Goal: Communication & Community: Answer question/provide support

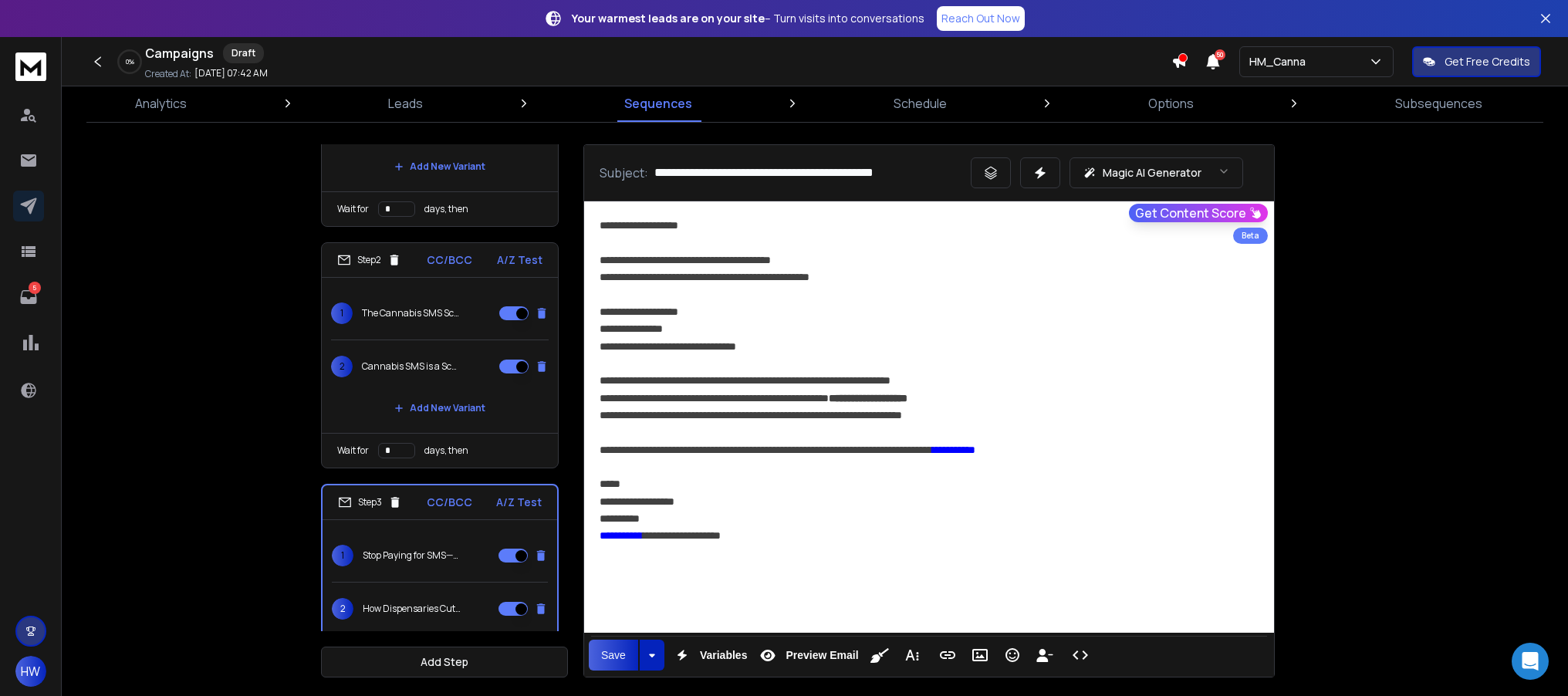
scroll to position [127, 0]
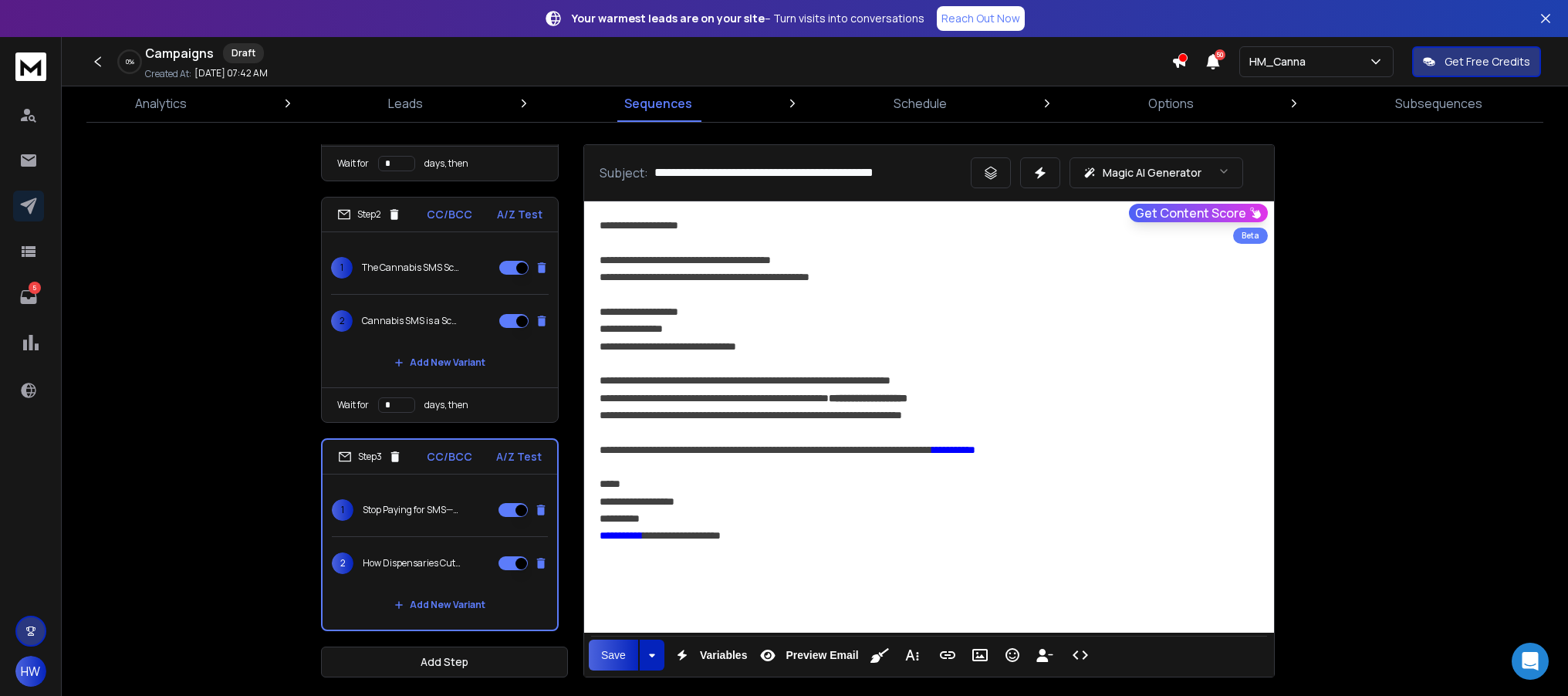
click at [437, 503] on div "1 Stop Paying for SMS—Push Messages Are Free." at bounding box center [397, 510] width 130 height 22
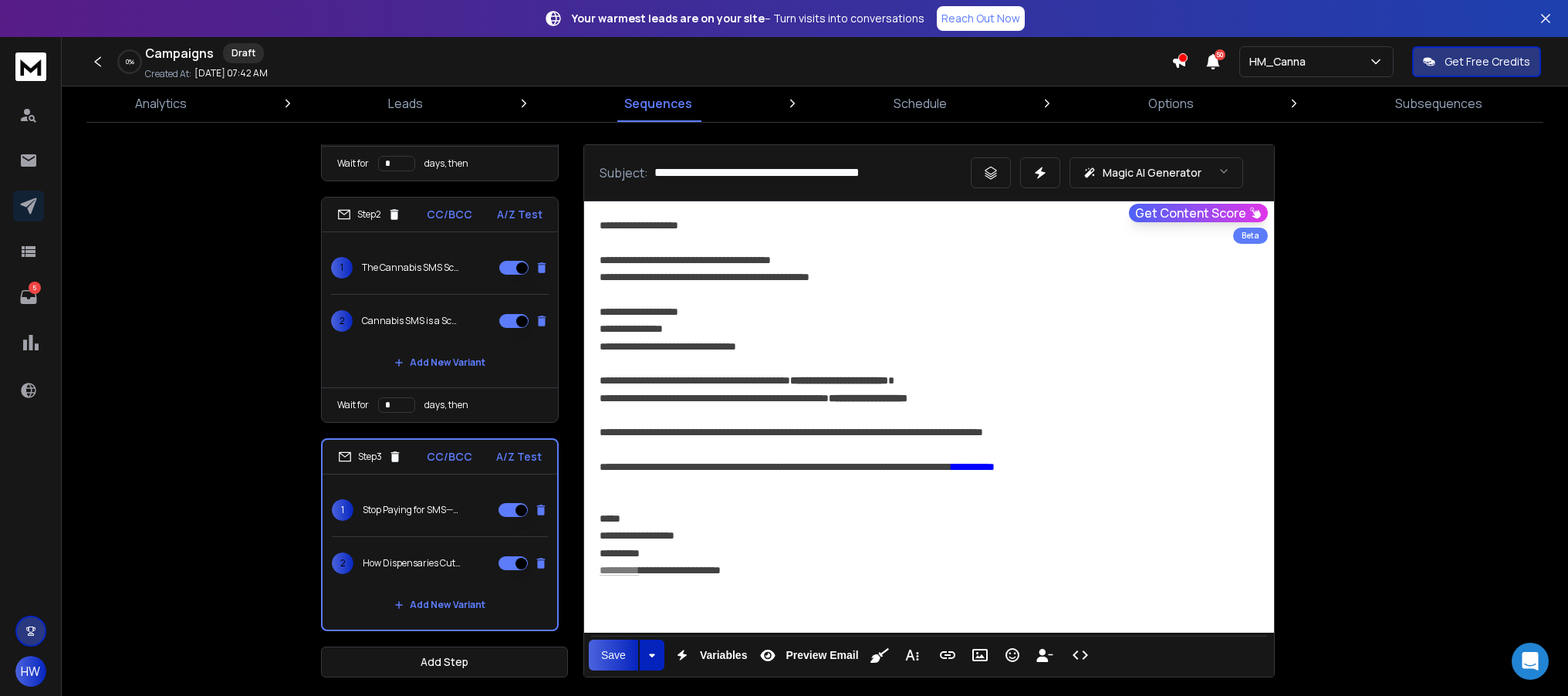
drag, startPoint x: 926, startPoint y: 177, endPoint x: 652, endPoint y: 167, distance: 274.2
click at [652, 167] on div "**********" at bounding box center [777, 172] width 355 height 18
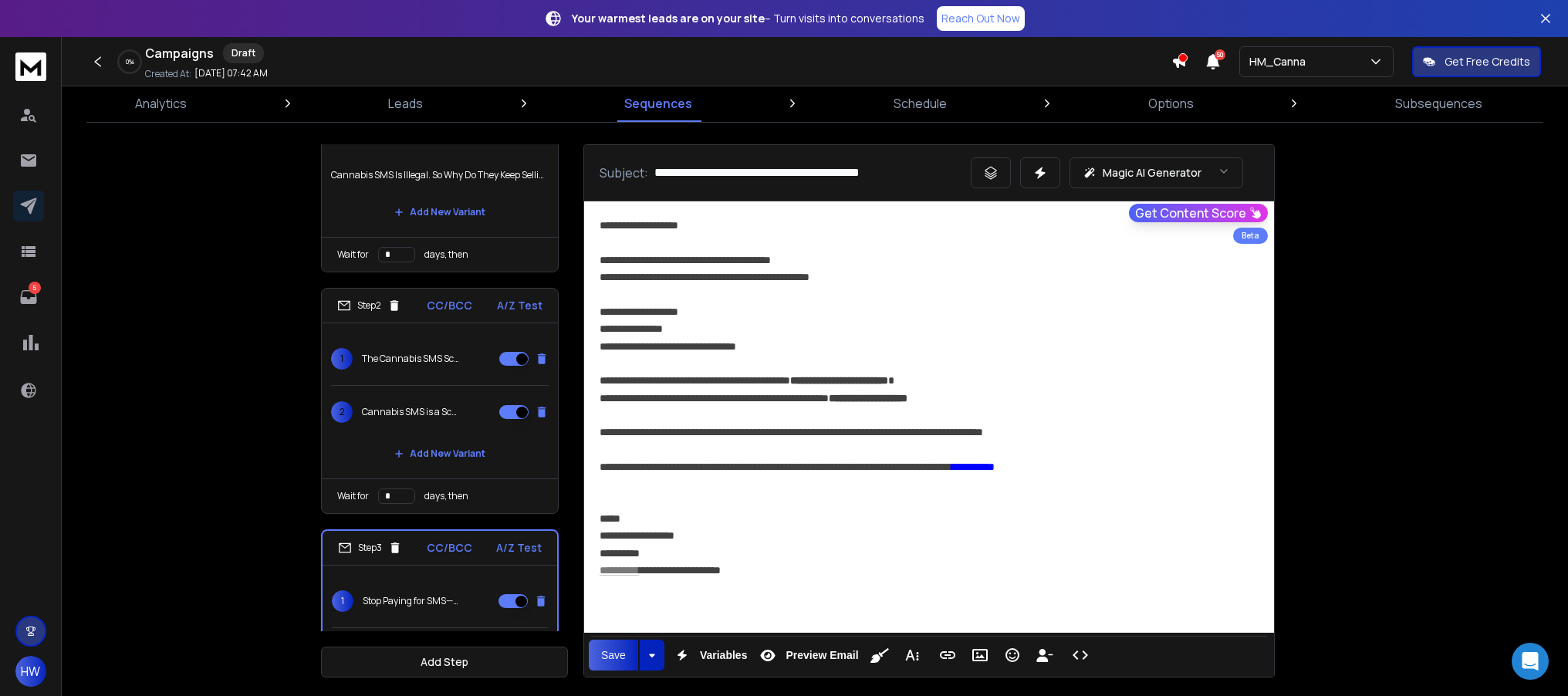
scroll to position [0, 0]
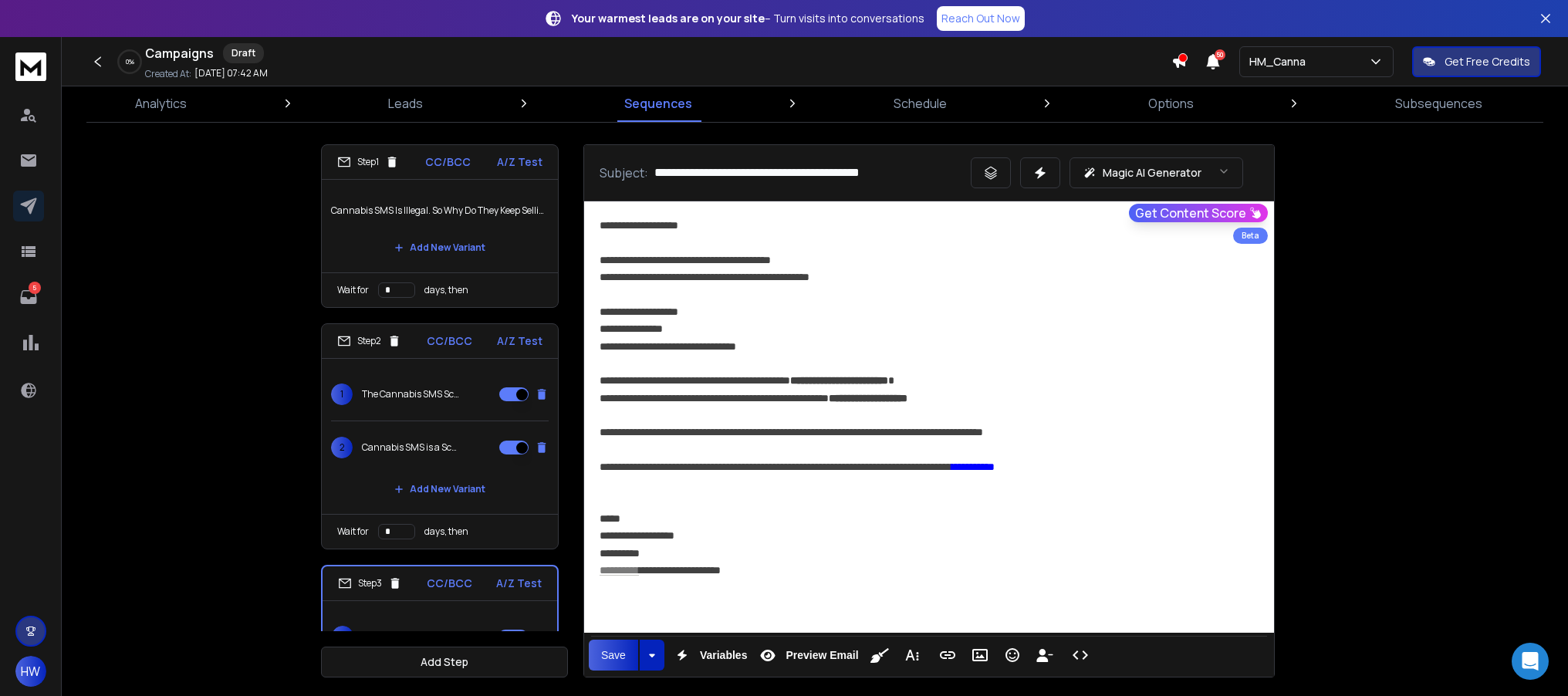
click at [457, 398] on p "The Cannabis SMS Scam No One Talks About" at bounding box center [412, 394] width 99 height 12
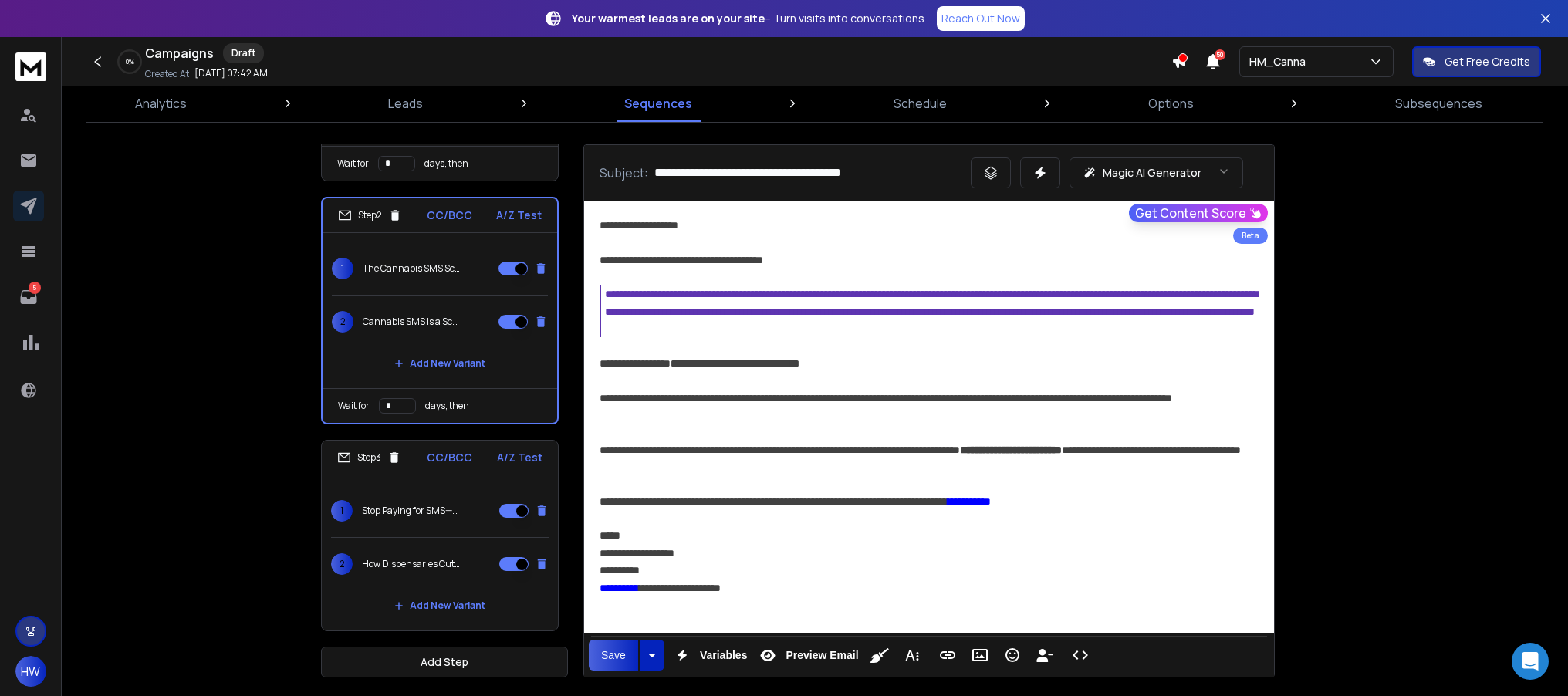
scroll to position [48, 0]
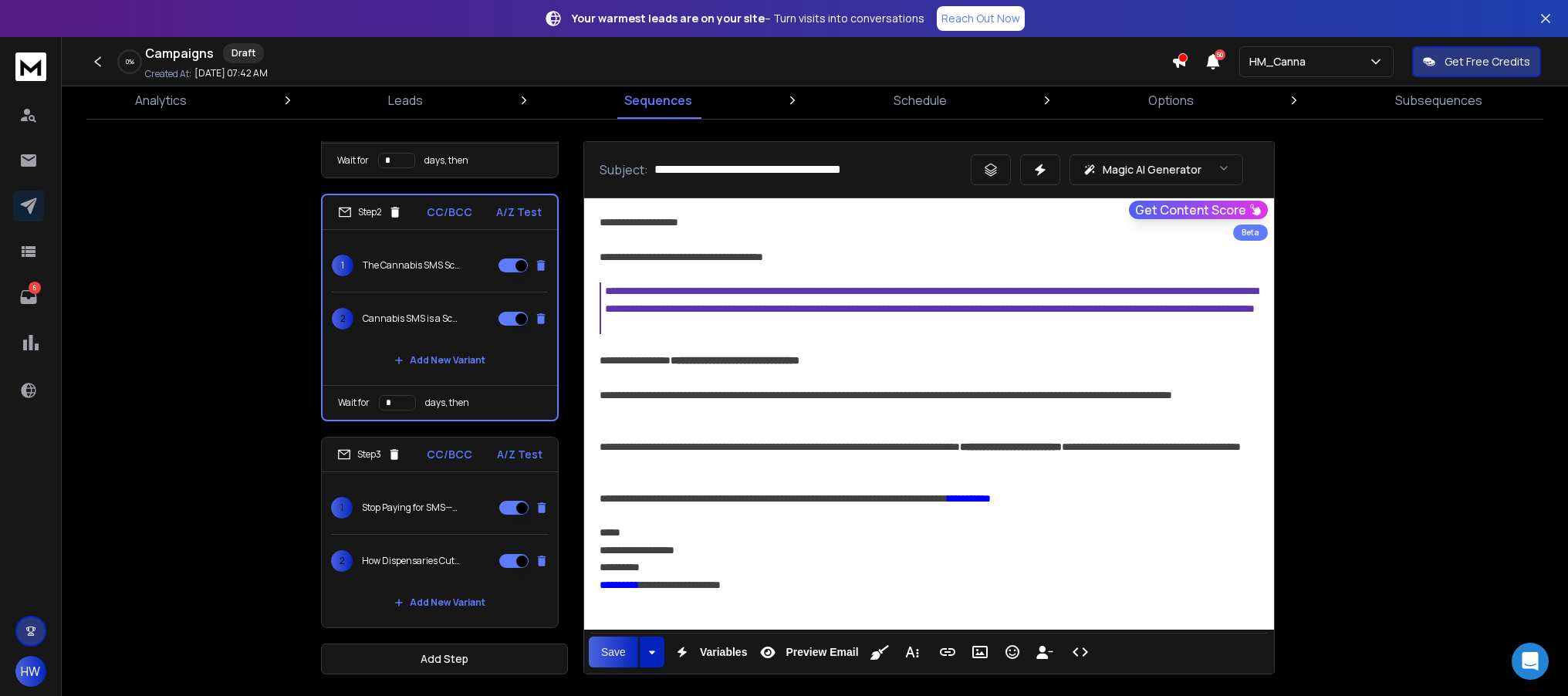
click at [459, 499] on div "1 Stop Paying for SMS—Push Messages Are Free." at bounding box center [396, 507] width 130 height 22
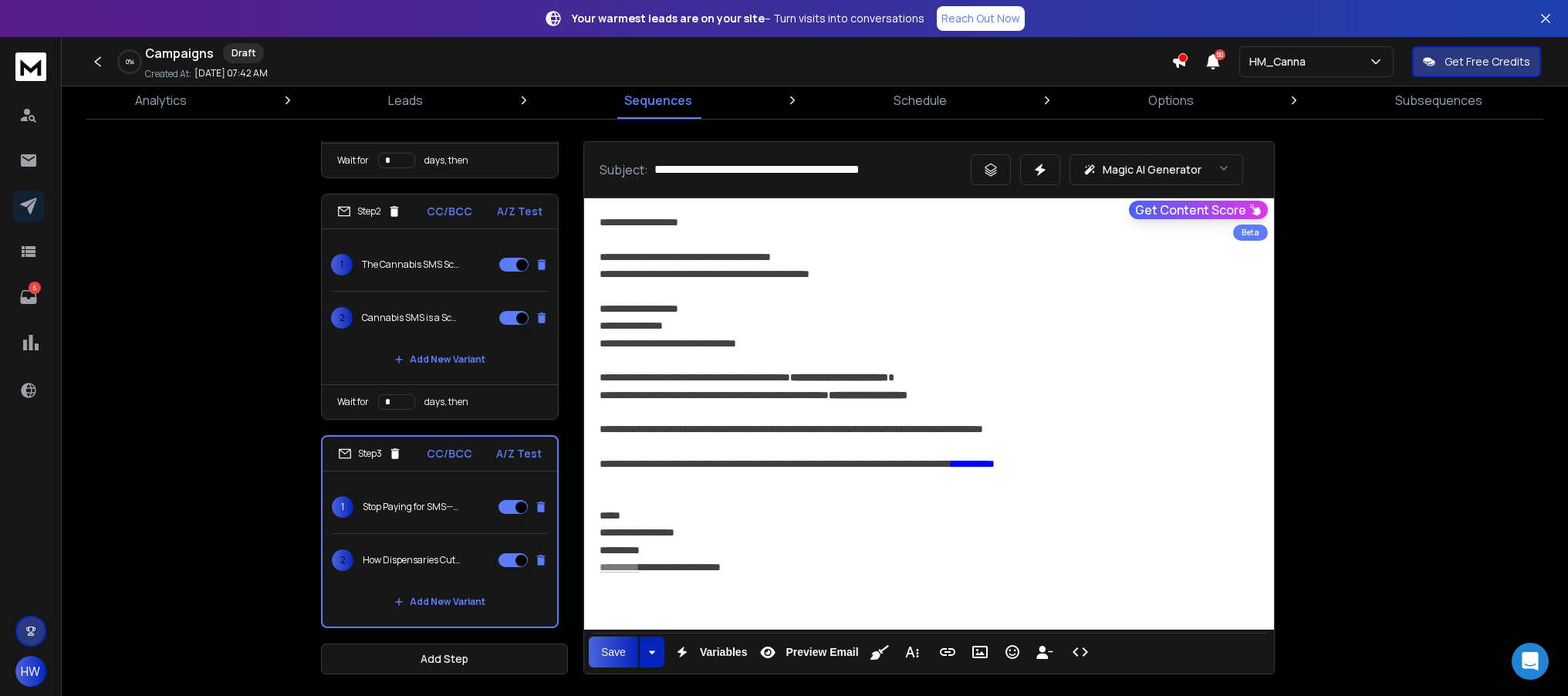
click at [461, 558] on div "2 How Dispensaries Cut $5K in SMS Costs Overnight" at bounding box center [439, 560] width 216 height 53
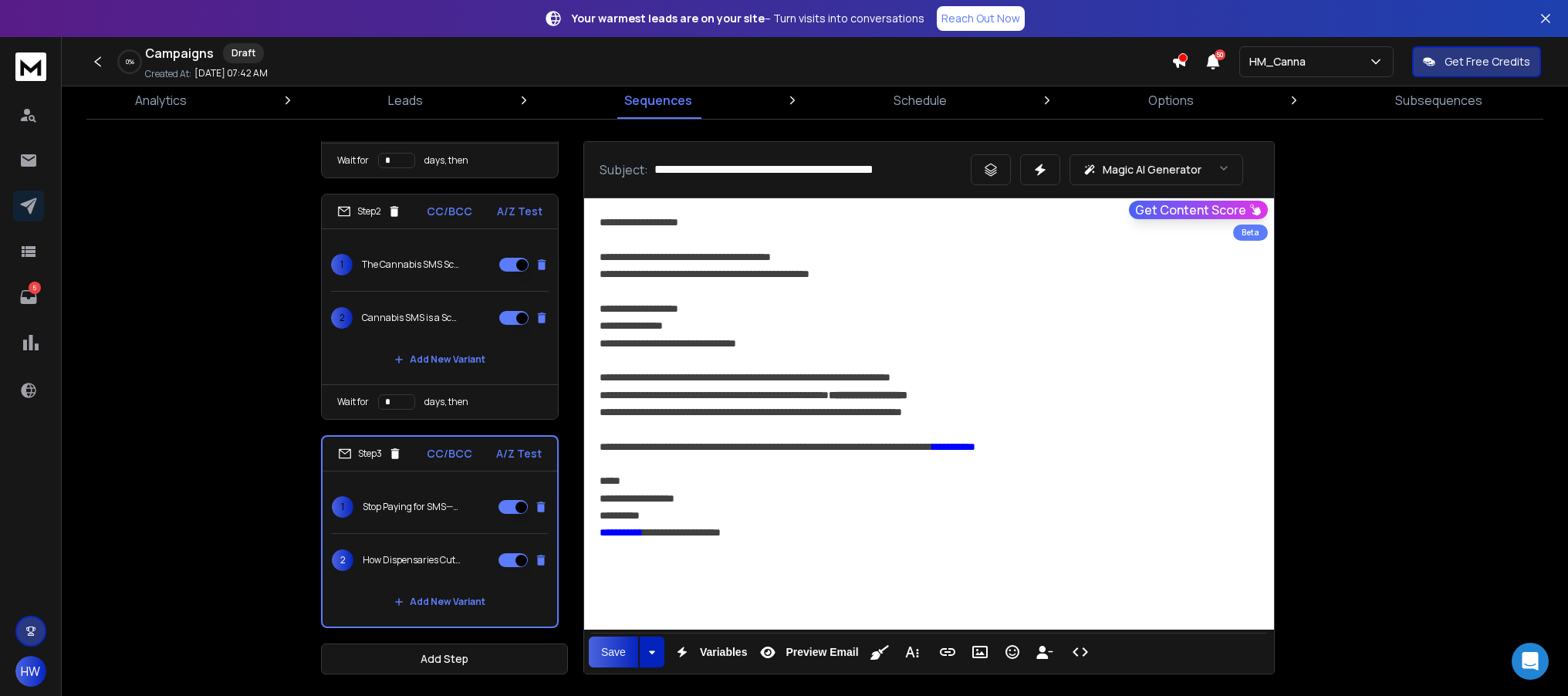
click at [427, 508] on p "Stop Paying for SMS—Push Messages Are Free." at bounding box center [412, 507] width 99 height 12
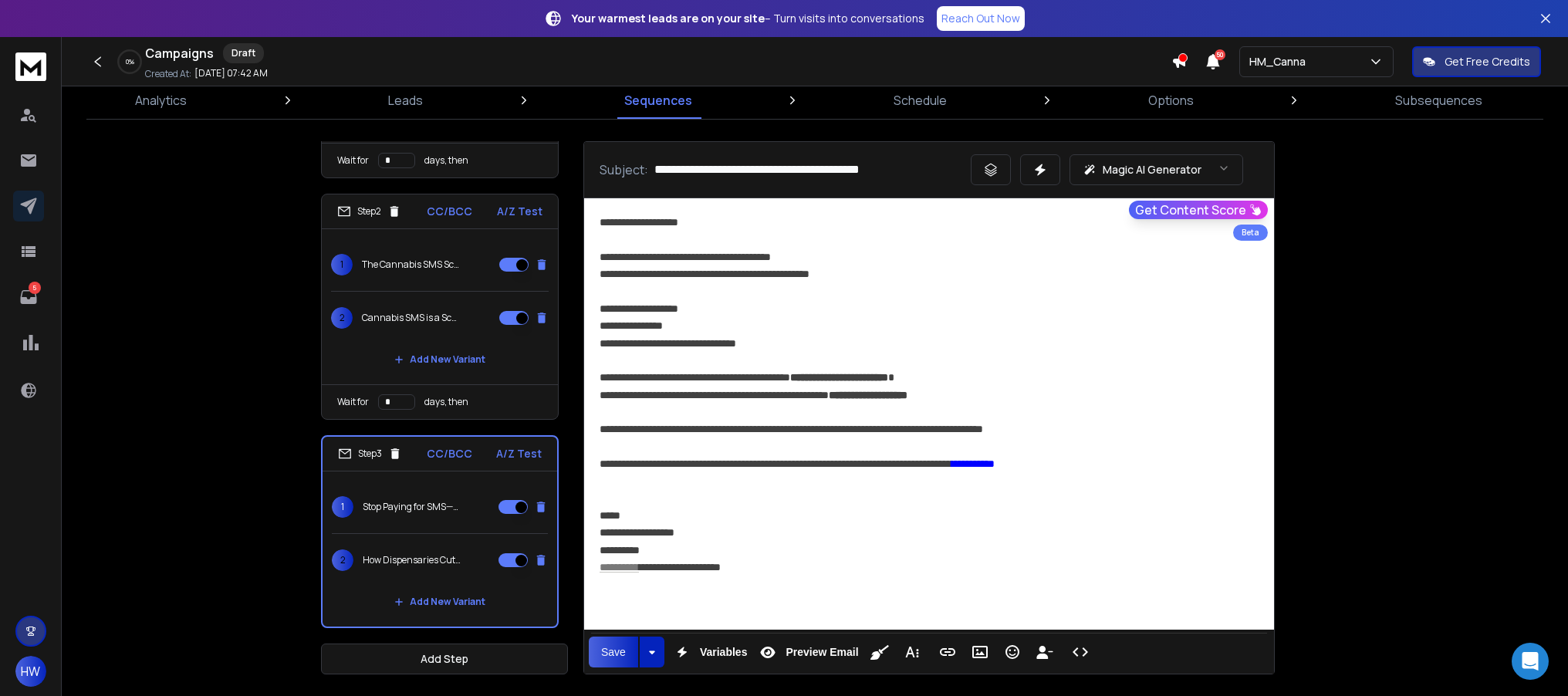
click at [436, 527] on div "1 Stop Paying for SMS—Push Messages Are Free." at bounding box center [439, 507] width 216 height 53
click at [438, 549] on div "2 How Dispensaries Cut $5K in SMS Costs Overnight" at bounding box center [439, 561] width 216 height 53
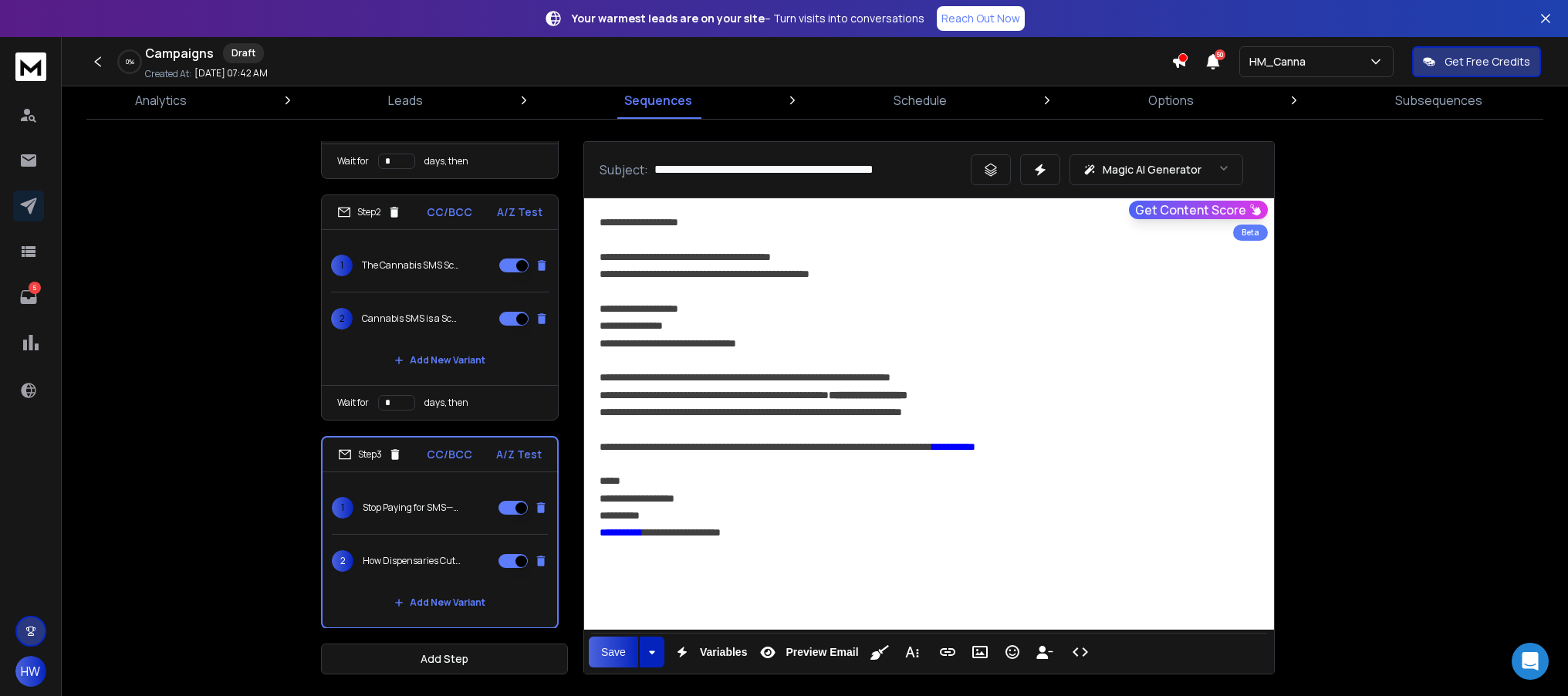
click at [443, 510] on p "Stop Paying for SMS—Push Messages Are Free." at bounding box center [412, 508] width 99 height 12
type input "**********"
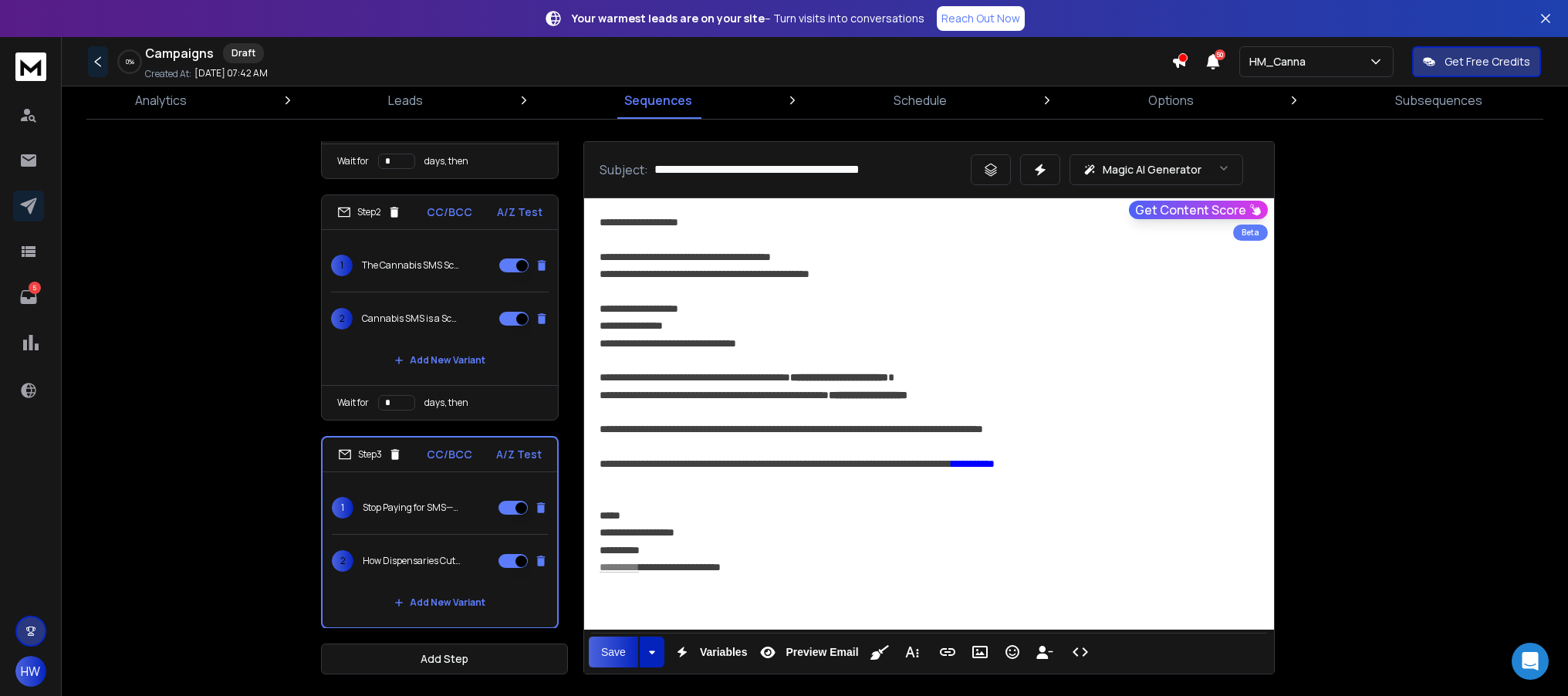
click at [95, 67] on icon at bounding box center [98, 62] width 14 height 14
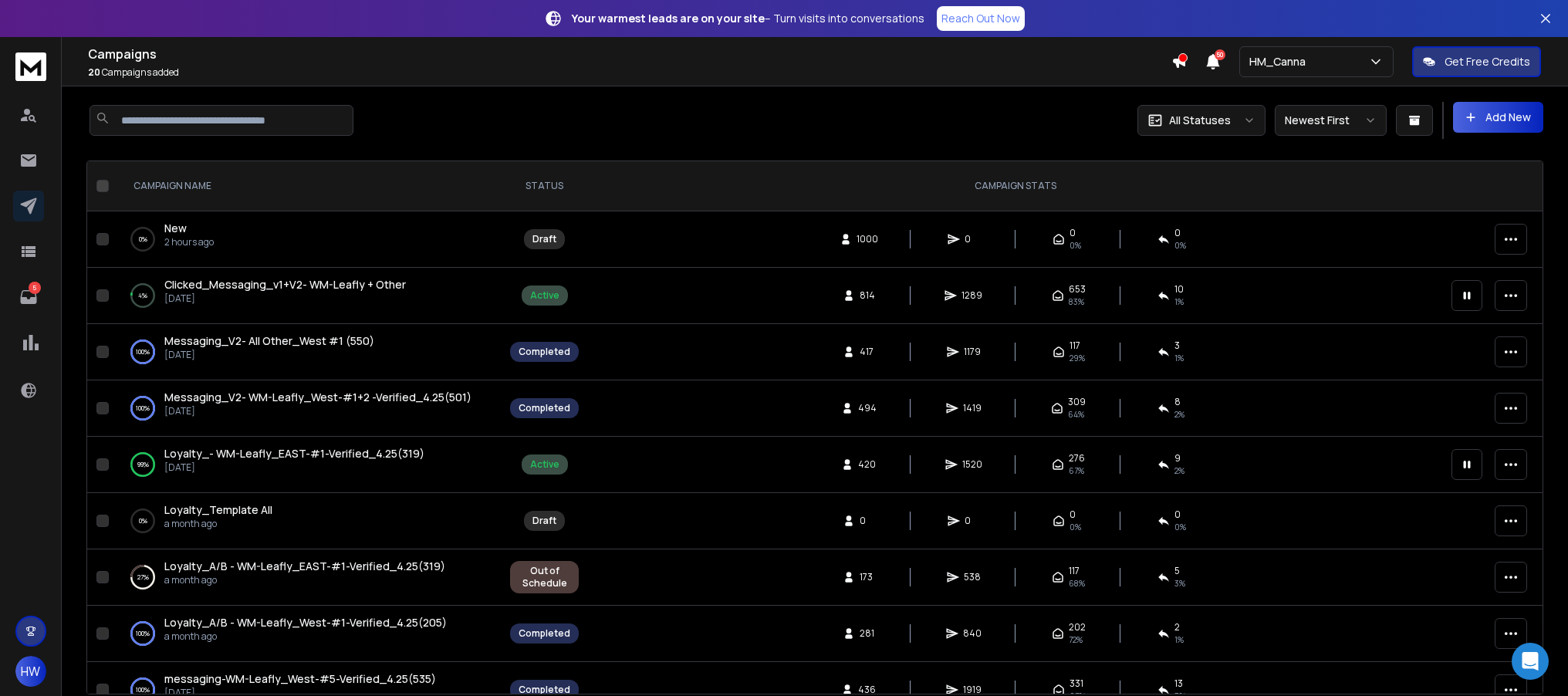
click at [400, 402] on span "Messaging_V2- WM-Leafly_West-#1+2 -Verified_4.25(501)" at bounding box center [318, 397] width 307 height 15
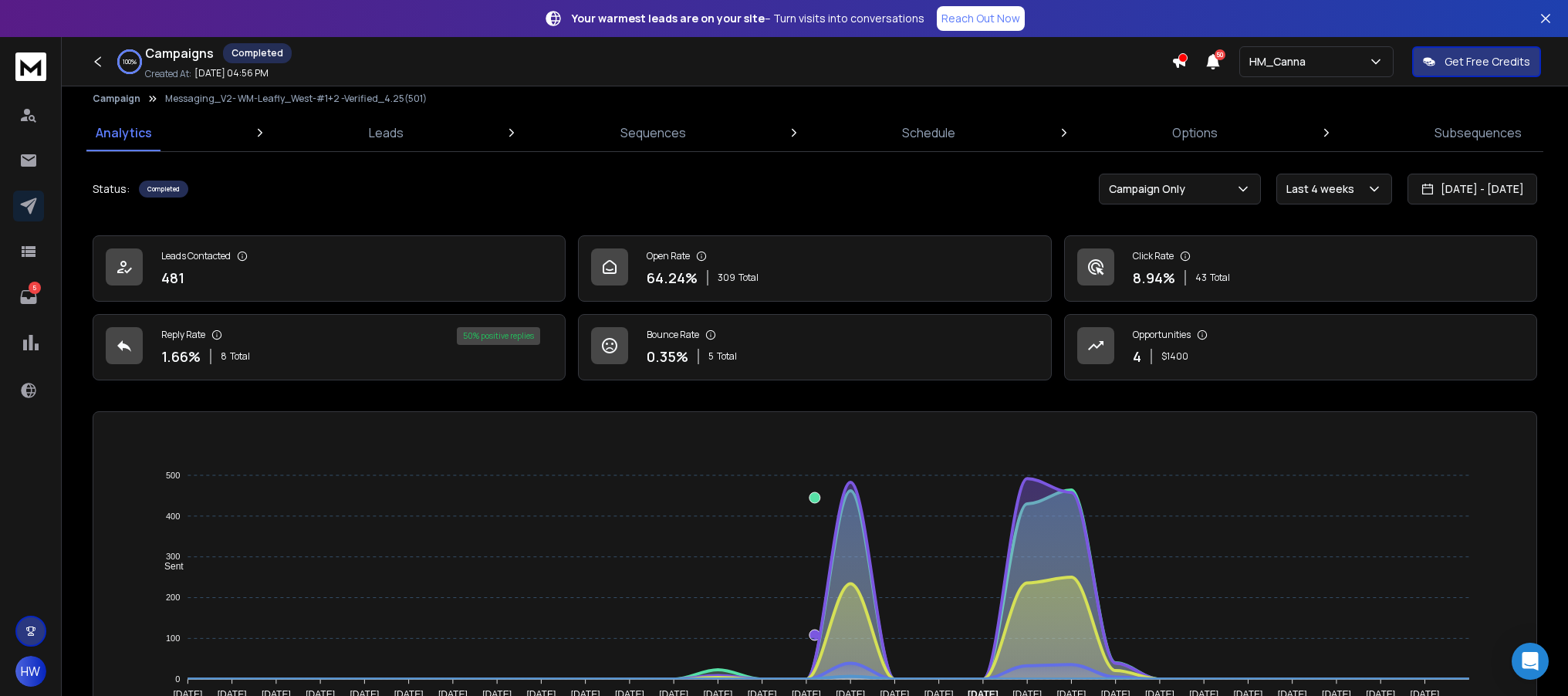
scroll to position [17, 0]
click at [631, 131] on p "Sequences" at bounding box center [654, 130] width 66 height 18
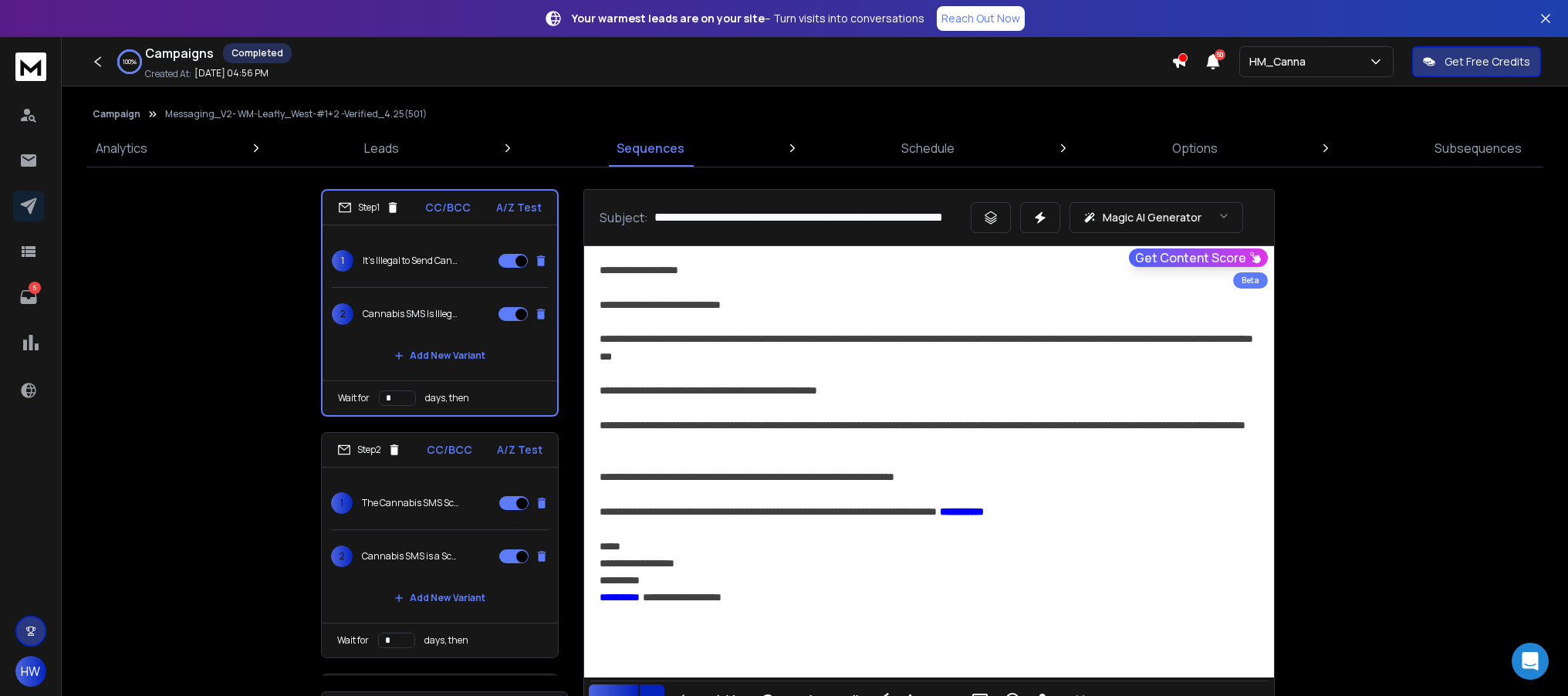
scroll to position [48, 0]
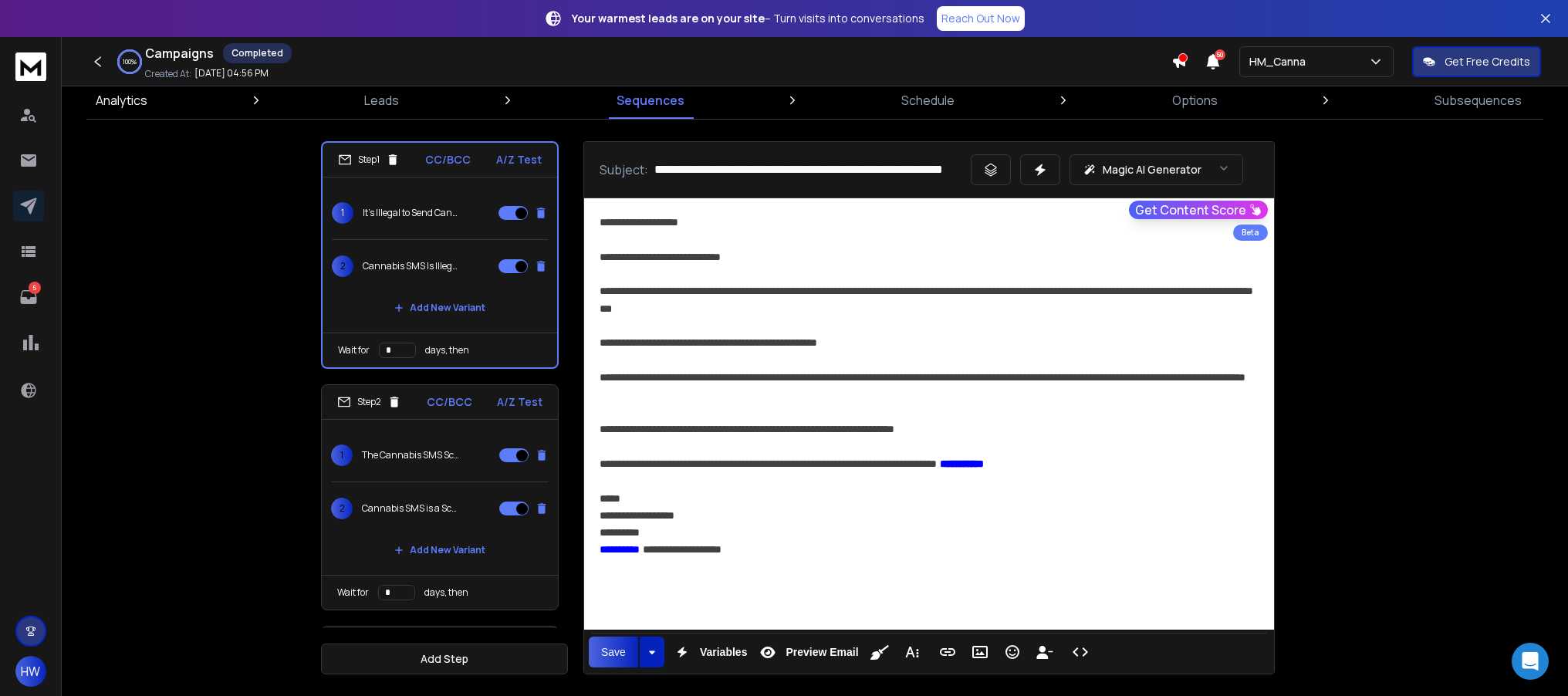
click at [152, 102] on link "Analytics" at bounding box center [121, 100] width 70 height 37
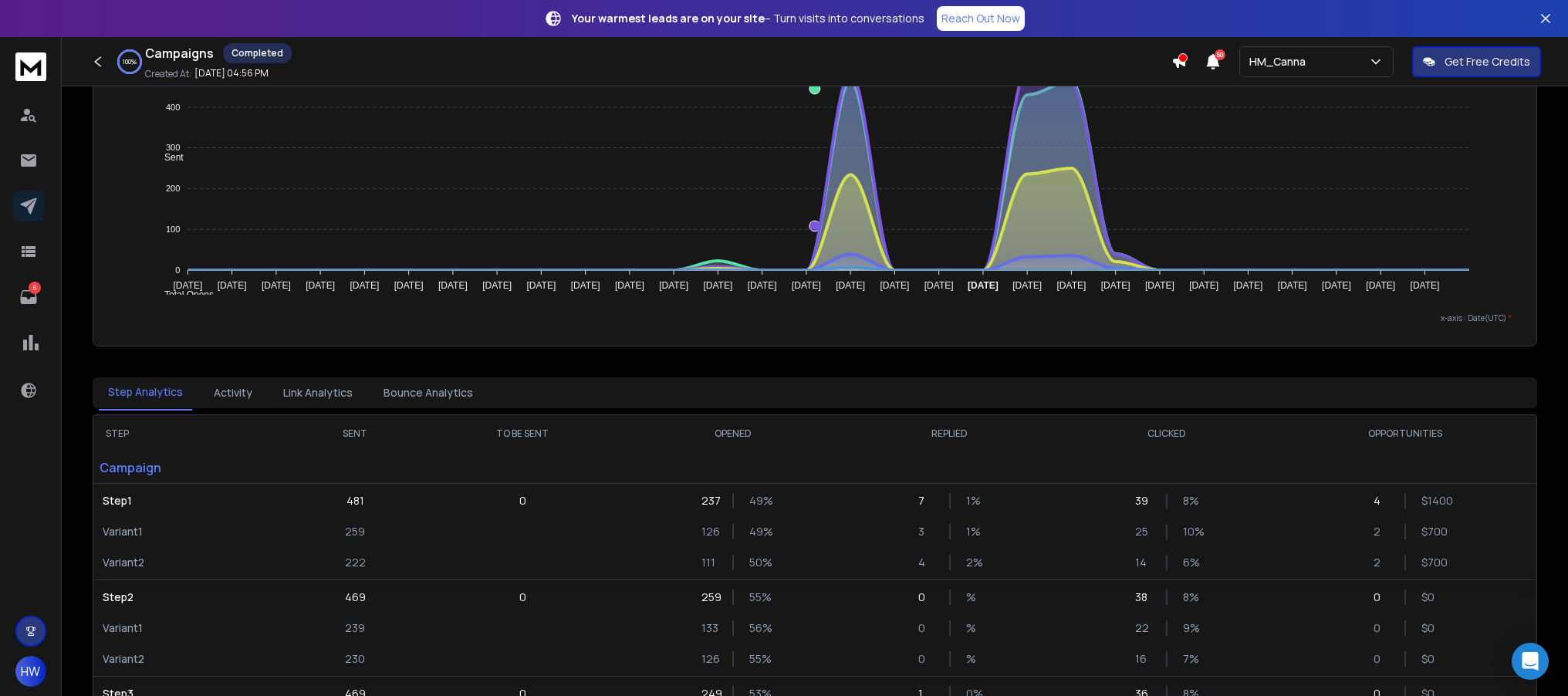
scroll to position [530, 0]
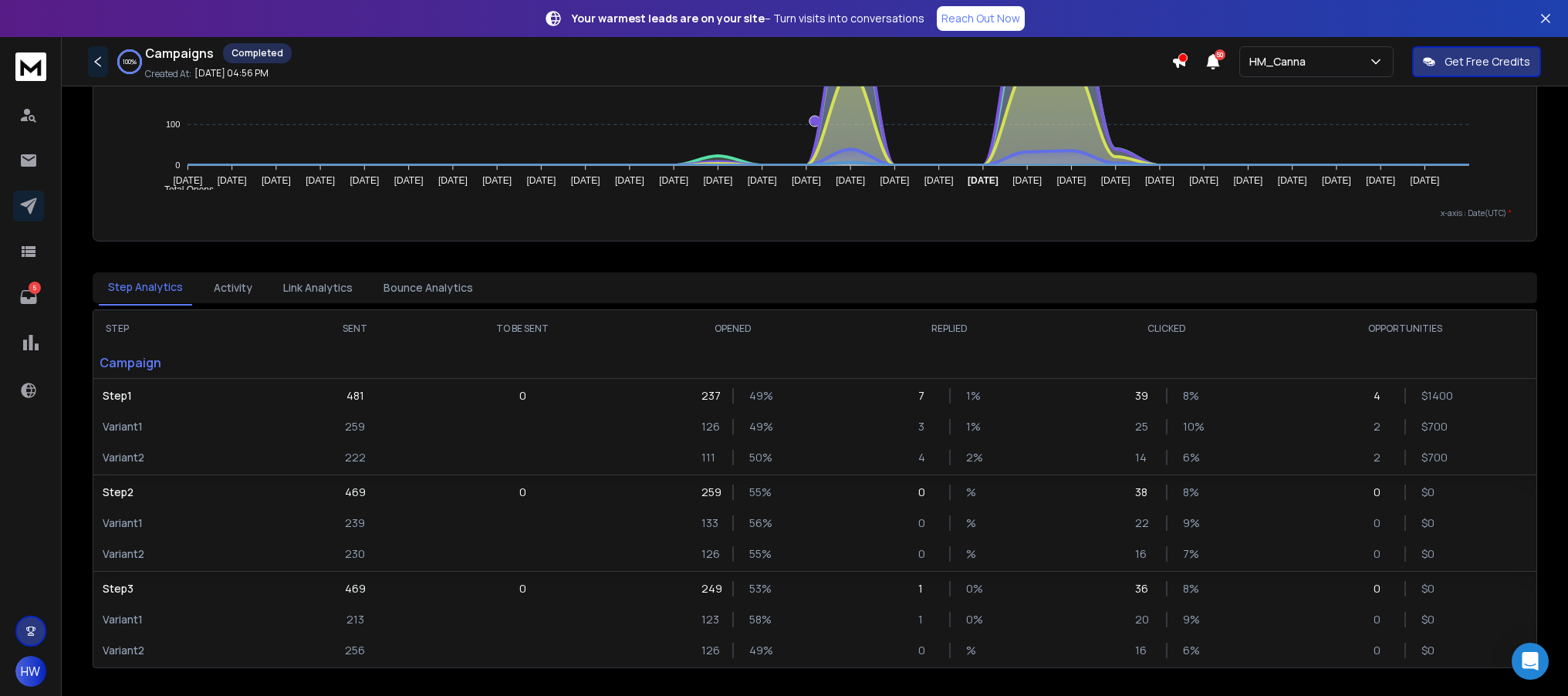
click at [99, 65] on icon at bounding box center [97, 62] width 6 height 10
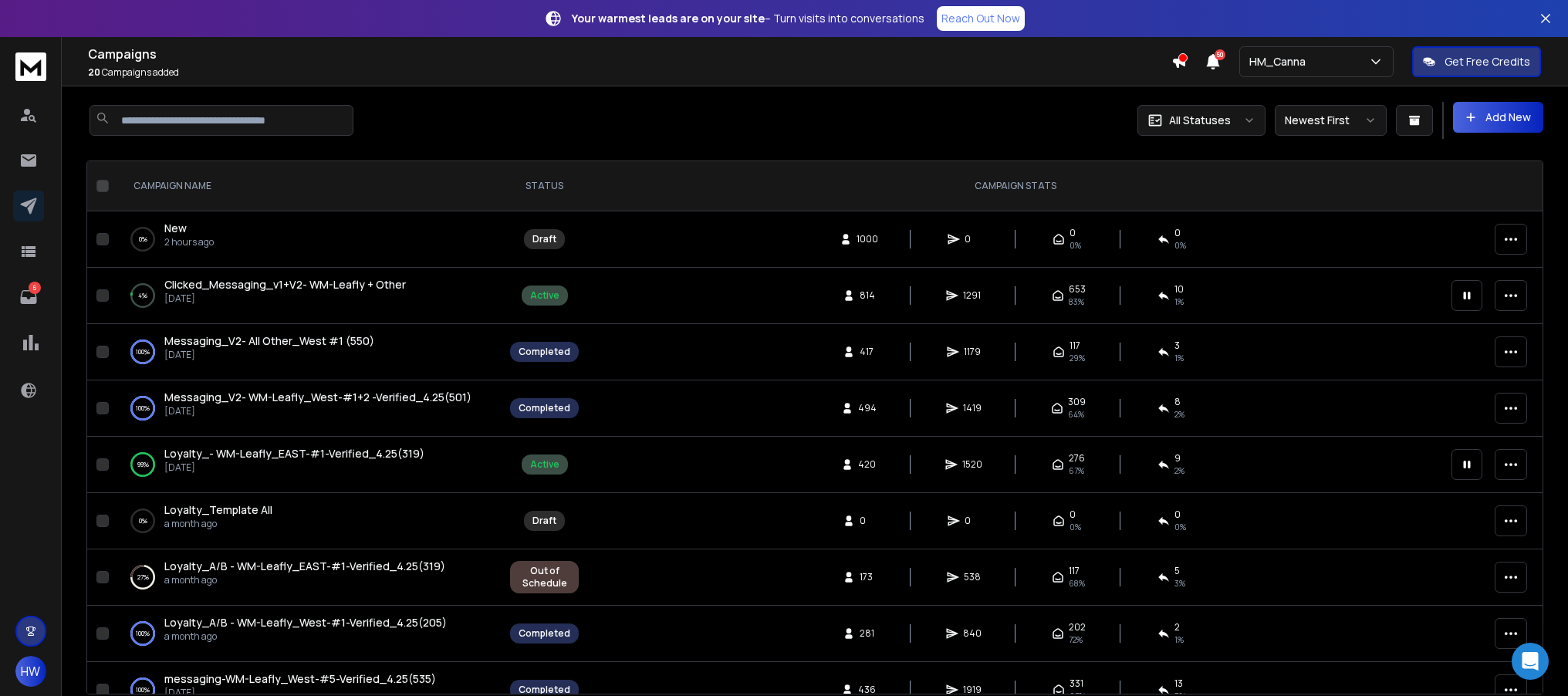
click at [292, 394] on span "Messaging_V2- WM-Leafly_West-#1+2 -Verified_4.25(501)" at bounding box center [318, 397] width 307 height 15
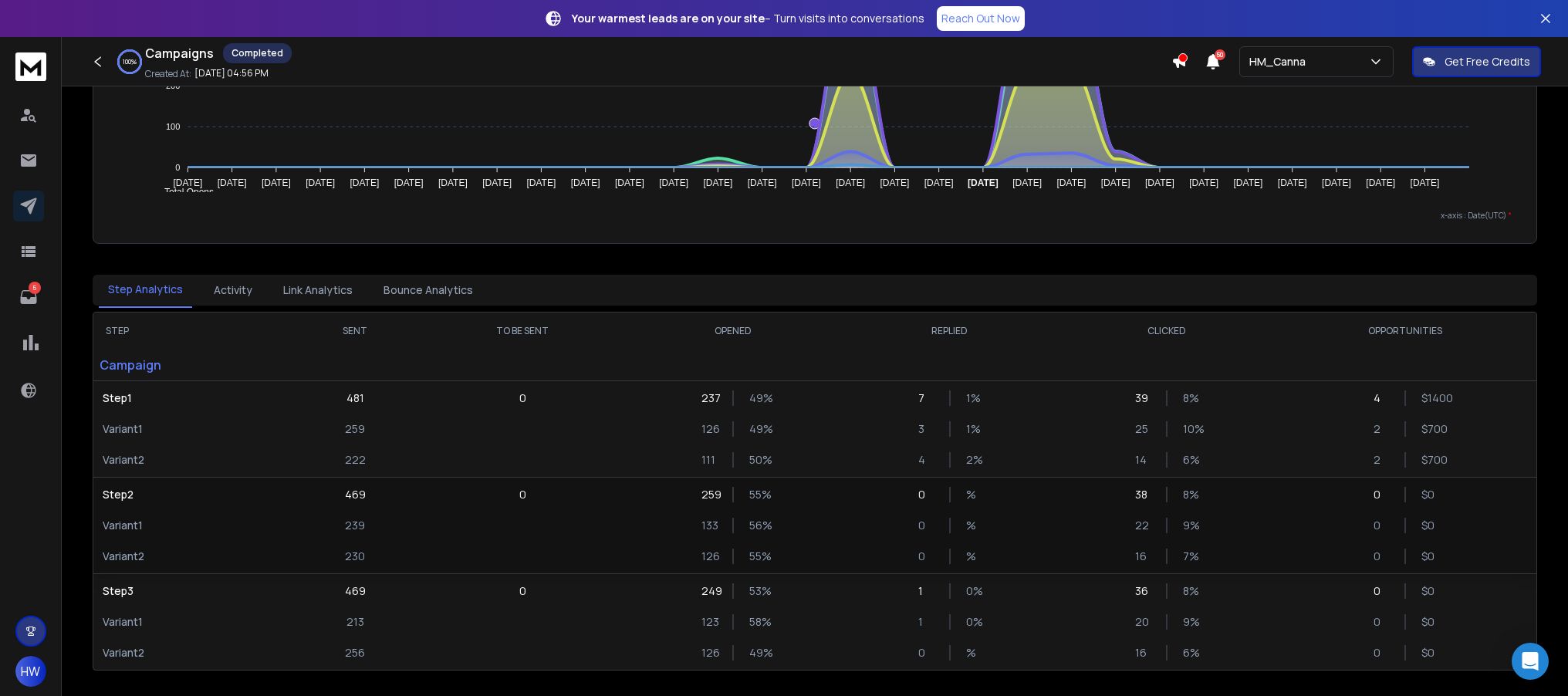
scroll to position [530, 0]
click at [91, 58] on icon at bounding box center [98, 62] width 14 height 14
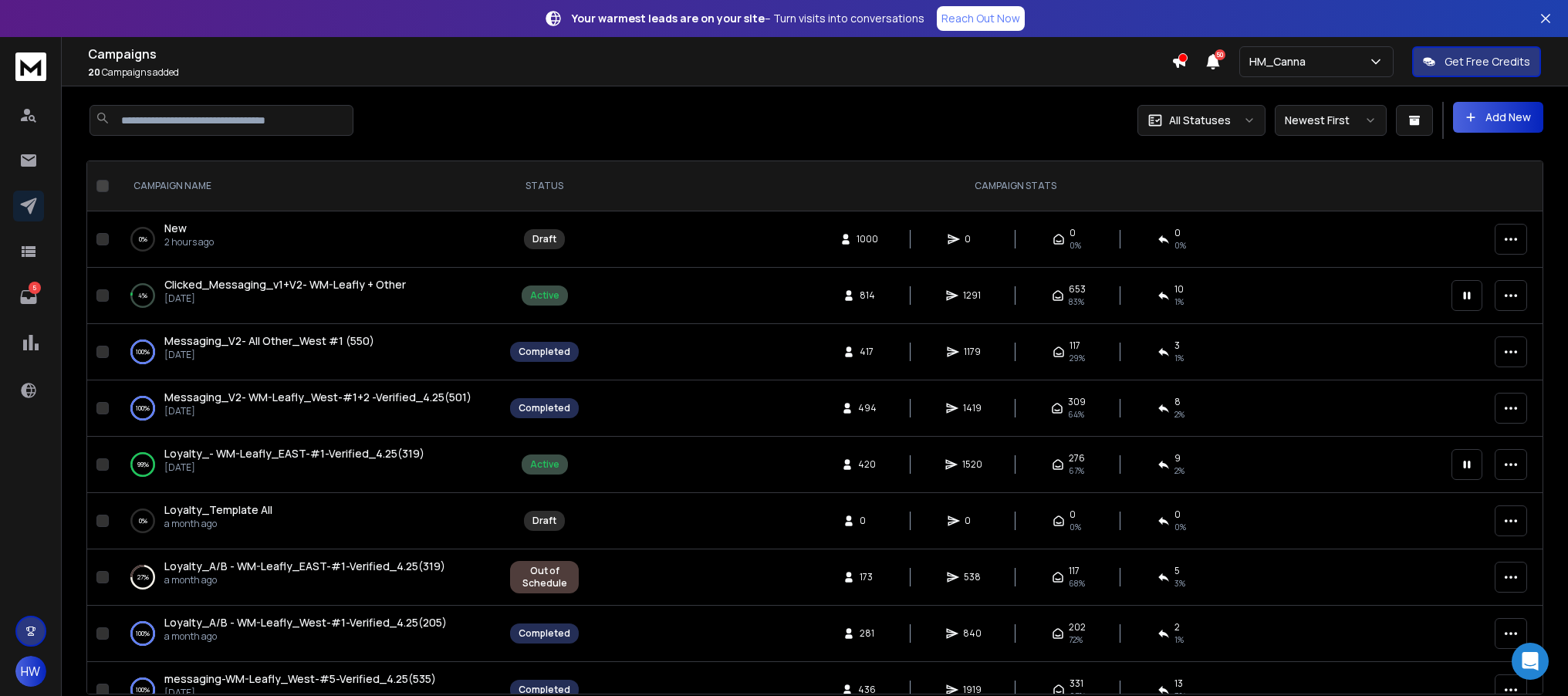
click at [376, 283] on span "Clicked_Messaging_v1+V2- WM-Leafly + Other" at bounding box center [285, 284] width 242 height 15
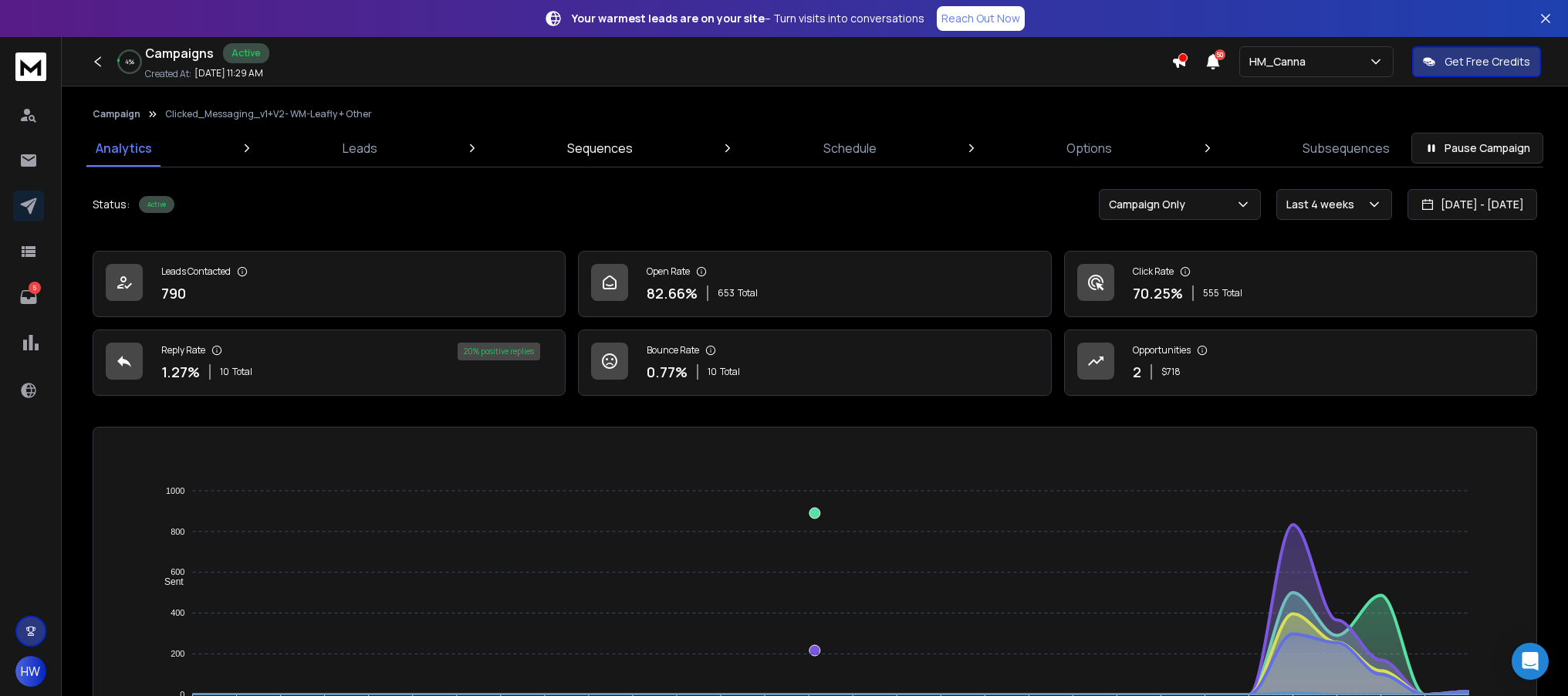
click at [591, 155] on p "Sequences" at bounding box center [600, 147] width 66 height 18
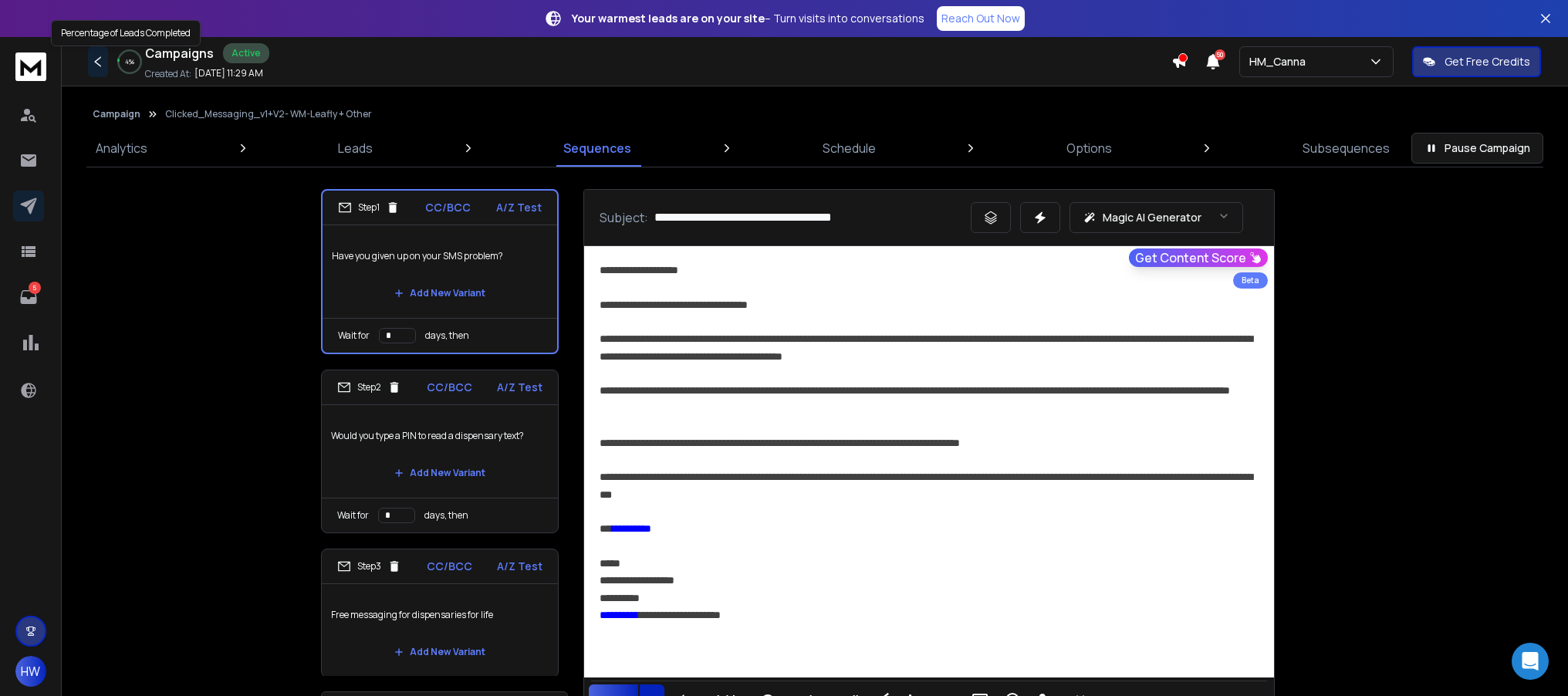
click at [95, 62] on icon at bounding box center [97, 62] width 6 height 10
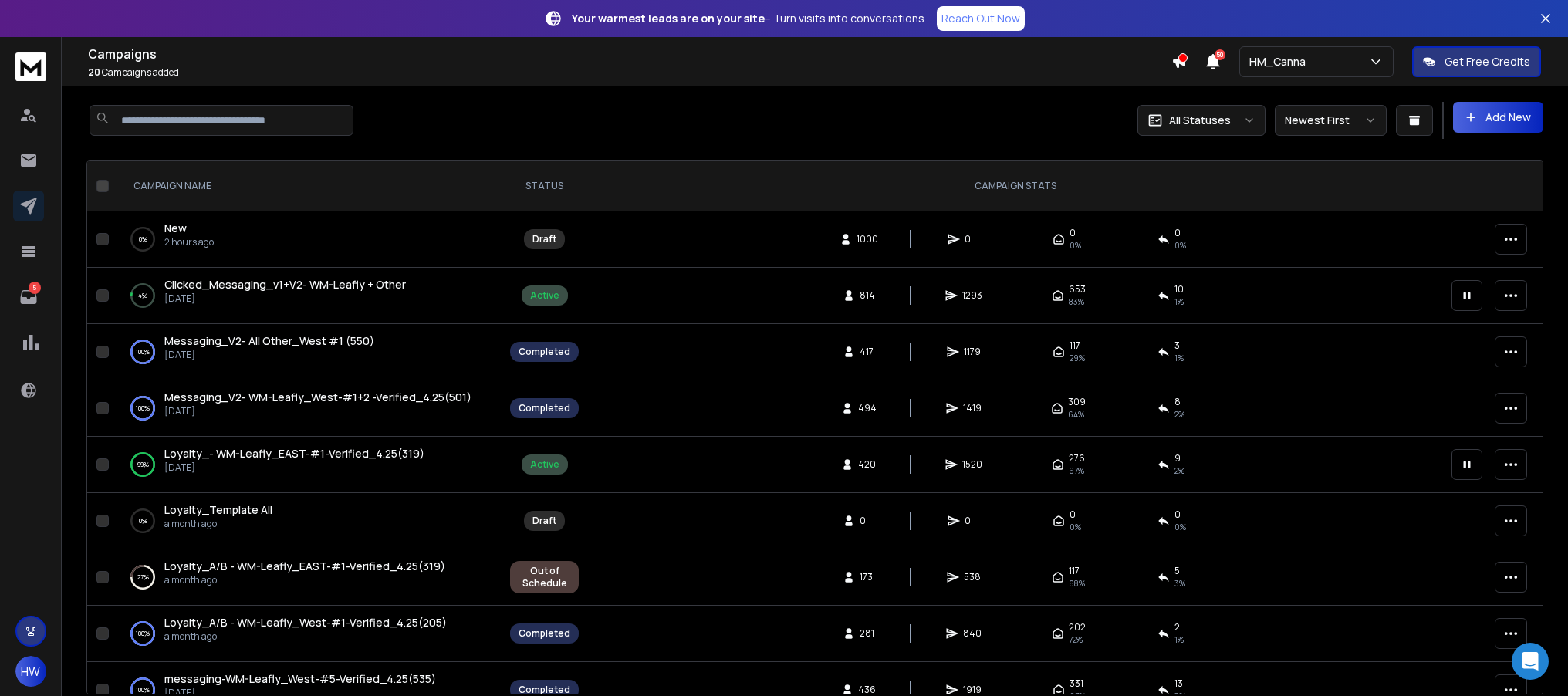
click at [173, 228] on span "New" at bounding box center [176, 228] width 23 height 15
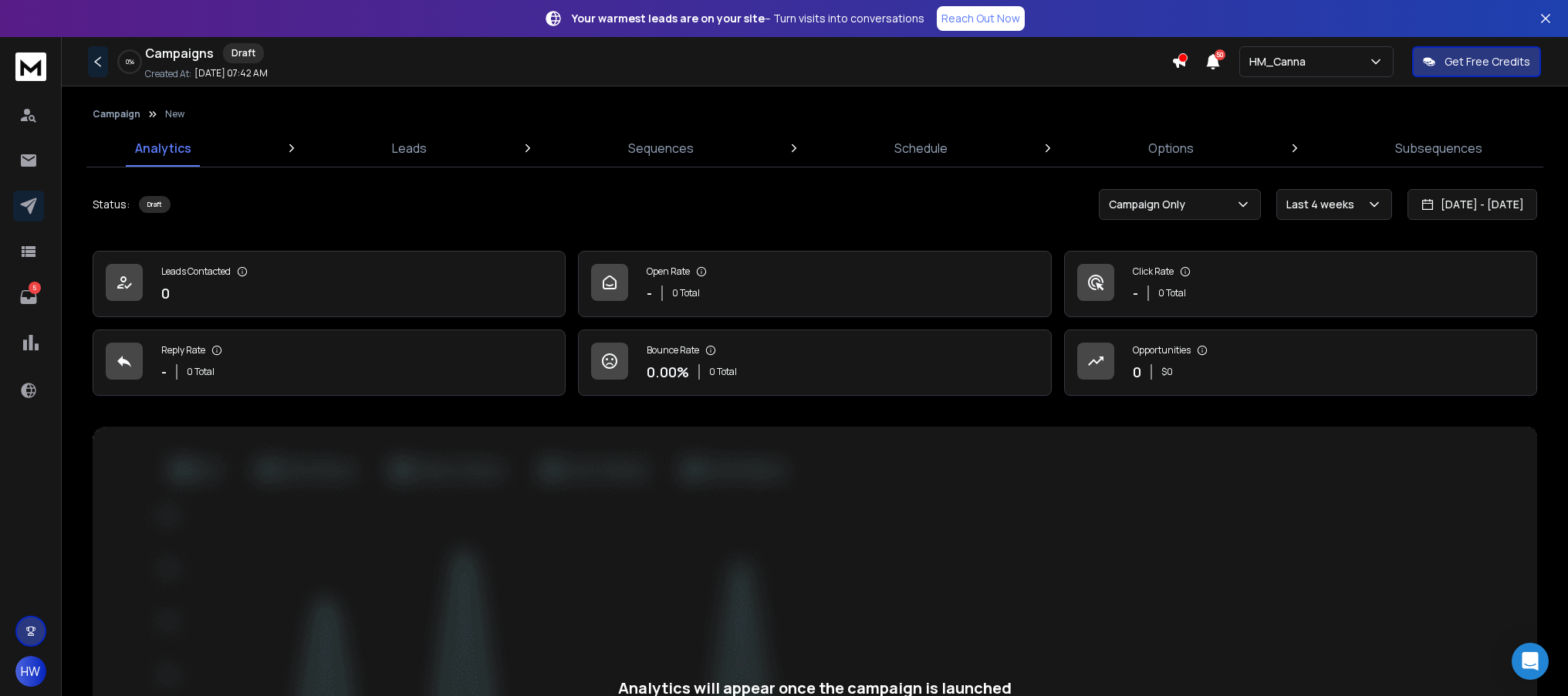
click at [93, 63] on icon at bounding box center [98, 62] width 14 height 14
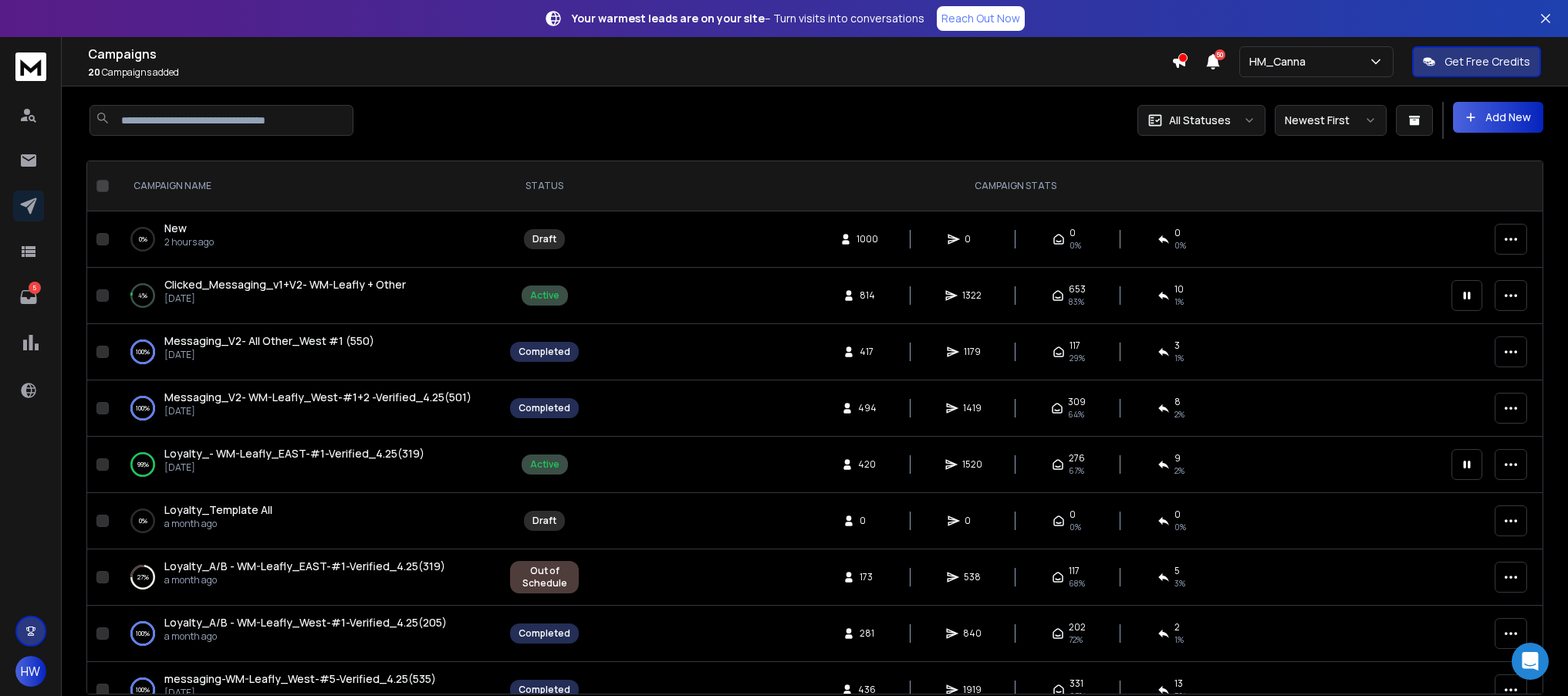
click at [1515, 297] on icon "button" at bounding box center [1511, 296] width 16 height 16
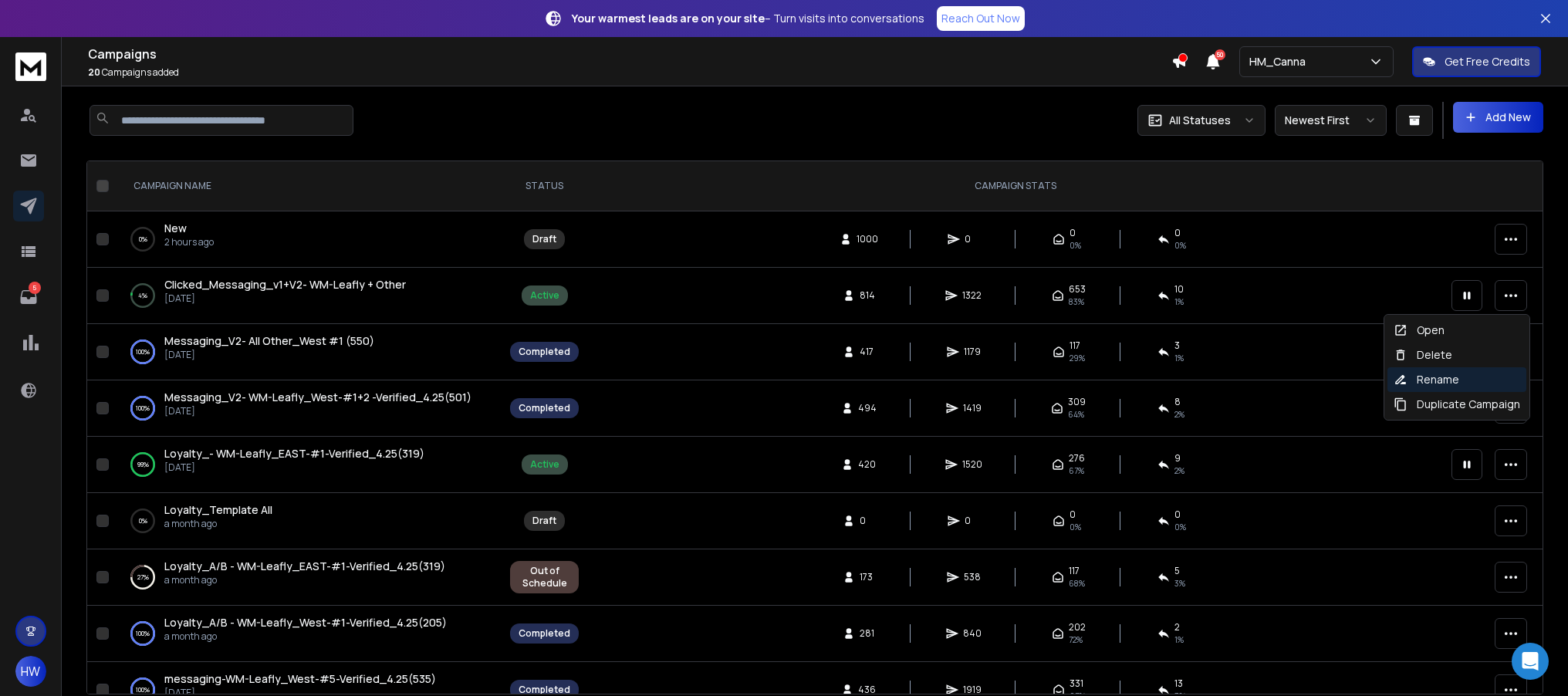
click at [646, 346] on div "417 1179 117 29 % 3 1 %" at bounding box center [1015, 352] width 836 height 24
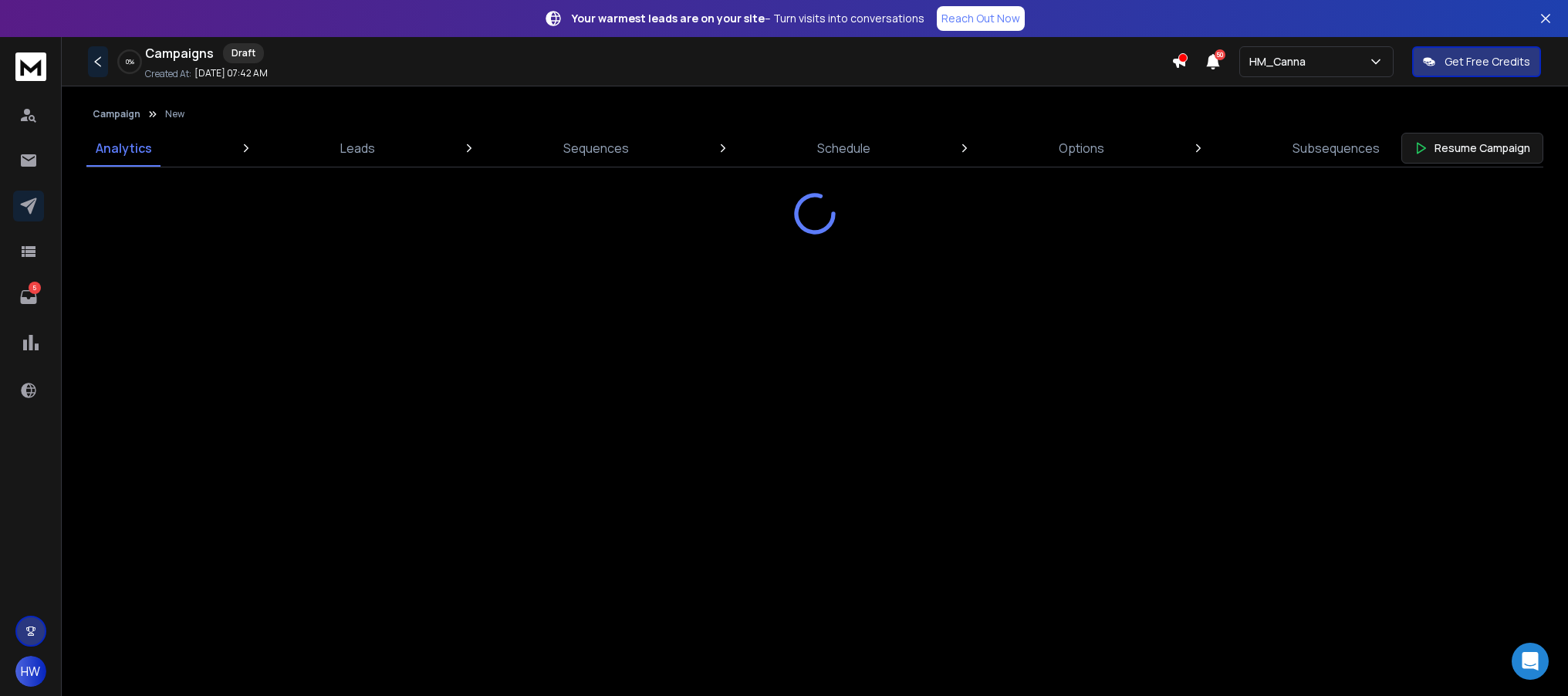
click at [98, 65] on icon at bounding box center [98, 62] width 14 height 14
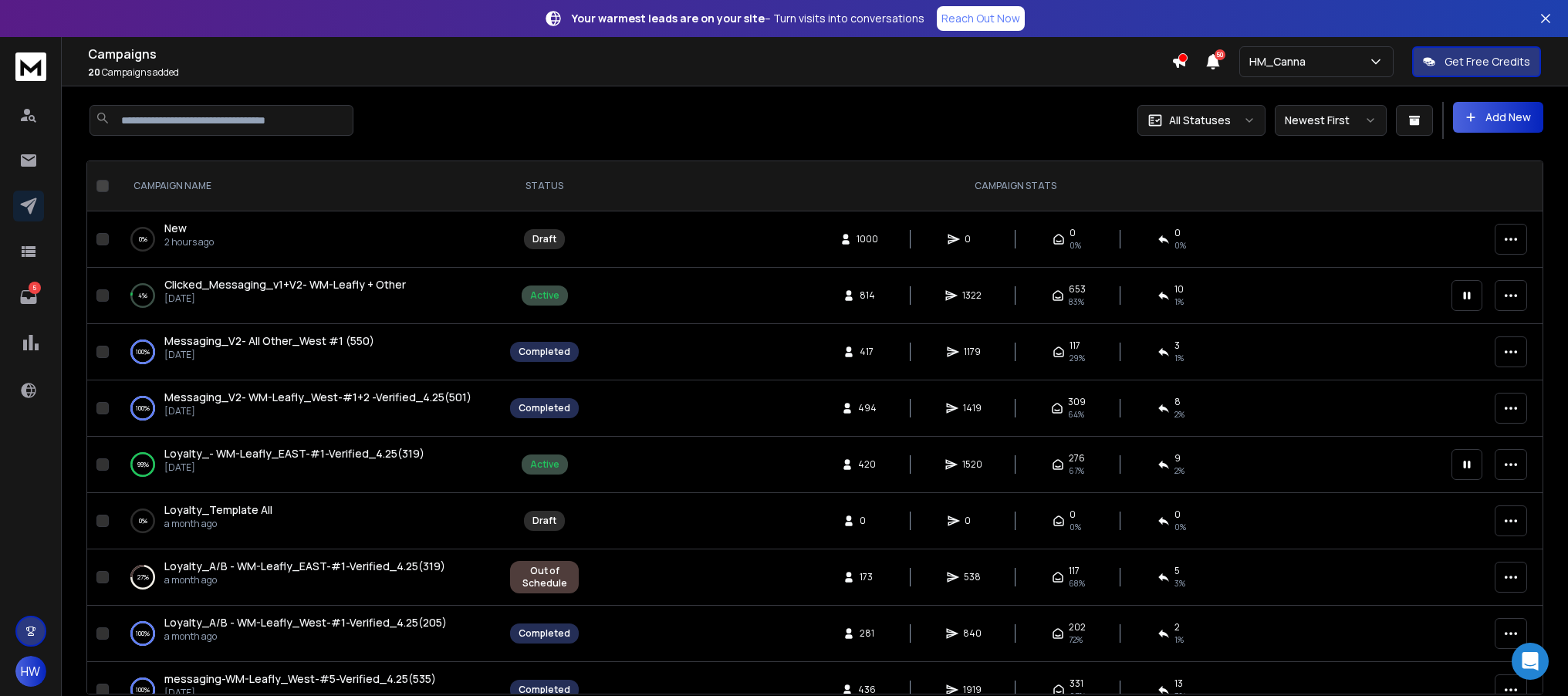
click at [1506, 348] on icon "button" at bounding box center [1511, 352] width 16 height 16
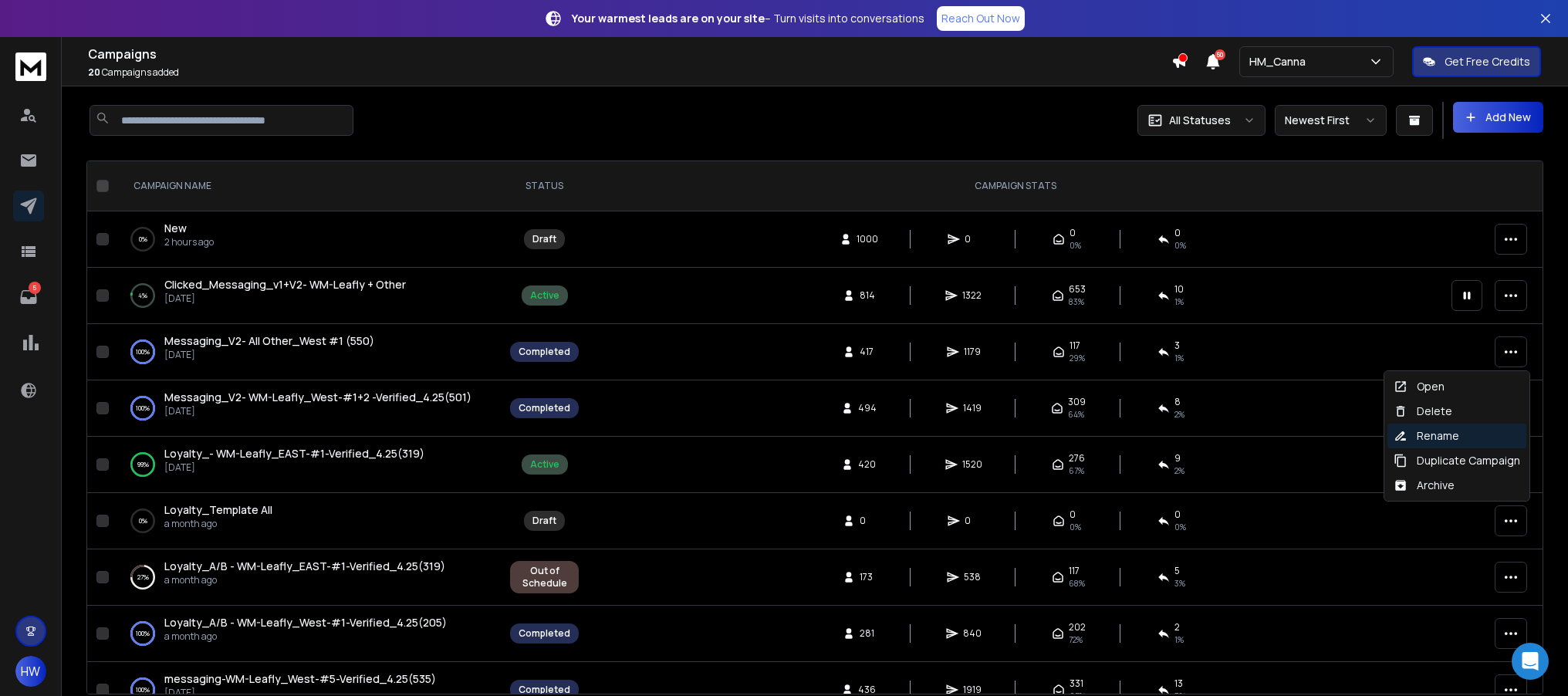
click at [1440, 438] on div "Rename" at bounding box center [1427, 436] width 66 height 16
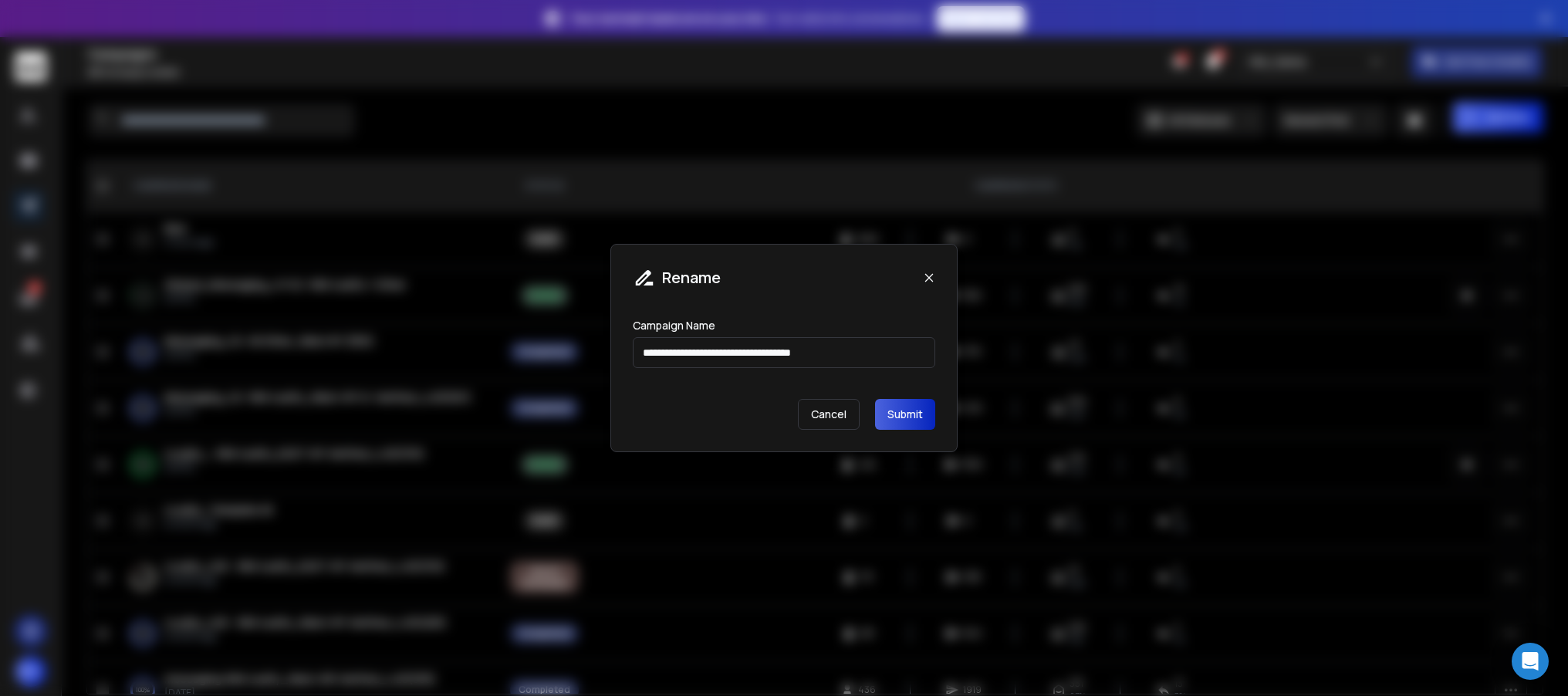
click at [933, 278] on icon at bounding box center [929, 277] width 12 height 12
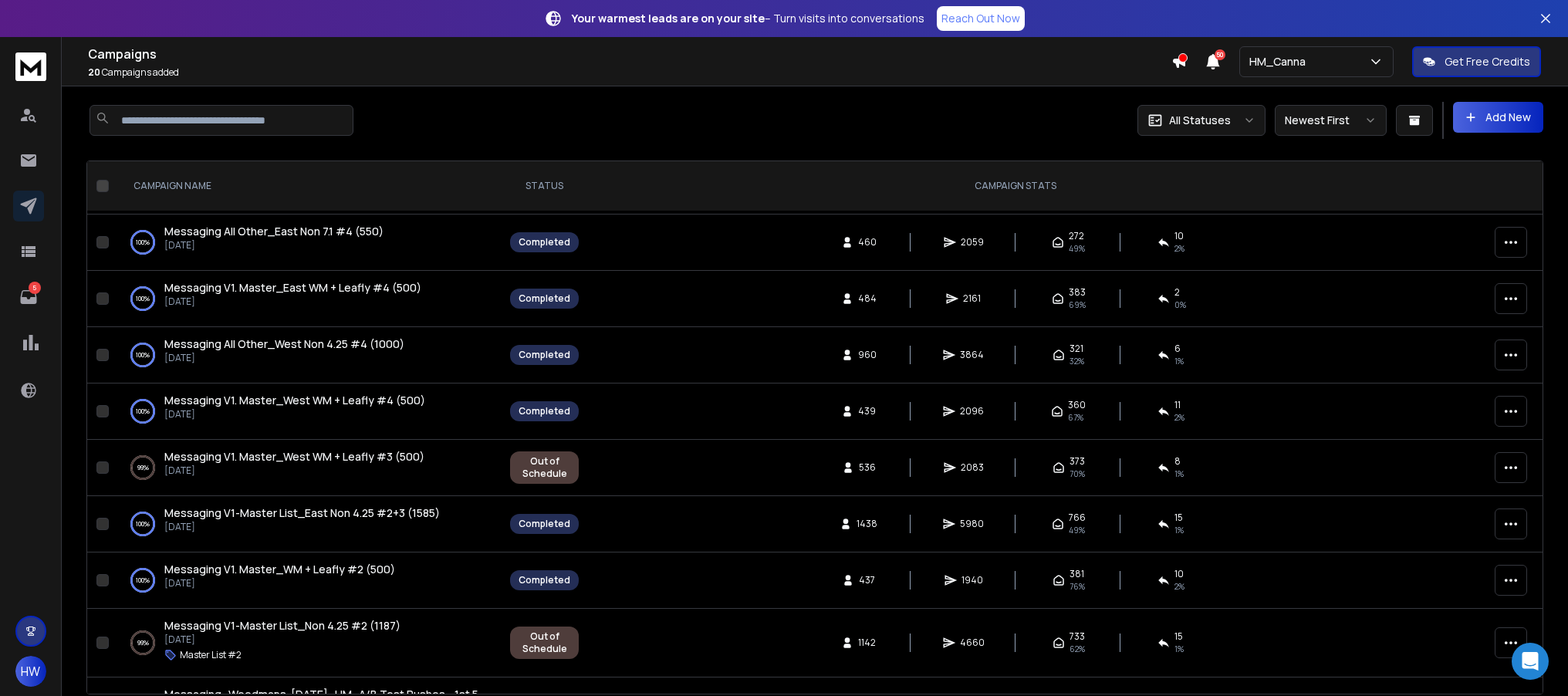
scroll to position [680, 0]
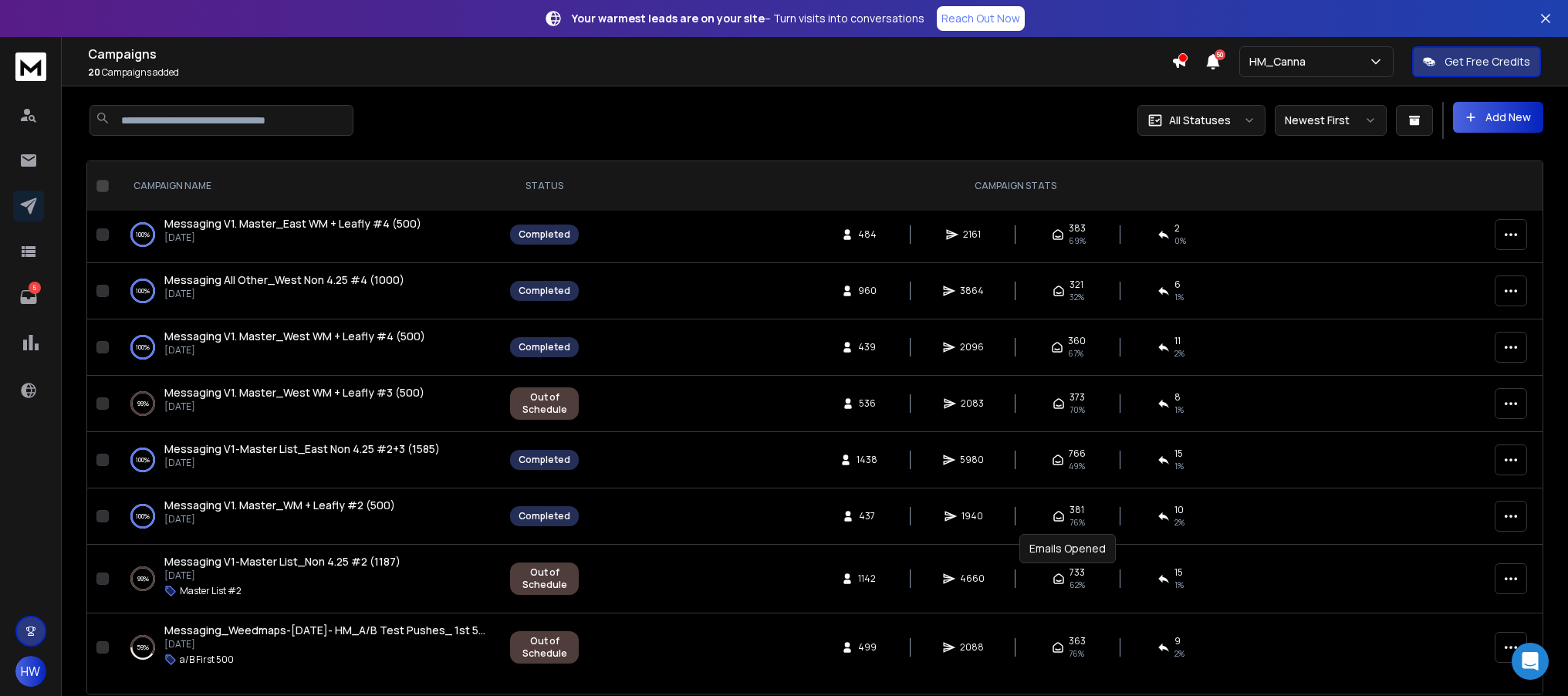
click at [1066, 582] on div "733 62 %" at bounding box center [1068, 579] width 46 height 24
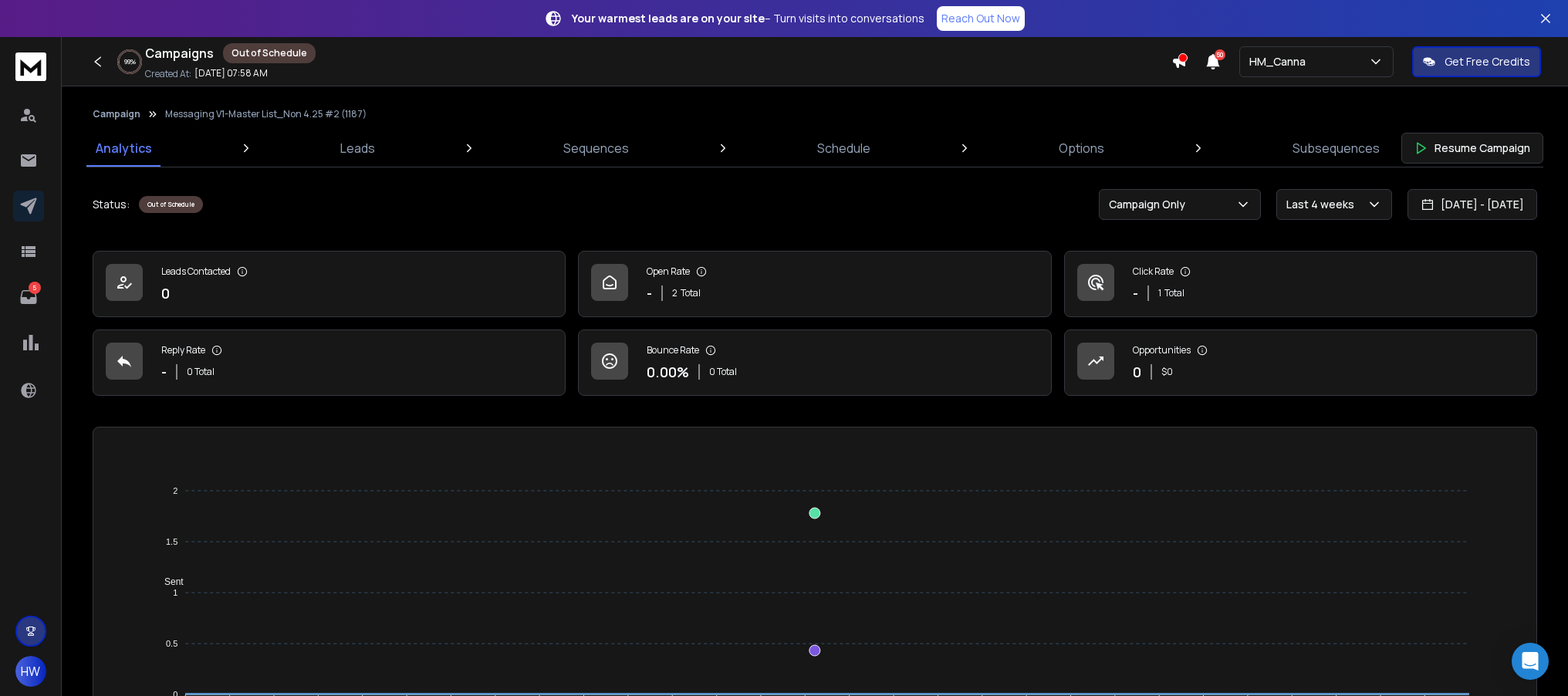
scroll to position [1, 0]
click at [357, 147] on p "Leads" at bounding box center [358, 146] width 35 height 18
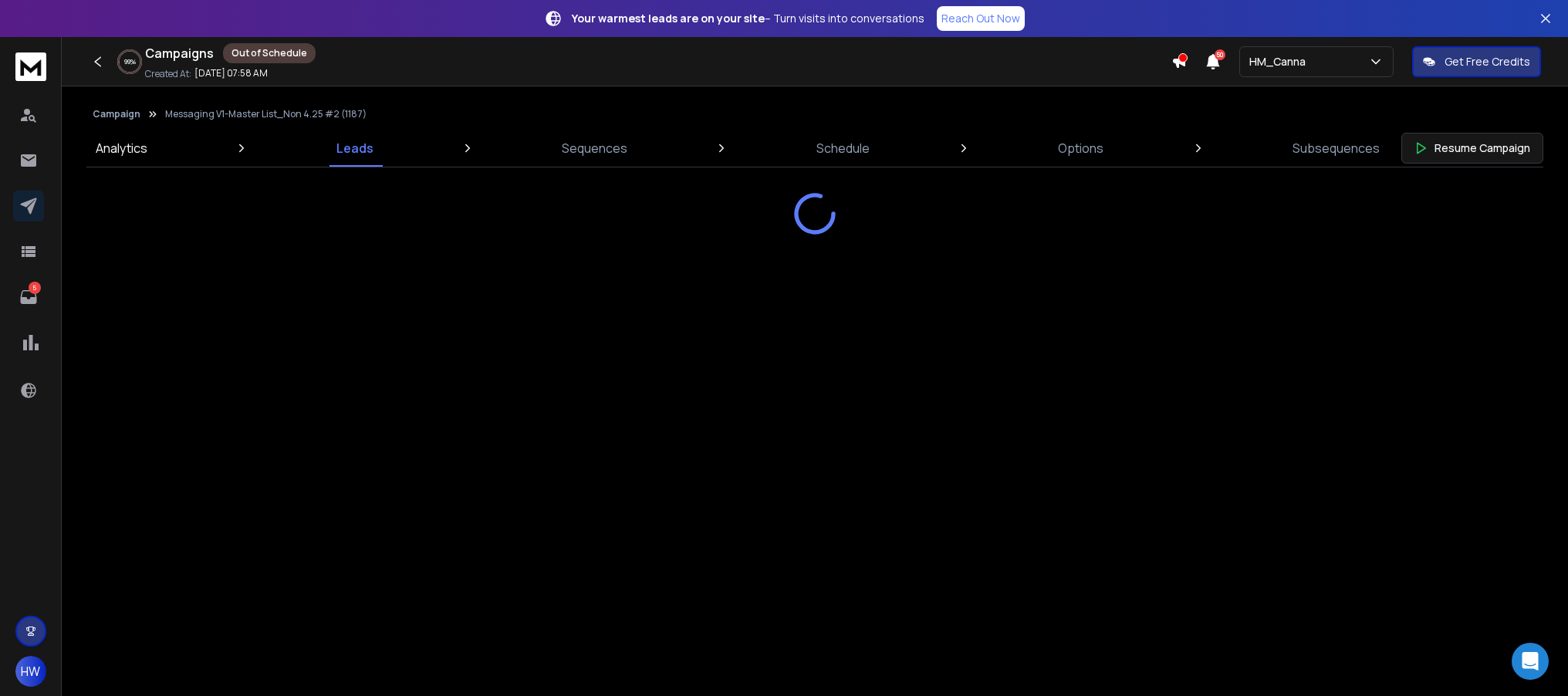
click at [140, 151] on p "Analytics" at bounding box center [121, 147] width 52 height 18
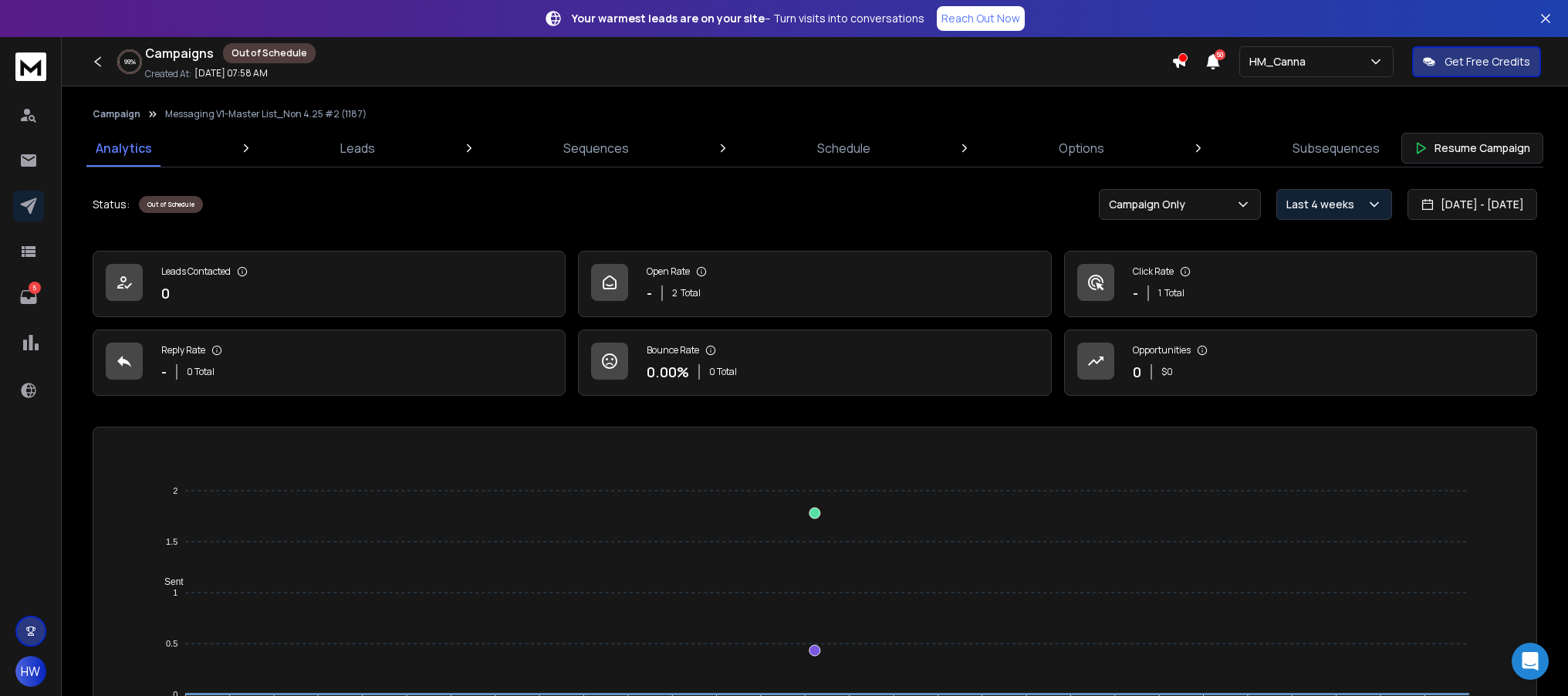
click at [1367, 201] on icon "button" at bounding box center [1375, 205] width 16 height 16
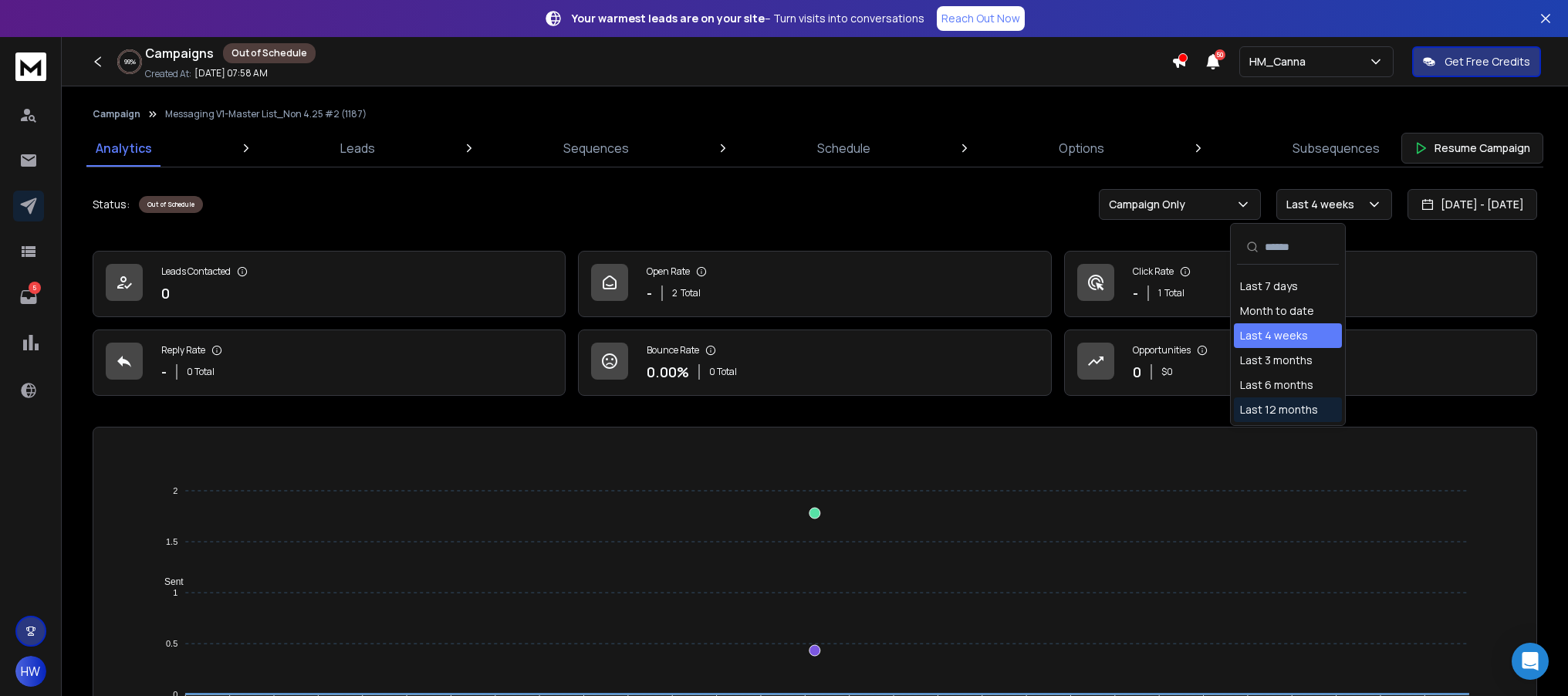
click at [1309, 405] on div "Last 12 months" at bounding box center [1279, 410] width 78 height 16
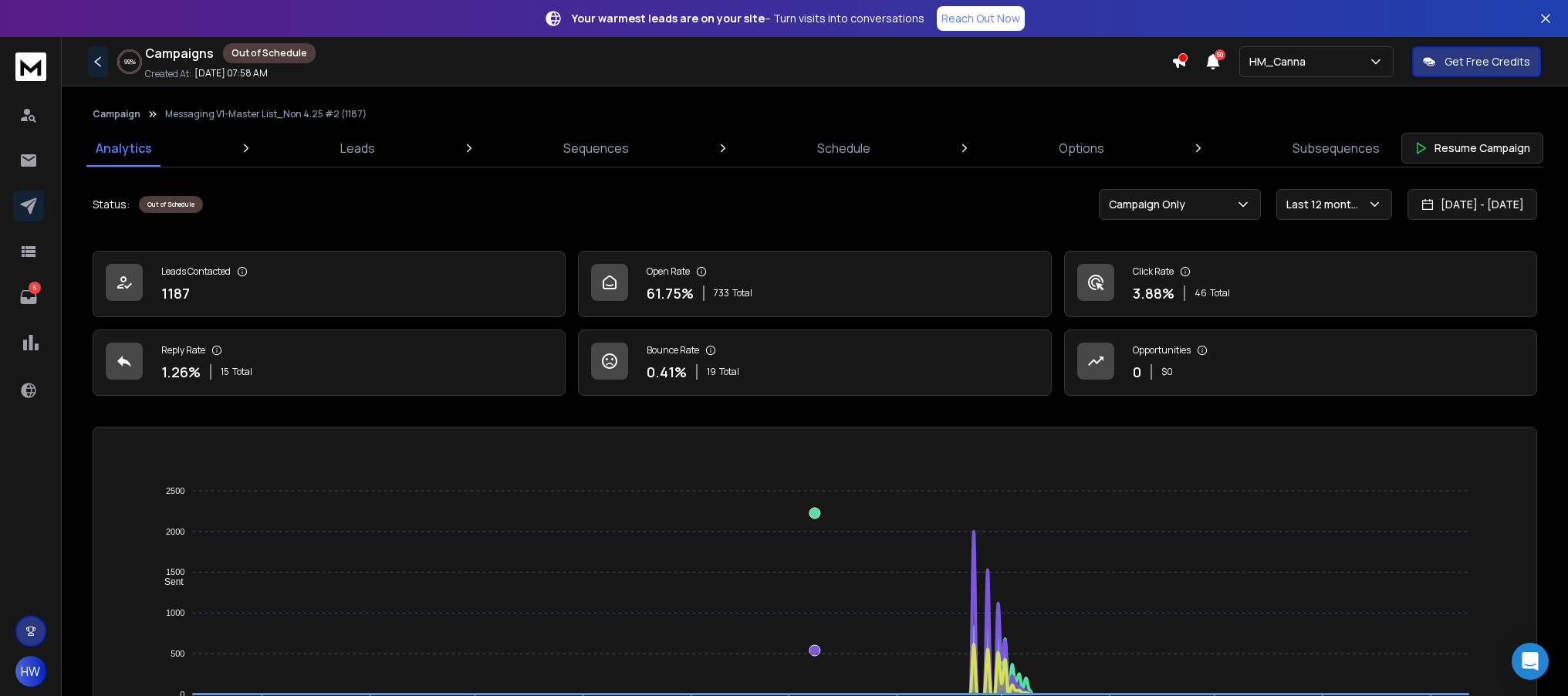
click at [98, 68] on button at bounding box center [98, 62] width 20 height 31
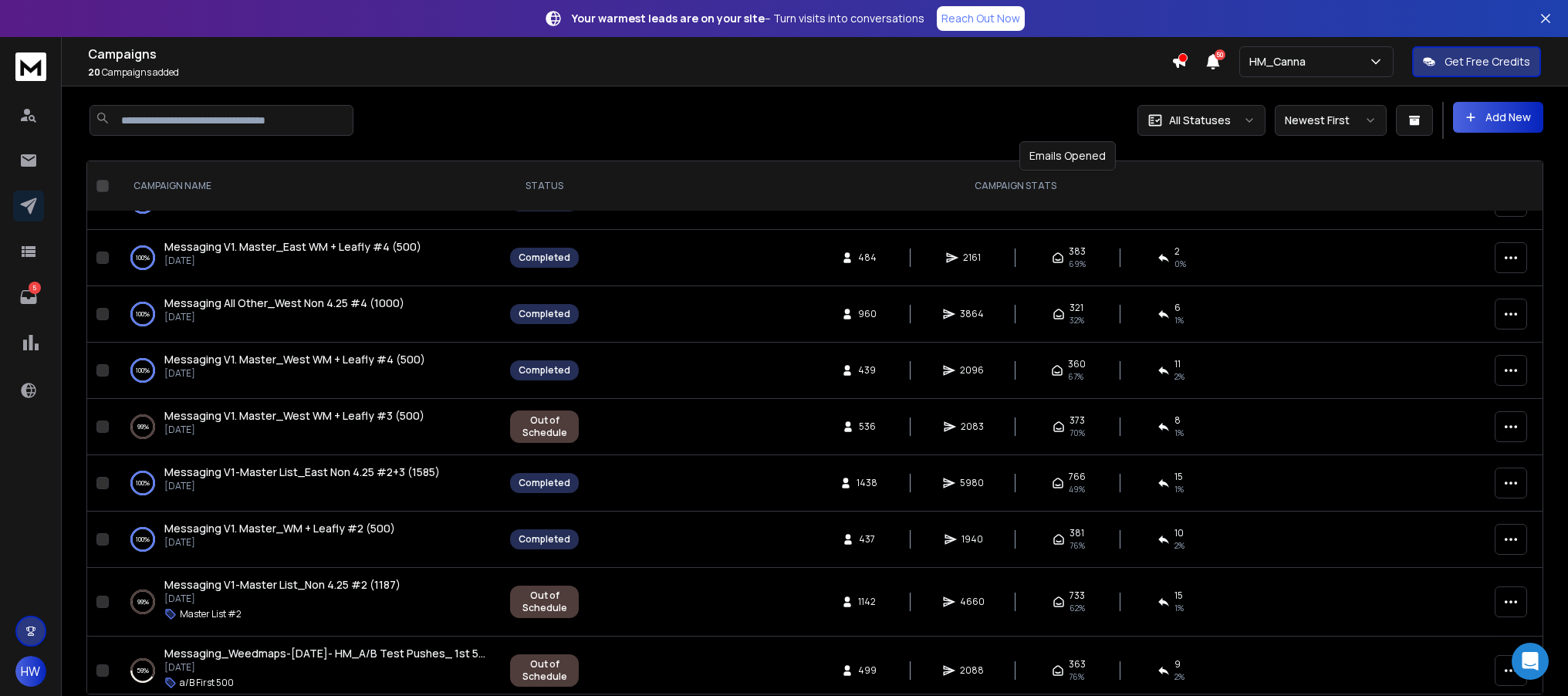
scroll to position [680, 0]
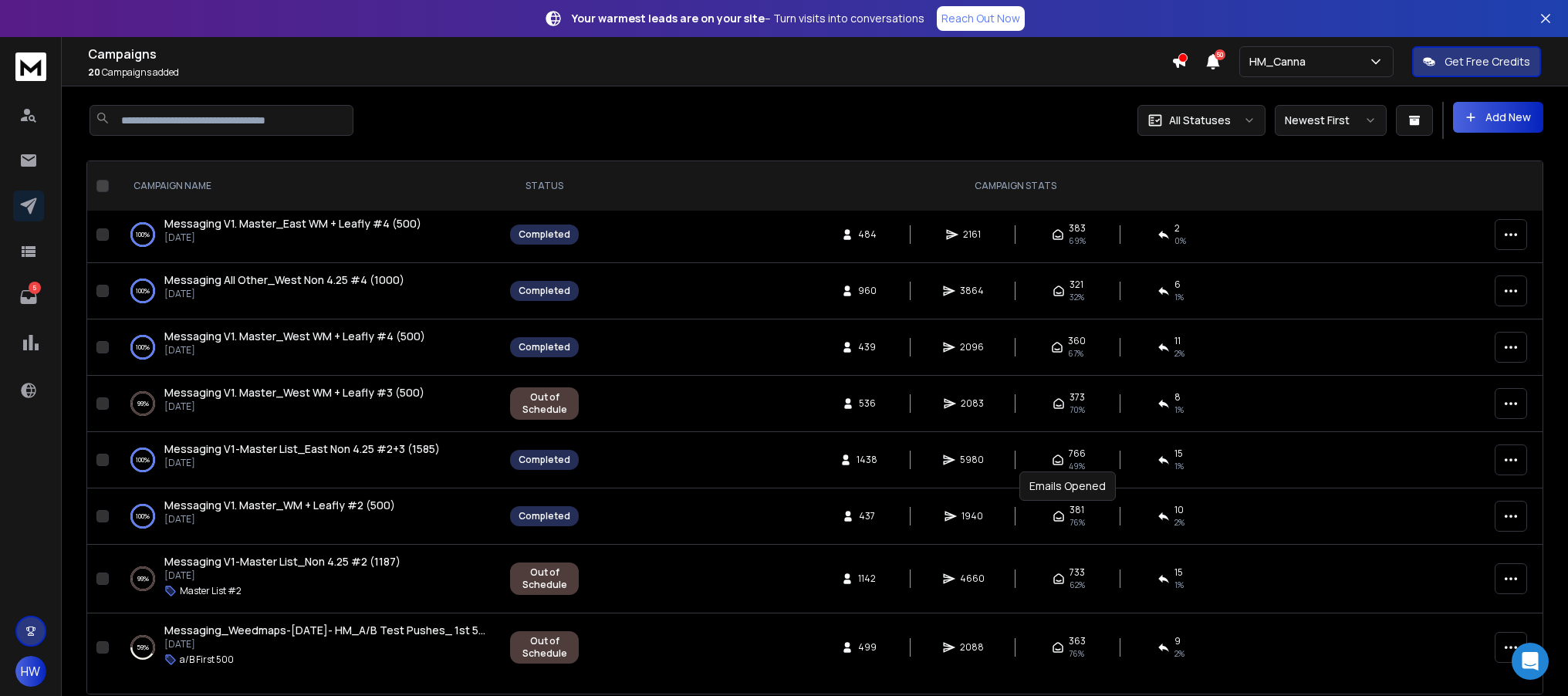
click at [1076, 522] on span "76 %" at bounding box center [1077, 523] width 16 height 12
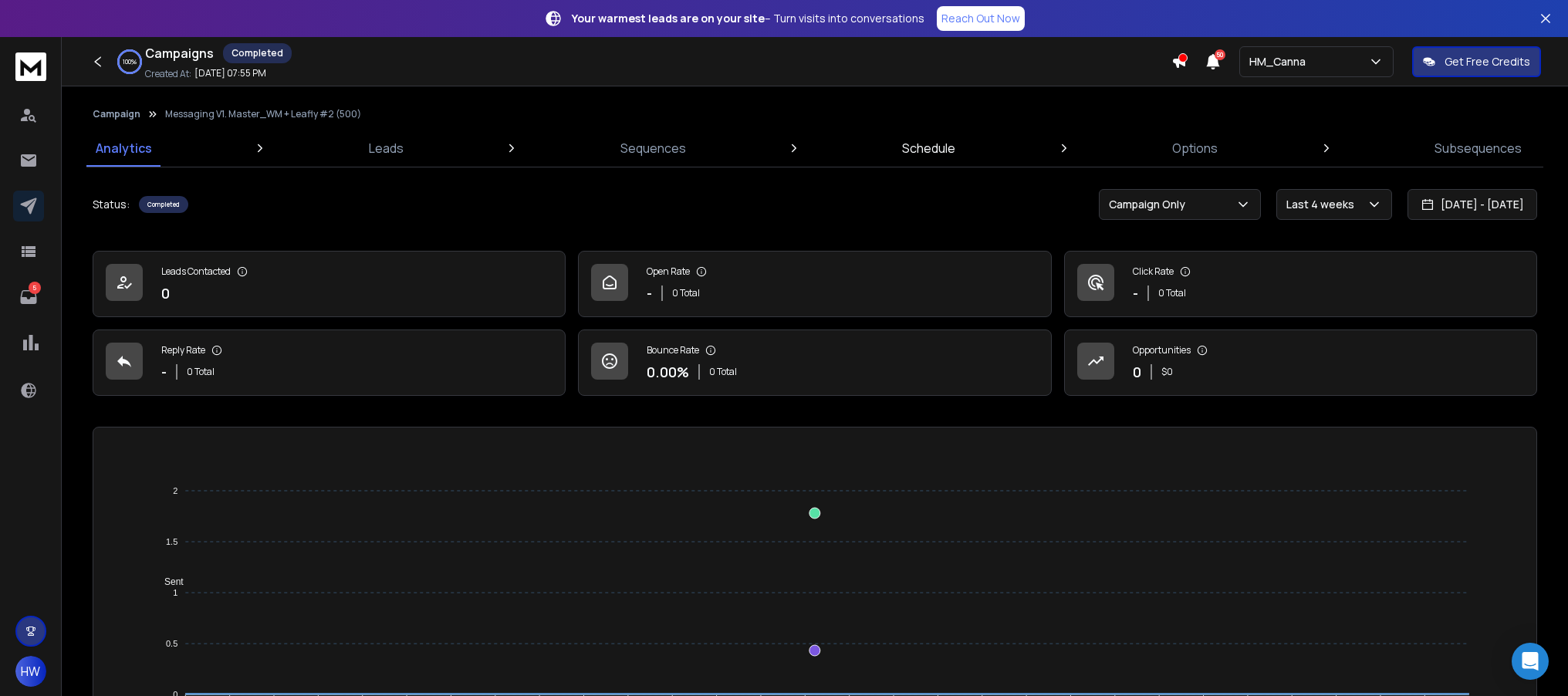
click at [935, 153] on p "Schedule" at bounding box center [928, 147] width 53 height 18
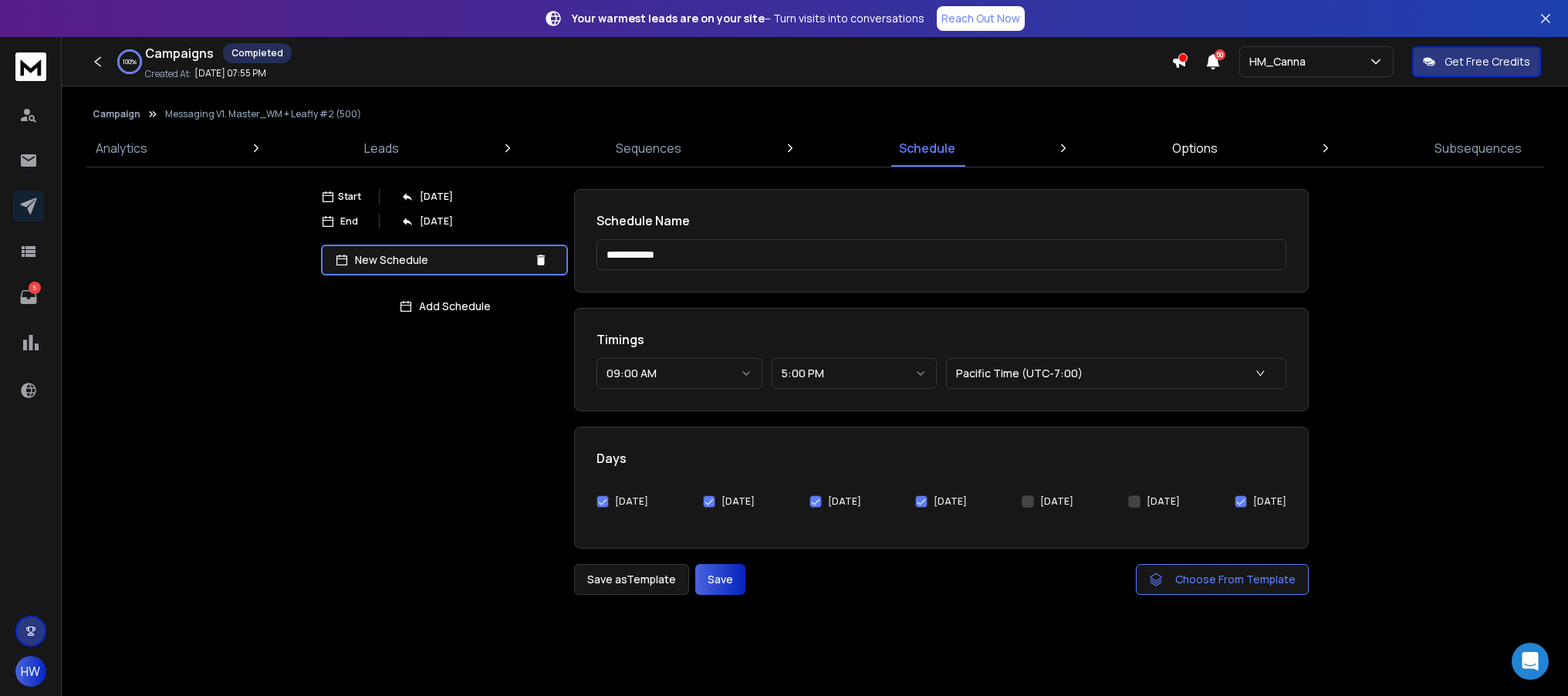
click at [1190, 148] on p "Options" at bounding box center [1194, 147] width 46 height 18
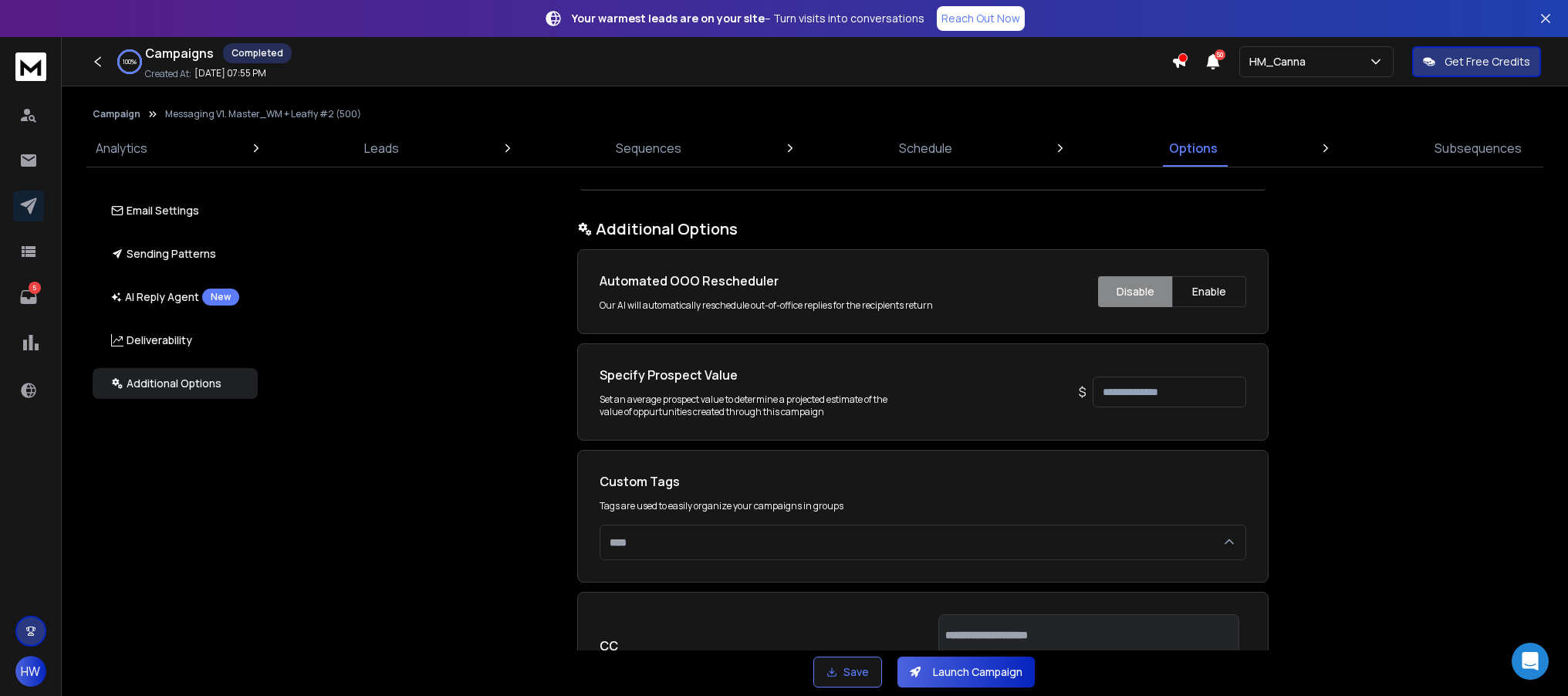
scroll to position [2756, 0]
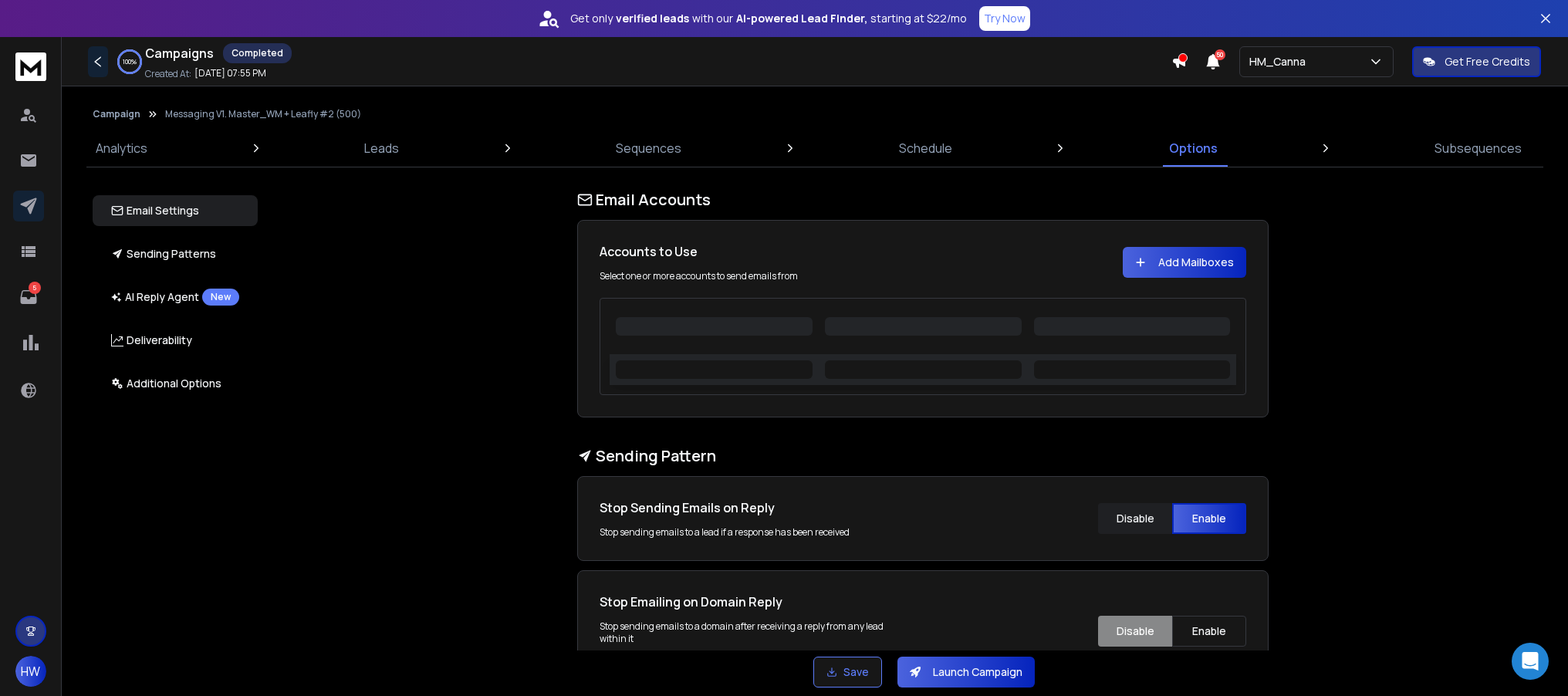
click at [95, 67] on icon at bounding box center [98, 62] width 14 height 14
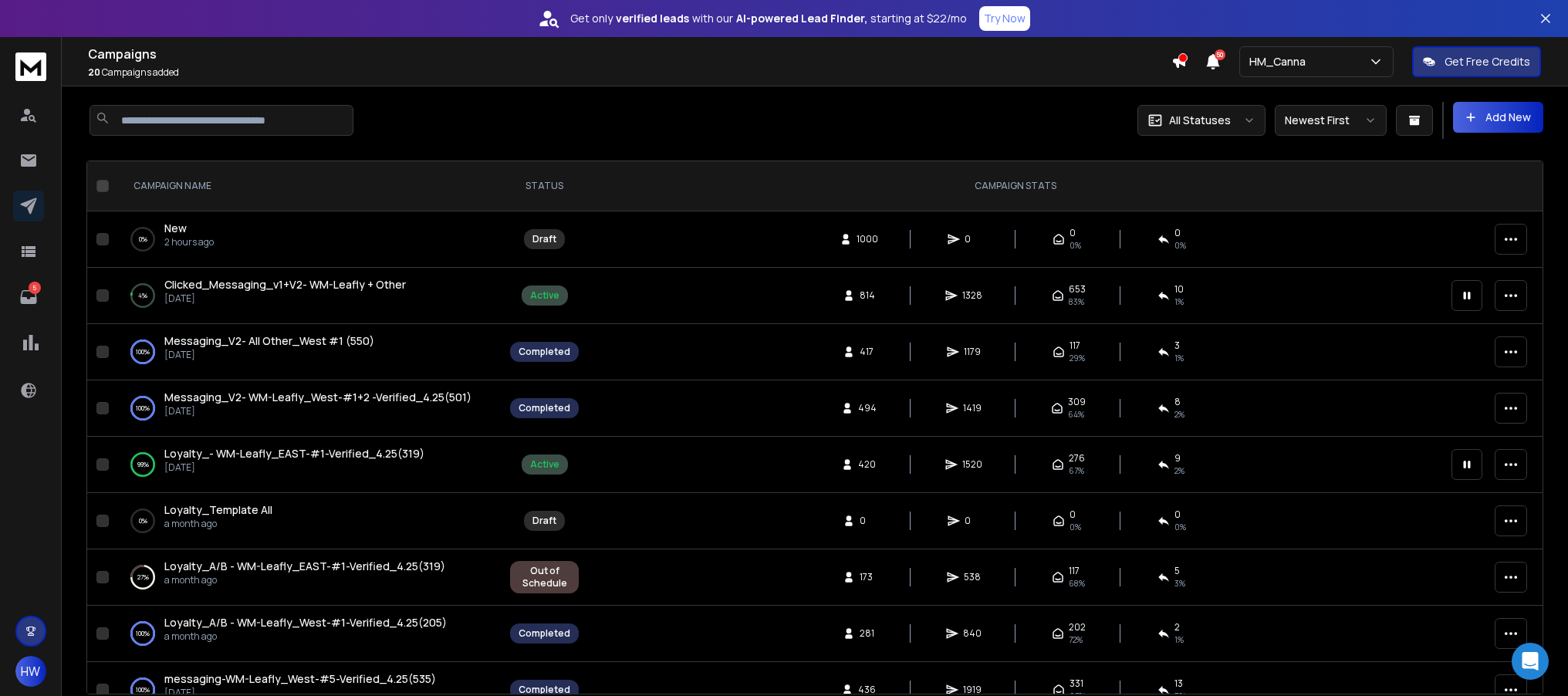
click at [306, 285] on span "Clicked_Messaging_v1+V2- WM-Leafly + Other" at bounding box center [285, 284] width 242 height 15
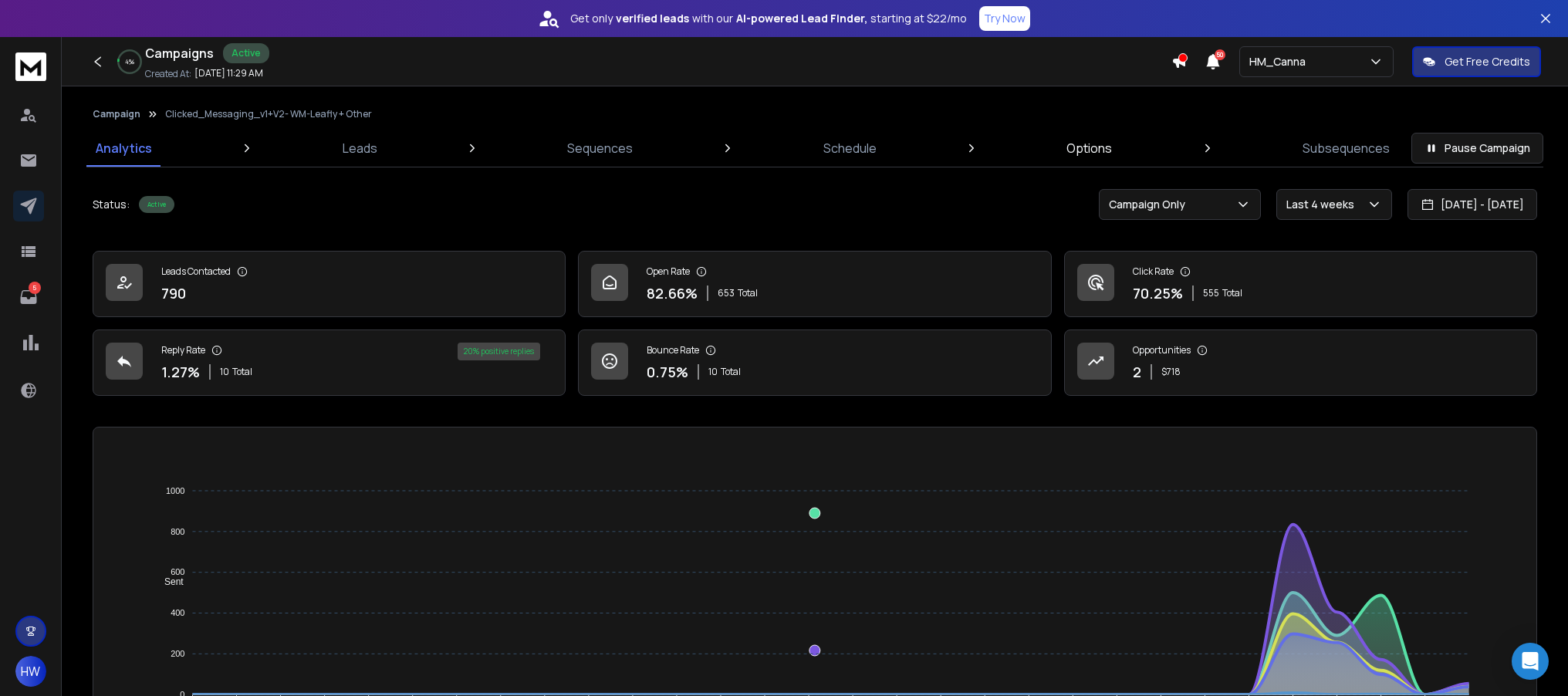
click at [1109, 146] on p "Options" at bounding box center [1089, 147] width 46 height 18
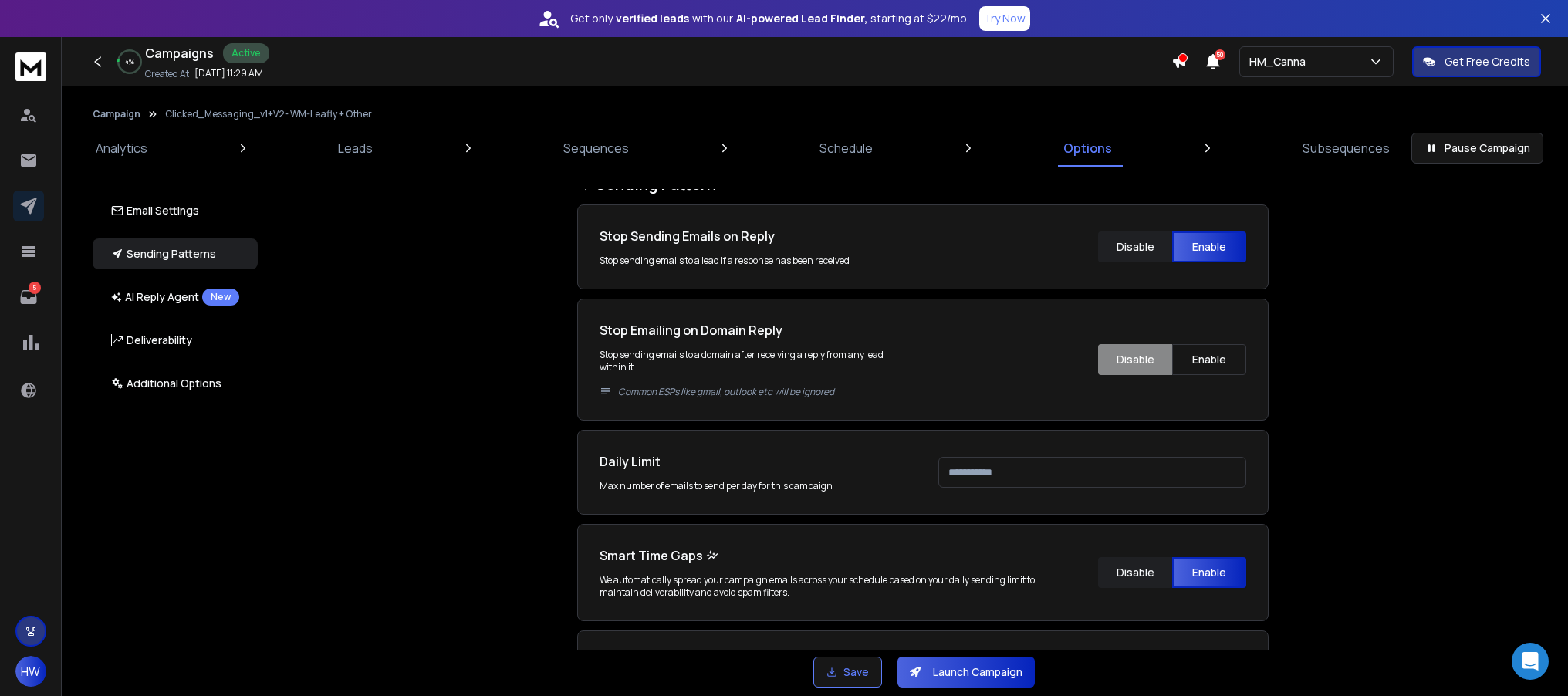
scroll to position [516, 0]
drag, startPoint x: 1002, startPoint y: 465, endPoint x: 944, endPoint y: 472, distance: 58.4
click at [944, 472] on input "***" at bounding box center [1092, 471] width 308 height 31
type input "***"
click at [980, 517] on div "**********" at bounding box center [923, 685] width 692 height 1024
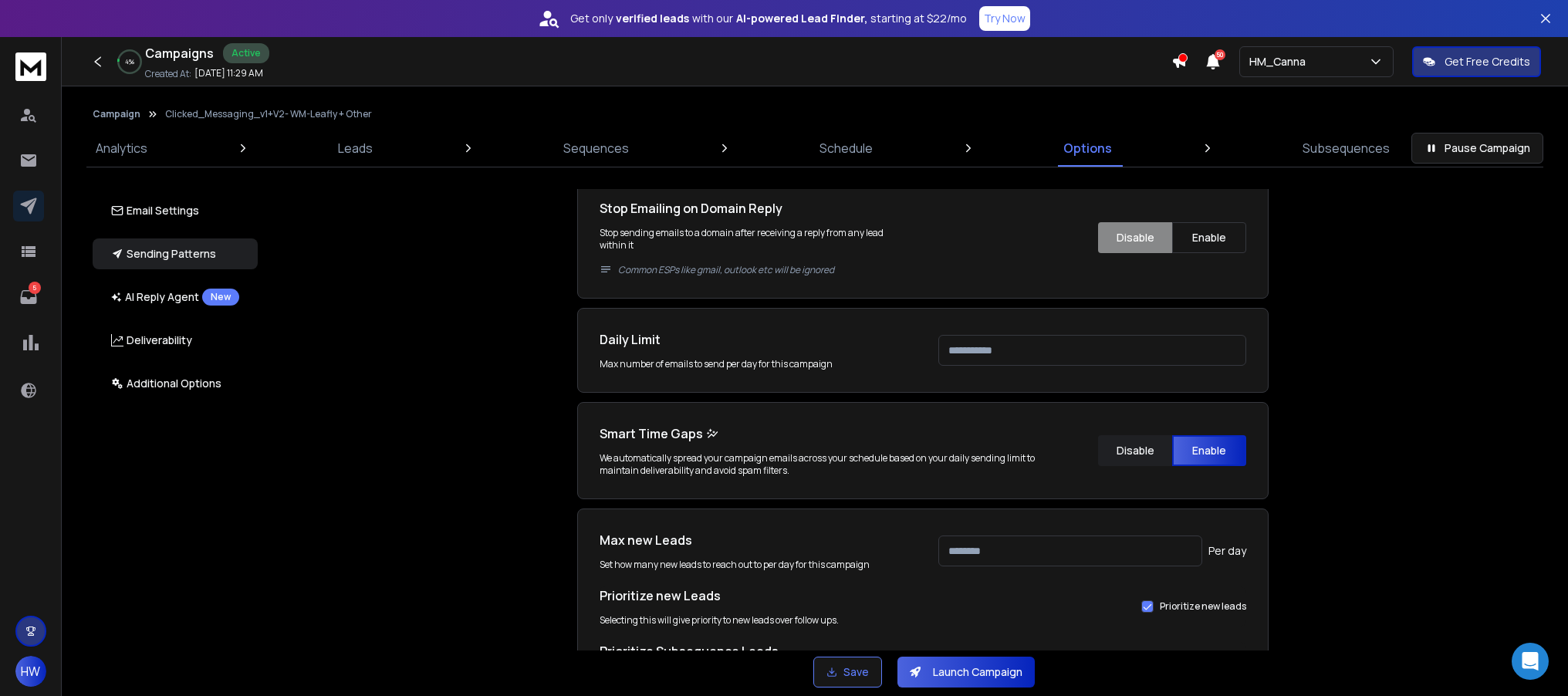
scroll to position [615, 0]
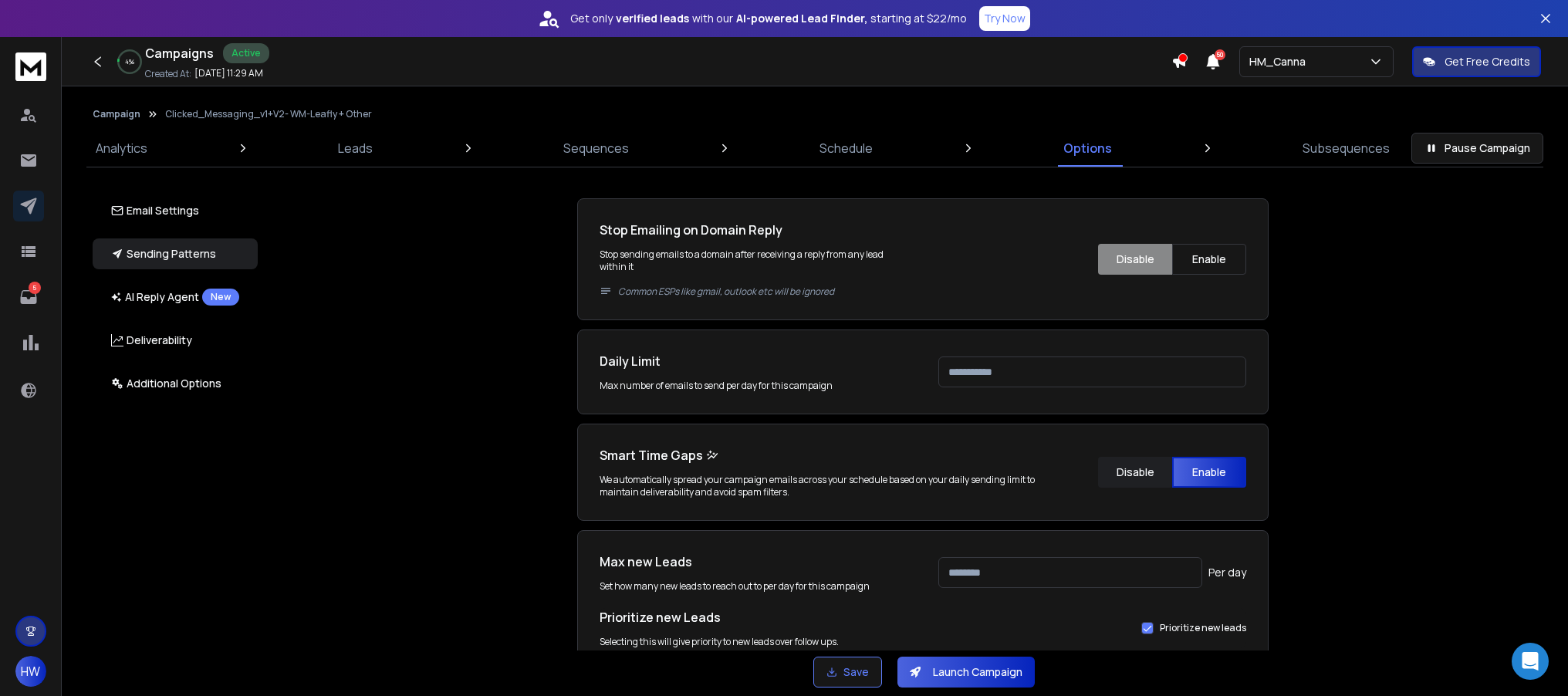
drag, startPoint x: 981, startPoint y: 575, endPoint x: 940, endPoint y: 576, distance: 41.0
click at [940, 576] on input "***" at bounding box center [1070, 573] width 264 height 31
type input "***"
click at [1147, 624] on button "Prioritize new leads" at bounding box center [1148, 628] width 12 height 12
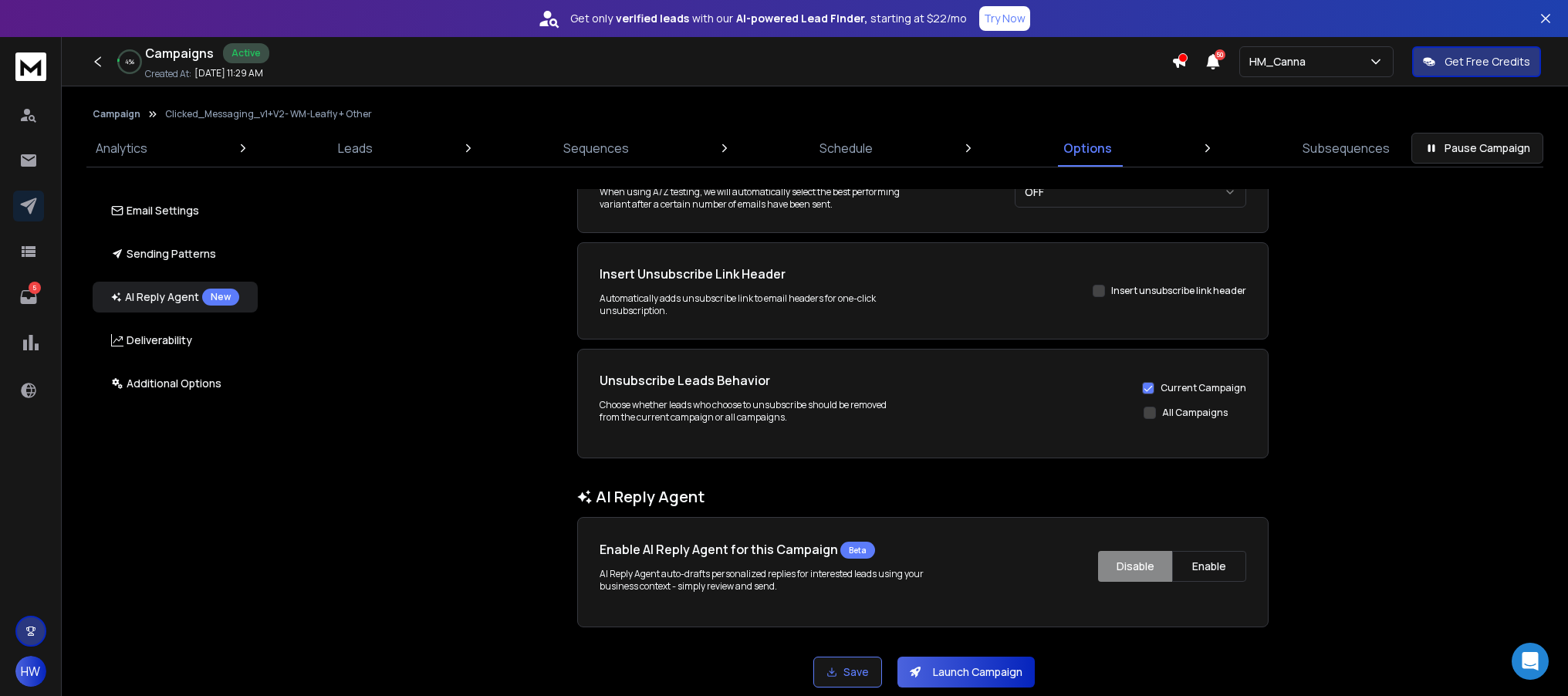
scroll to position [1265, 0]
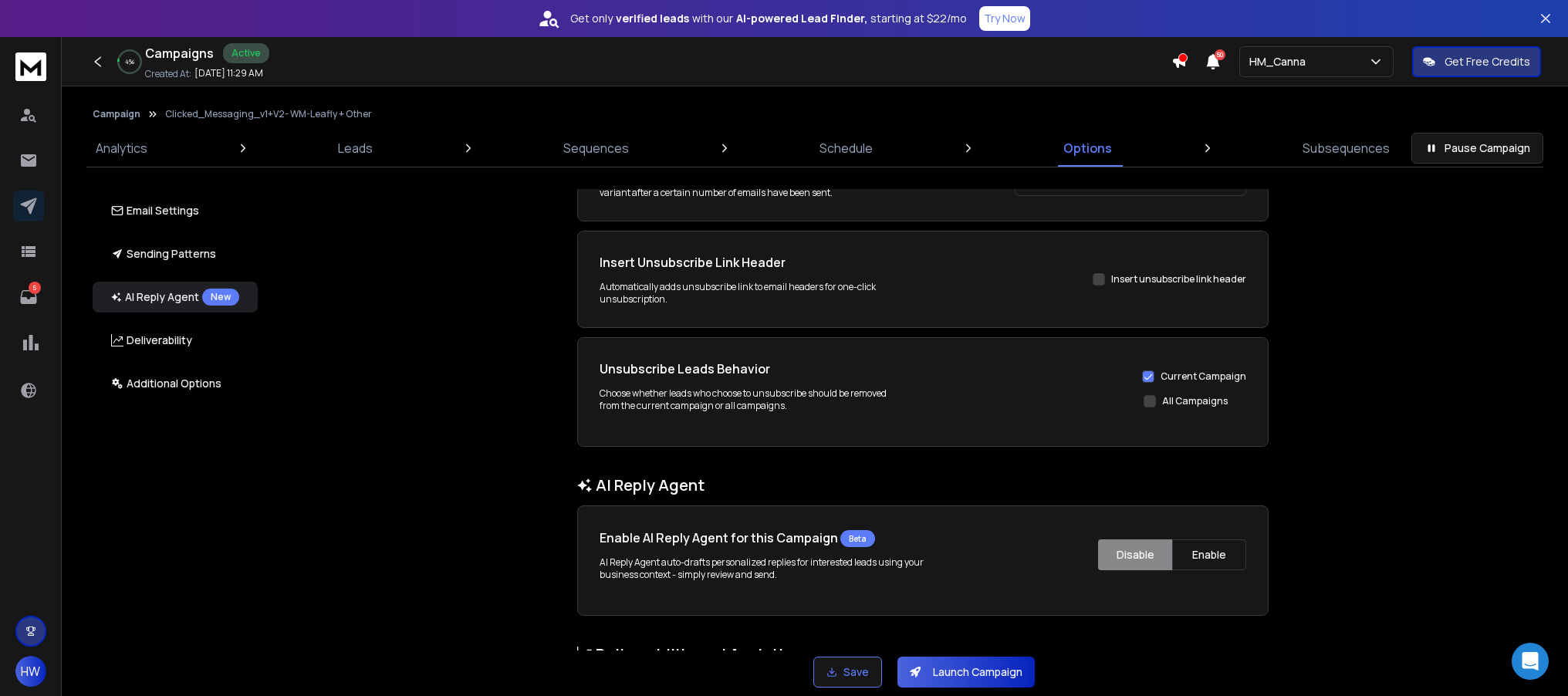
click at [1155, 402] on button "All Campaigns" at bounding box center [1150, 401] width 12 height 12
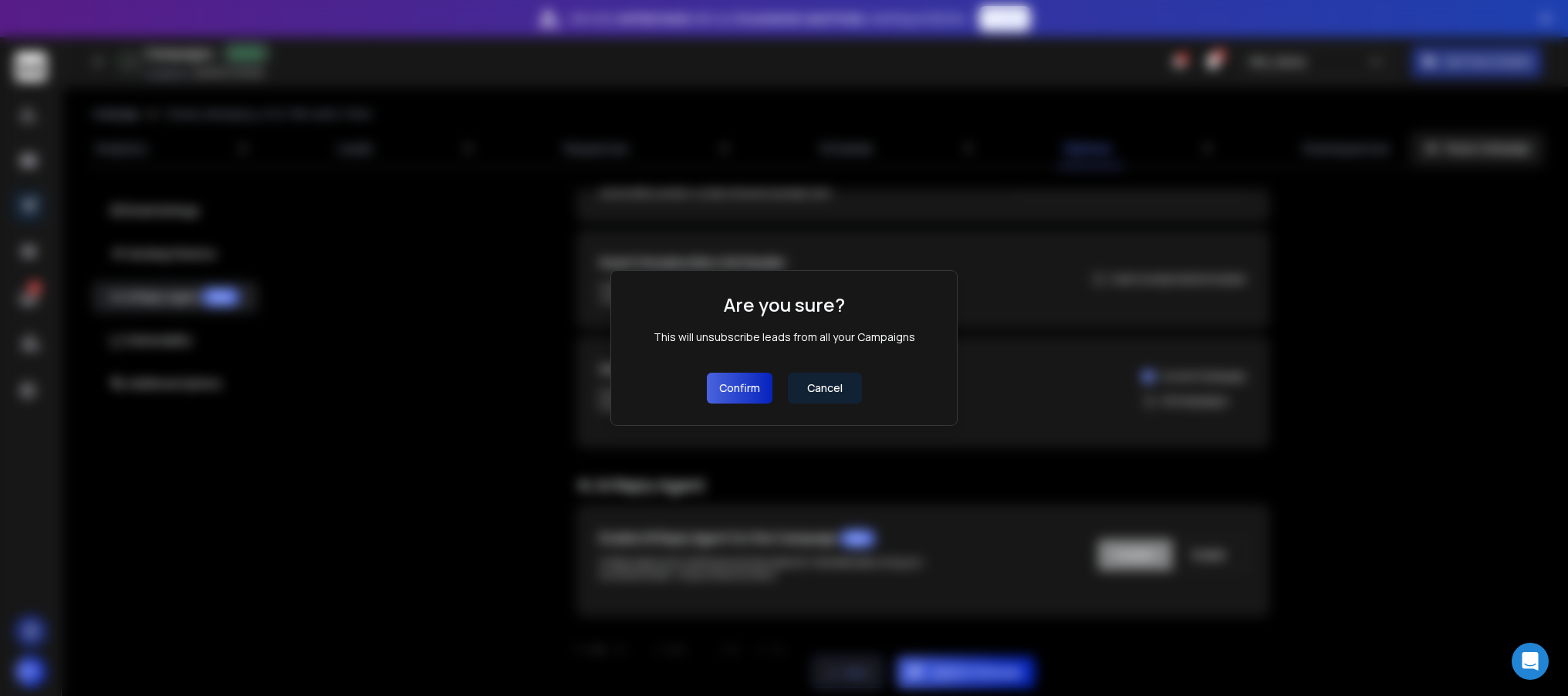
click at [741, 393] on button "Confirm" at bounding box center [740, 388] width 66 height 31
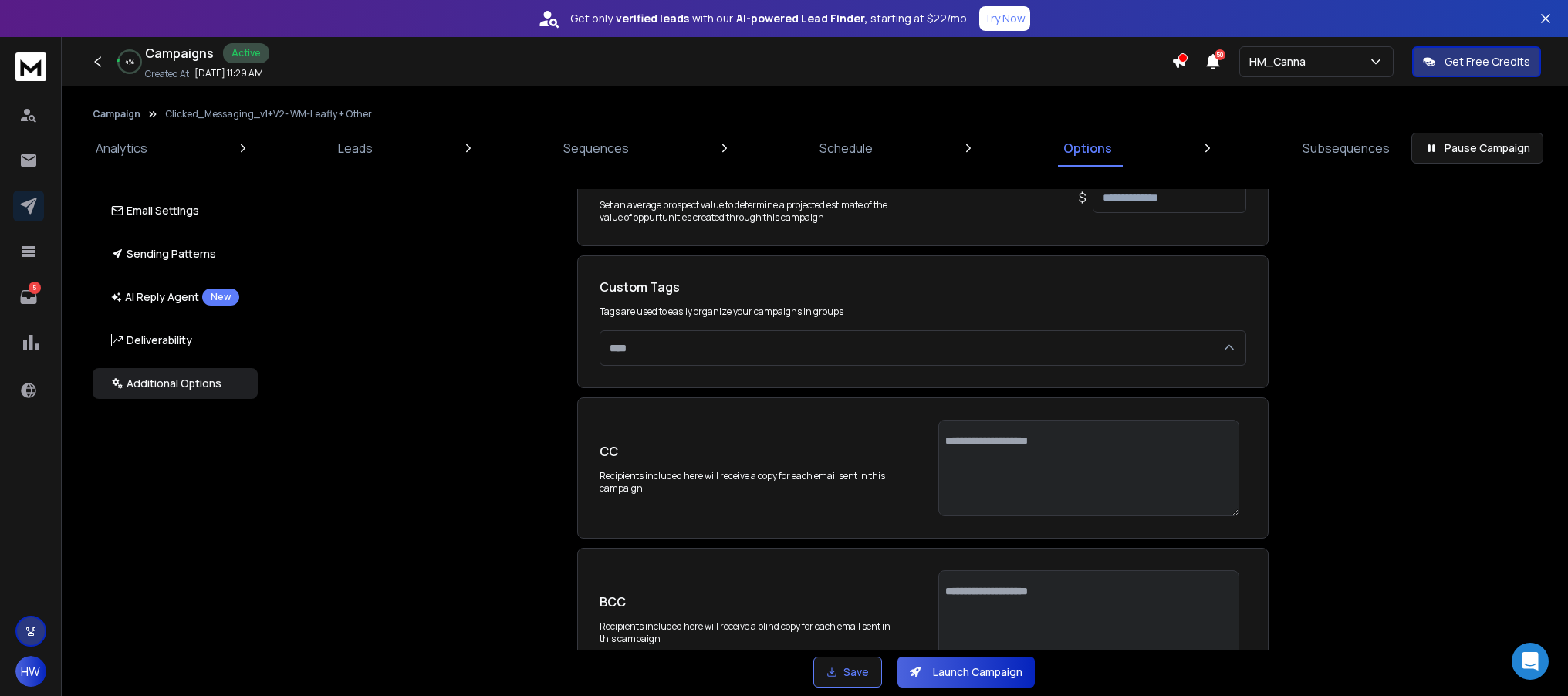
scroll to position [2996, 0]
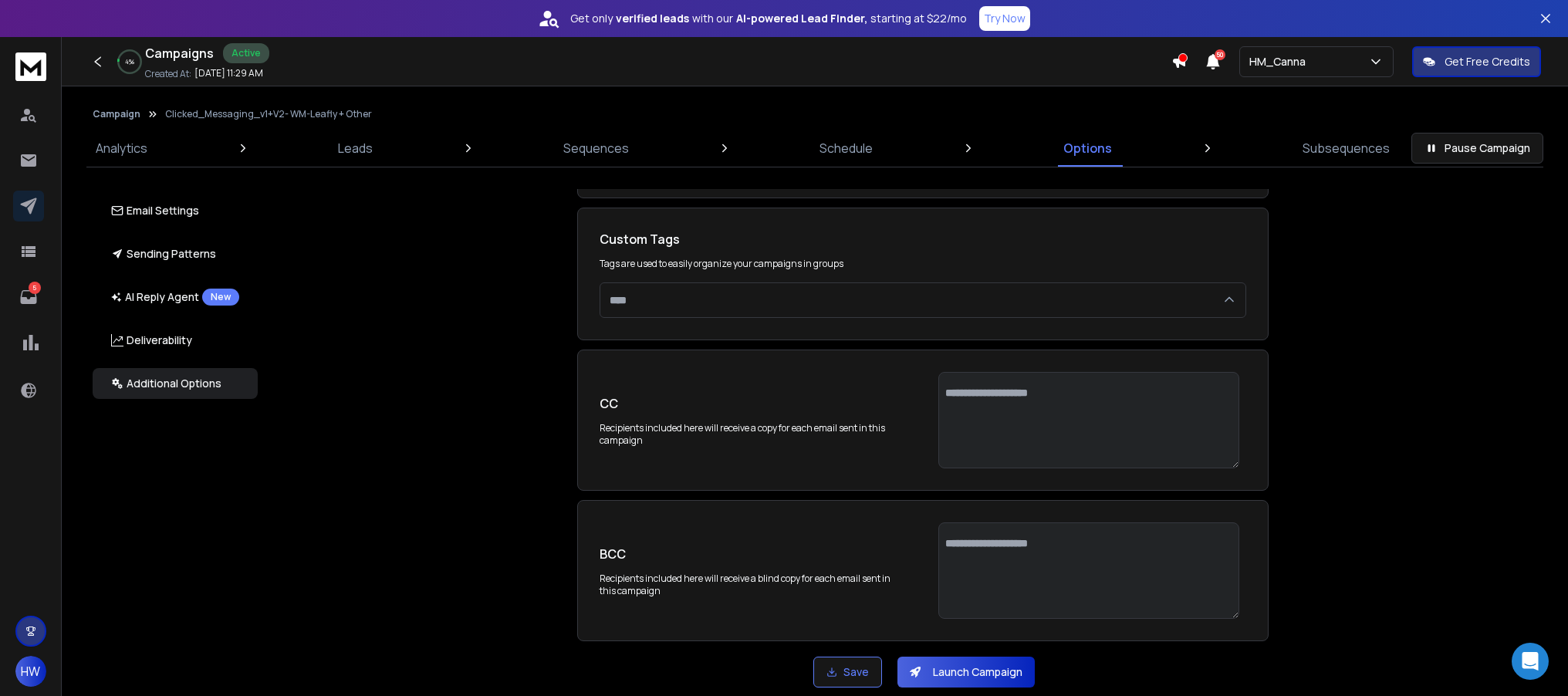
click at [999, 685] on button "Launch Campaign" at bounding box center [966, 673] width 137 height 31
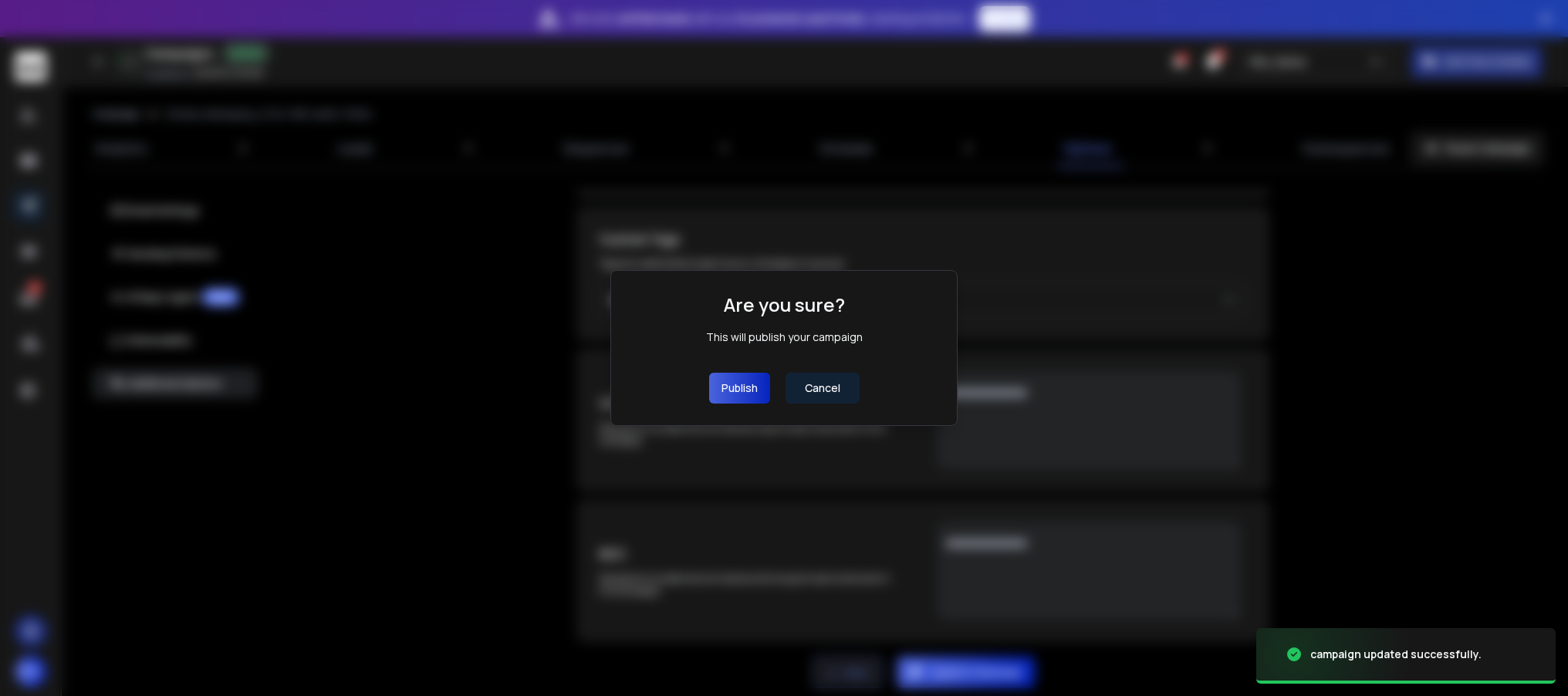
click at [745, 400] on button "Publish" at bounding box center [739, 388] width 61 height 31
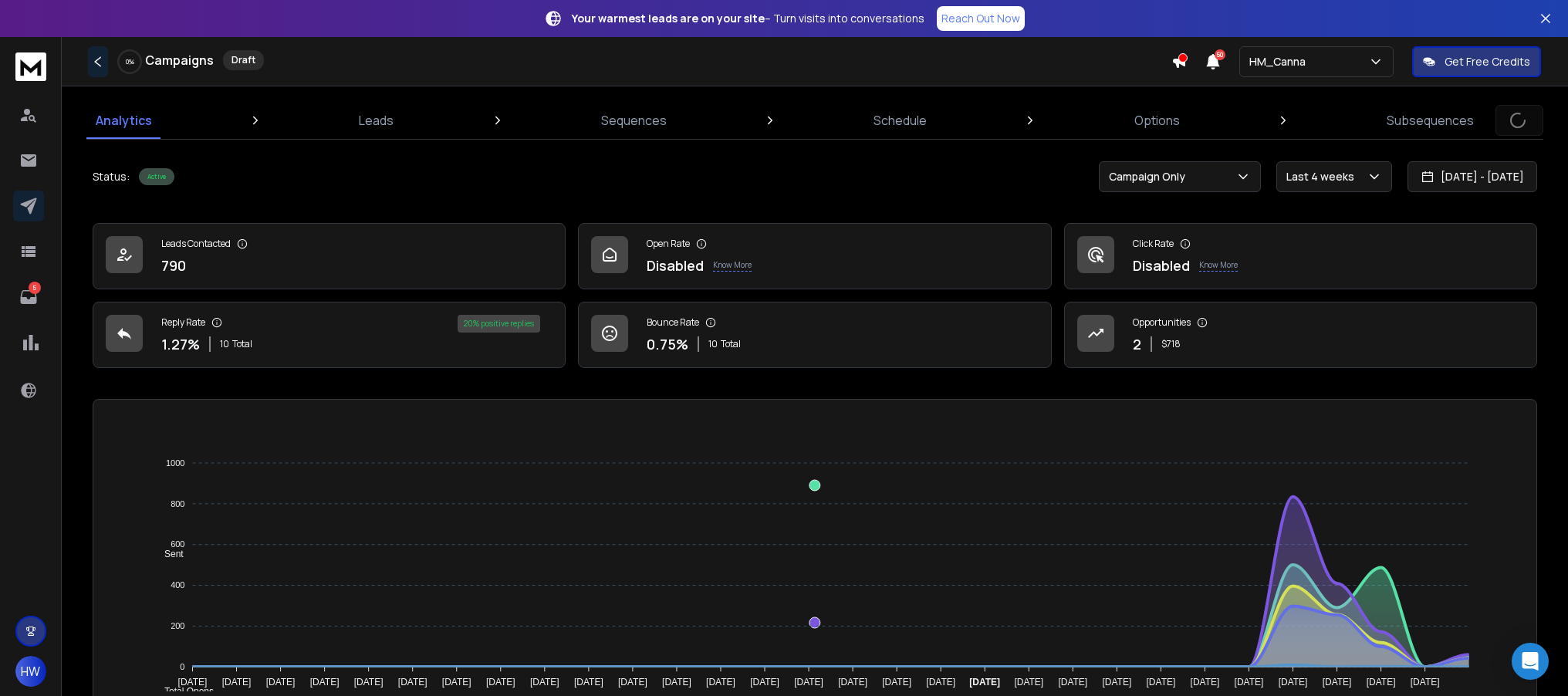
click at [101, 64] on icon at bounding box center [98, 62] width 14 height 14
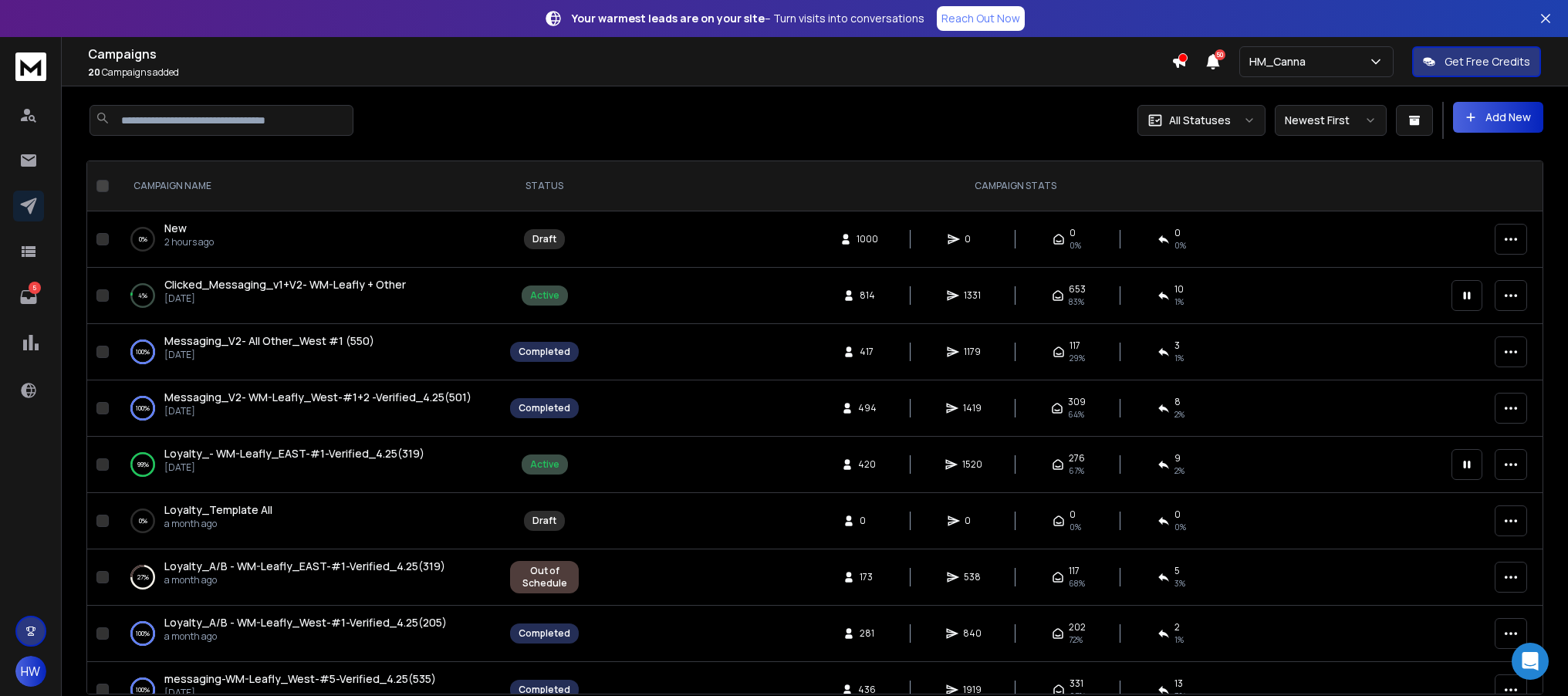
click at [185, 229] on span "New" at bounding box center [176, 228] width 23 height 15
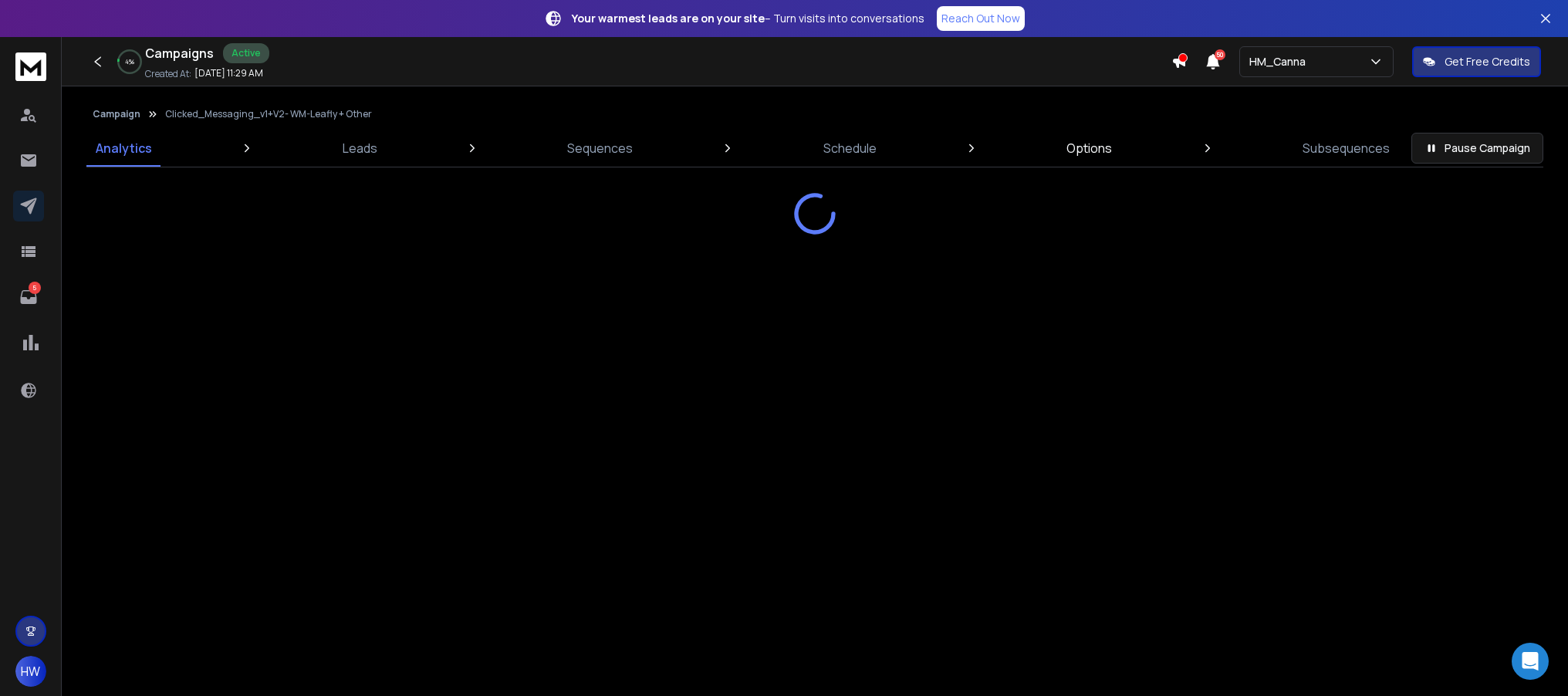
click at [1081, 150] on p "Options" at bounding box center [1089, 147] width 46 height 18
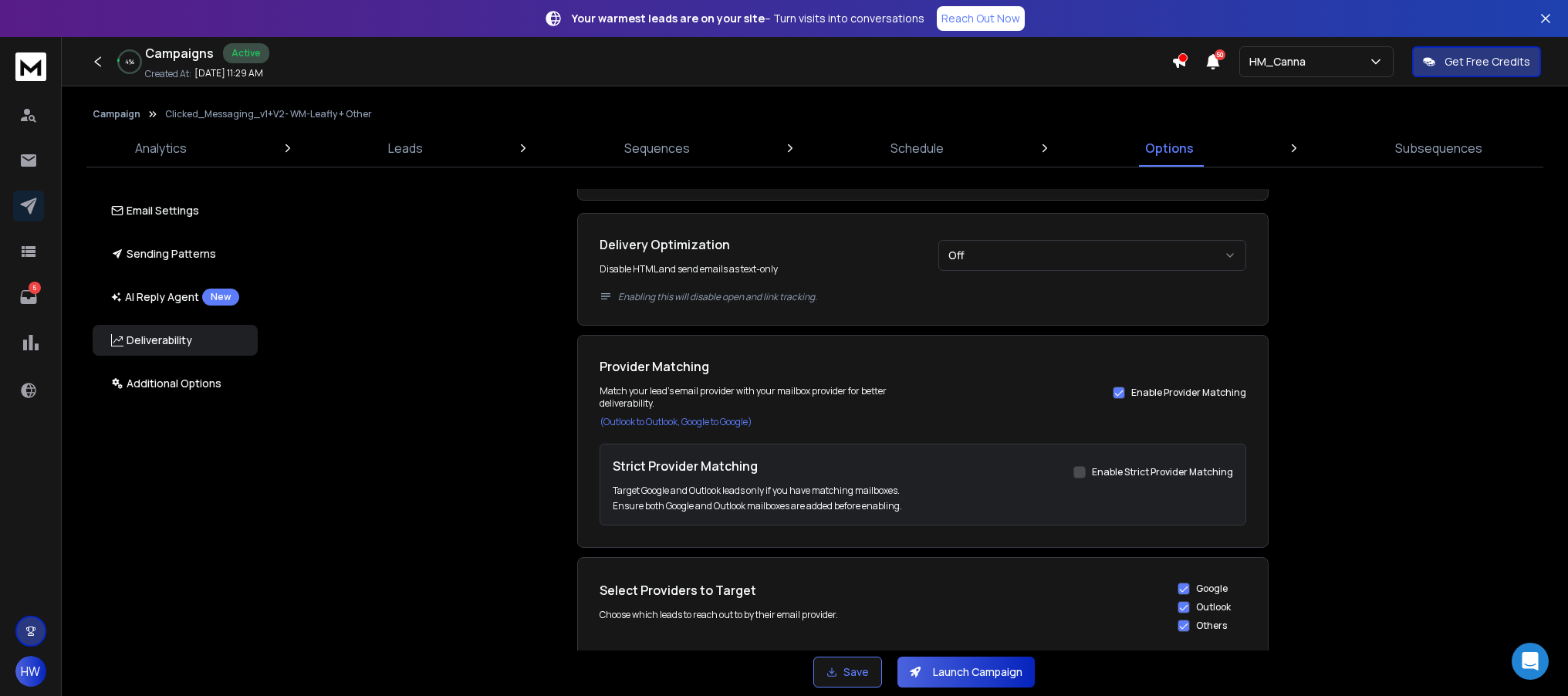
scroll to position [1930, 0]
click at [888, 144] on link "Schedule" at bounding box center [917, 148] width 72 height 37
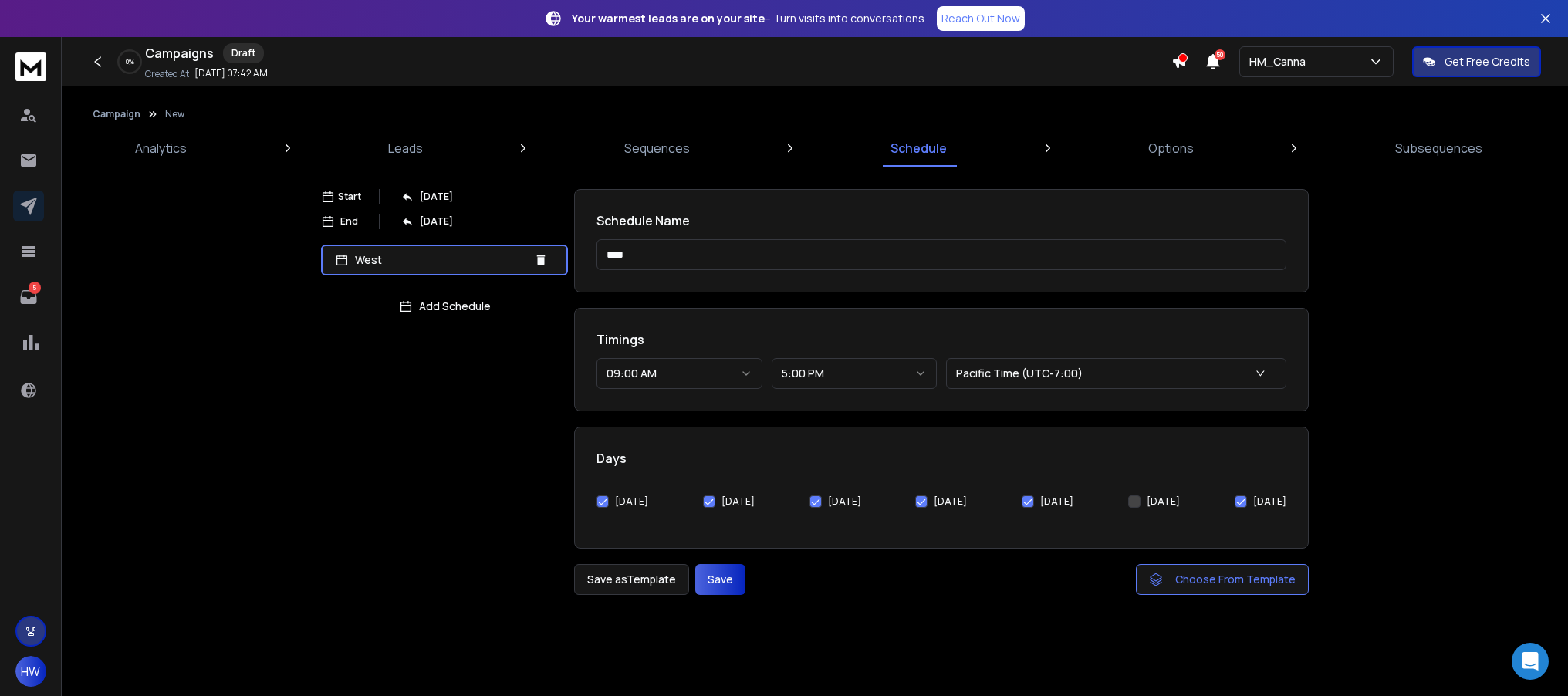
click at [995, 590] on div "Save as Template Save Choose From Template" at bounding box center [941, 580] width 735 height 31
click at [1157, 165] on link "Options" at bounding box center [1171, 148] width 64 height 37
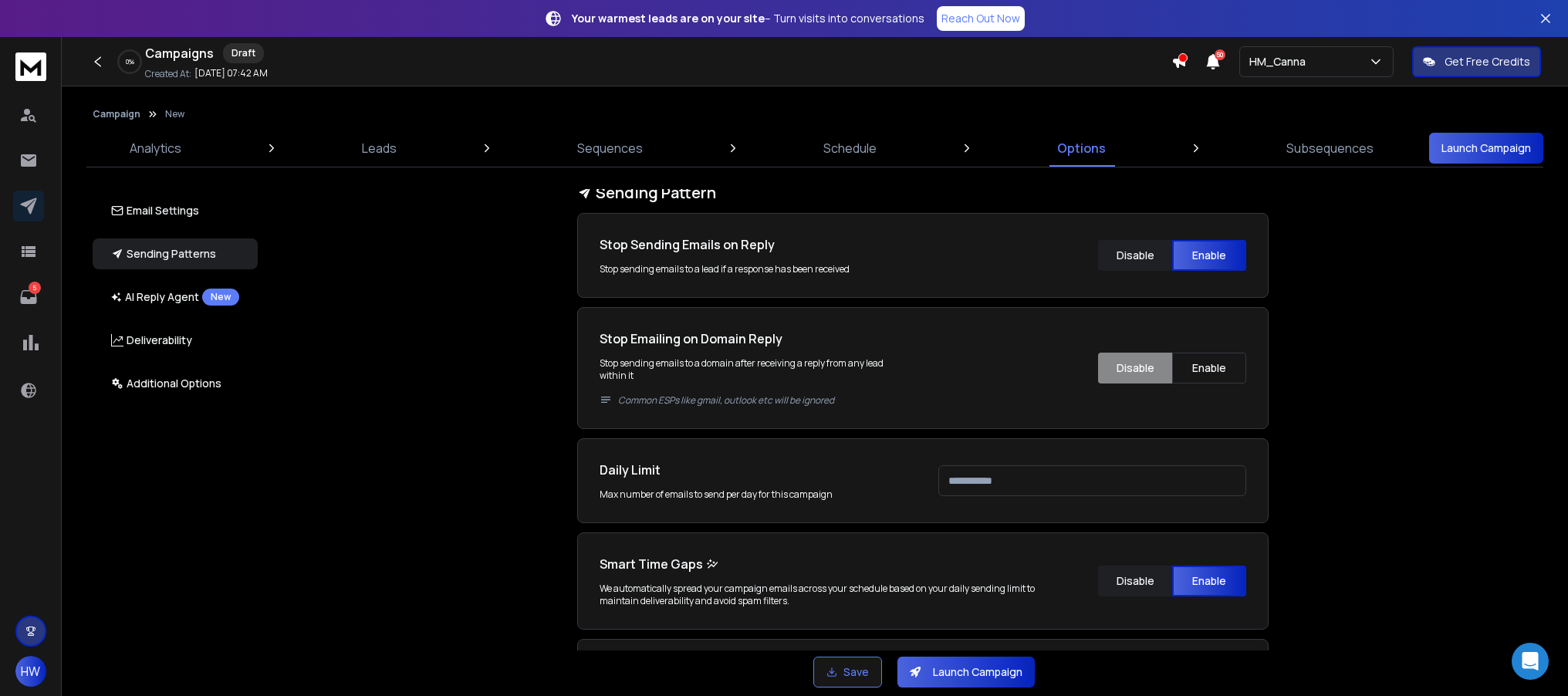
scroll to position [459, 0]
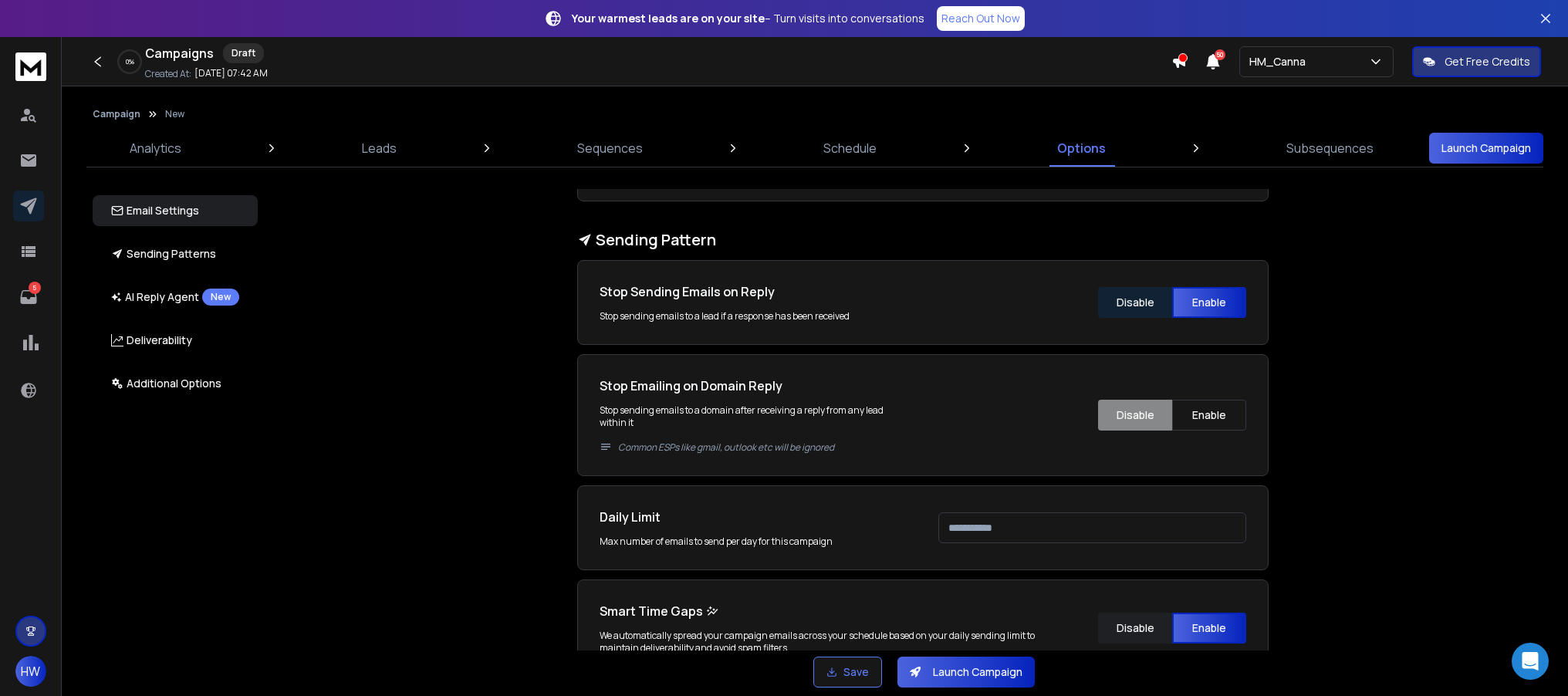
click at [1146, 302] on button "Disable" at bounding box center [1135, 302] width 74 height 31
click at [1122, 303] on button "Disable" at bounding box center [1135, 302] width 74 height 31
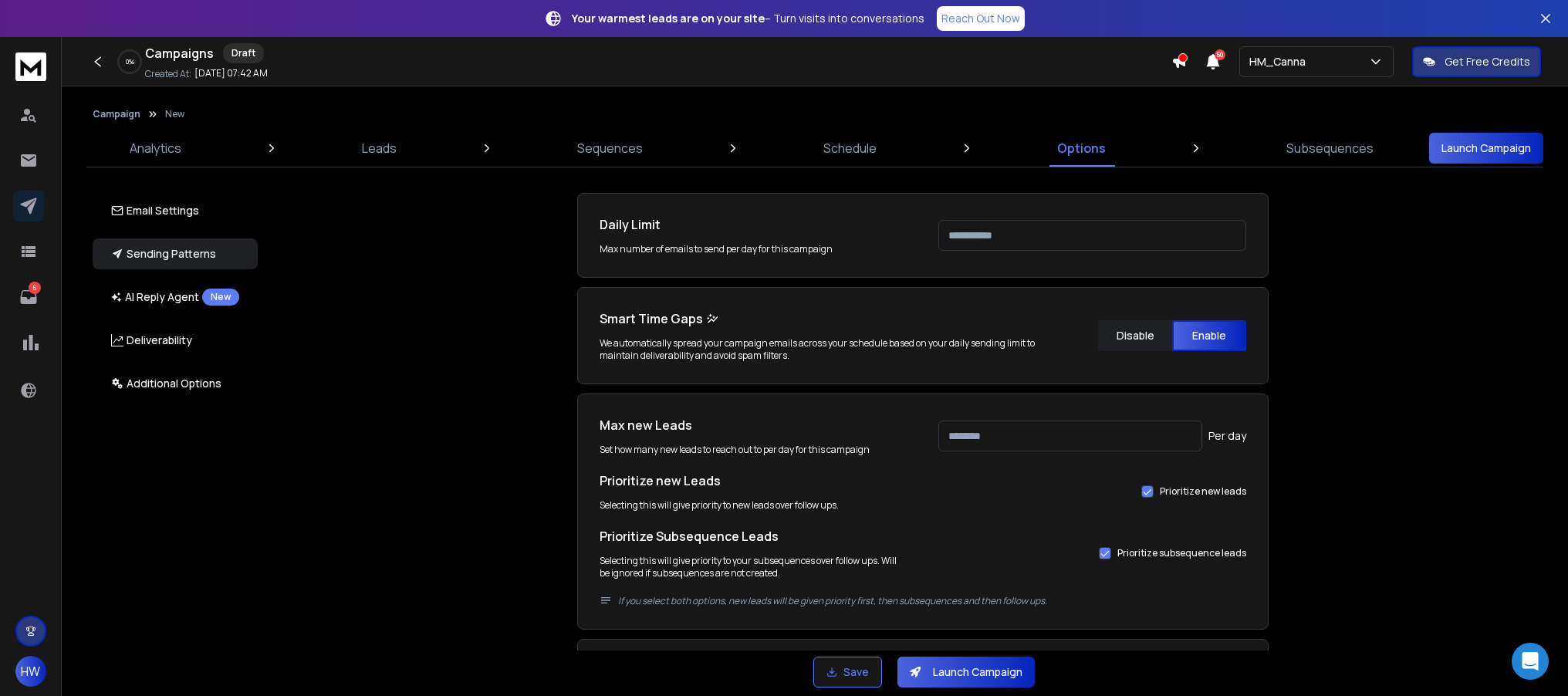
scroll to position [761, 0]
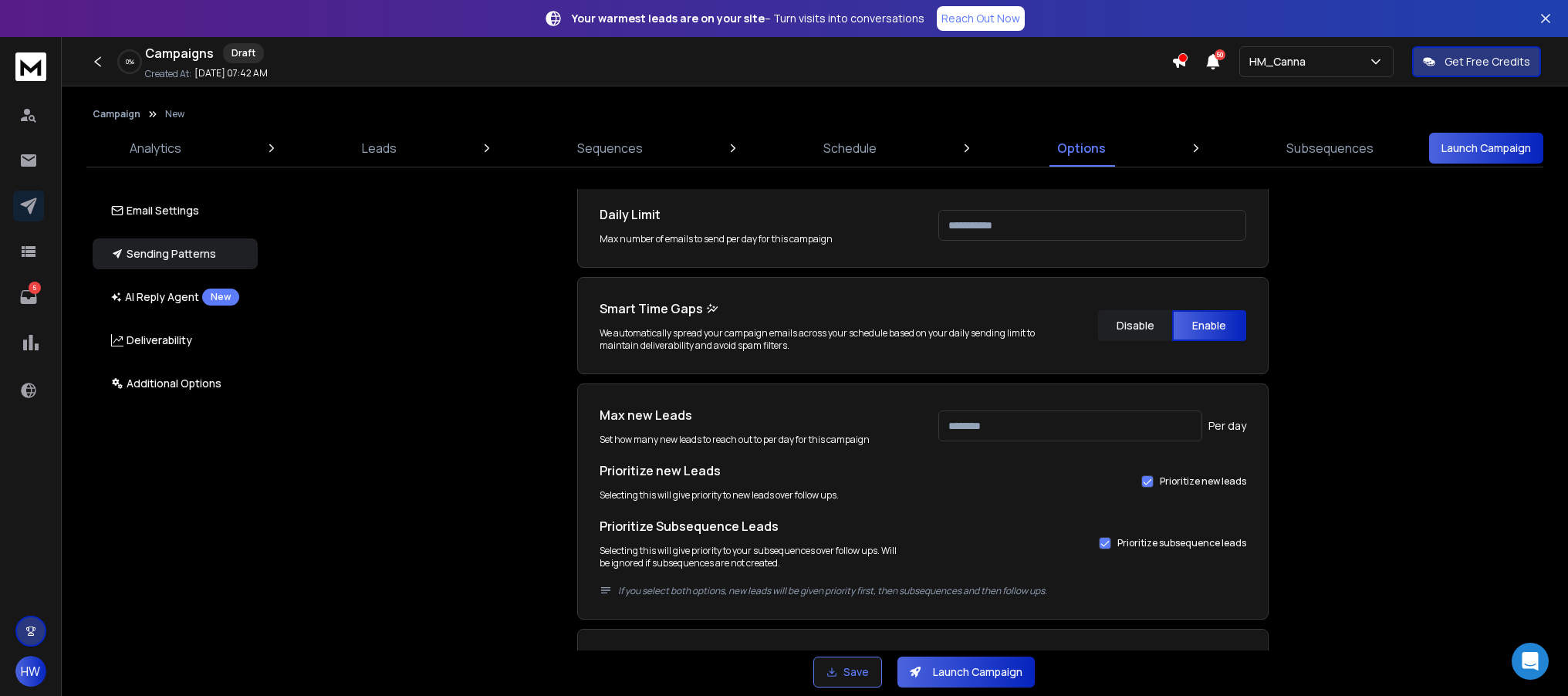
drag, startPoint x: 1017, startPoint y: 426, endPoint x: 940, endPoint y: 426, distance: 77.0
click at [940, 426] on input "***" at bounding box center [1070, 426] width 264 height 31
type input "***"
click at [996, 229] on input "***" at bounding box center [1092, 225] width 308 height 31
type input "*"
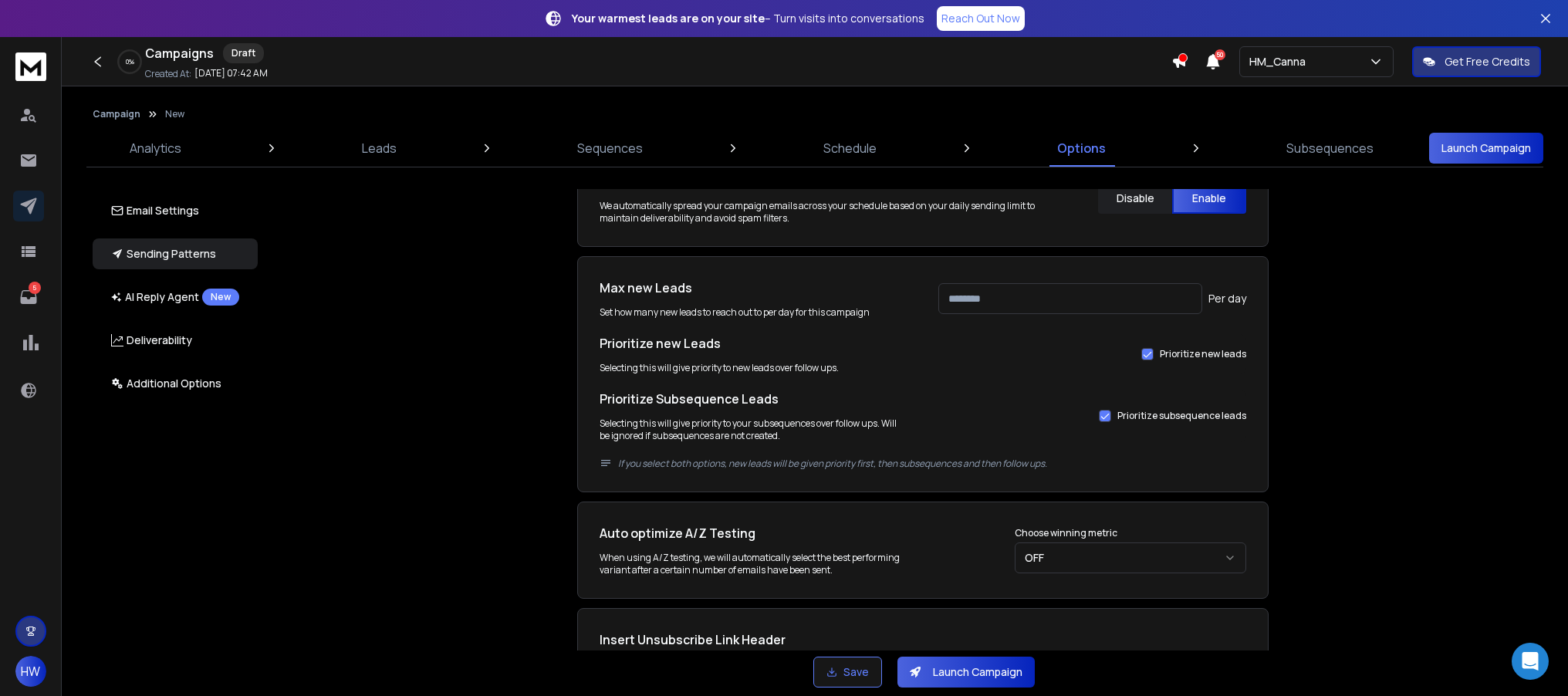
scroll to position [890, 0]
type input "***"
click at [1145, 360] on div "Prioritize new leads" at bounding box center [1092, 353] width 308 height 31
click at [1148, 351] on button "Prioritize new leads" at bounding box center [1148, 353] width 12 height 12
click at [1101, 417] on div "Prioritize subsequence leads" at bounding box center [1092, 414] width 308 height 31
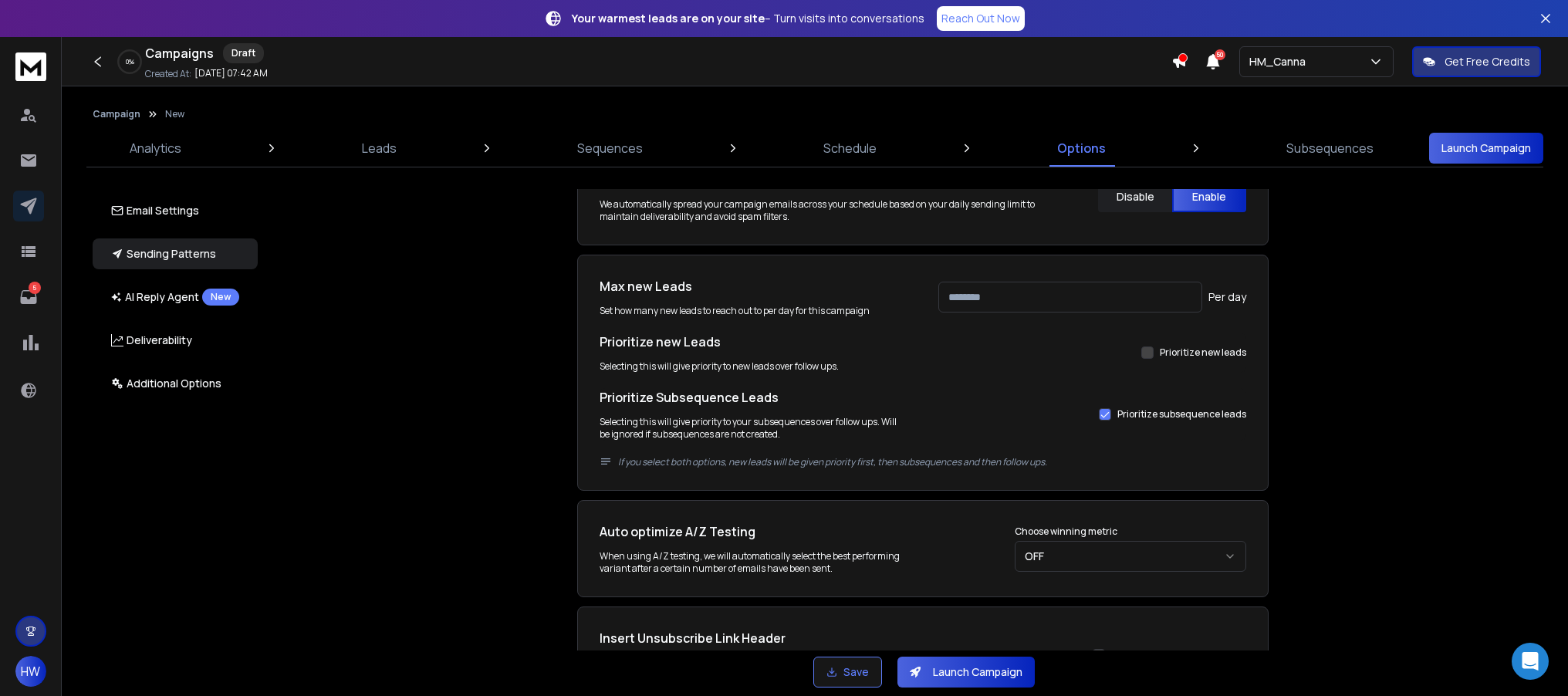
click at [1106, 414] on button "Prioritize new leads" at bounding box center [1105, 414] width 12 height 12
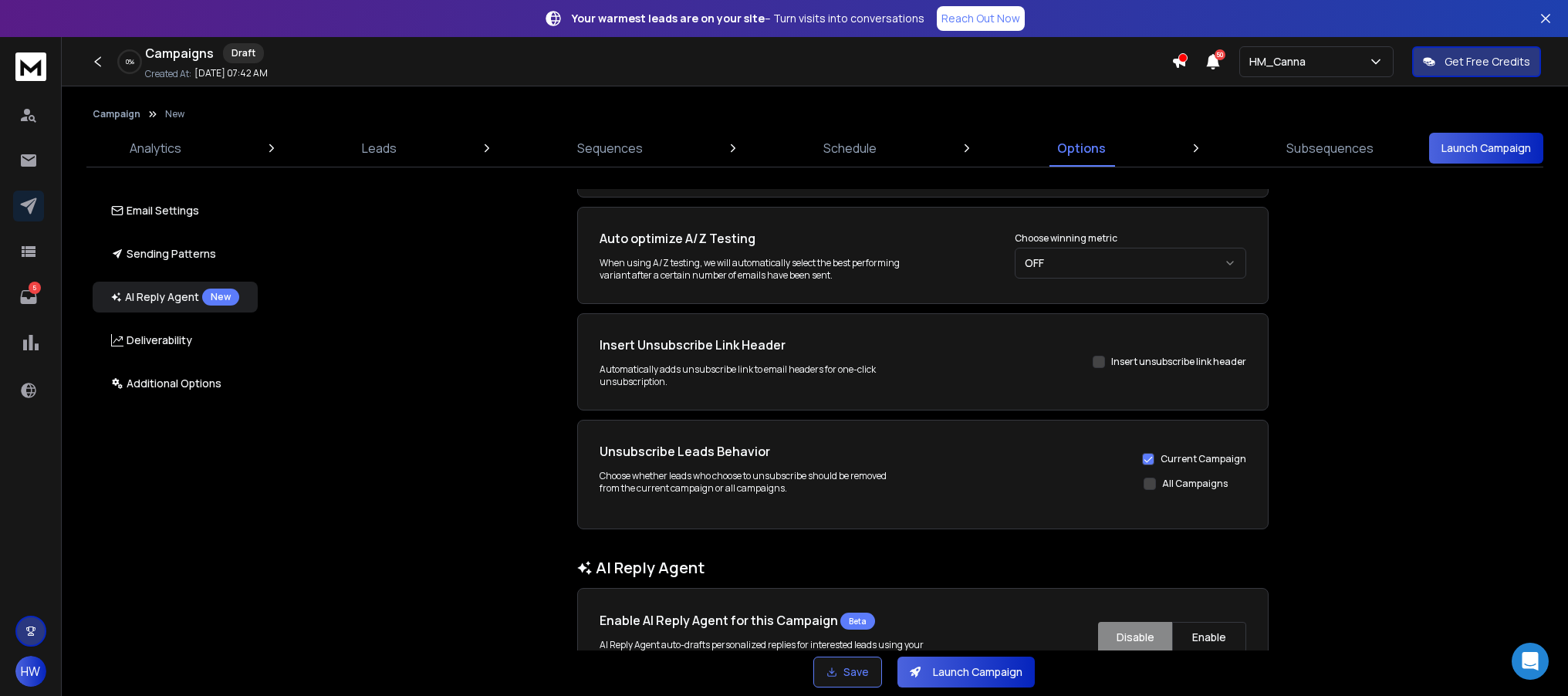
scroll to position [1291, 0]
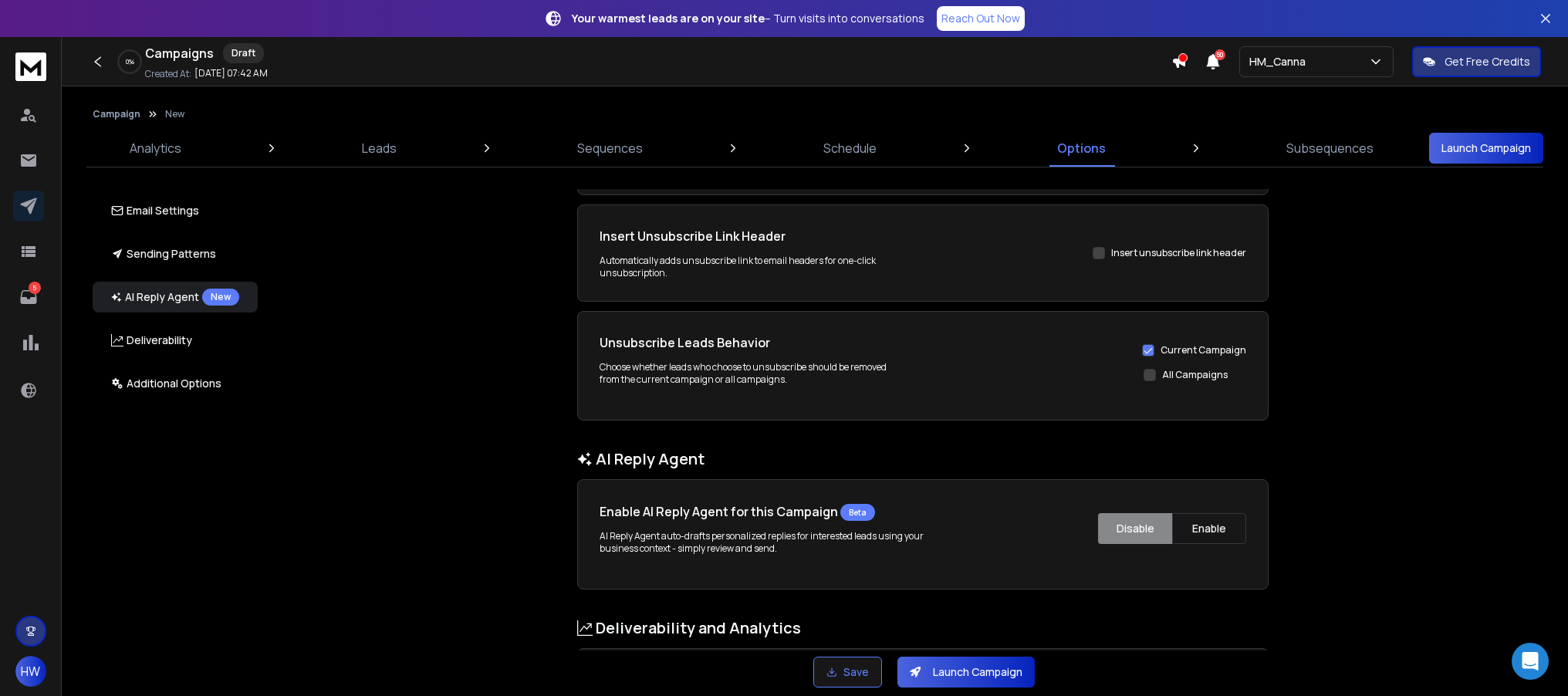
click at [1156, 377] on button "All Campaigns" at bounding box center [1150, 375] width 12 height 12
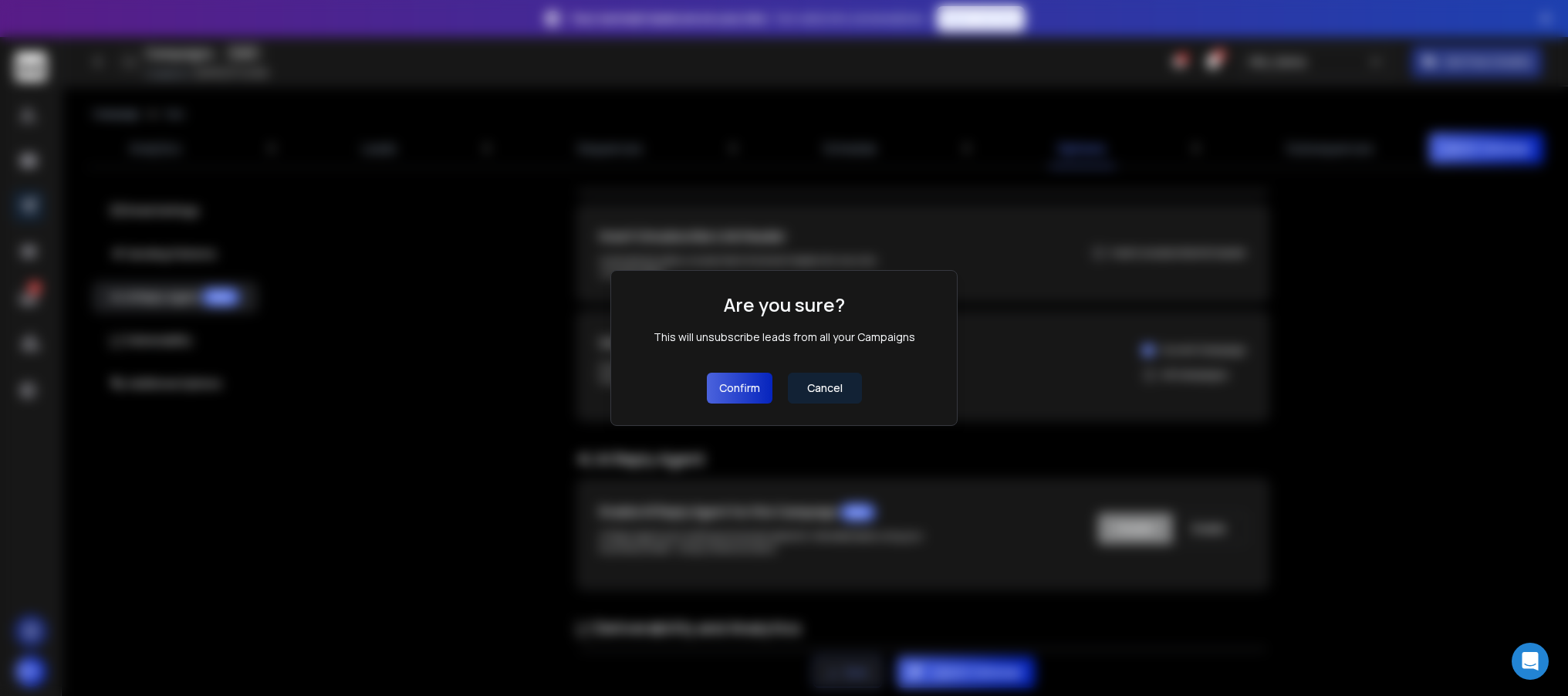
drag, startPoint x: 743, startPoint y: 392, endPoint x: 800, endPoint y: 395, distance: 57.1
click at [743, 392] on button "Confirm" at bounding box center [740, 388] width 66 height 31
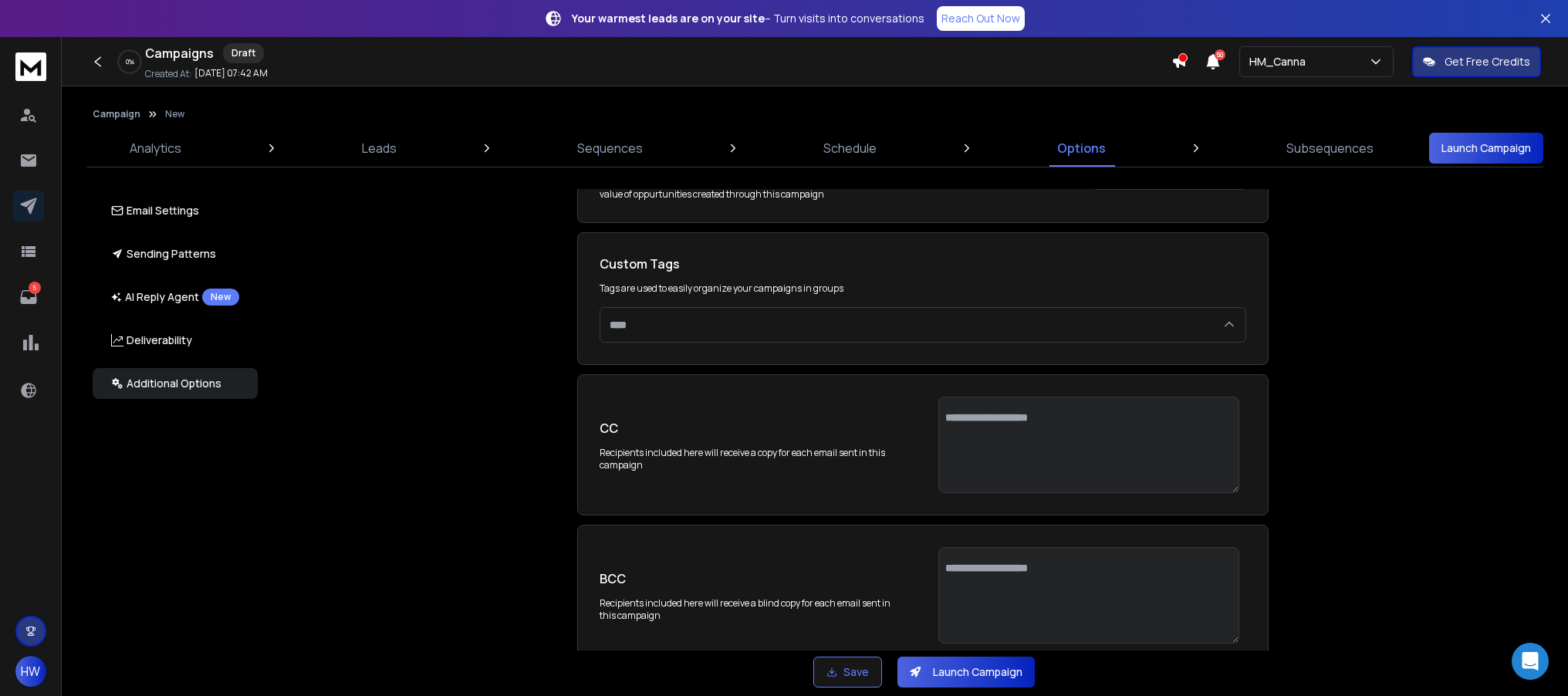
scroll to position [3002, 0]
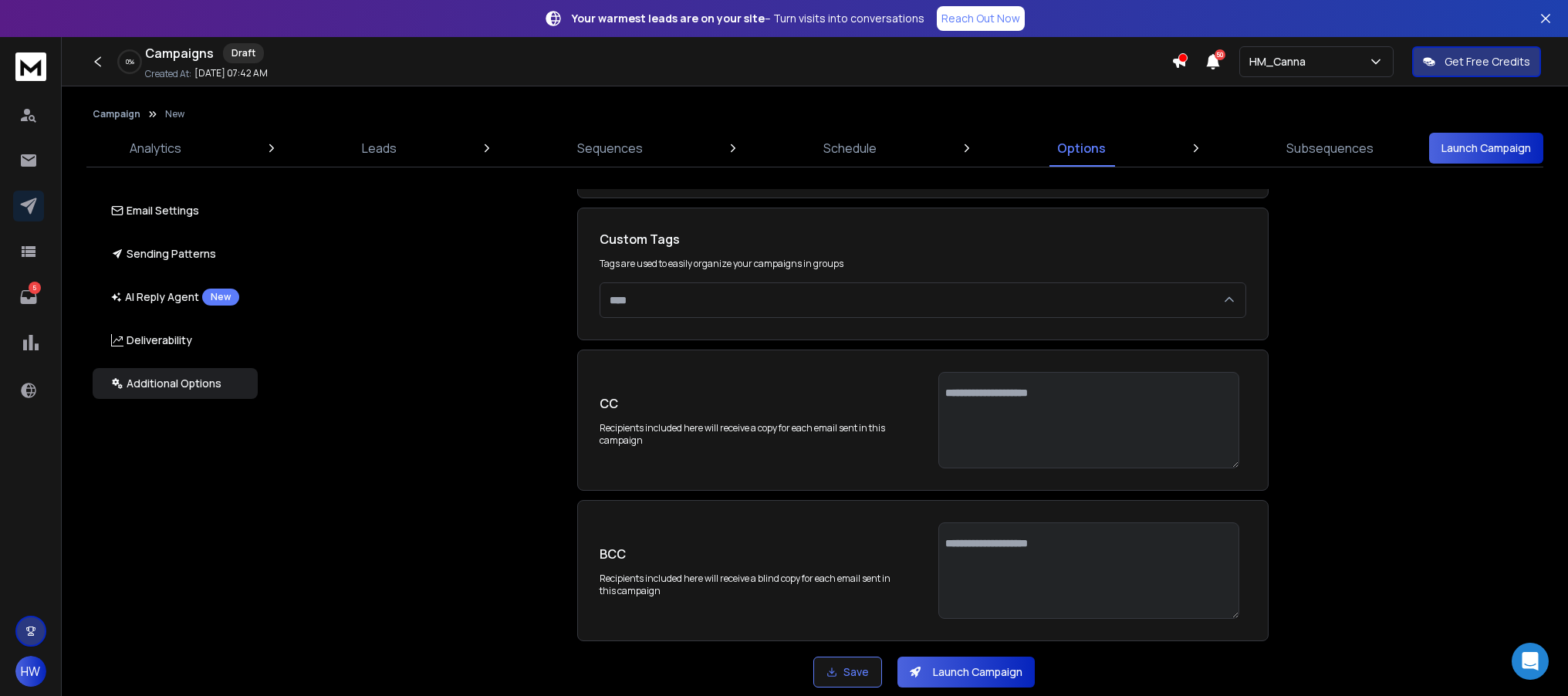
click at [971, 673] on button "Launch Campaign" at bounding box center [966, 673] width 137 height 31
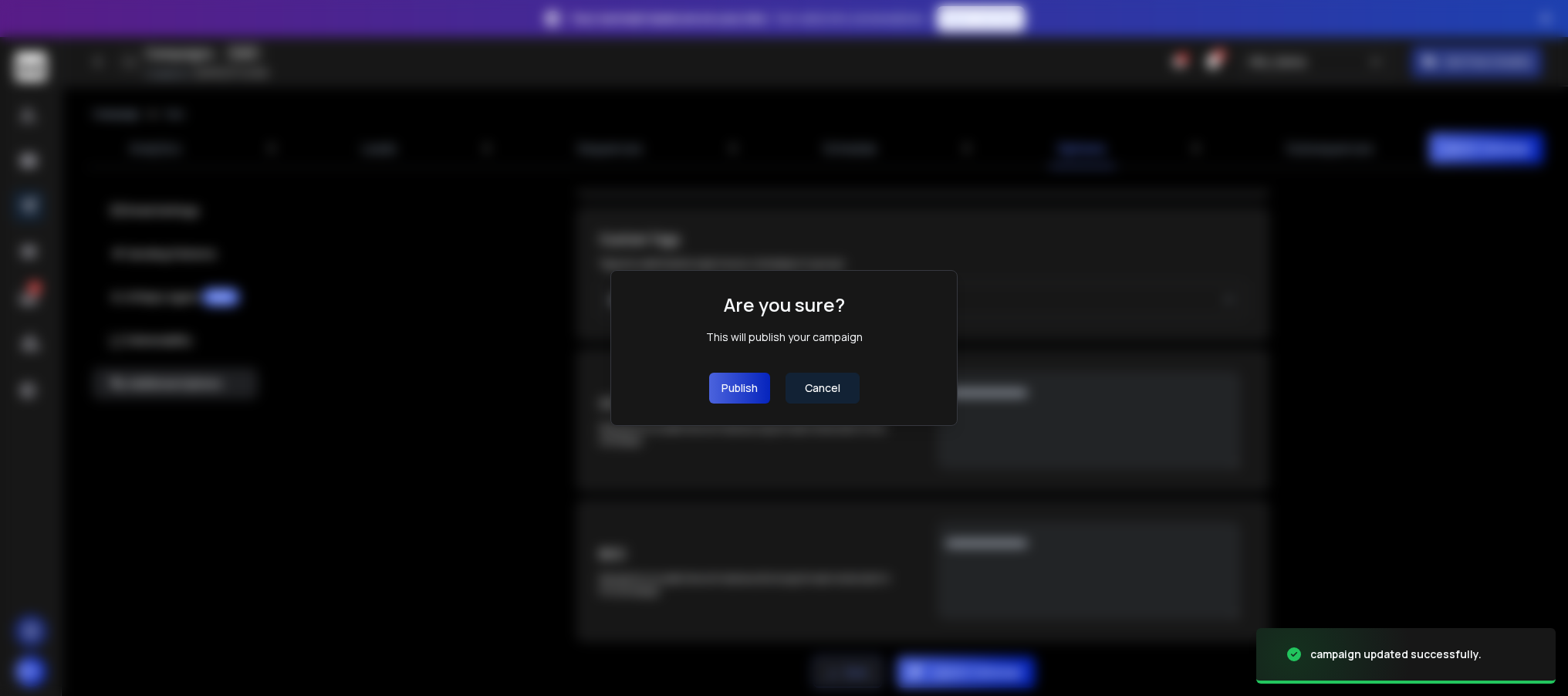
click at [749, 394] on button "Publish" at bounding box center [739, 388] width 61 height 31
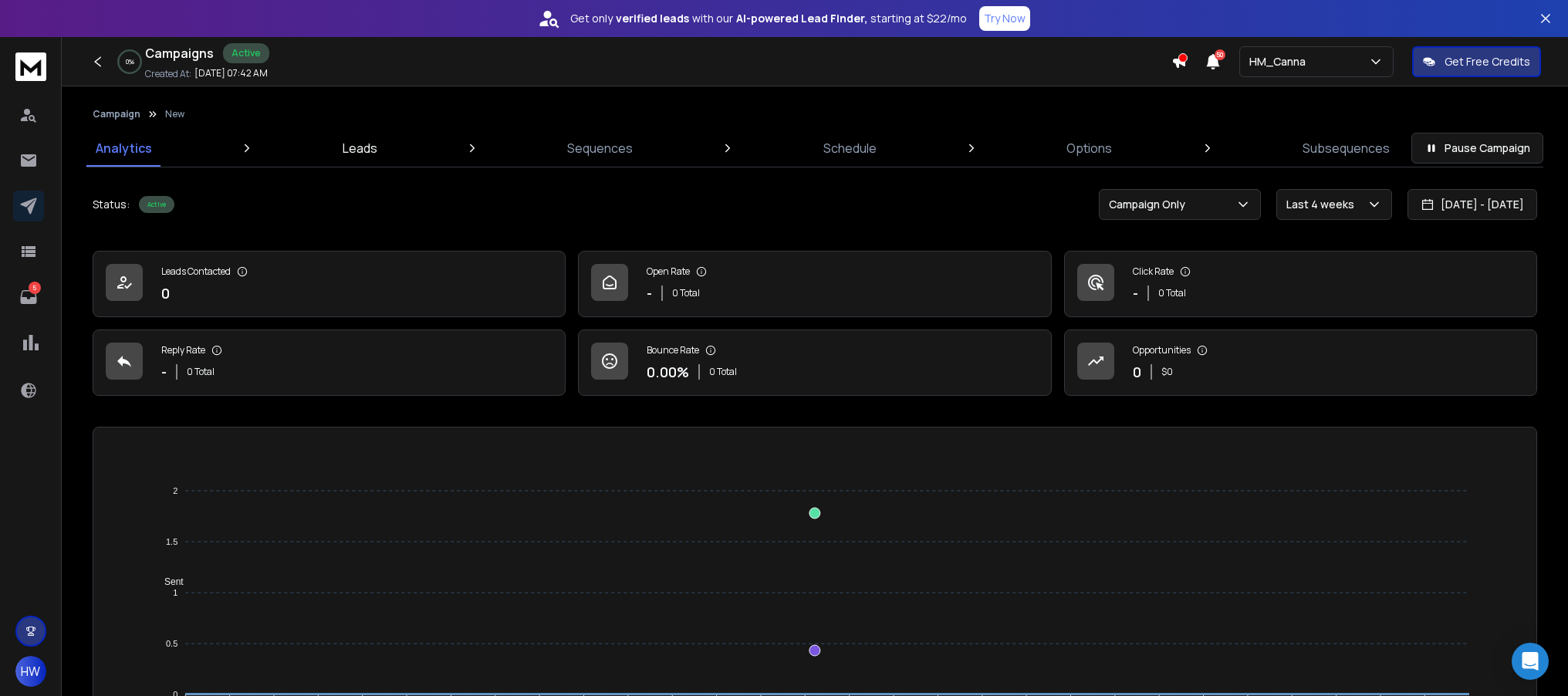
click at [355, 148] on p "Leads" at bounding box center [360, 147] width 35 height 18
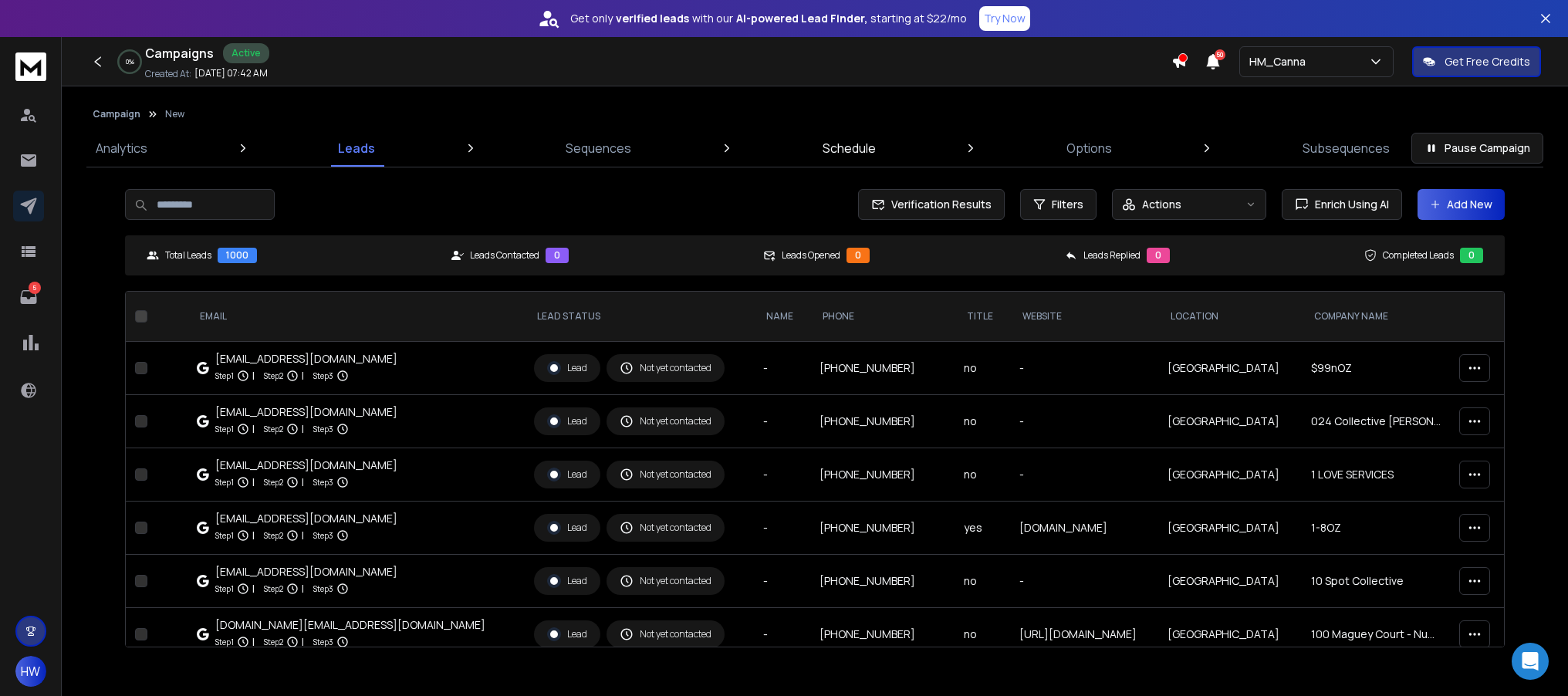
click at [815, 154] on link "Schedule" at bounding box center [849, 148] width 72 height 37
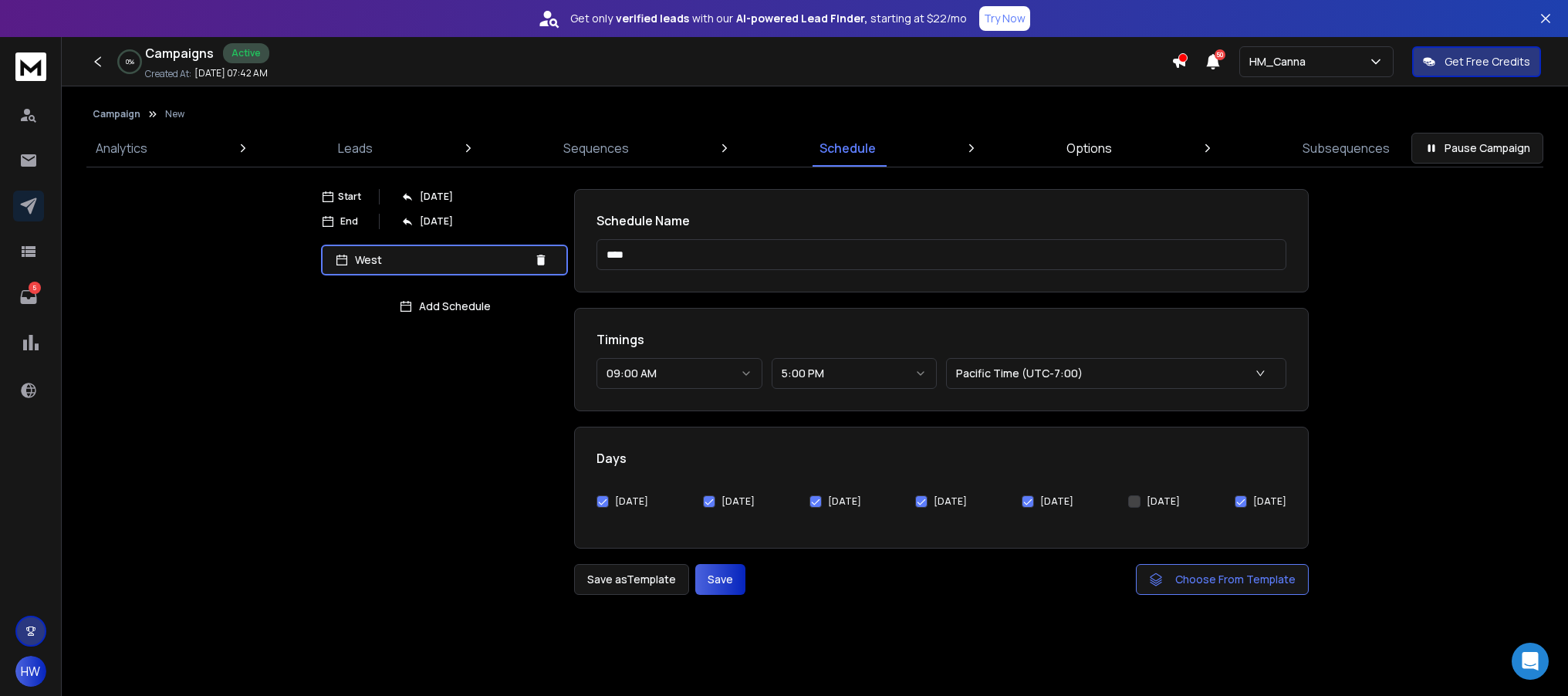
click at [1078, 152] on p "Options" at bounding box center [1089, 147] width 46 height 18
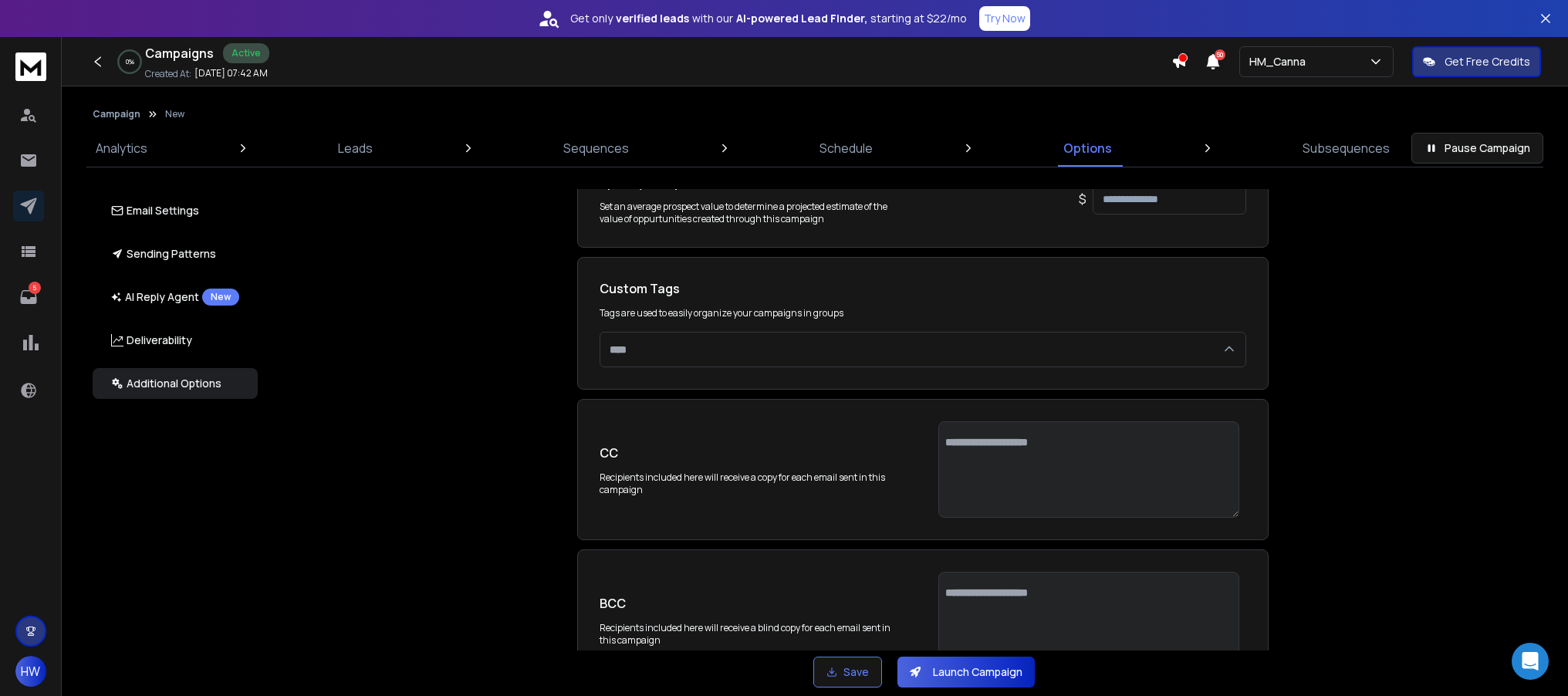
scroll to position [3002, 0]
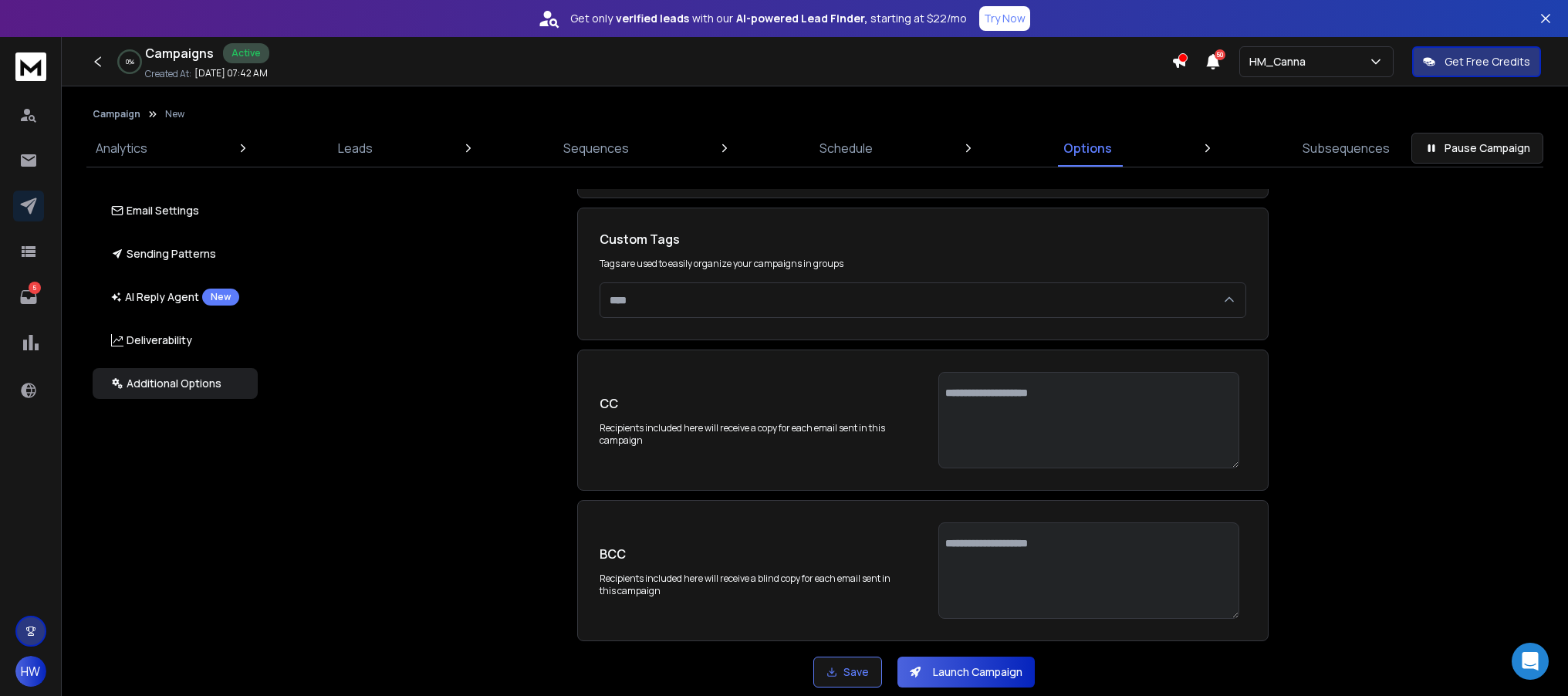
drag, startPoint x: 375, startPoint y: 344, endPoint x: 366, endPoint y: 346, distance: 9.2
click at [374, 343] on div "Email Accounts Accounts to Use Select one or more accounts to send emails from …" at bounding box center [932, 420] width 1299 height 461
click at [101, 67] on icon at bounding box center [98, 62] width 14 height 14
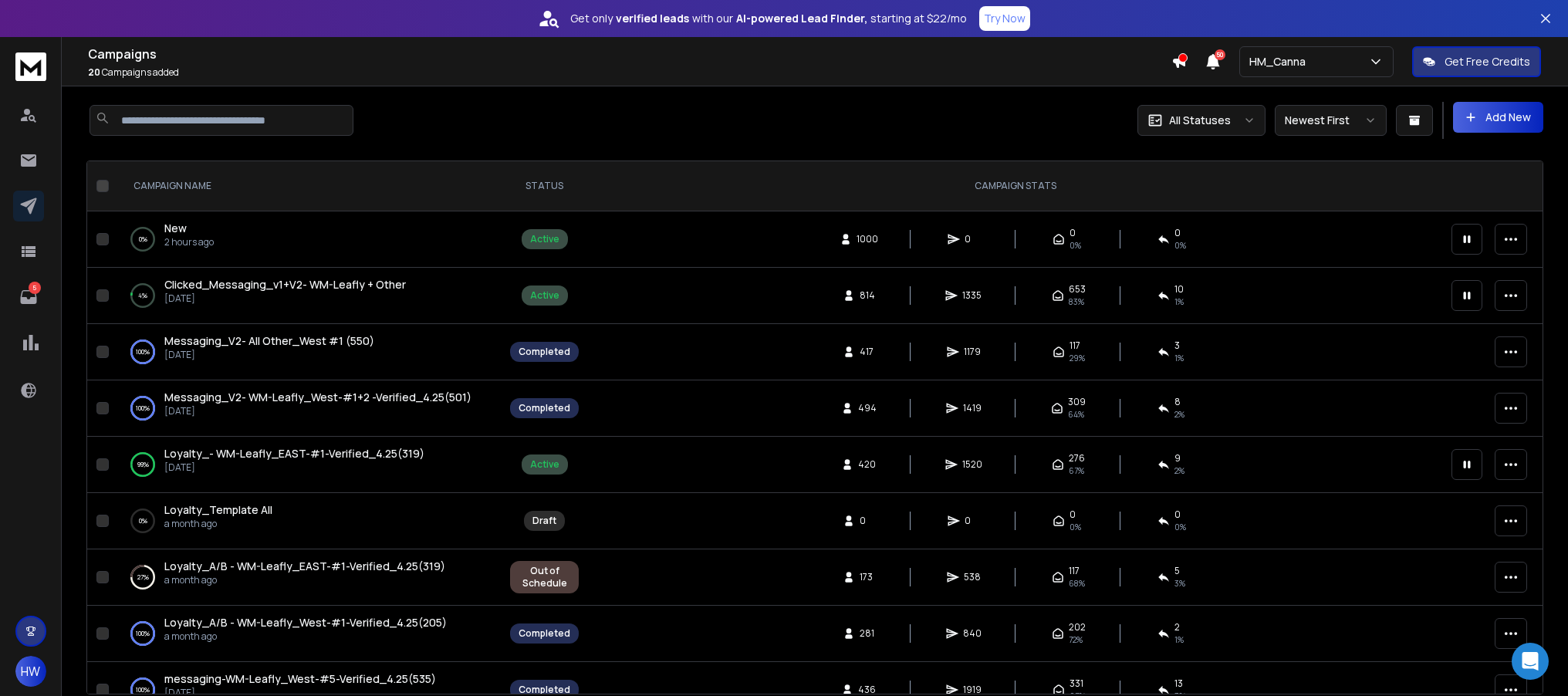
click at [1457, 232] on button at bounding box center [1467, 239] width 31 height 31
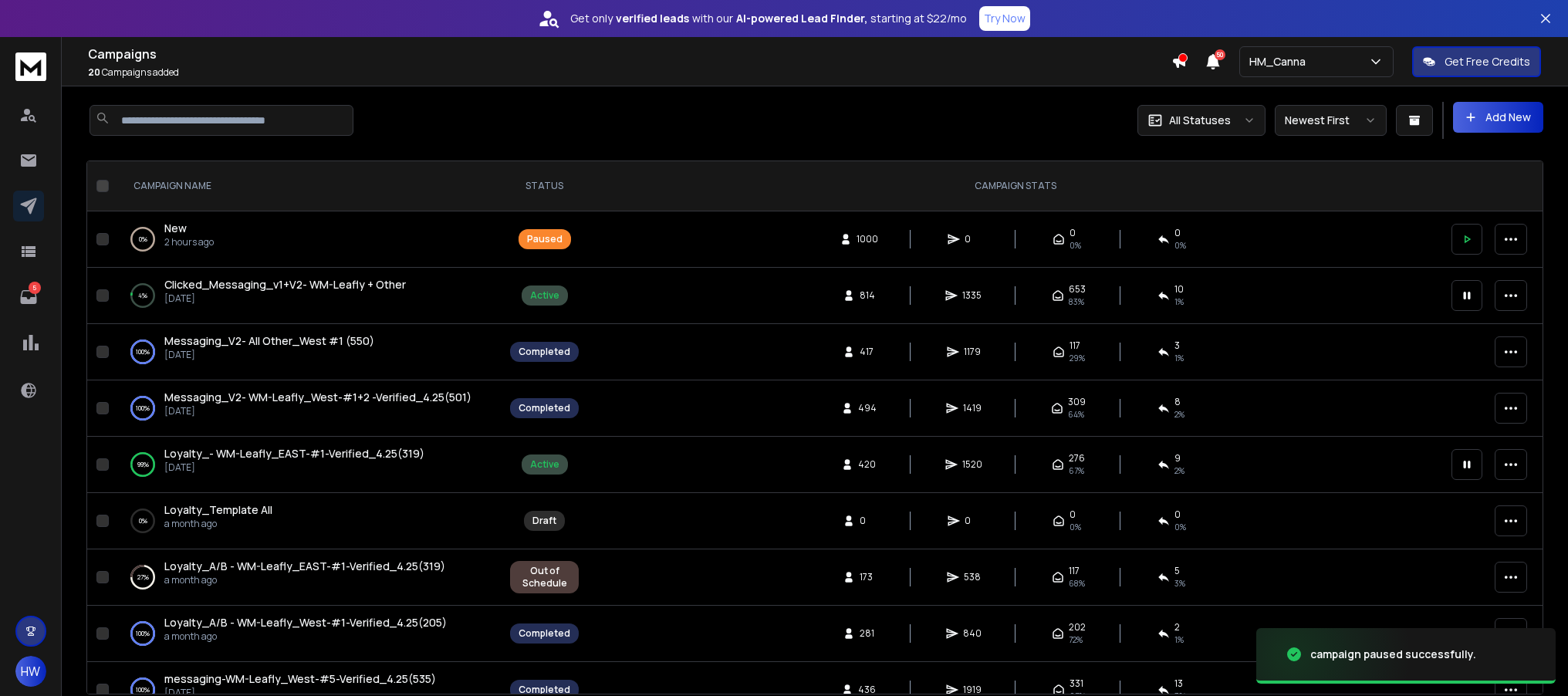
click at [1467, 234] on icon at bounding box center [1467, 239] width 14 height 14
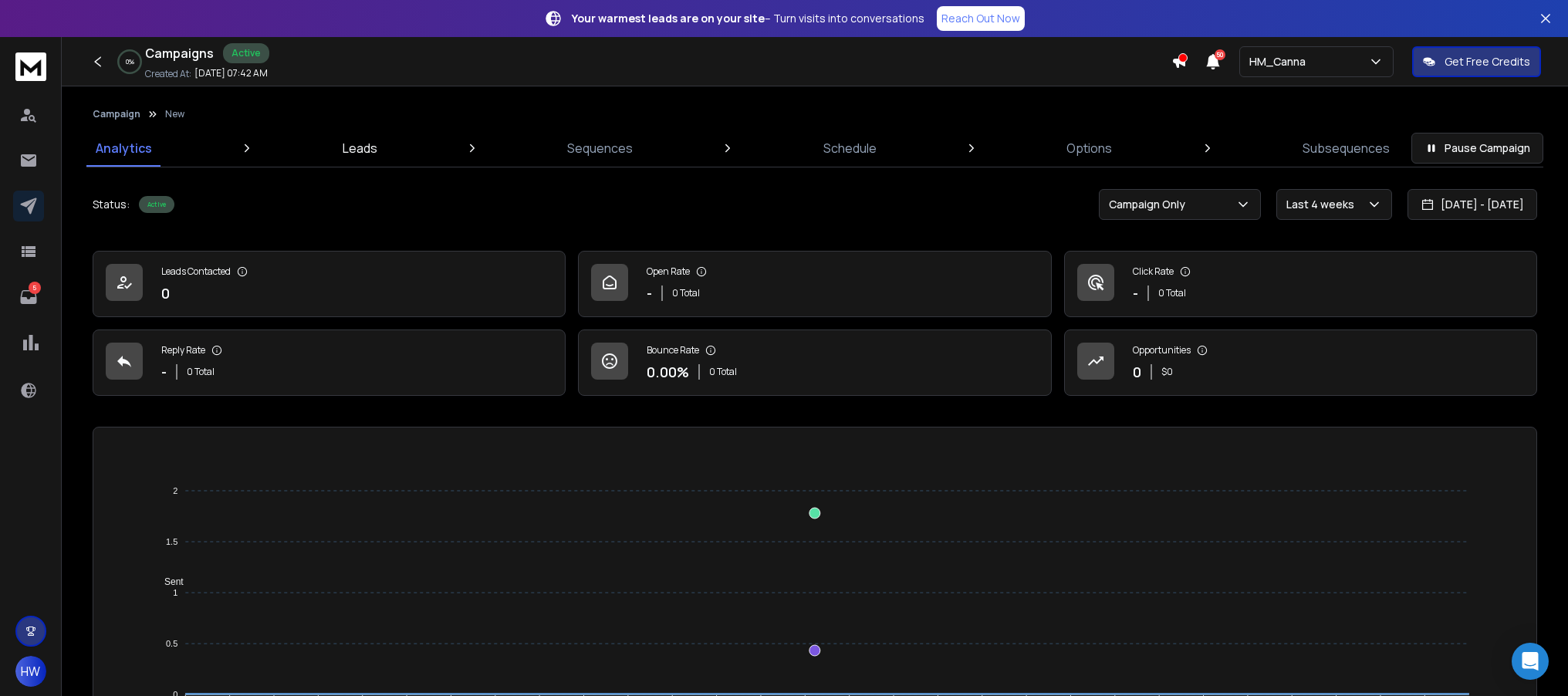
click at [367, 146] on p "Leads" at bounding box center [360, 147] width 35 height 18
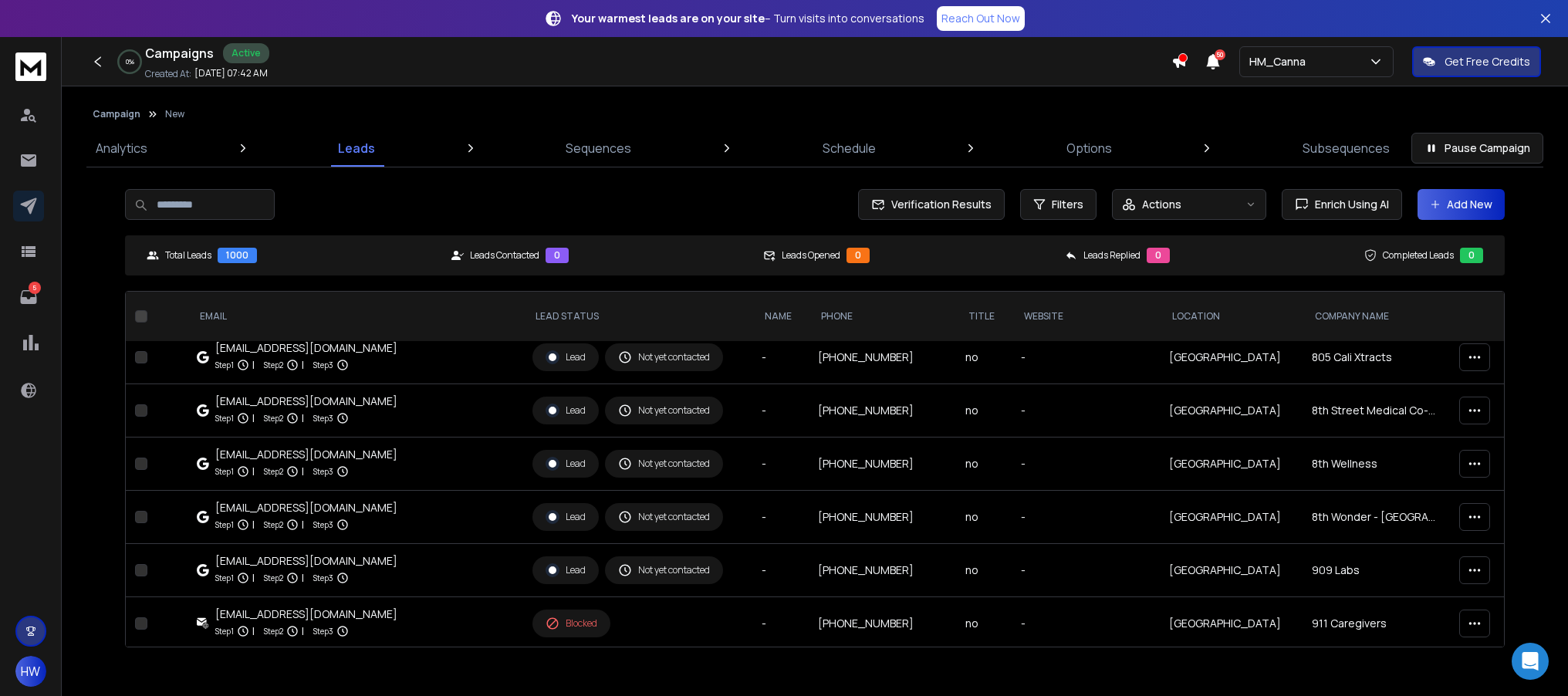
scroll to position [4642, 0]
click at [250, 348] on div "[EMAIL_ADDRESS][DOMAIN_NAME]" at bounding box center [306, 349] width 182 height 16
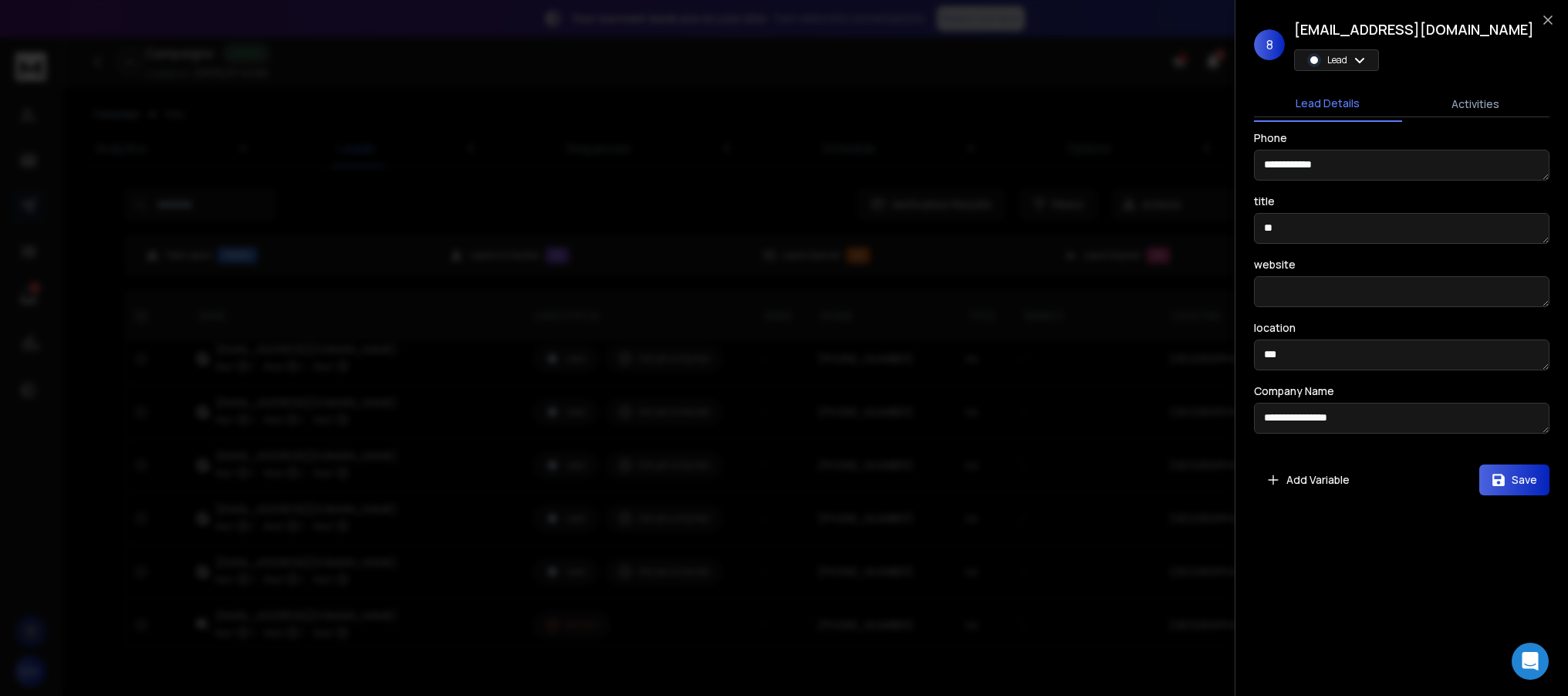
click at [1178, 404] on div at bounding box center [784, 348] width 1568 height 696
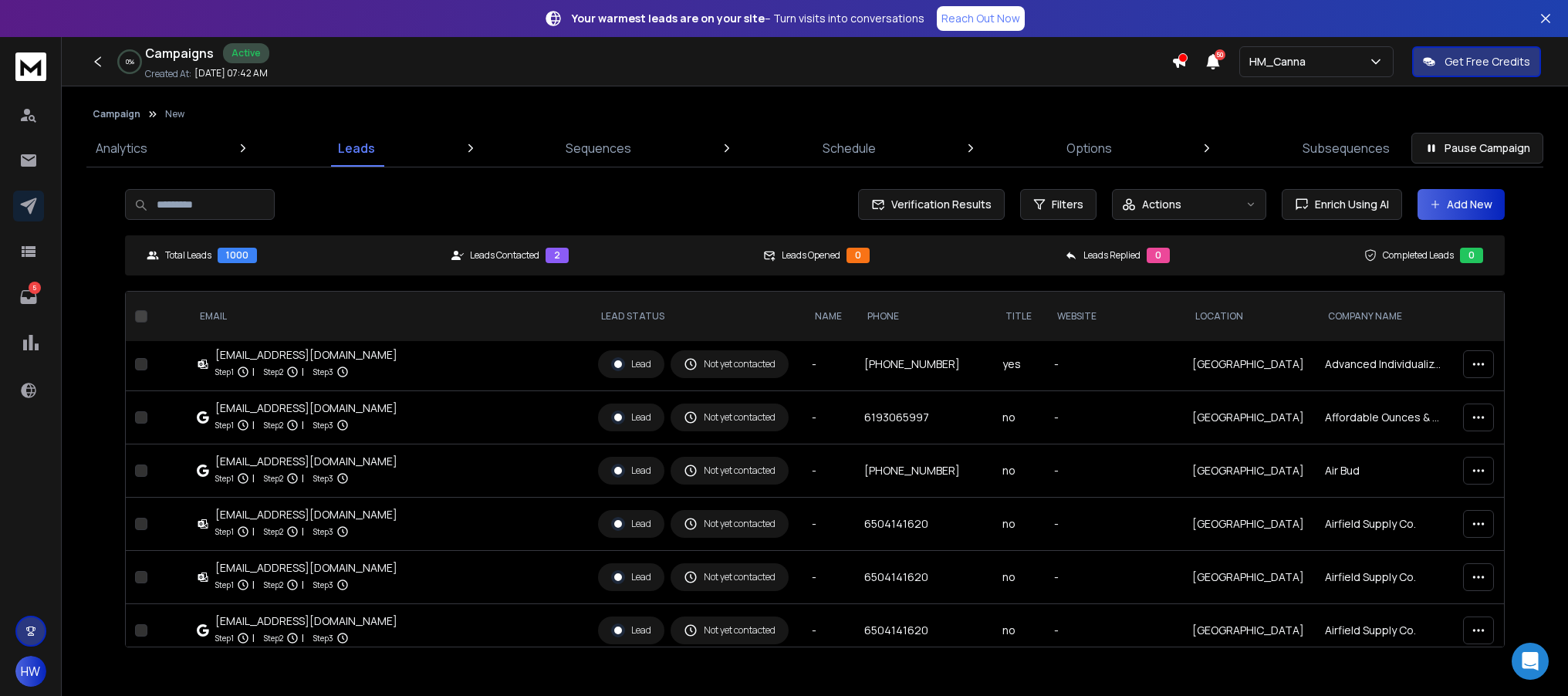
scroll to position [7726, 0]
click at [856, 150] on p "Schedule" at bounding box center [849, 147] width 53 height 18
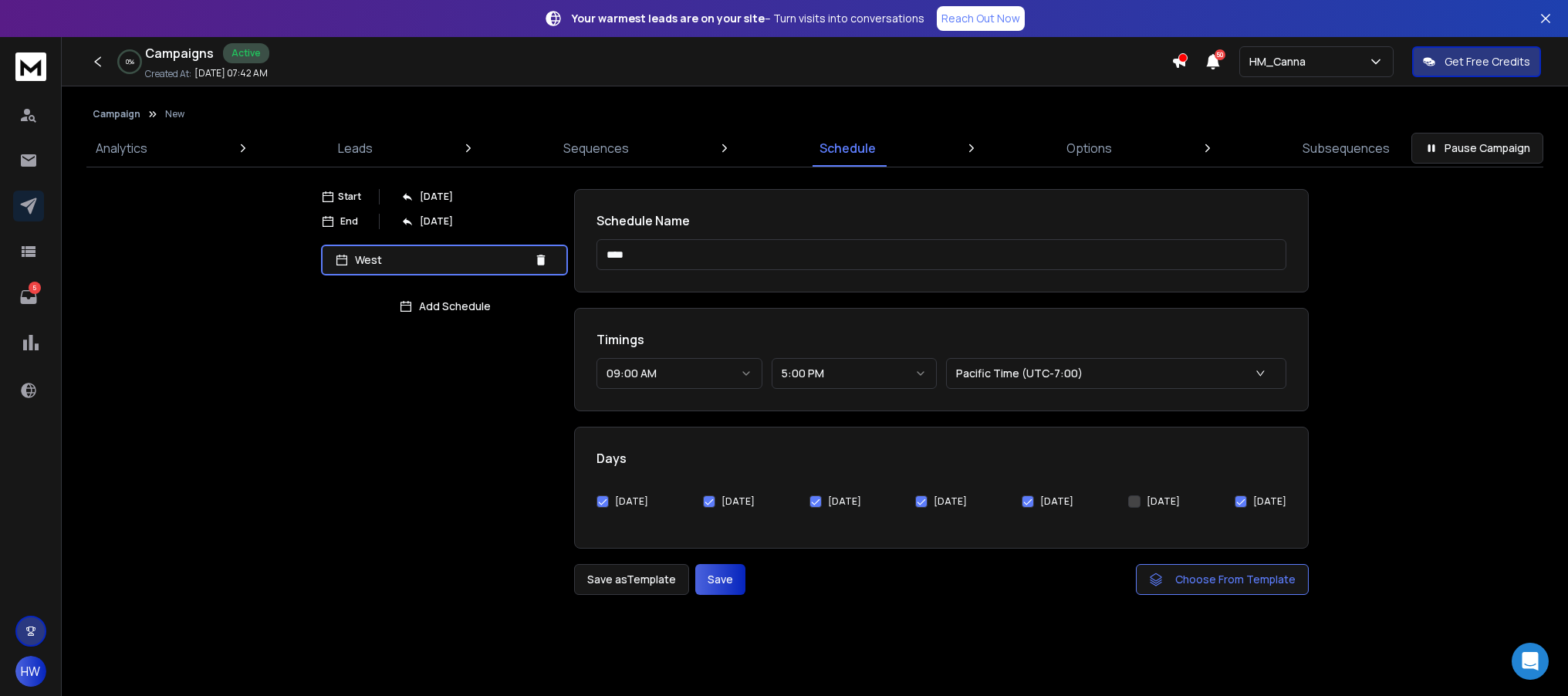
click at [1474, 368] on div "Start Sun Sep 07 2025 End Fri Sep 26 2025 West Add Schedule Schedule Name **** …" at bounding box center [815, 392] width 1457 height 419
click at [439, 380] on div "Start Sun Sep 07 2025 End Fri Sep 26 2025 West Add Schedule Schedule Name **** …" at bounding box center [815, 392] width 988 height 406
click at [827, 21] on p "Your warmest leads are on your site – Turn visits into conversations" at bounding box center [748, 18] width 353 height 16
click at [941, 18] on p "Reach Out Now" at bounding box center [980, 18] width 79 height 16
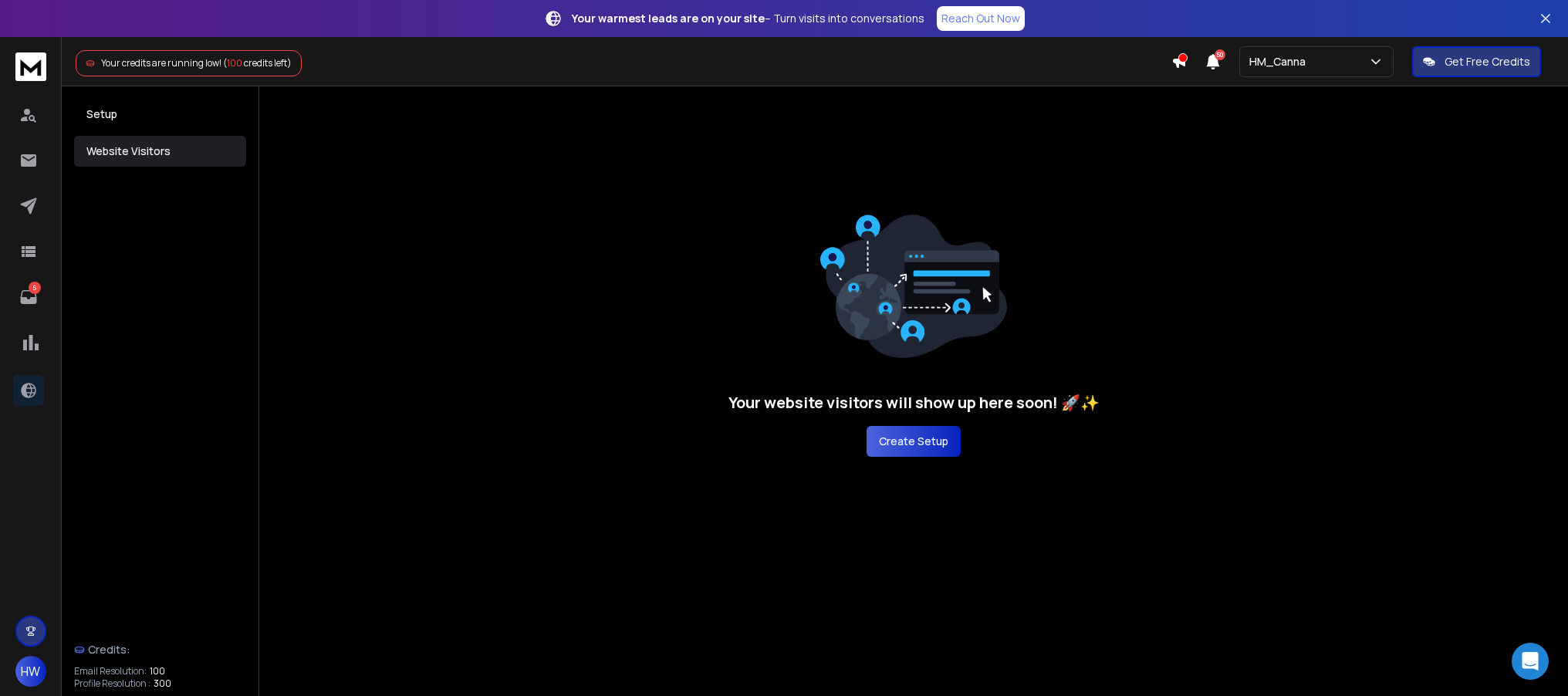
click at [956, 441] on button "Create Setup" at bounding box center [914, 441] width 94 height 31
click at [29, 159] on icon at bounding box center [28, 160] width 18 height 18
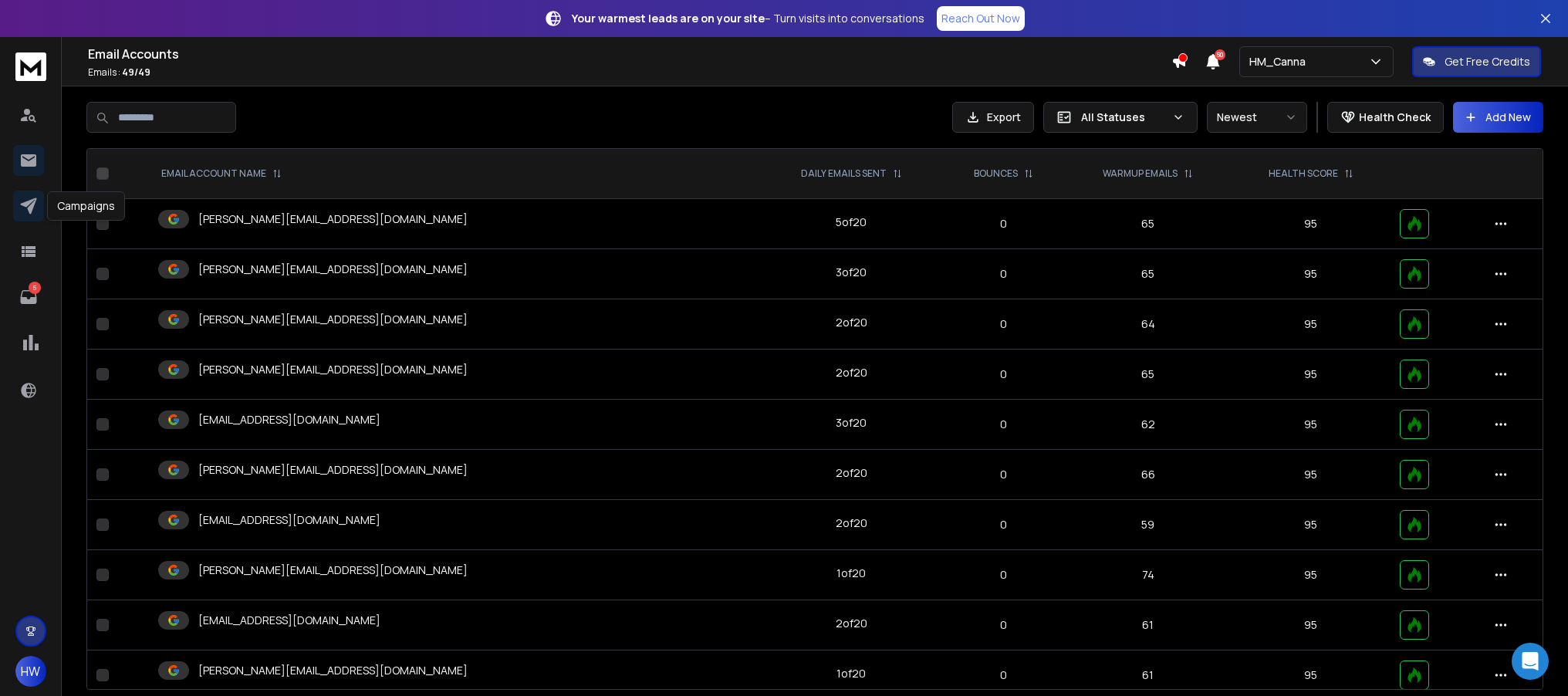
click at [37, 208] on icon at bounding box center [28, 205] width 18 height 18
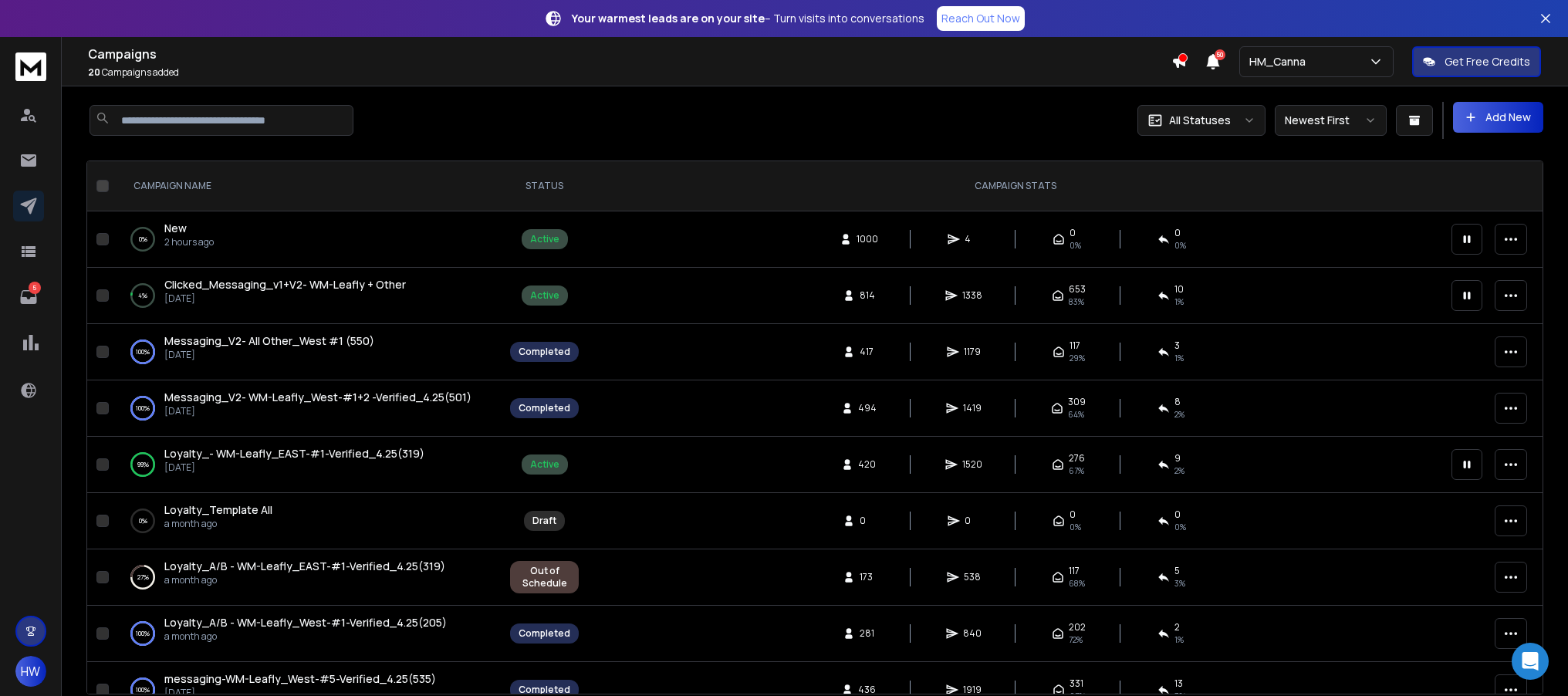
click at [1511, 239] on icon "button" at bounding box center [1511, 239] width 12 height 3
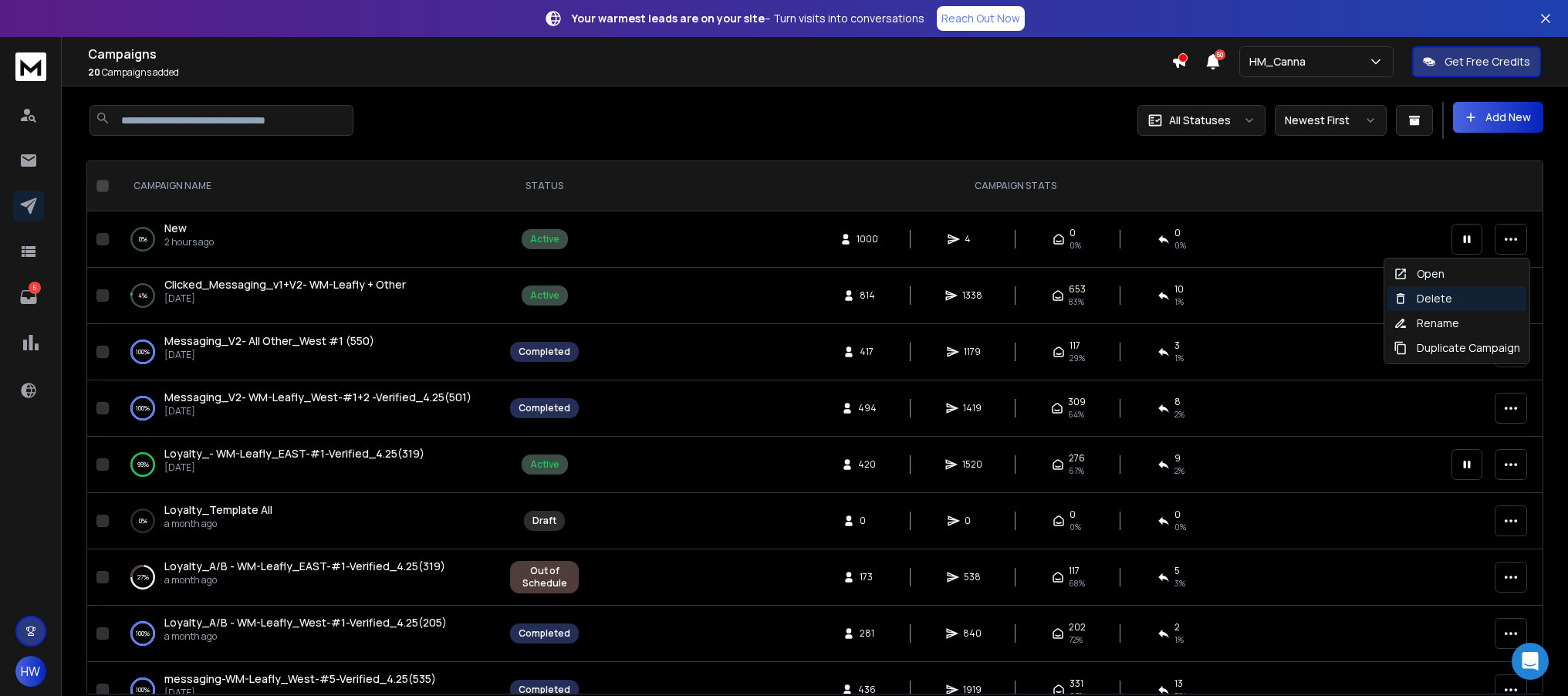
click at [1462, 298] on div "Delete" at bounding box center [1457, 298] width 139 height 24
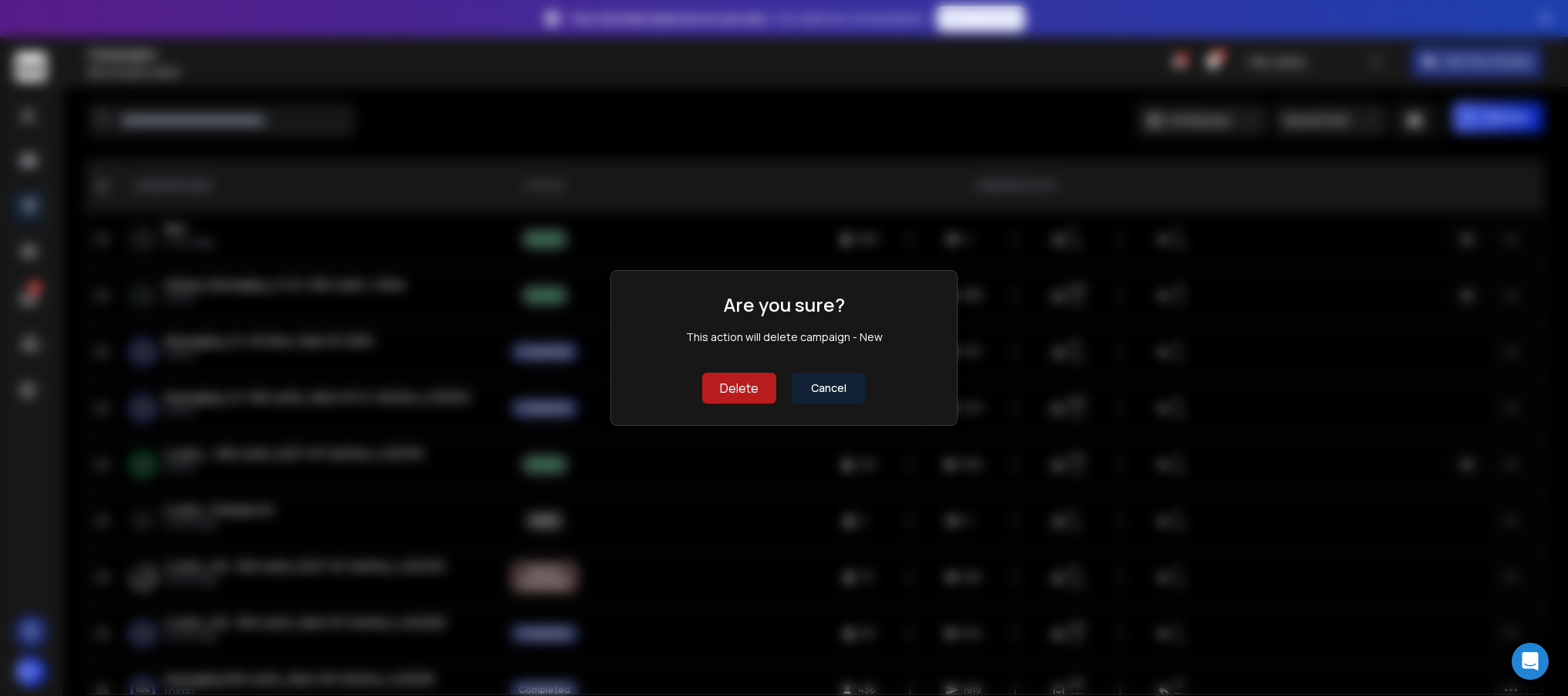
click at [733, 382] on button "Delete" at bounding box center [738, 388] width 74 height 31
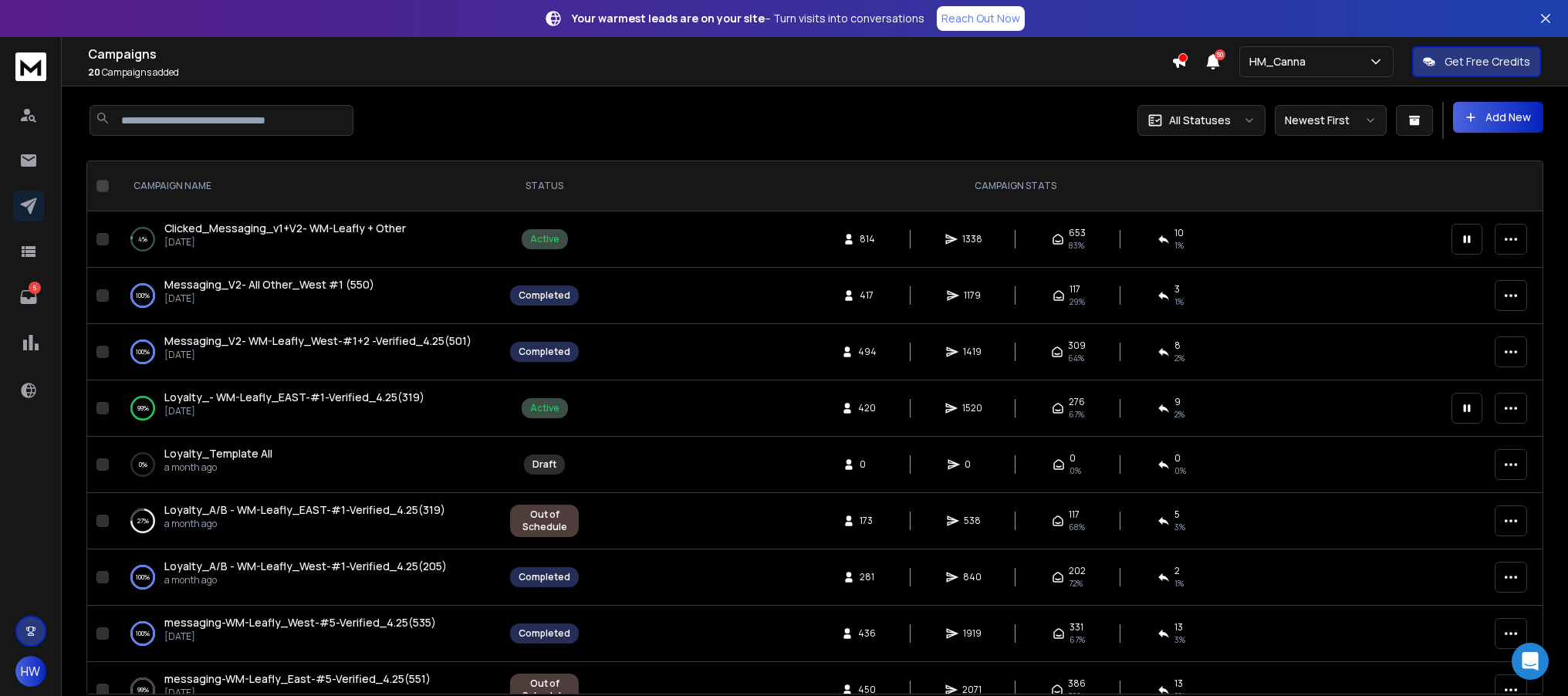
click at [1516, 299] on icon "button" at bounding box center [1511, 296] width 16 height 16
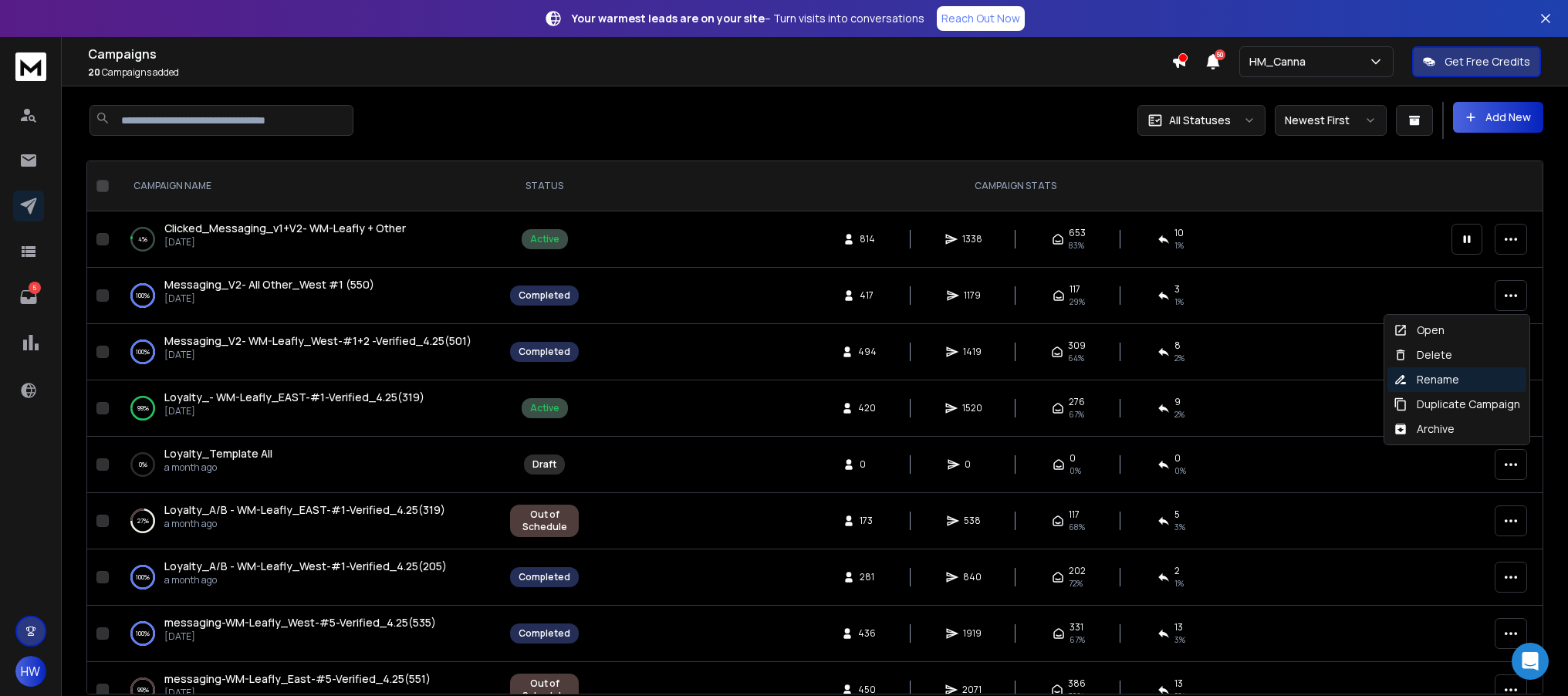
click at [323, 283] on span "Messaging_V2- All Other_West #1 (550)" at bounding box center [270, 284] width 210 height 15
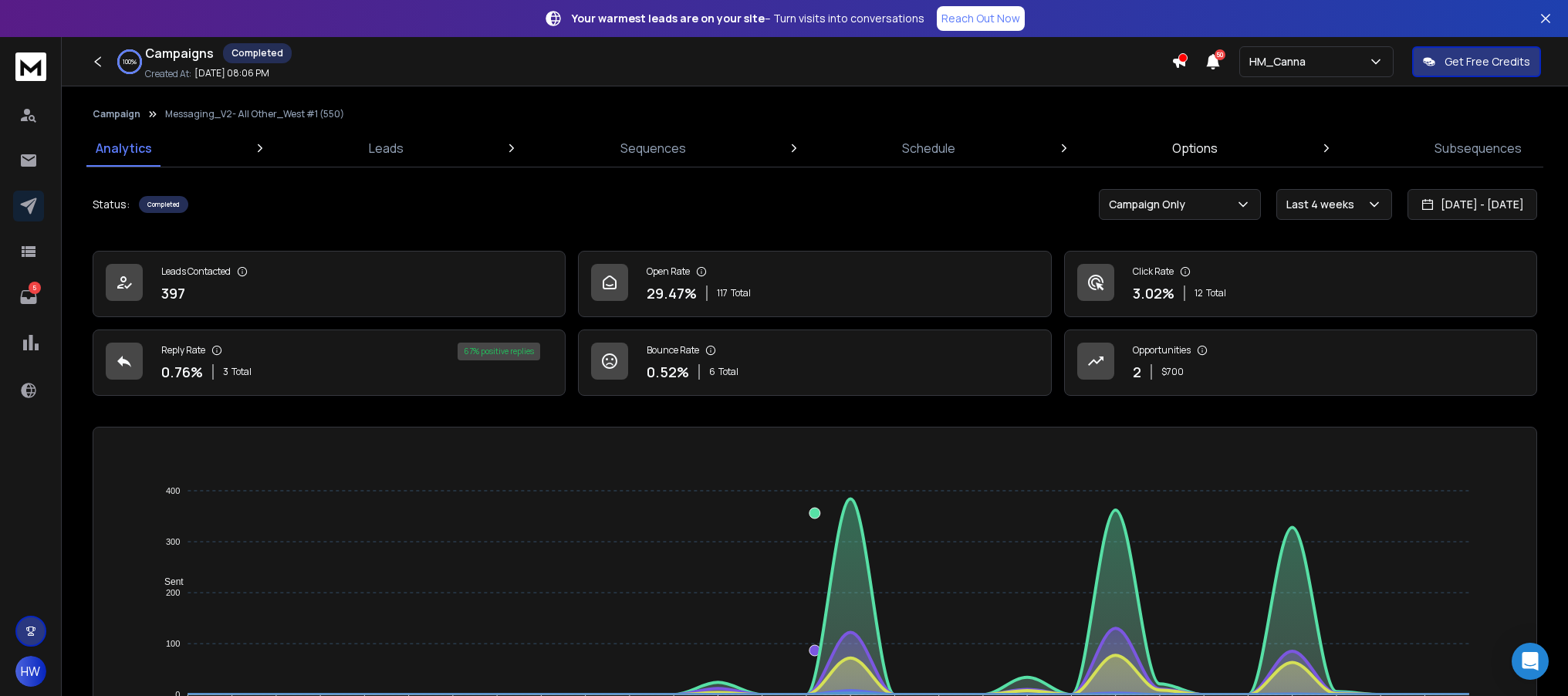
click at [1192, 148] on p "Options" at bounding box center [1194, 147] width 46 height 18
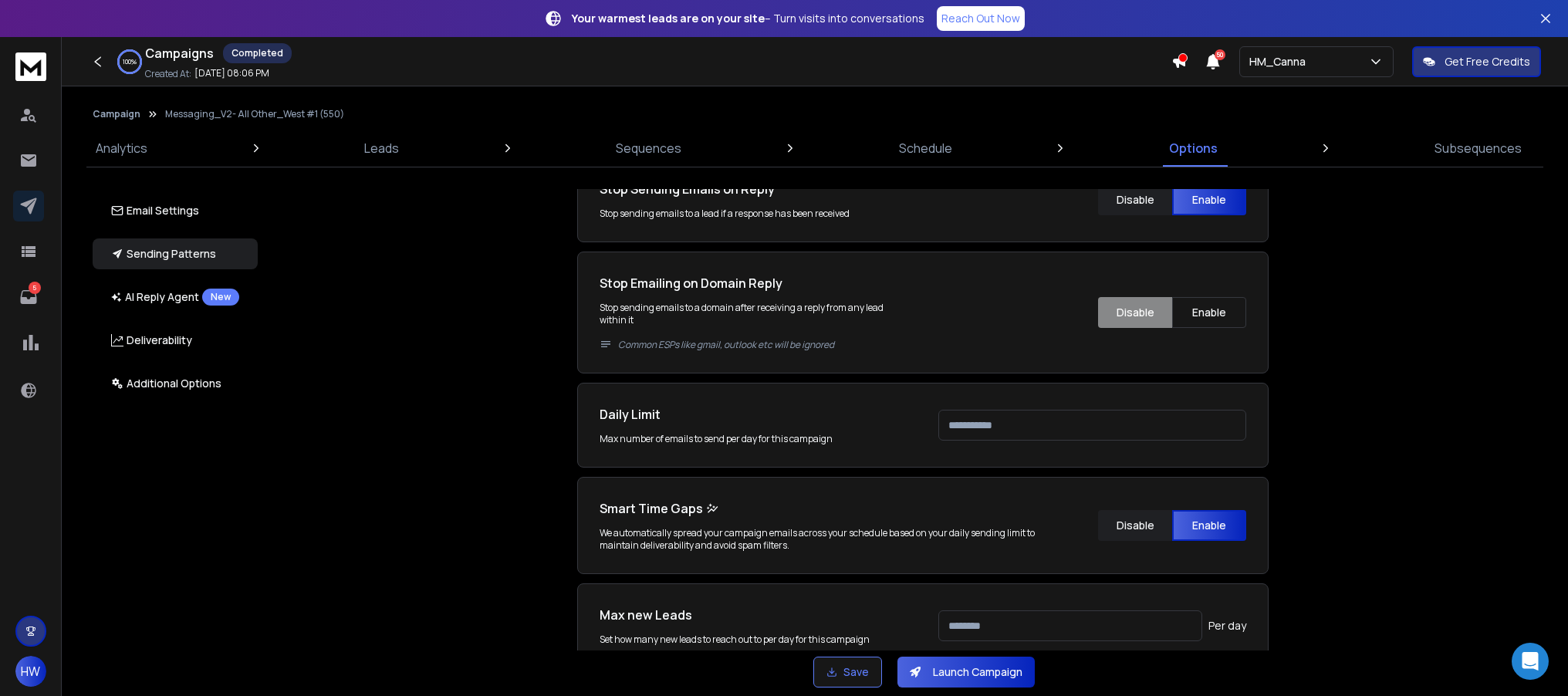
scroll to position [321, 0]
drag, startPoint x: 1001, startPoint y: 423, endPoint x: 917, endPoint y: 432, distance: 84.5
click at [917, 432] on div "Daily Limit Max number of emails to send per day for this campaign ***" at bounding box center [923, 424] width 647 height 40
type input "*"
type input "***"
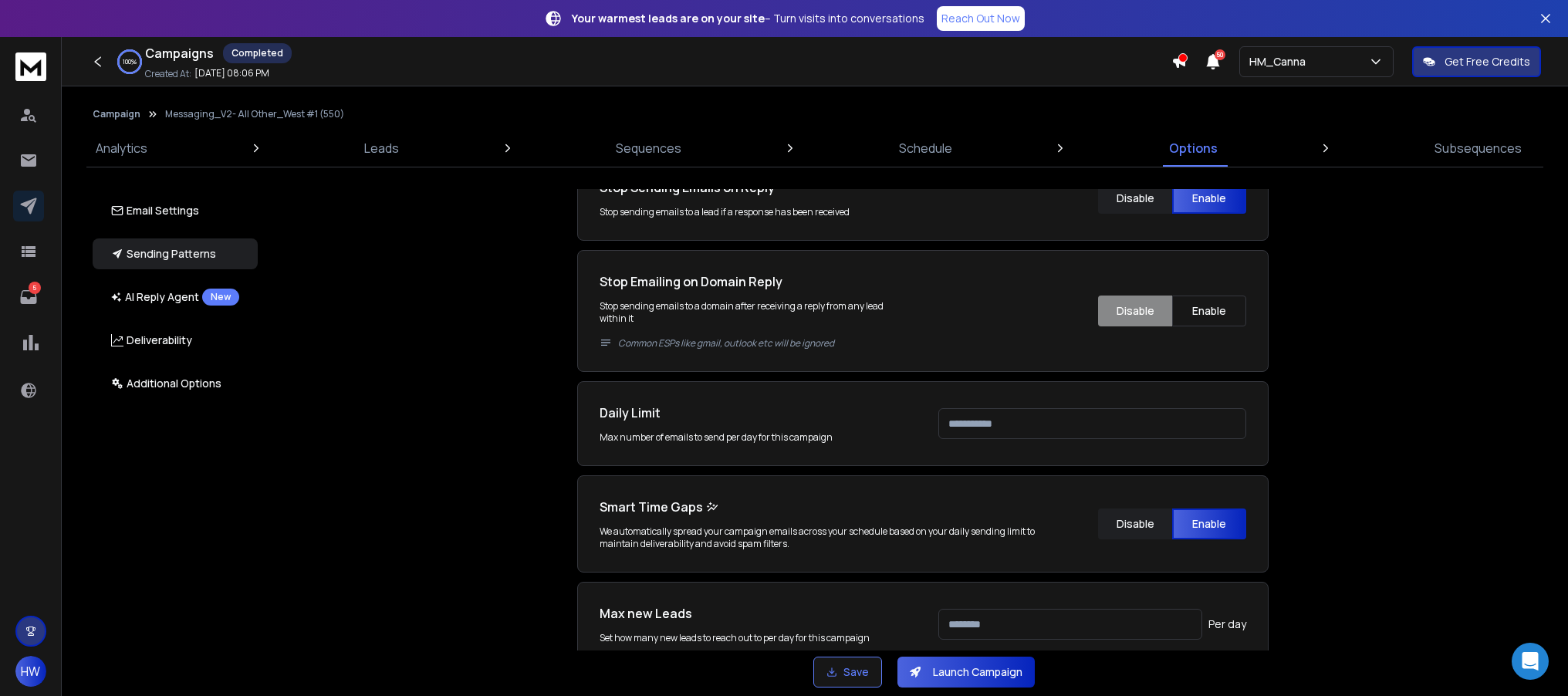
drag, startPoint x: 978, startPoint y: 628, endPoint x: 938, endPoint y: 624, distance: 40.2
click at [940, 628] on input "***" at bounding box center [1070, 624] width 264 height 31
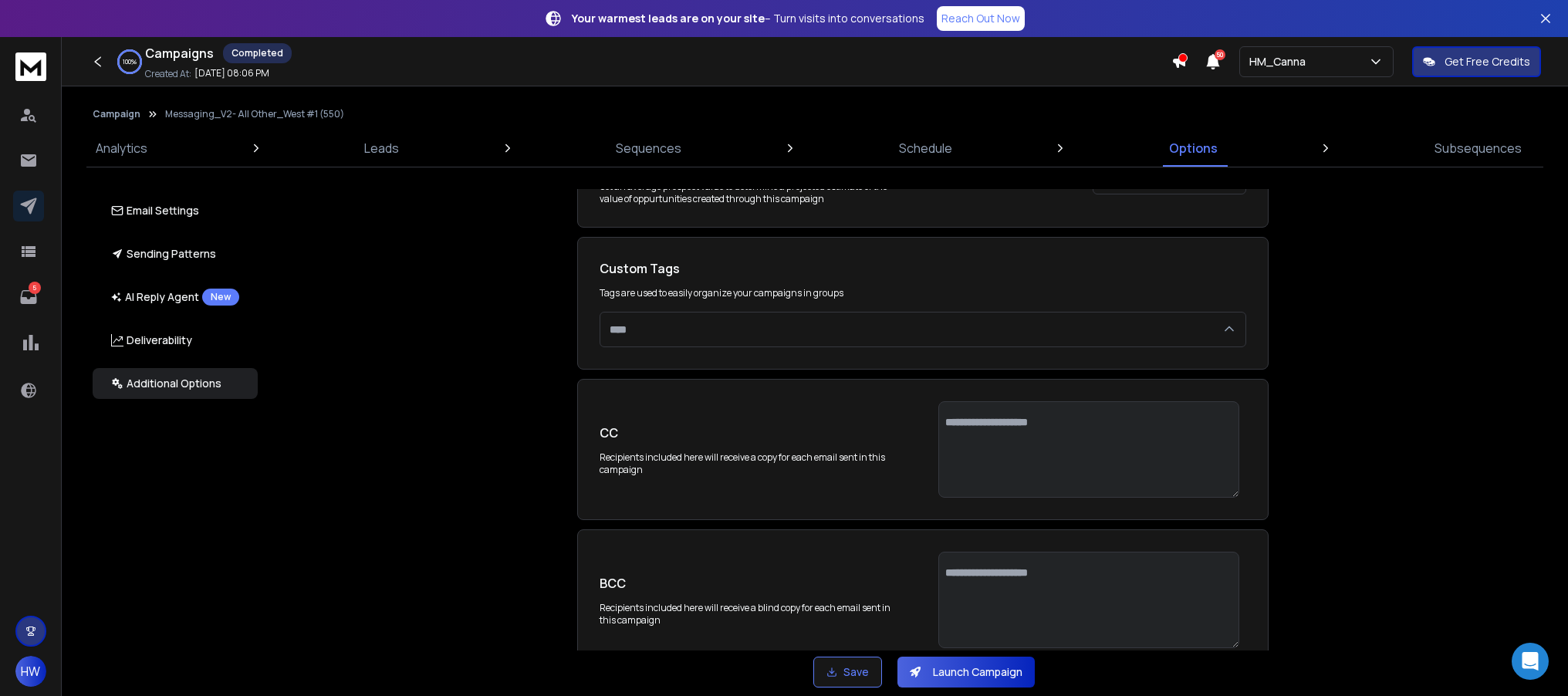
scroll to position [3002, 0]
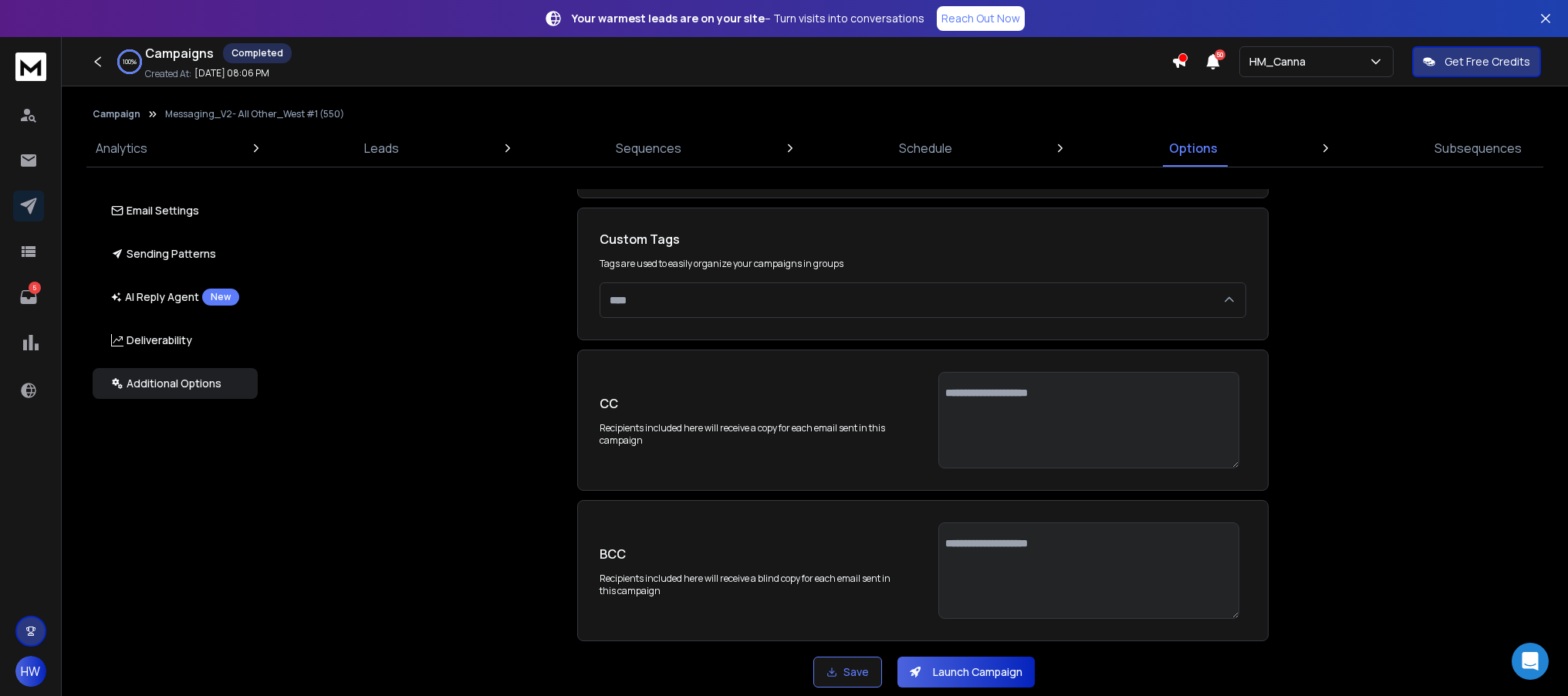
type input "***"
click at [985, 663] on button "Launch Campaign" at bounding box center [966, 673] width 137 height 31
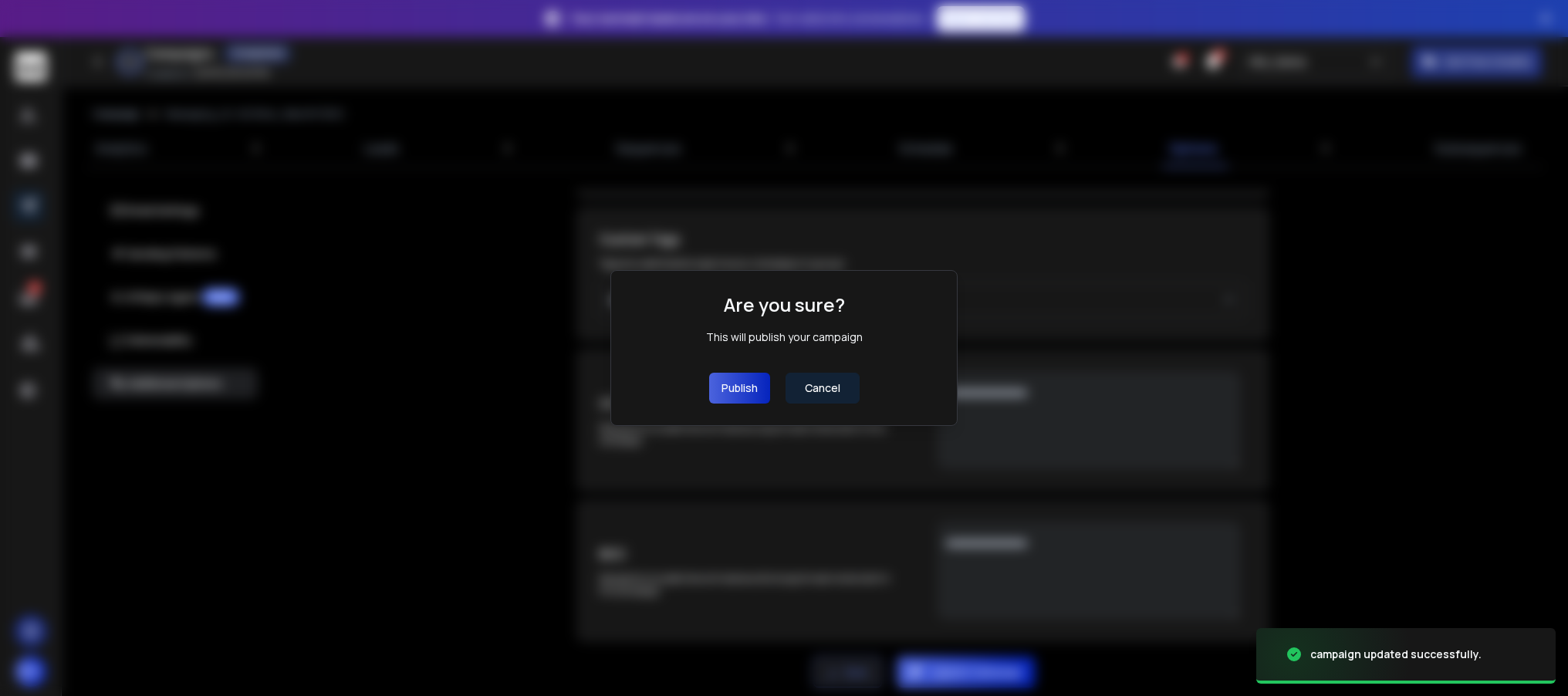
click at [740, 390] on button "Publish" at bounding box center [739, 388] width 61 height 31
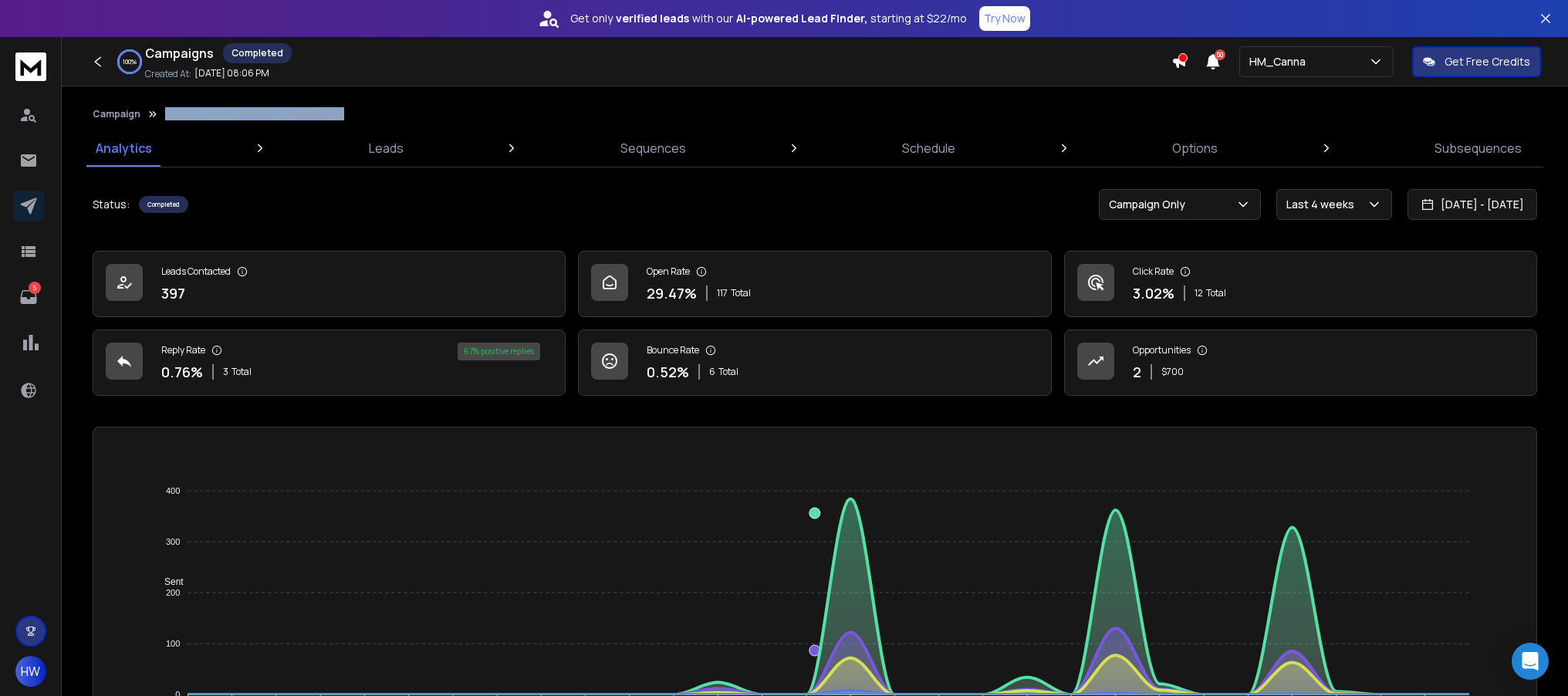
drag, startPoint x: 165, startPoint y: 112, endPoint x: 363, endPoint y: 111, distance: 198.0
click at [363, 111] on div "Campaign Messaging_V2- All Other_West #1 (550)" at bounding box center [815, 114] width 1445 height 12
copy p "Messaging_V2- All Other_West #1 (550)"
click at [16, 217] on link at bounding box center [29, 206] width 31 height 31
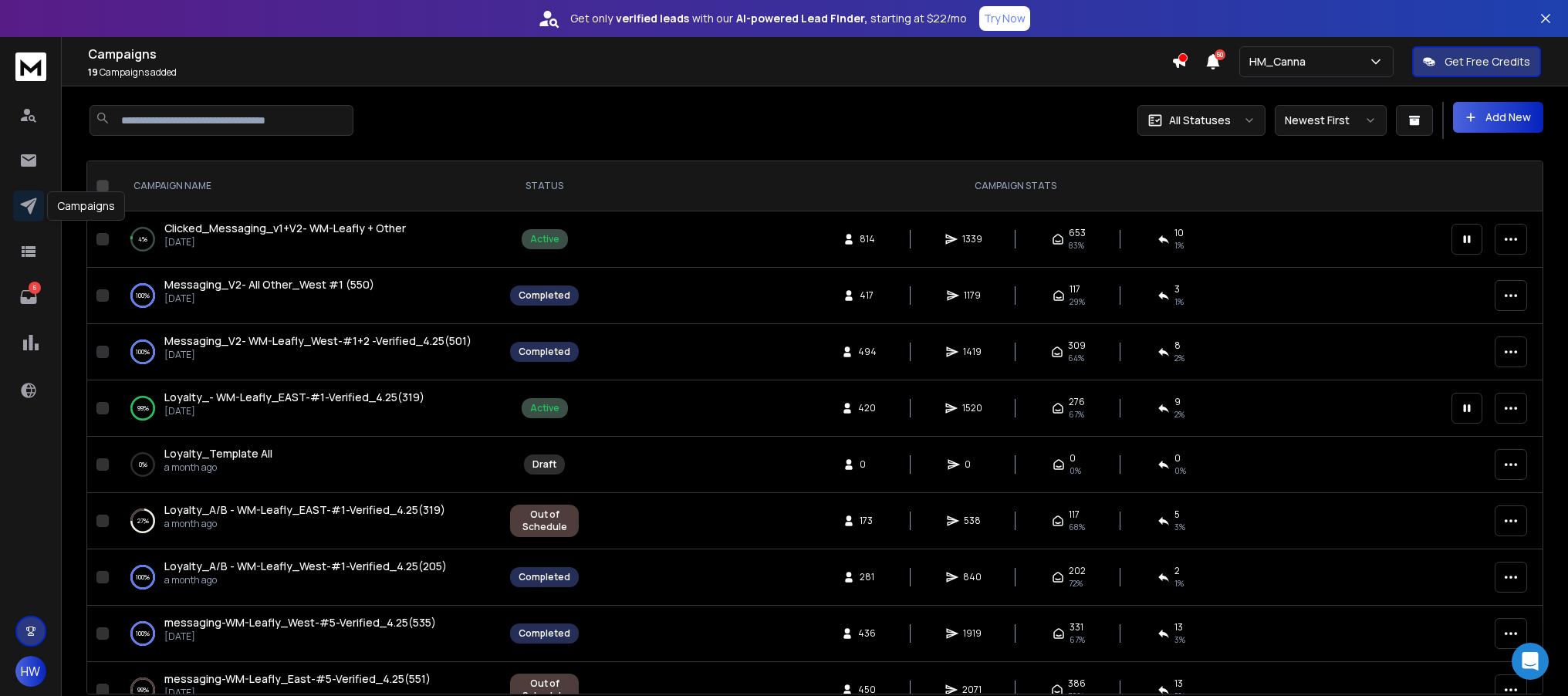
click at [1512, 297] on icon "button" at bounding box center [1511, 296] width 16 height 16
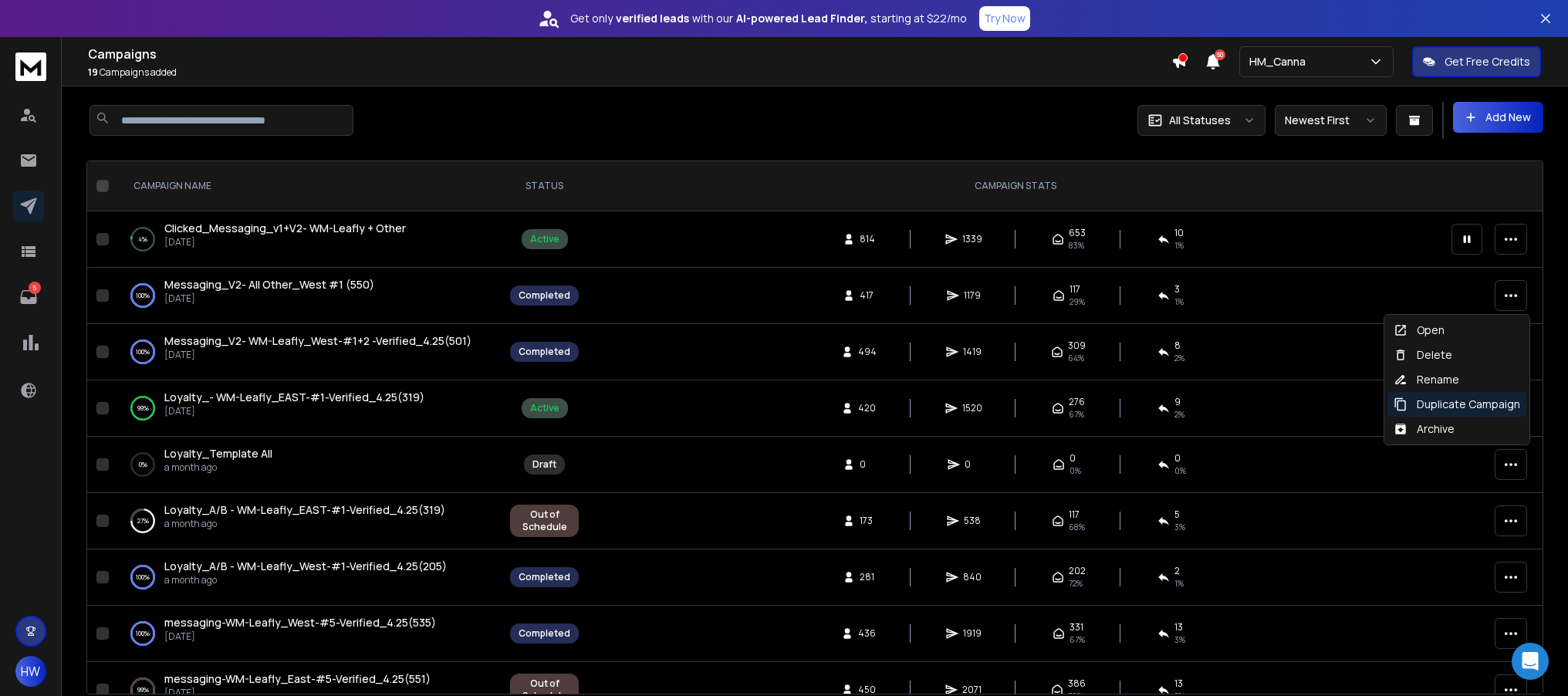
click at [1441, 400] on div "Duplicate Campaign" at bounding box center [1457, 405] width 127 height 16
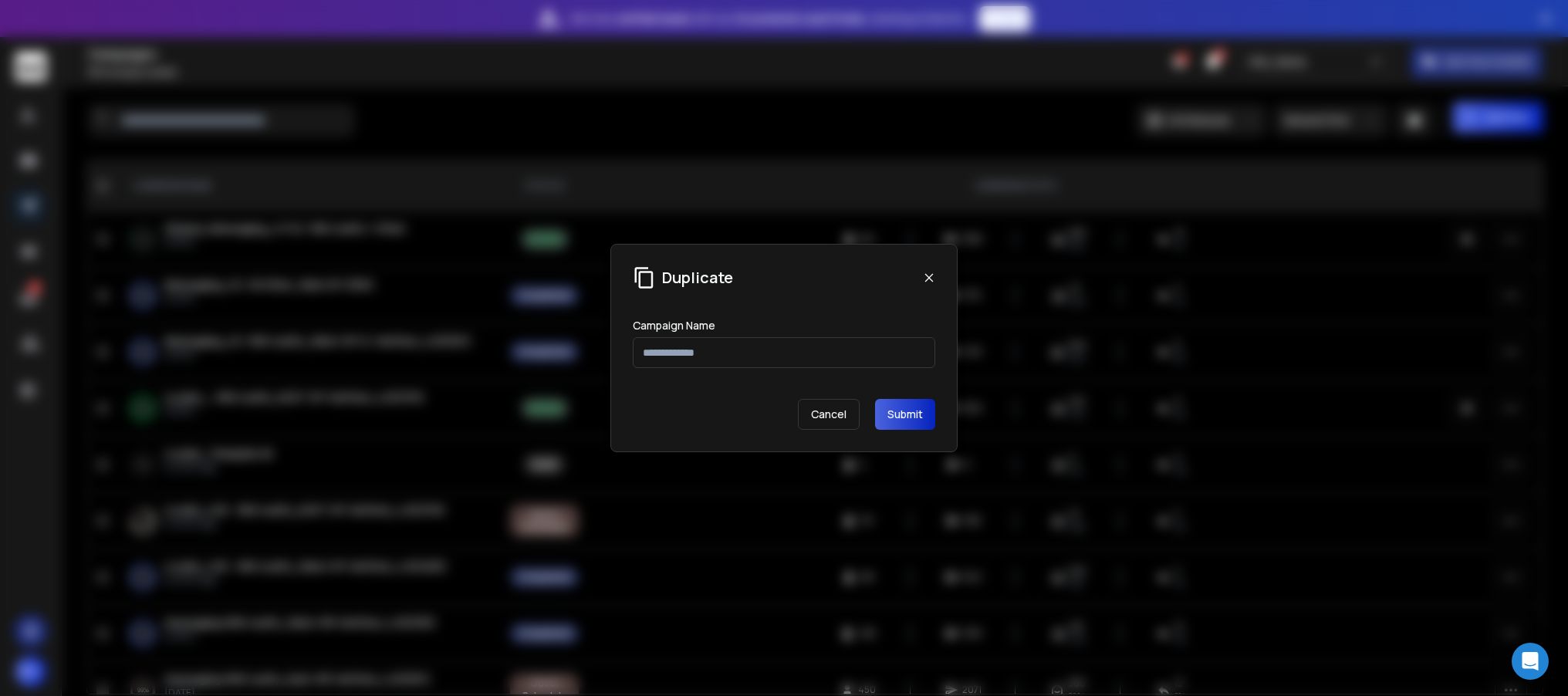
click at [757, 355] on input "text" at bounding box center [784, 353] width 303 height 31
paste input "**********"
click at [813, 350] on input "**********" at bounding box center [784, 353] width 303 height 31
click at [819, 352] on input "**********" at bounding box center [784, 353] width 303 height 31
type input "**********"
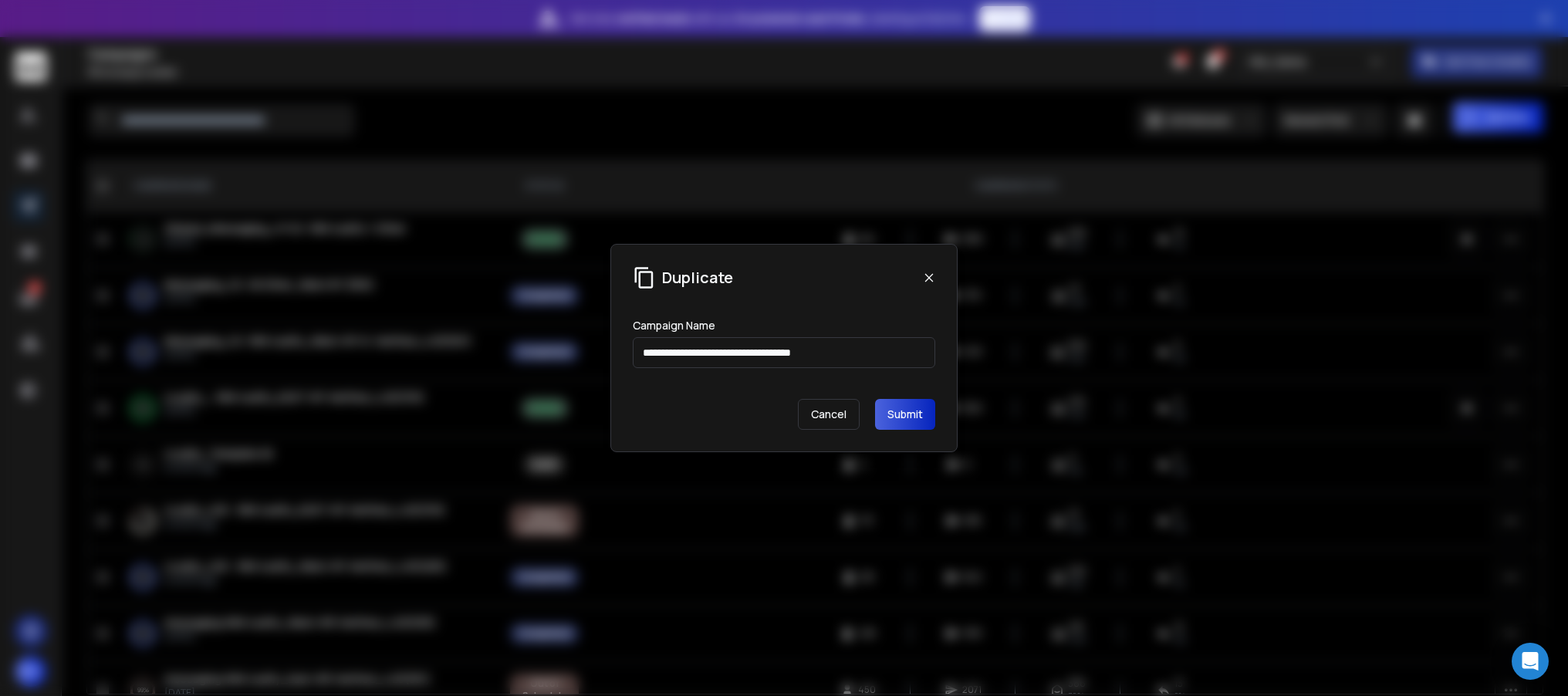
click at [891, 413] on button "Submit" at bounding box center [905, 414] width 60 height 31
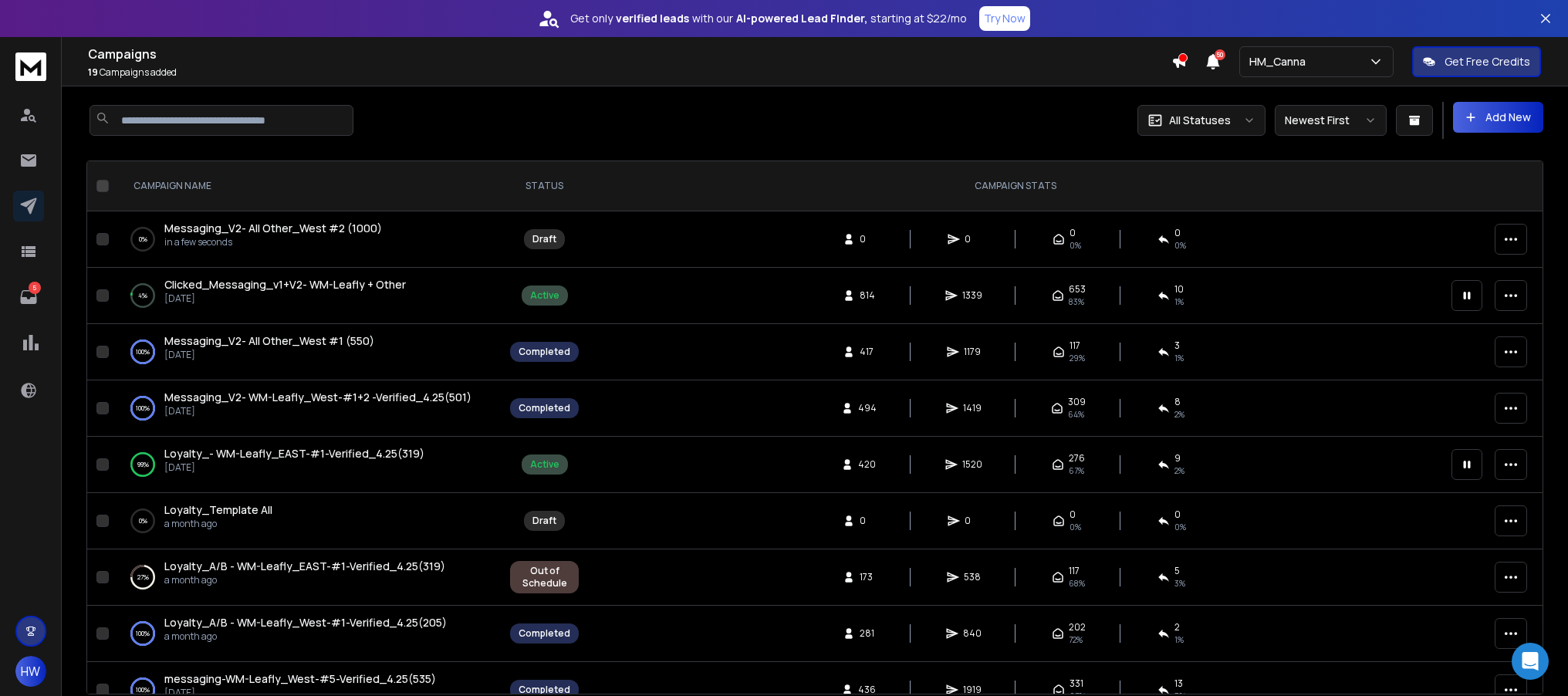
click at [313, 227] on span "Messaging_V2- All Other_West #2 (1000)" at bounding box center [273, 228] width 218 height 15
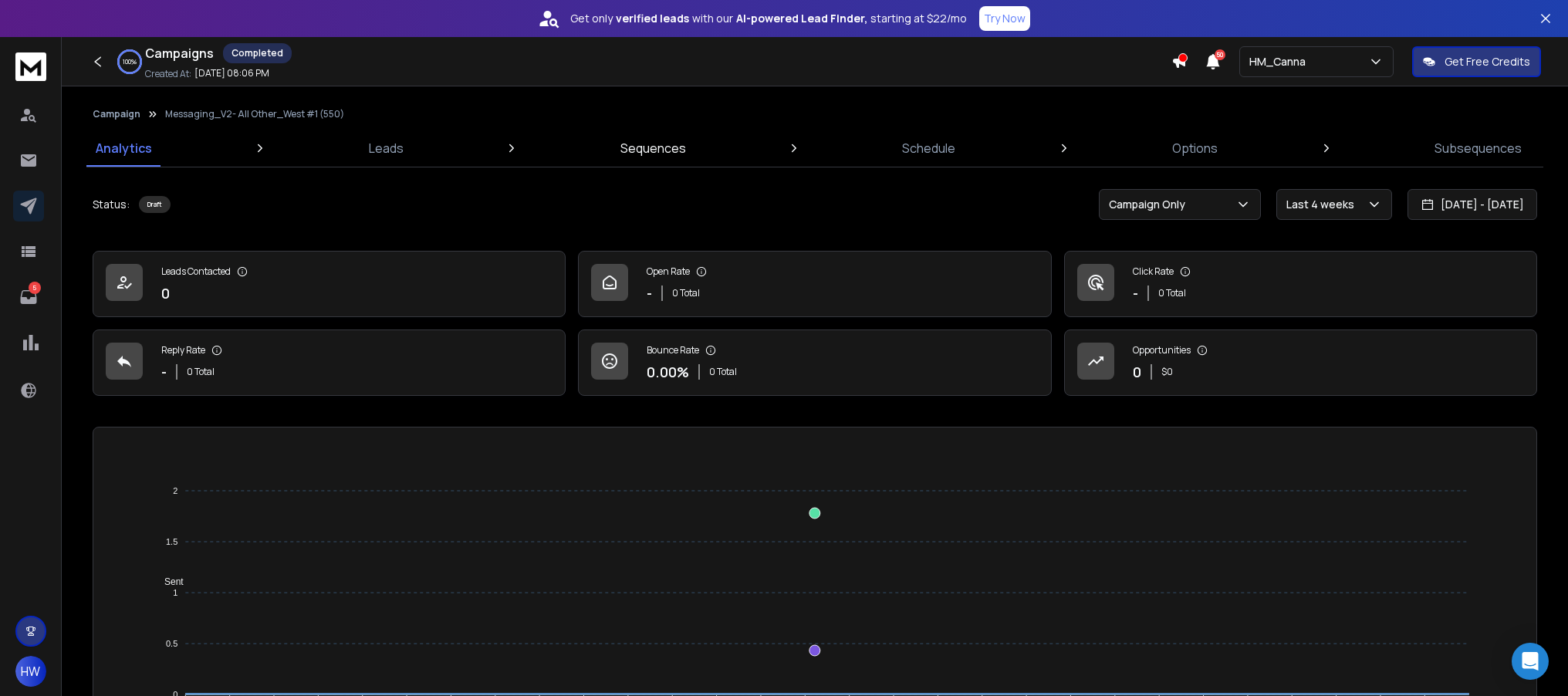
click at [643, 144] on p "Sequences" at bounding box center [654, 147] width 66 height 18
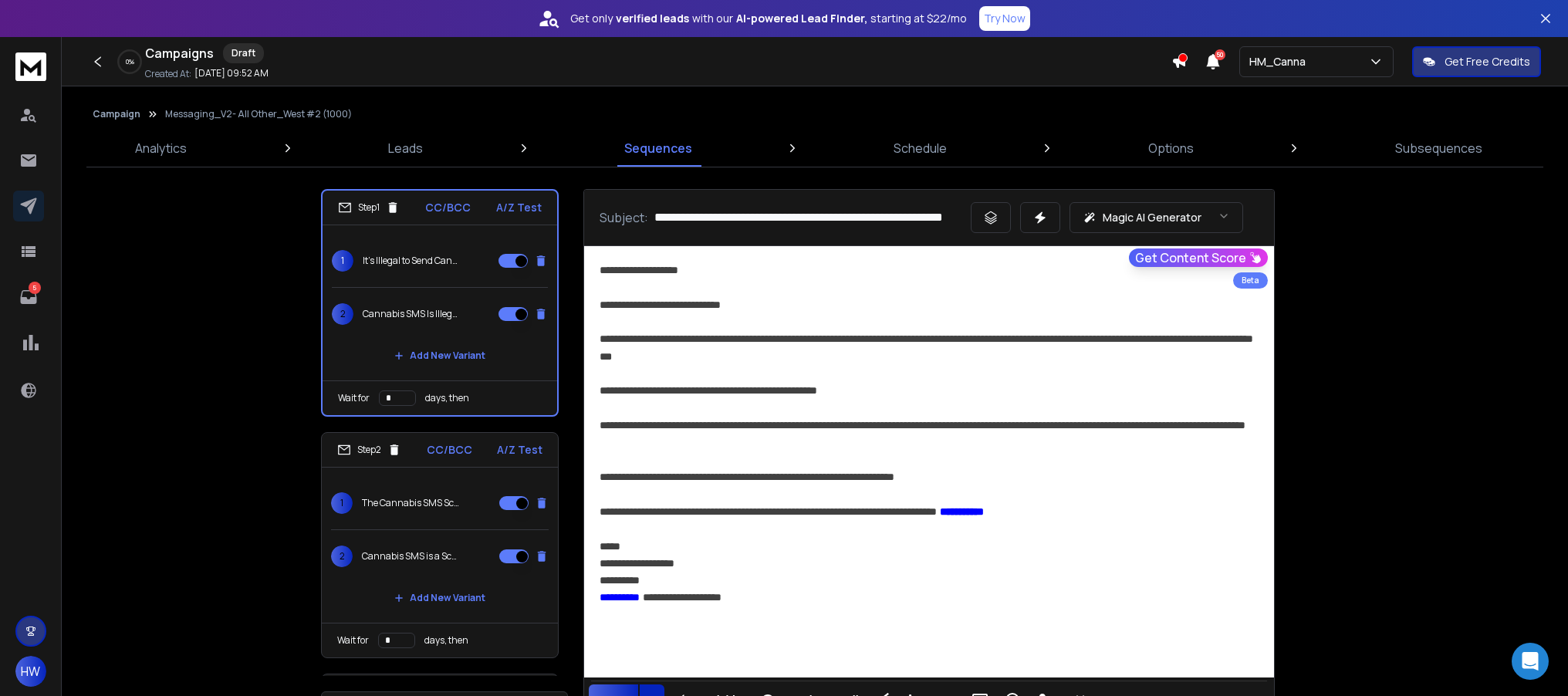
click at [464, 315] on div "2 Cannabis SMS Is Illegal. So Why Do They Keep Selling It?" at bounding box center [439, 314] width 216 height 53
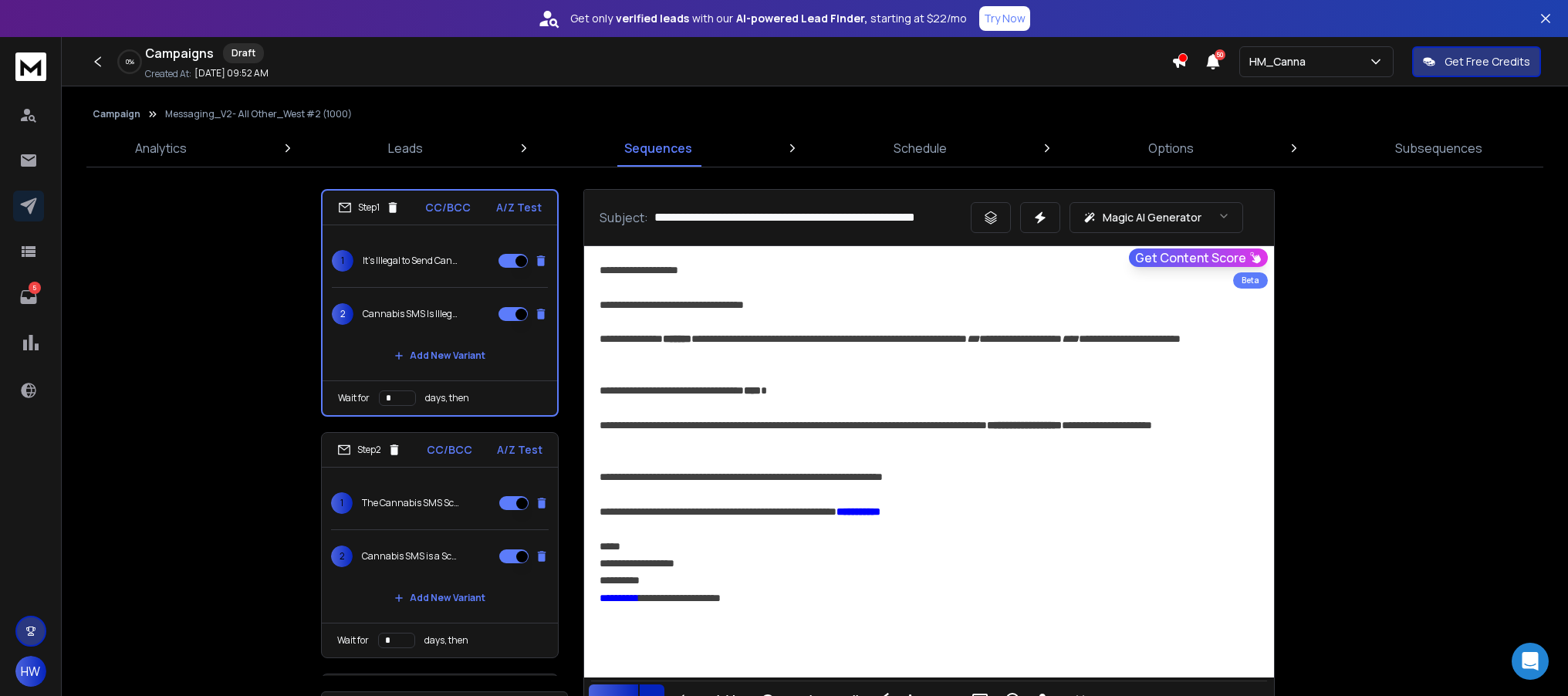
click at [439, 262] on p "It’s Illegal to Send Cannabis SMS—So Why Are They Selling It?" at bounding box center [412, 261] width 99 height 12
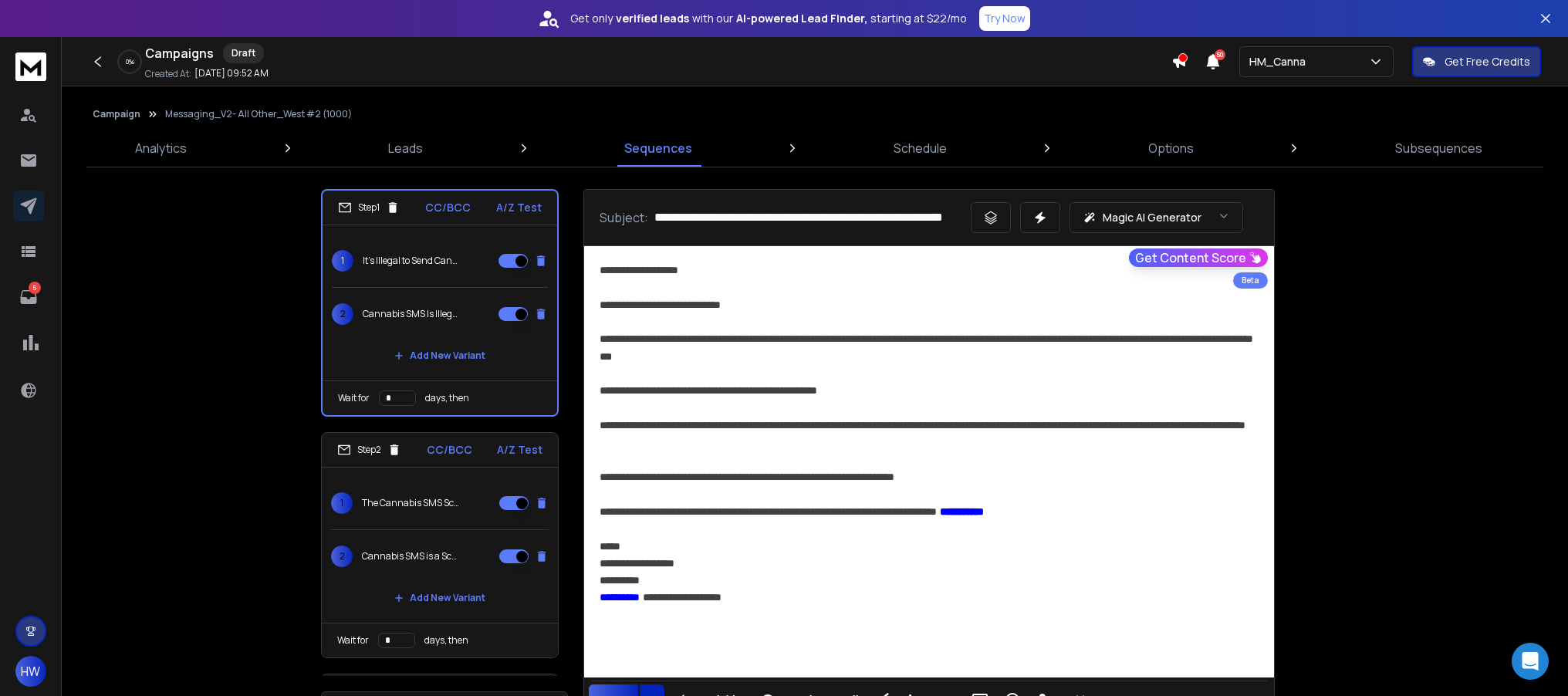
click at [442, 305] on div "2 Cannabis SMS Is Illegal. So Why Do They Keep Selling It?" at bounding box center [397, 314] width 130 height 22
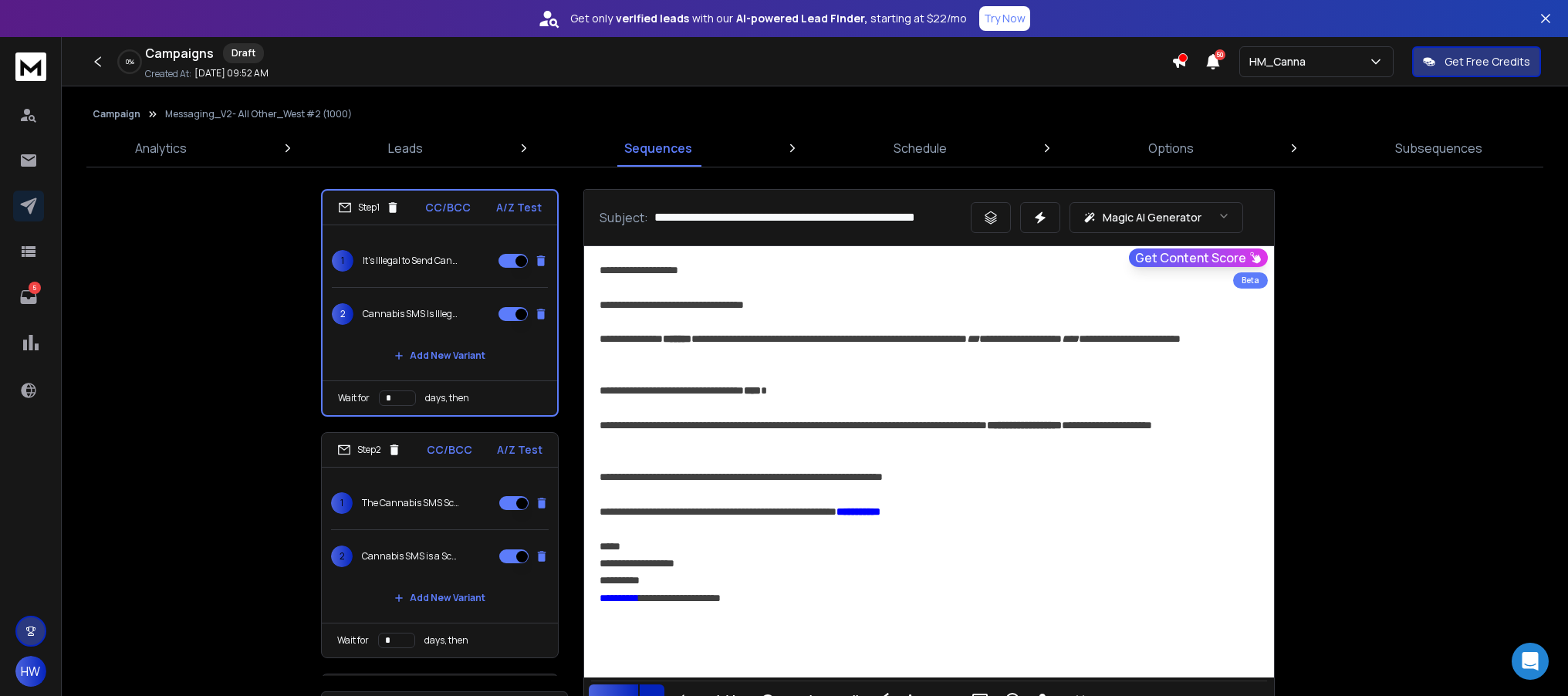
click at [658, 216] on input "**********" at bounding box center [804, 217] width 301 height 18
drag, startPoint x: 654, startPoint y: 217, endPoint x: 982, endPoint y: 224, distance: 328.1
click at [982, 224] on div "**********" at bounding box center [929, 218] width 690 height 56
click at [435, 259] on p "It’s Illegal to Send Cannabis SMS—So Why Are They Selling It?" at bounding box center [412, 261] width 99 height 12
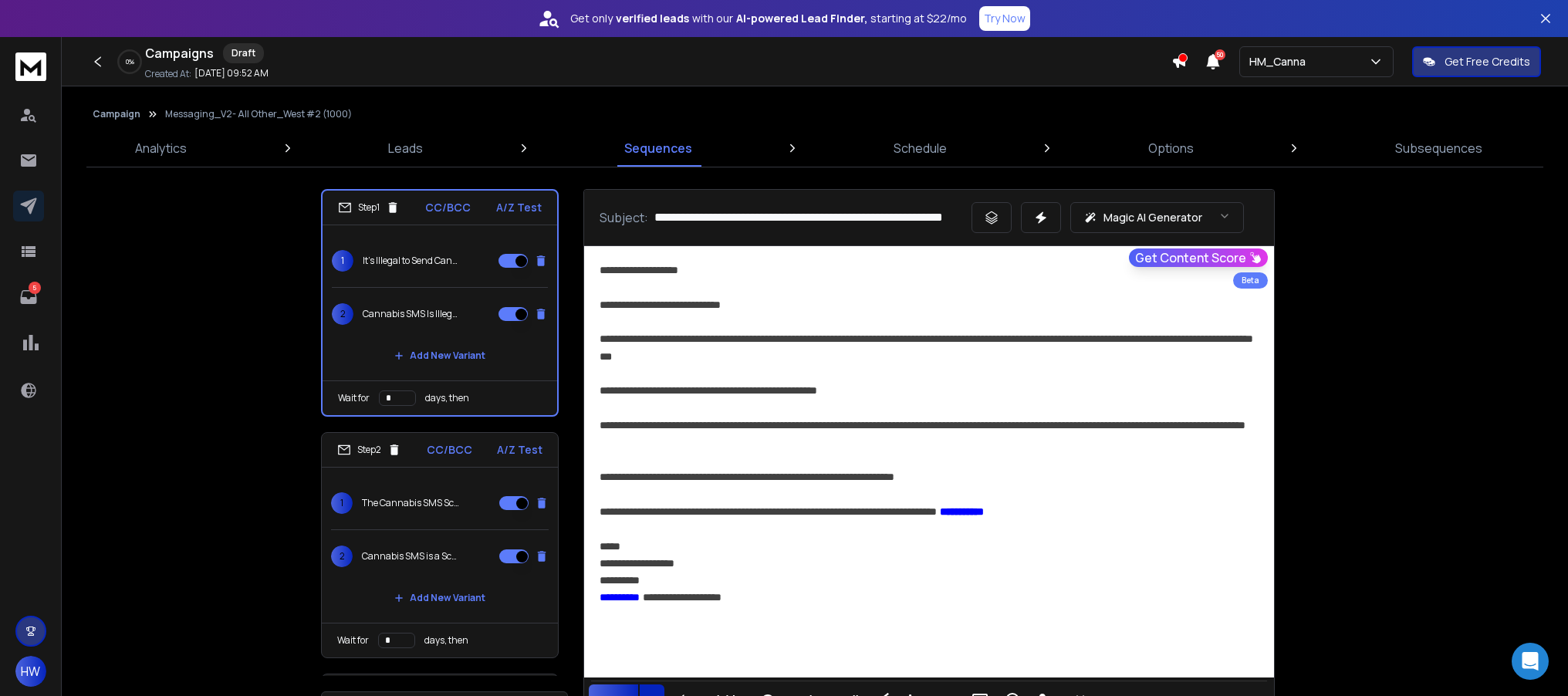
scroll to position [0, 0]
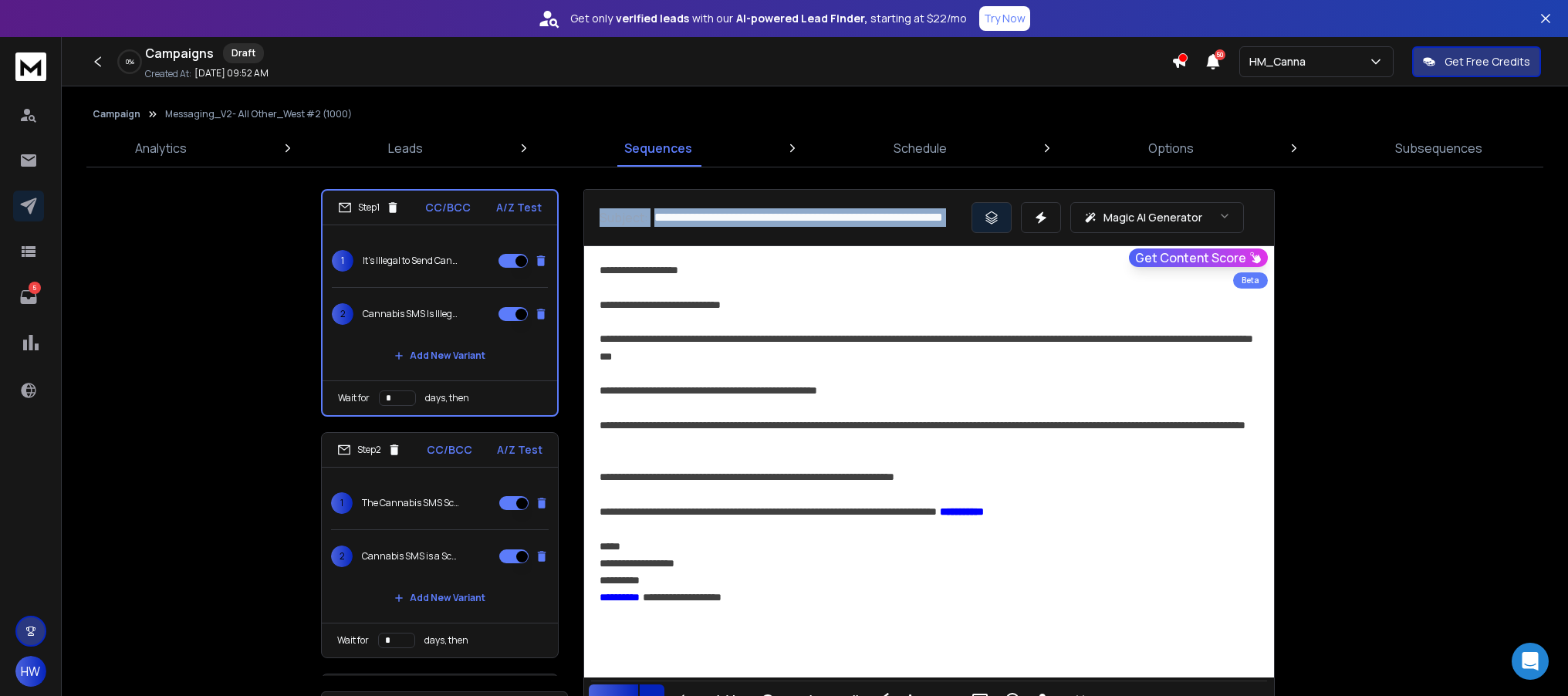
drag, startPoint x: 652, startPoint y: 215, endPoint x: 971, endPoint y: 224, distance: 319.1
click at [971, 224] on div "**********" at bounding box center [929, 218] width 690 height 56
click at [934, 221] on input "**********" at bounding box center [805, 217] width 302 height 18
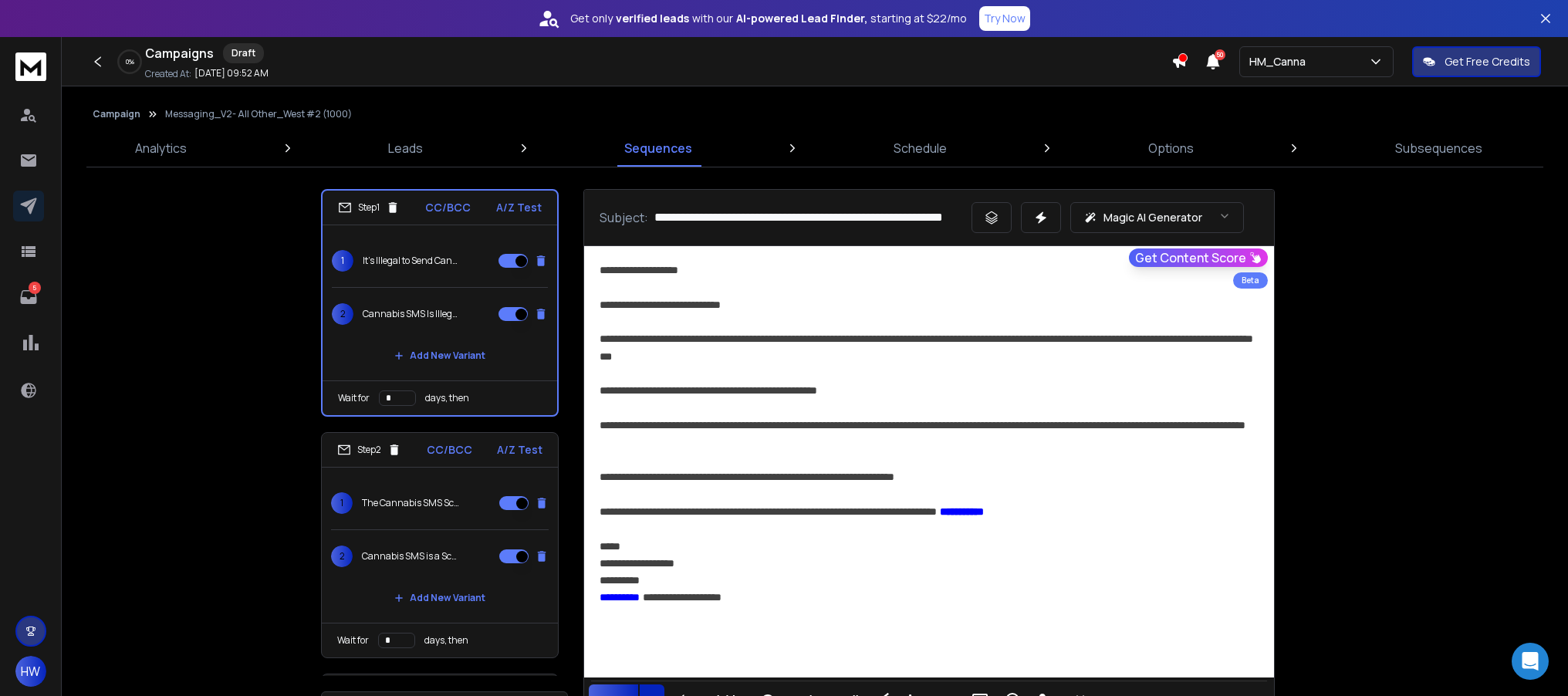
scroll to position [0, 0]
drag, startPoint x: 959, startPoint y: 218, endPoint x: 766, endPoint y: 216, distance: 193.0
click at [769, 216] on div "**********" at bounding box center [929, 218] width 690 height 56
drag, startPoint x: 654, startPoint y: 218, endPoint x: 944, endPoint y: 223, distance: 290.0
click at [952, 226] on input "**********" at bounding box center [805, 217] width 302 height 18
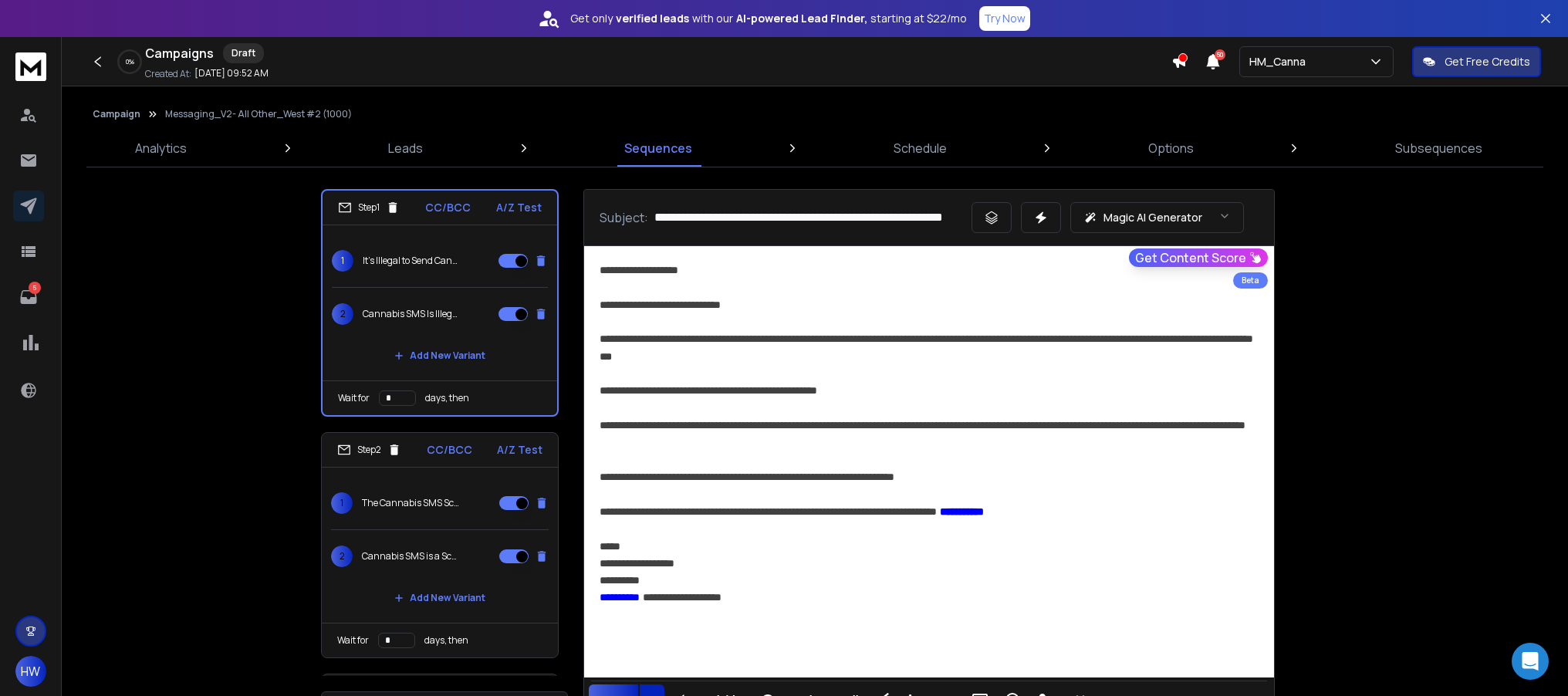
drag, startPoint x: 954, startPoint y: 219, endPoint x: 608, endPoint y: 215, distance: 346.0
click at [605, 218] on div "**********" at bounding box center [777, 217] width 356 height 18
type input "*"
paste input "**********"
click at [439, 259] on p "Cannabis SMS Is Illegal. So Why Do They Keep Selling It?" at bounding box center [412, 261] width 99 height 12
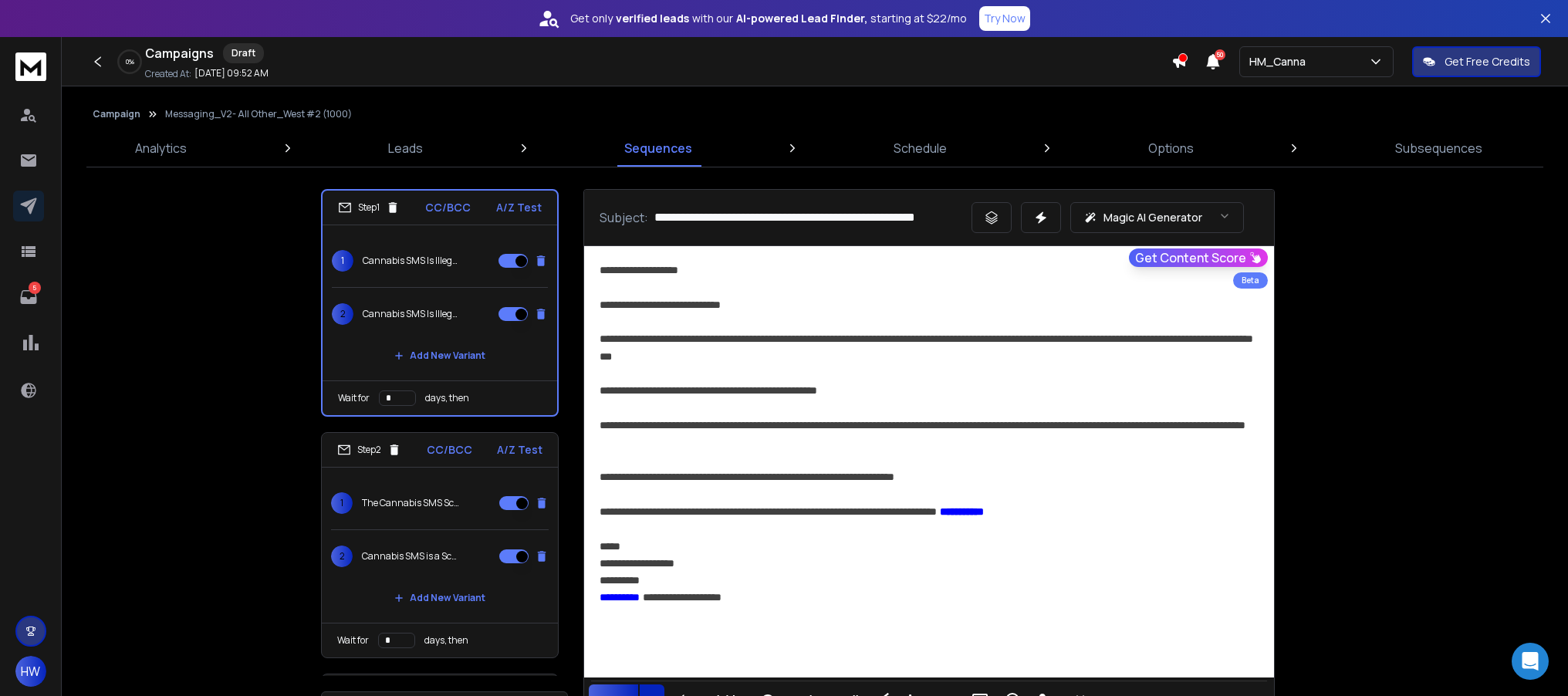
click at [540, 316] on icon at bounding box center [541, 314] width 14 height 14
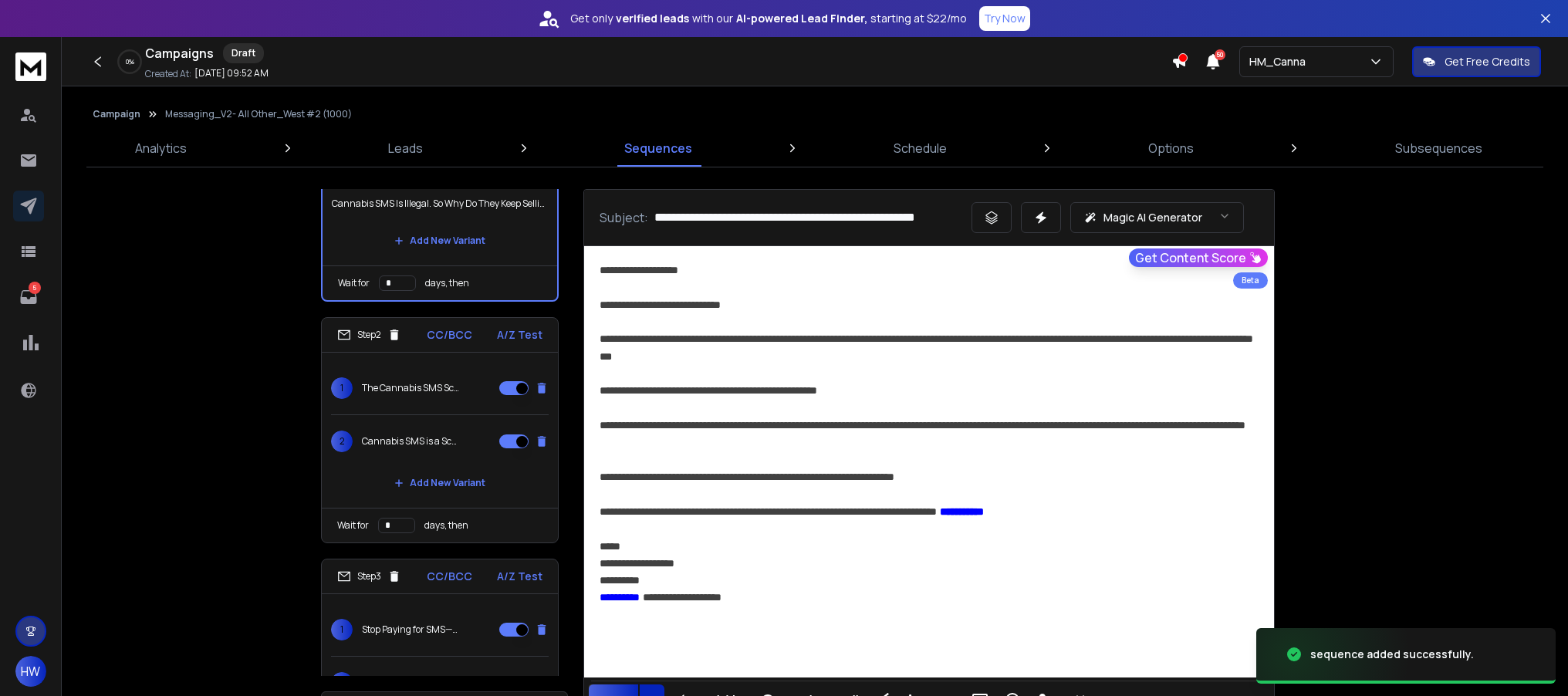
scroll to position [54, 0]
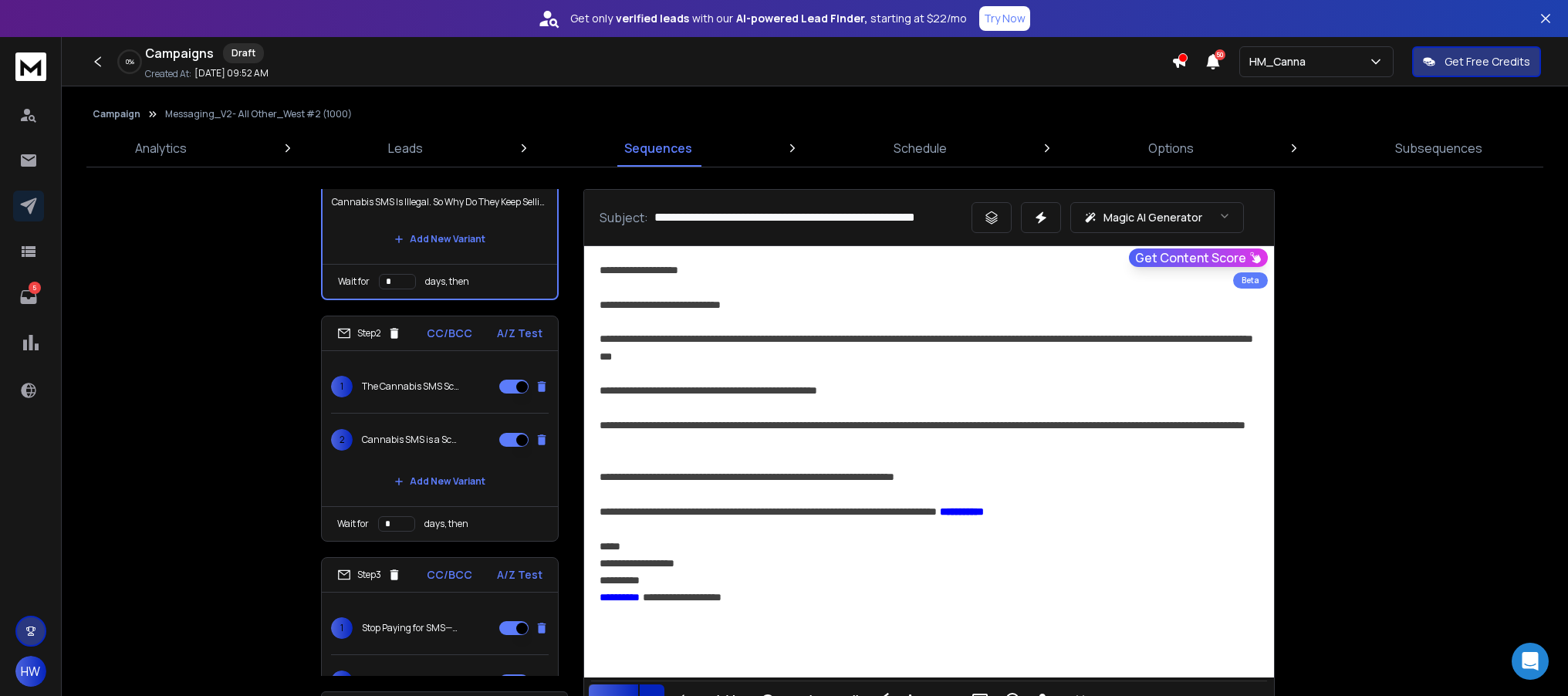
click at [466, 438] on div "2 Cannabis SMS is a Scam" at bounding box center [439, 439] width 218 height 53
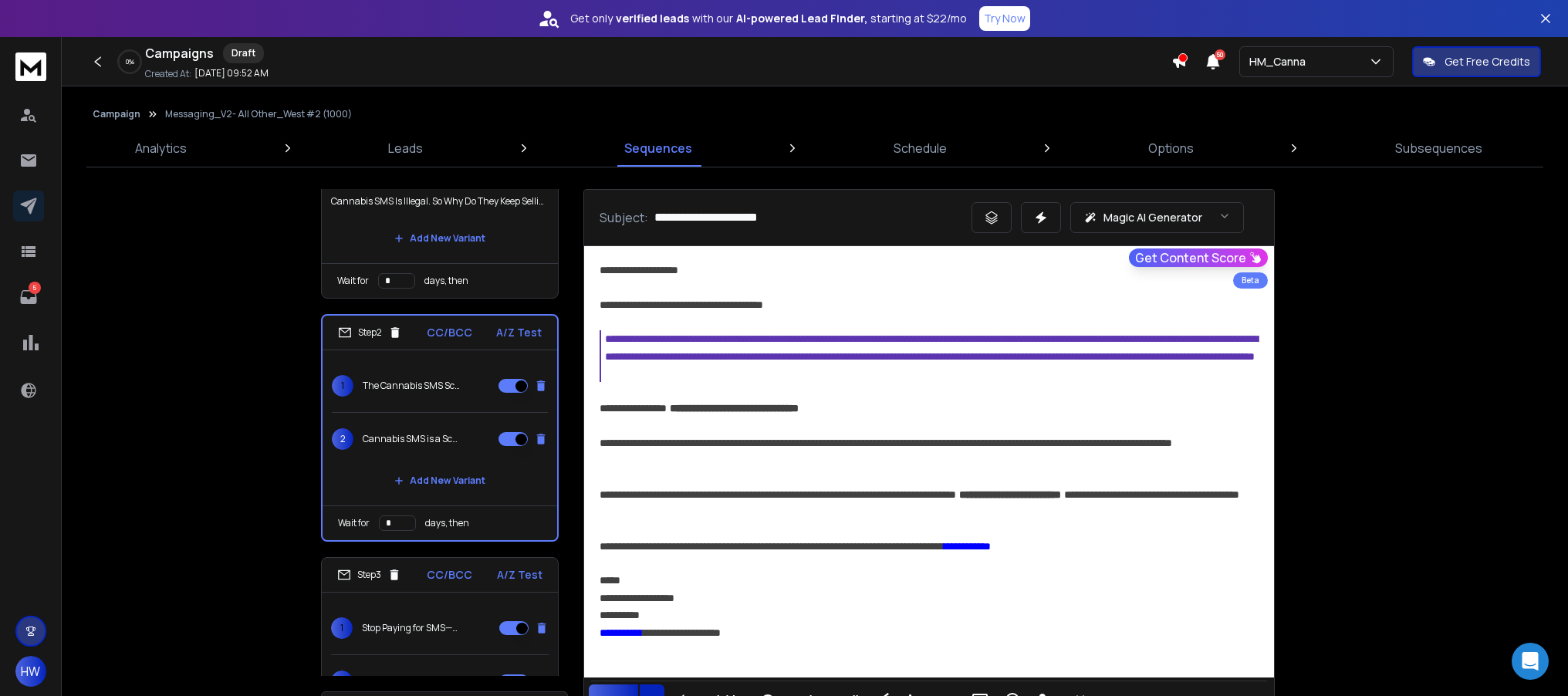
click at [448, 384] on p "The Cannabis SMS Scam No One Talks About" at bounding box center [412, 386] width 99 height 12
click at [446, 384] on p "The Cannabis SMS Scam No One Talks About" at bounding box center [412, 386] width 99 height 12
click at [441, 436] on p "Cannabis SMS is a Scam" at bounding box center [412, 439] width 99 height 12
click at [437, 387] on p "The Cannabis SMS Scam No One Talks About" at bounding box center [412, 386] width 99 height 12
click at [534, 437] on icon at bounding box center [541, 439] width 14 height 14
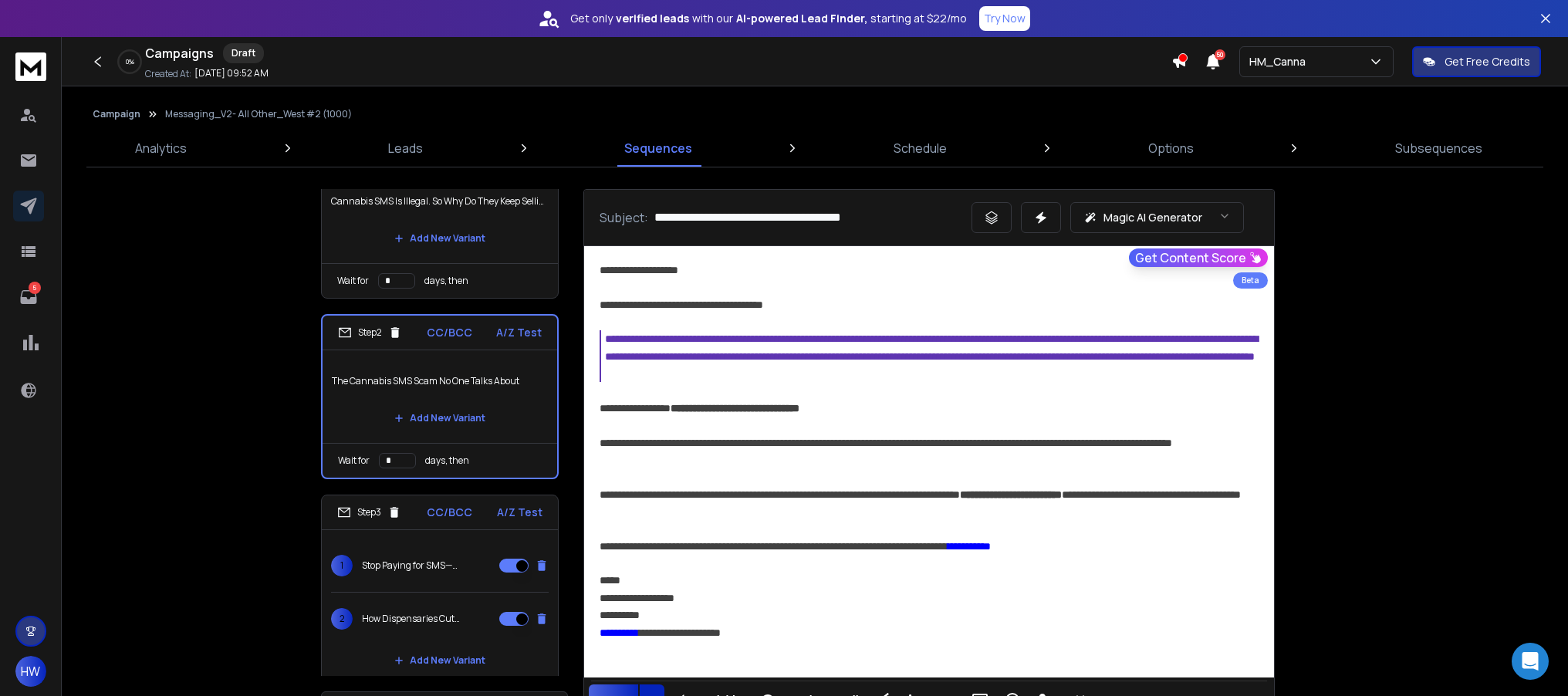
scroll to position [64, 0]
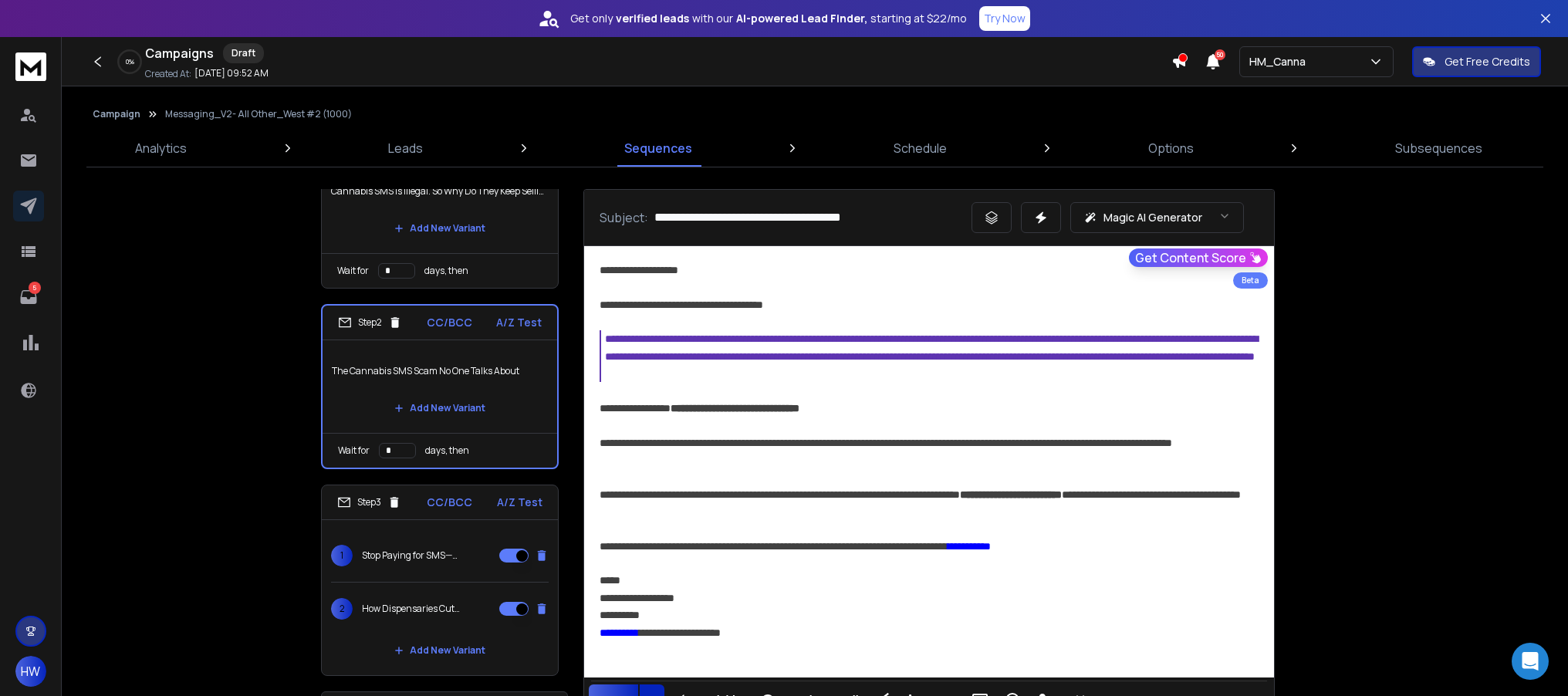
click at [444, 547] on div "1 Stop Paying for SMS—Push Messages Are Free." at bounding box center [396, 556] width 130 height 22
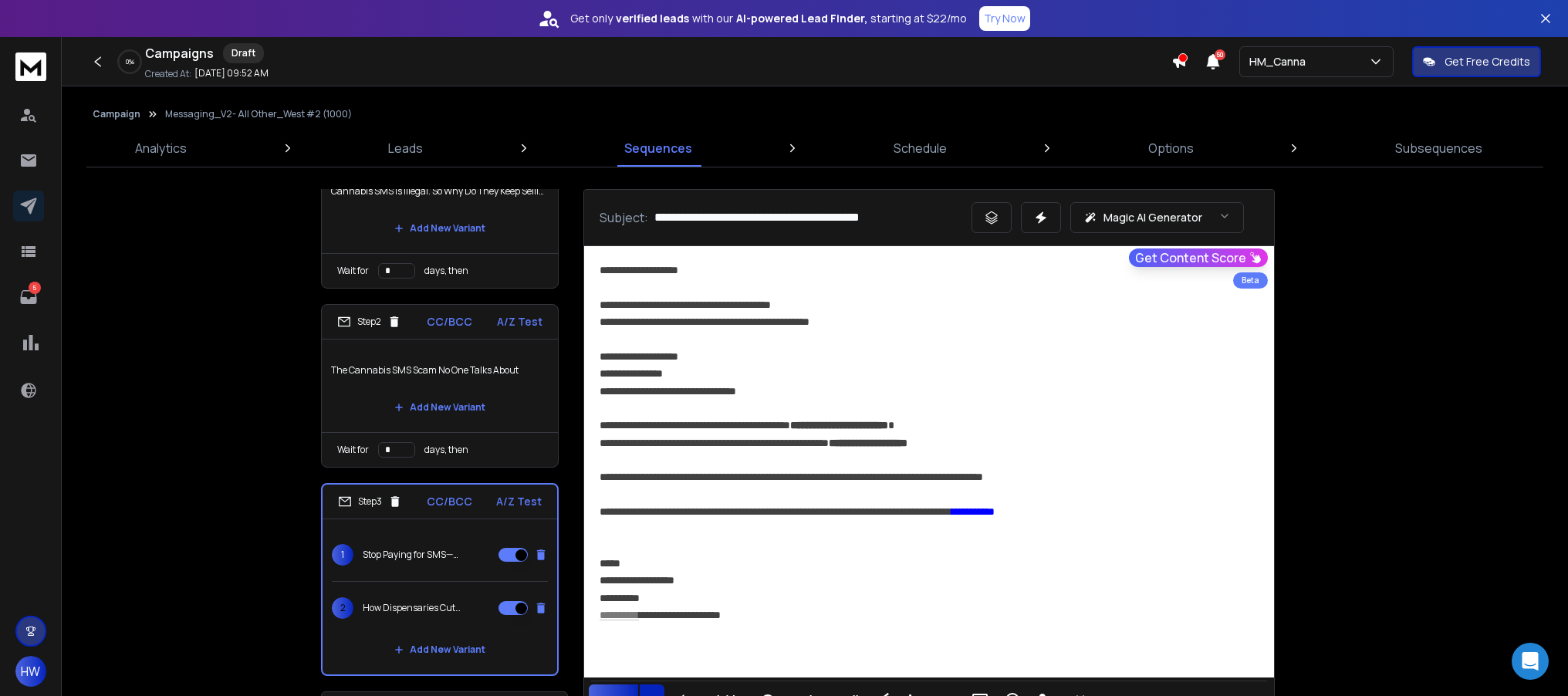
click at [440, 598] on div "2 How Dispensaries Cut $5K in SMS Costs Overnight" at bounding box center [397, 608] width 130 height 22
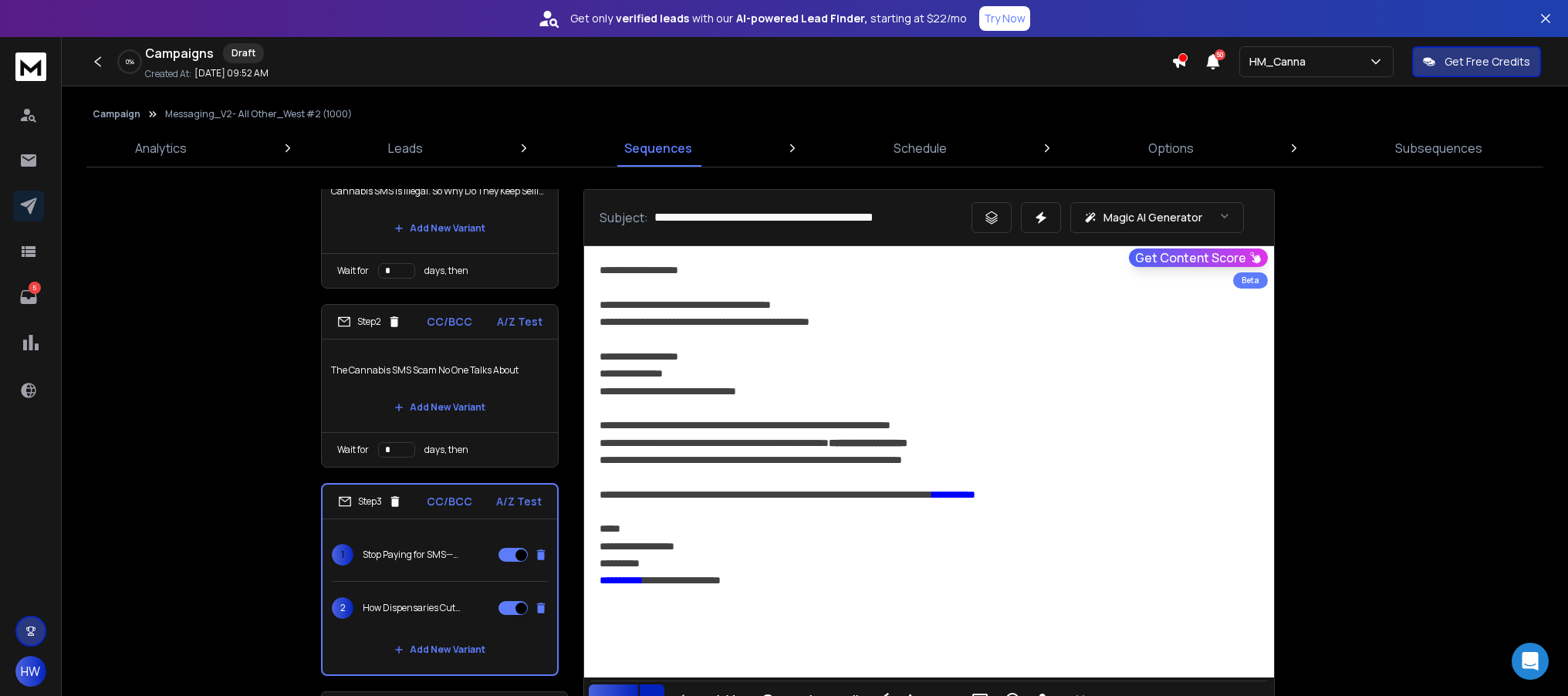
click at [537, 606] on icon at bounding box center [542, 608] width 9 height 10
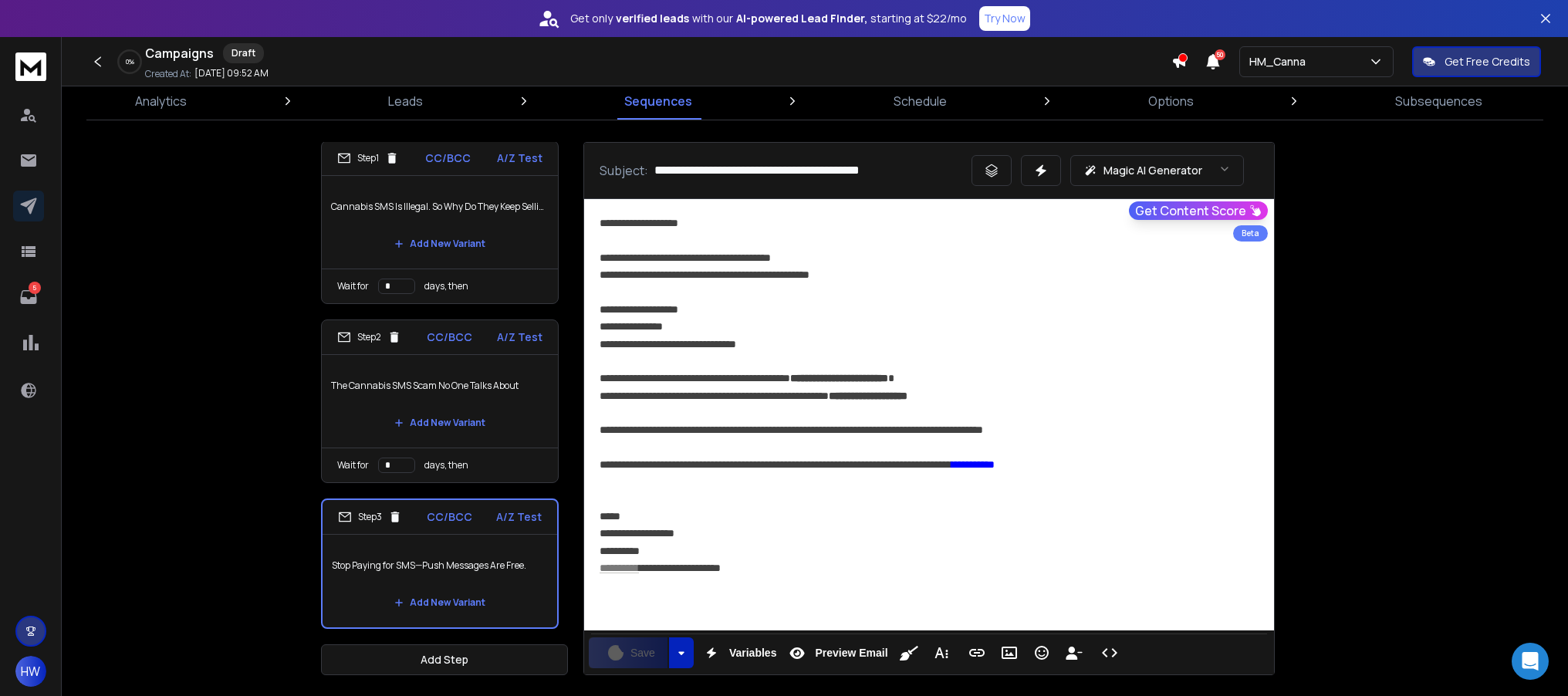
scroll to position [45, 0]
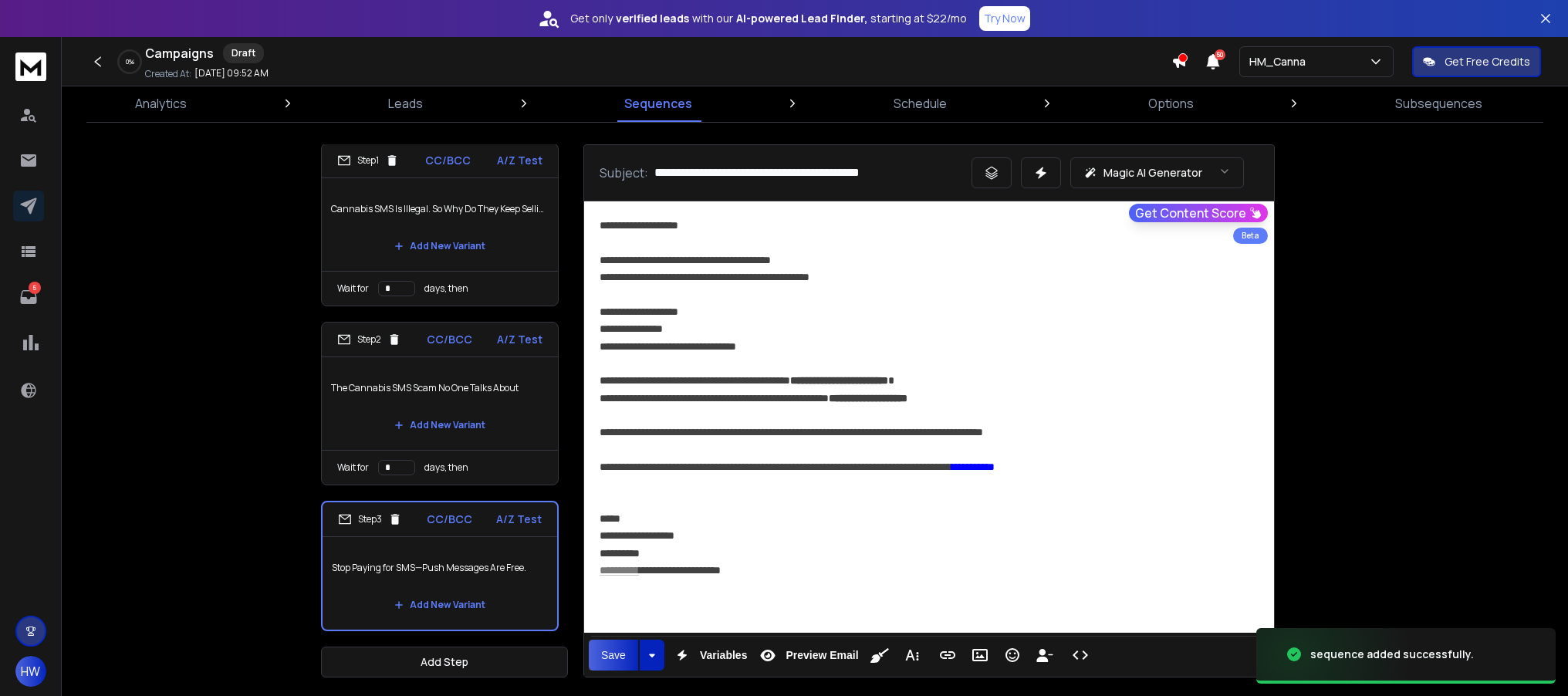
click at [499, 426] on div "Add New Variant" at bounding box center [439, 426] width 218 height 31
type input "**********"
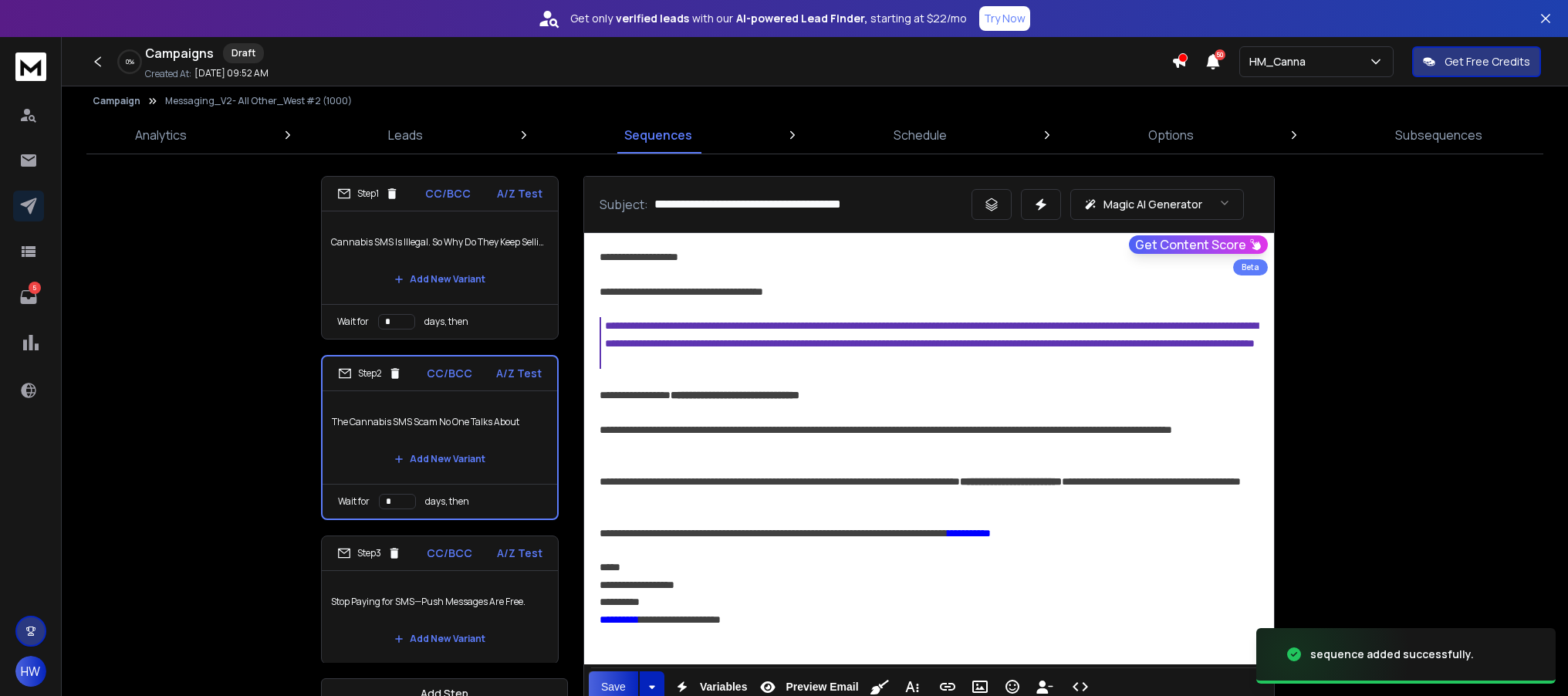
scroll to position [0, 0]
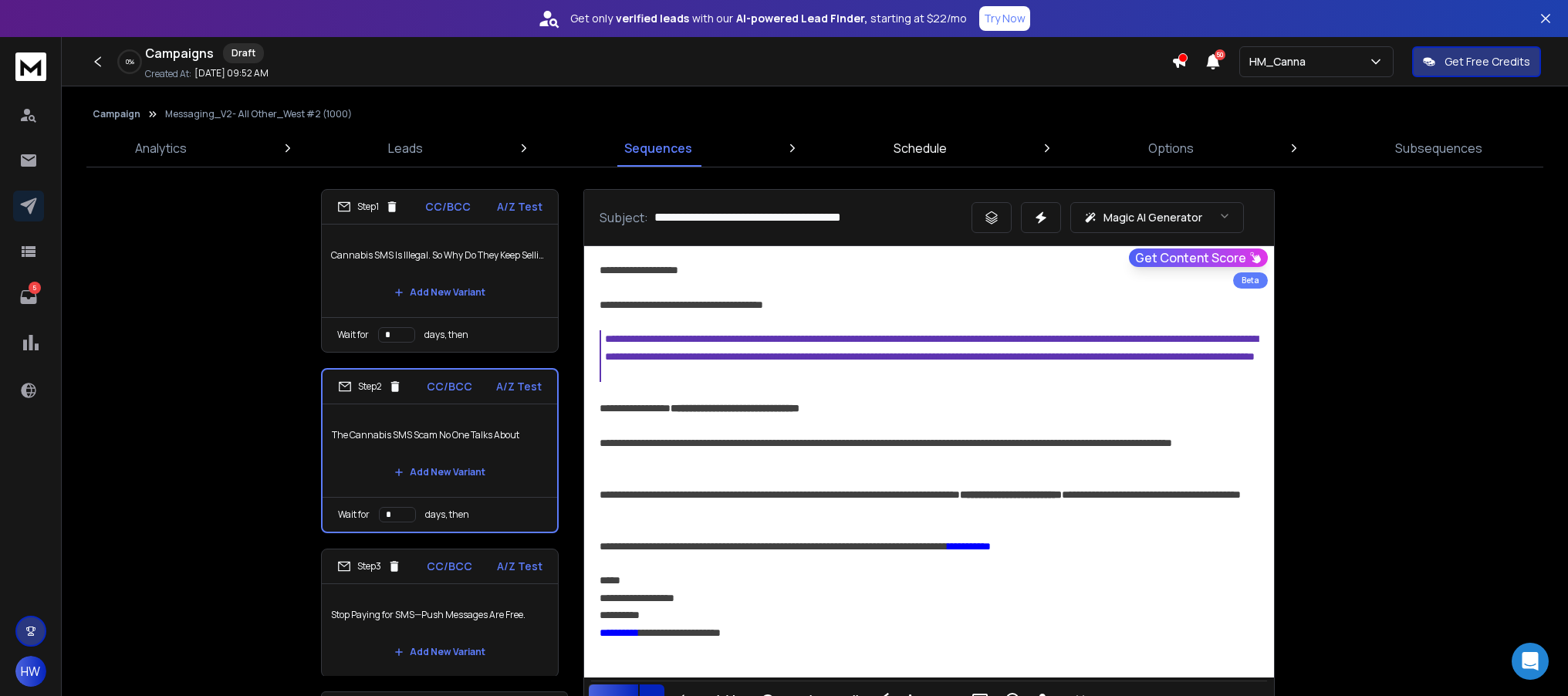
click at [951, 137] on link "Schedule" at bounding box center [920, 148] width 72 height 37
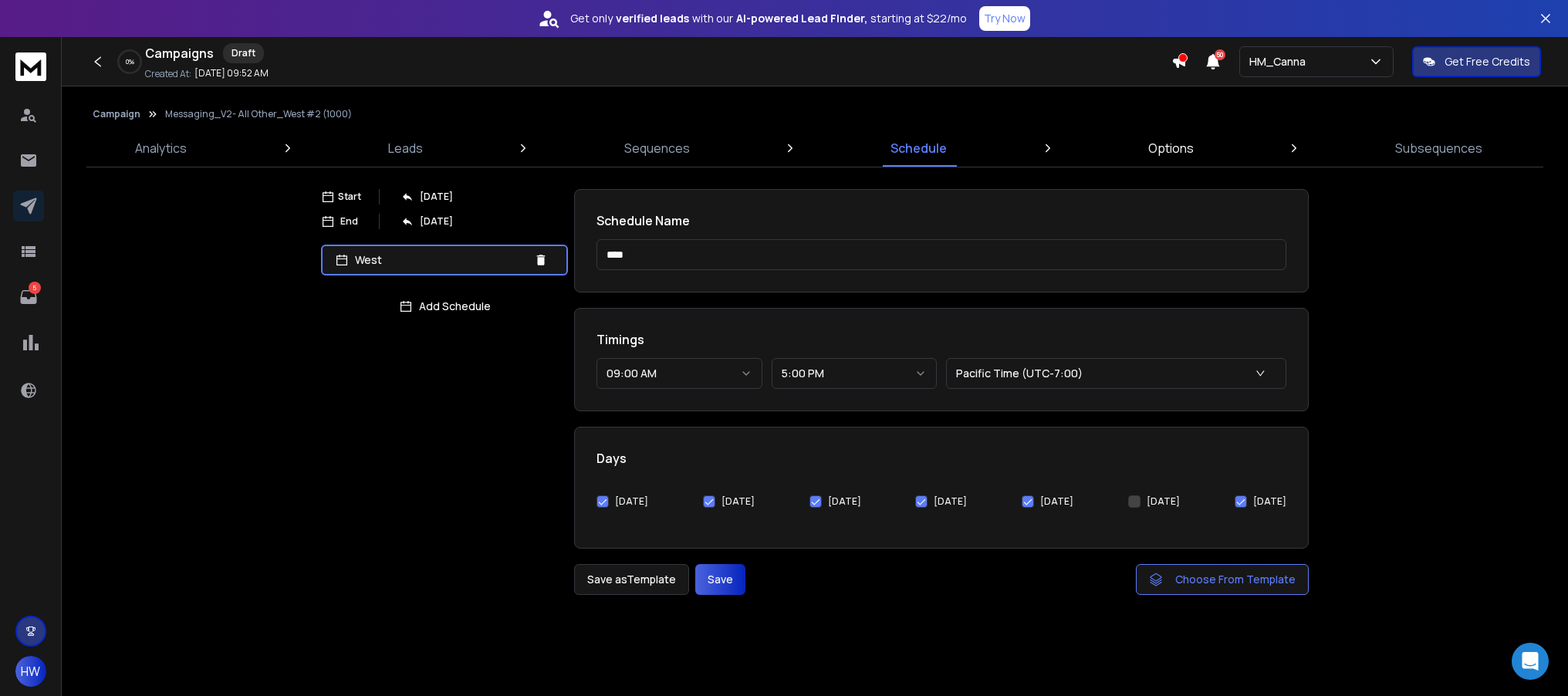
click at [1163, 141] on p "Options" at bounding box center [1171, 147] width 46 height 18
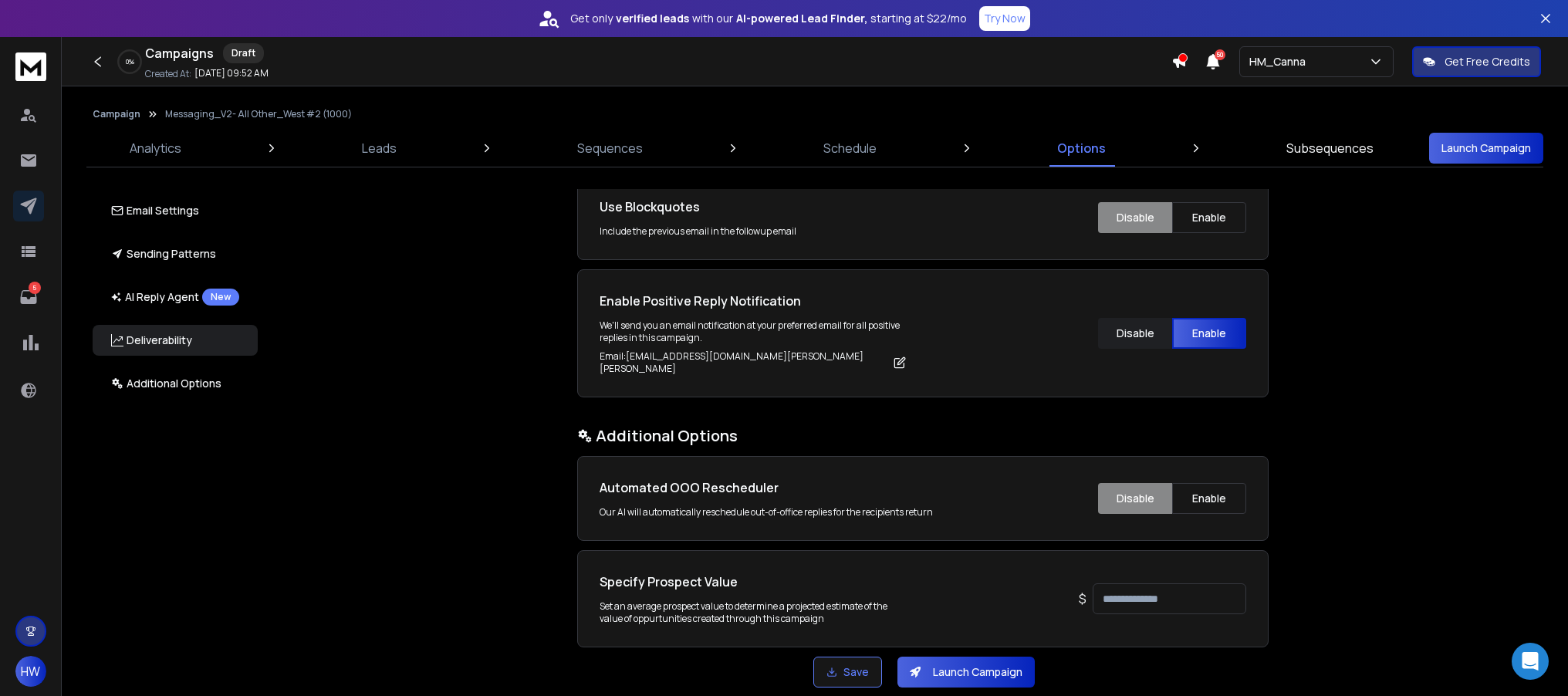
scroll to position [2326, 0]
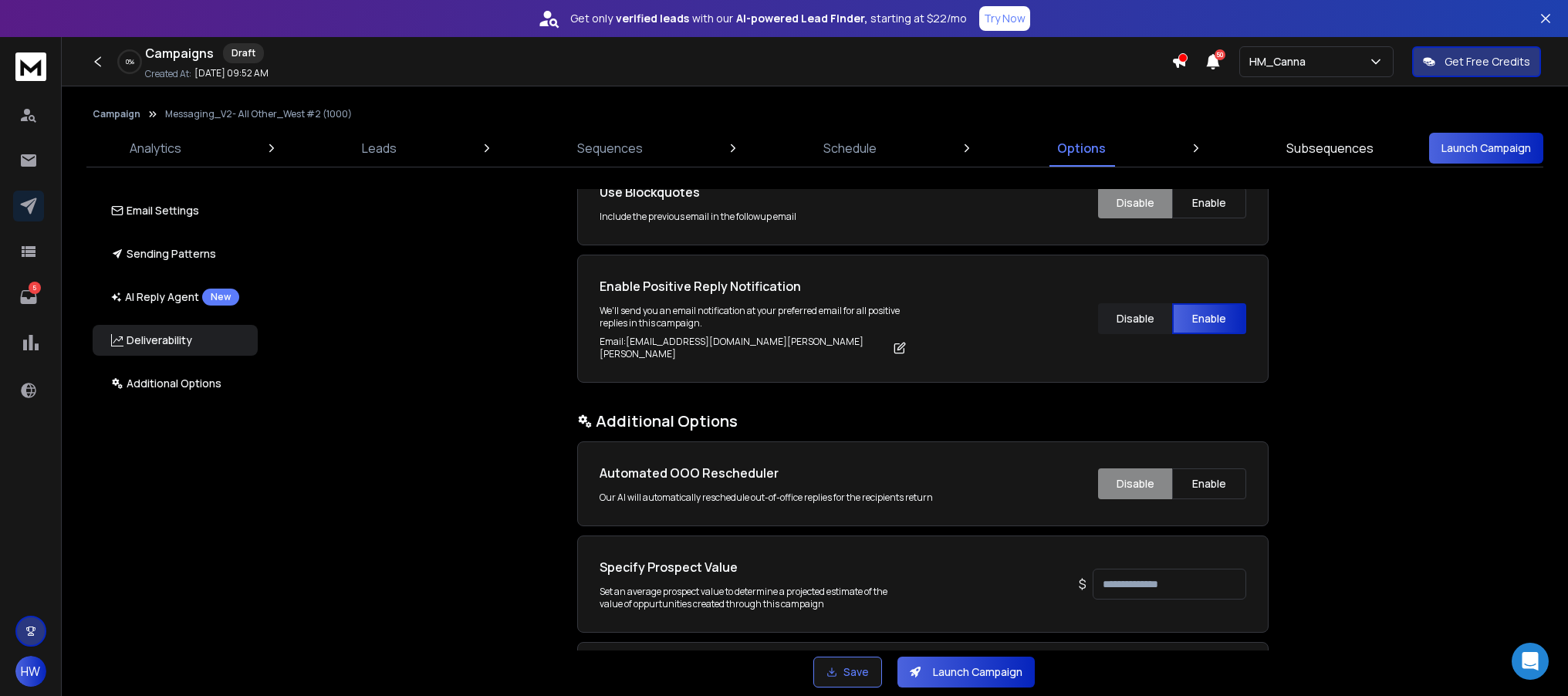
click at [1302, 152] on p "Subsequences" at bounding box center [1330, 147] width 88 height 18
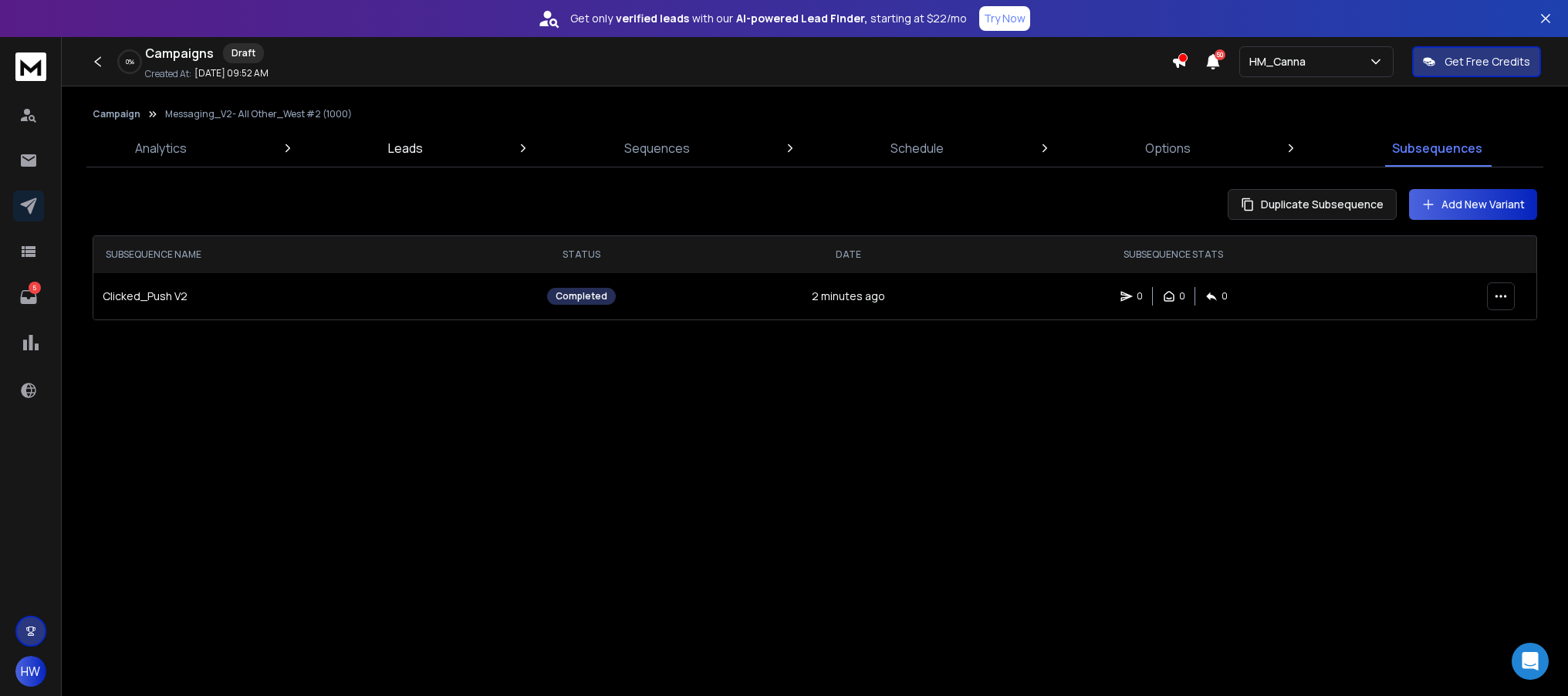
click at [406, 147] on p "Leads" at bounding box center [406, 147] width 35 height 18
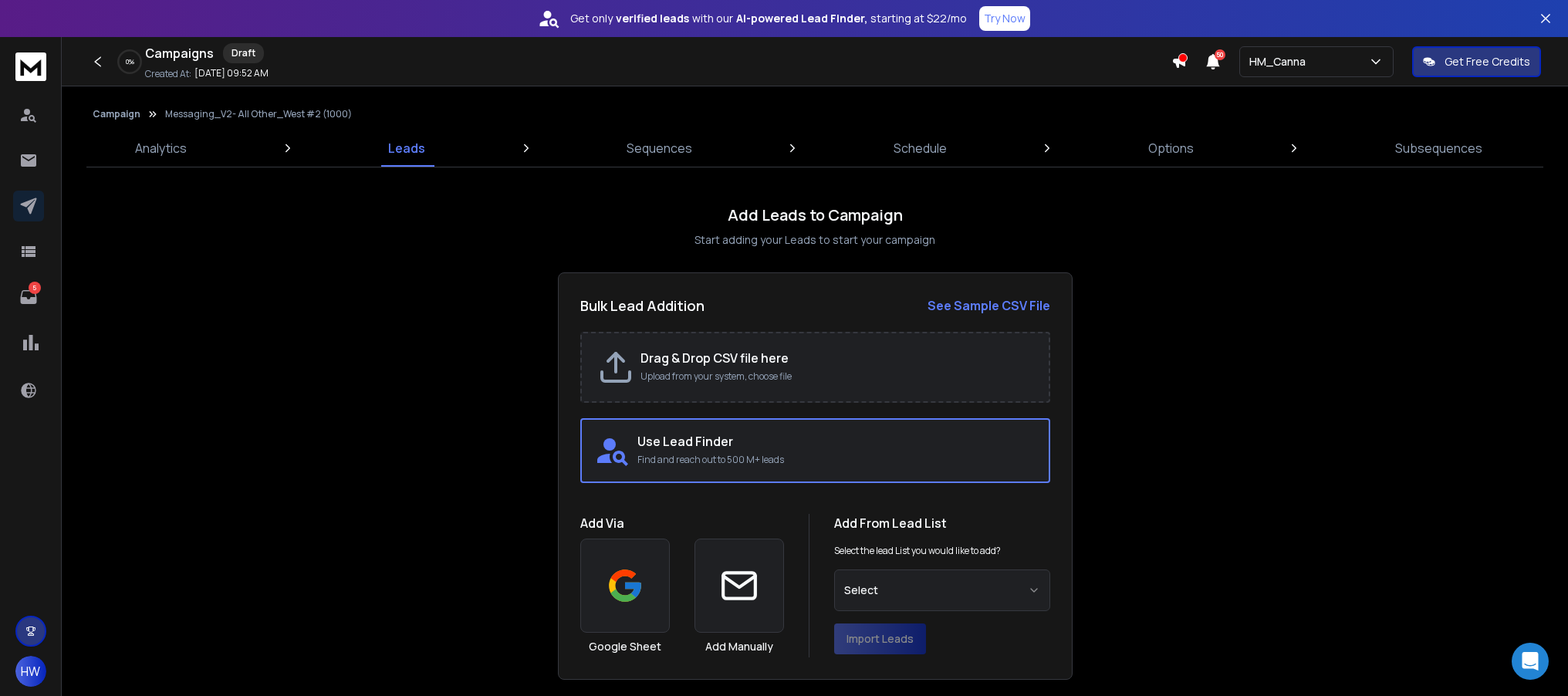
scroll to position [5, 0]
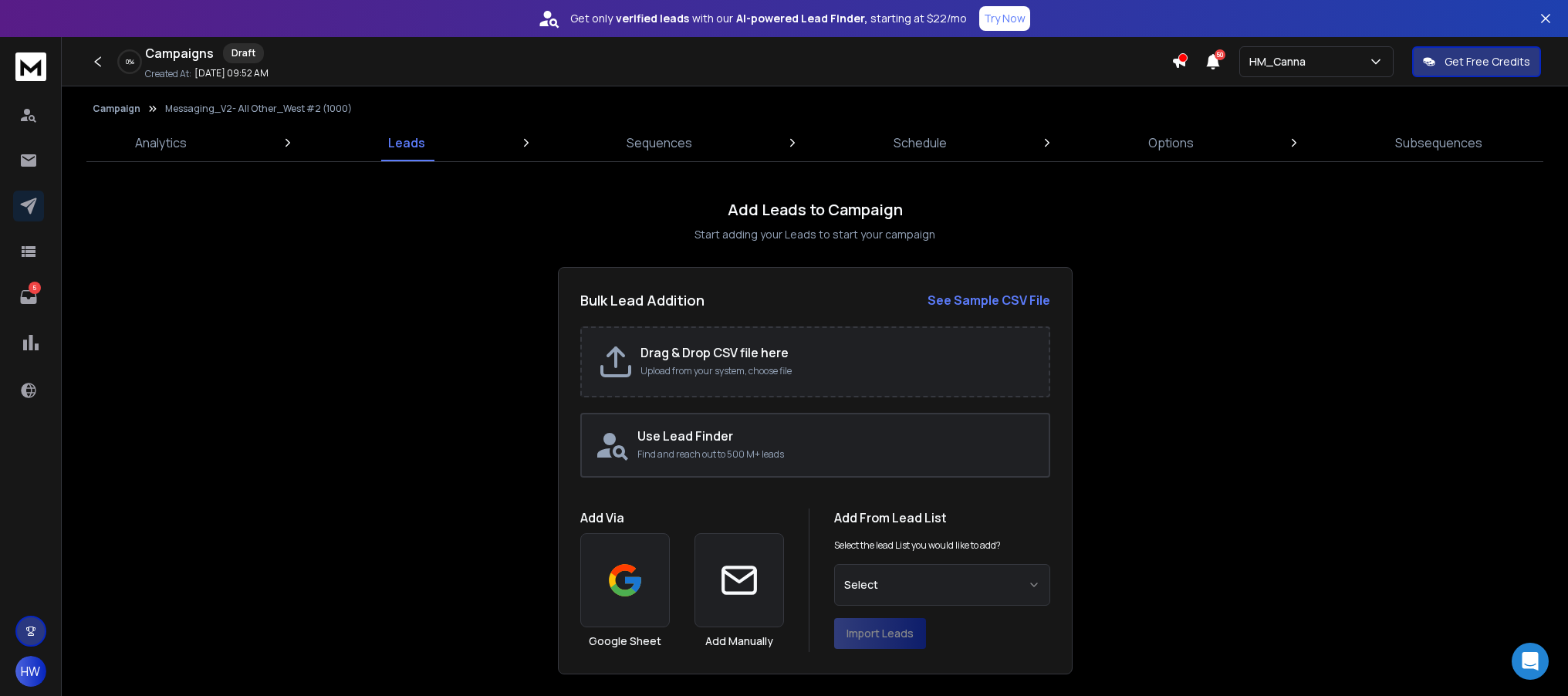
click at [908, 577] on button "Select" at bounding box center [941, 585] width 216 height 42
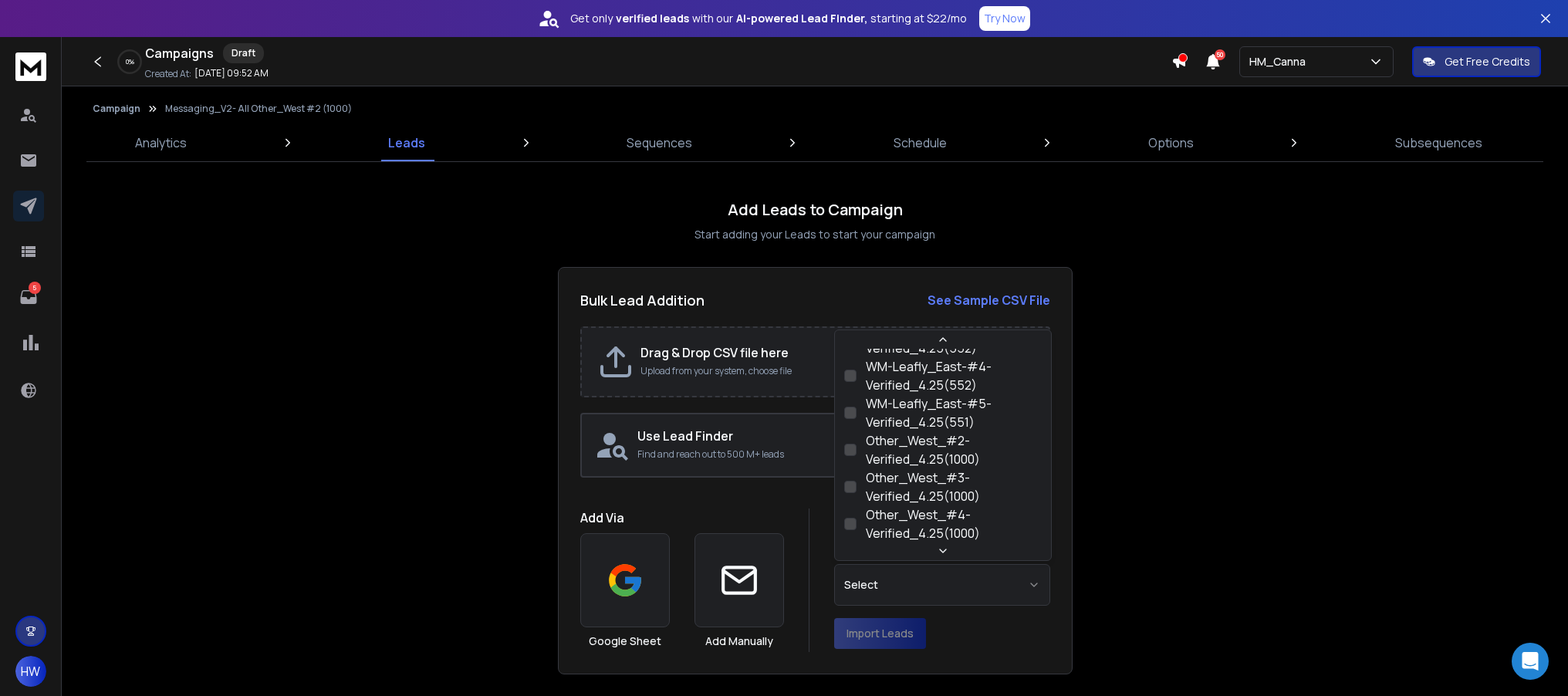
scroll to position [341, 0]
click at [893, 444] on div "Other_West_#2-Verified_4.25(1000)" at bounding box center [949, 454] width 166 height 37
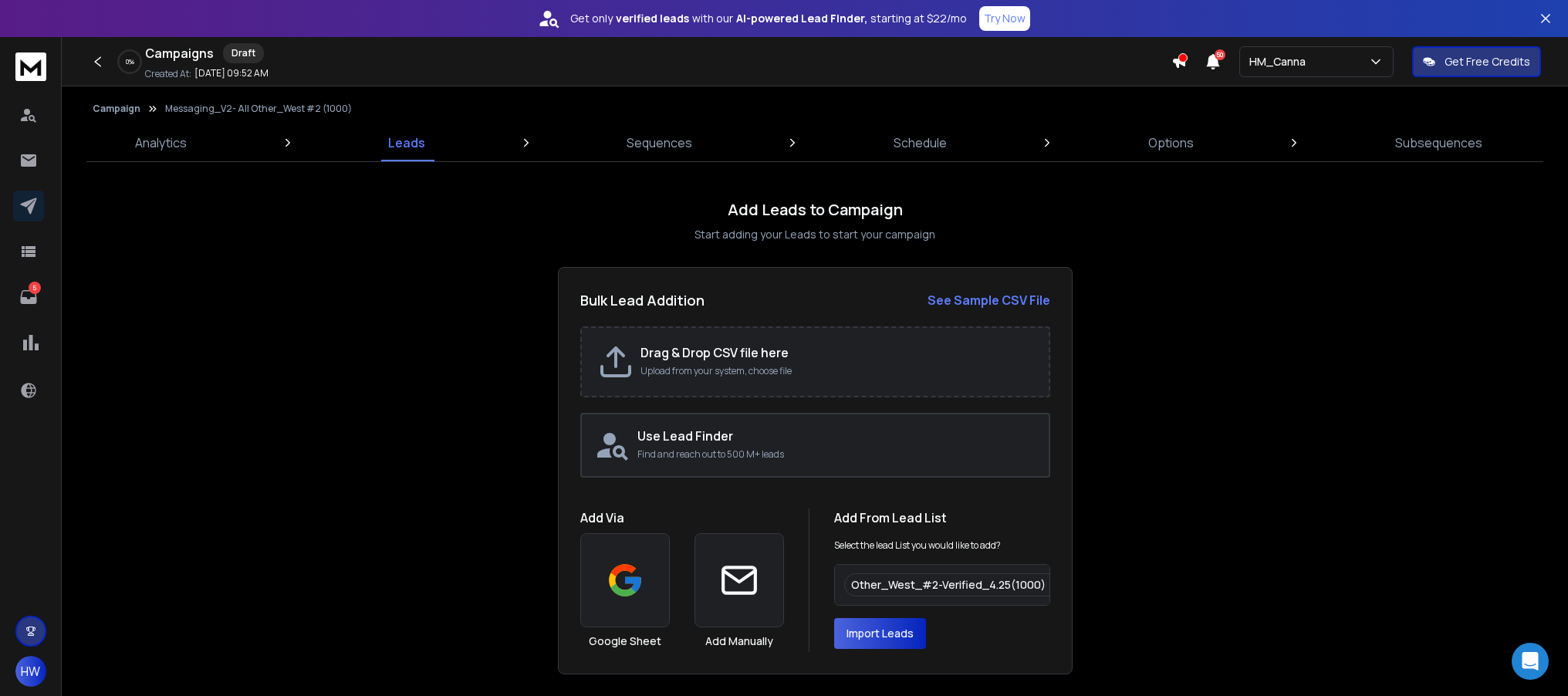
click at [896, 638] on button "Import Leads" at bounding box center [880, 634] width 92 height 31
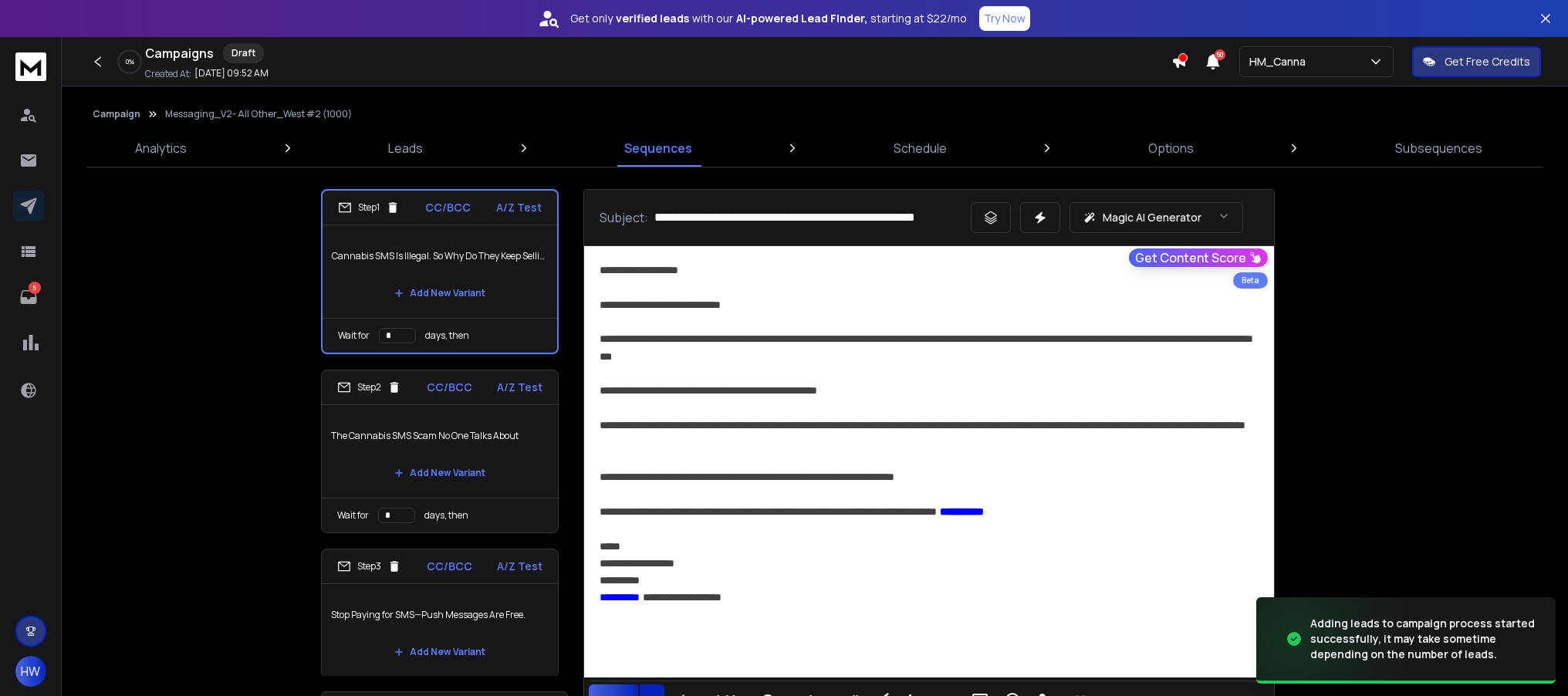
scroll to position [48, 0]
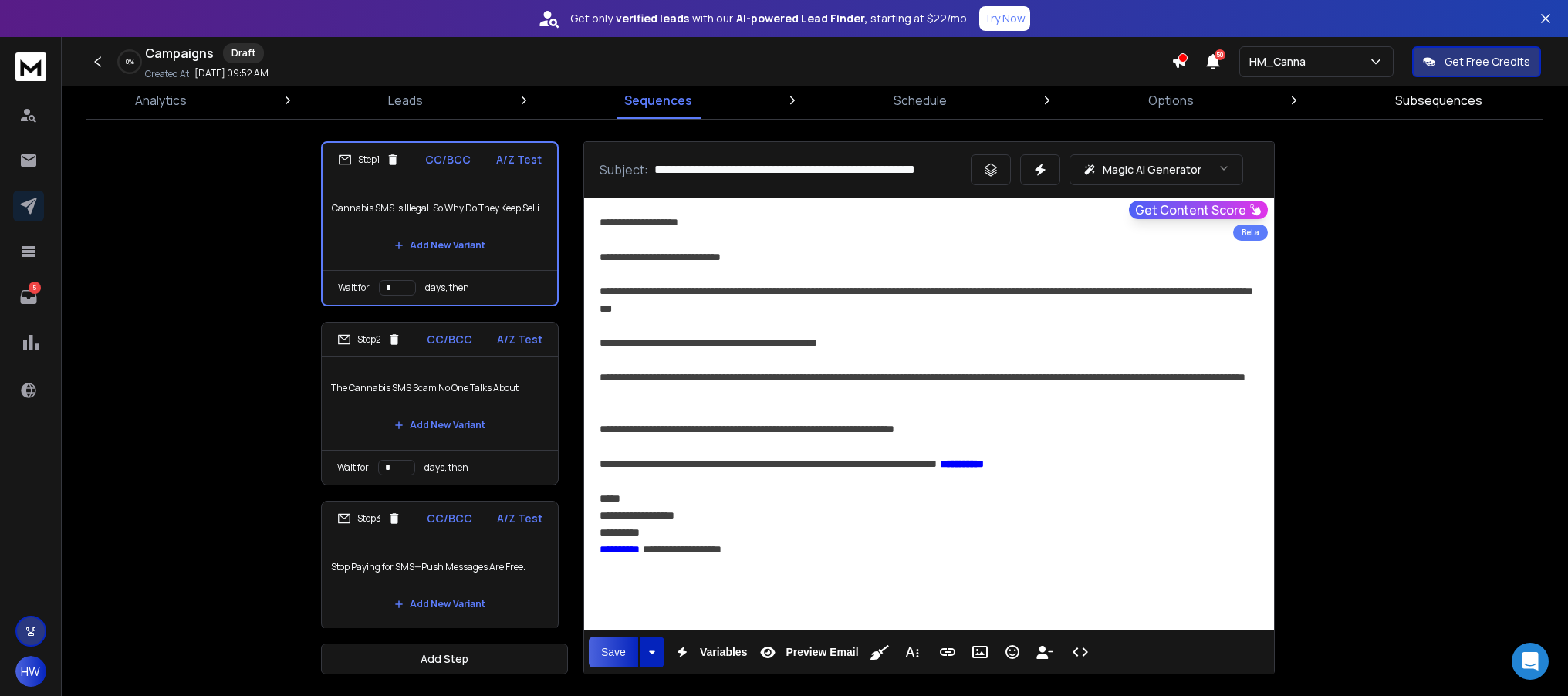
click at [1422, 110] on link "Subsequences" at bounding box center [1439, 100] width 106 height 37
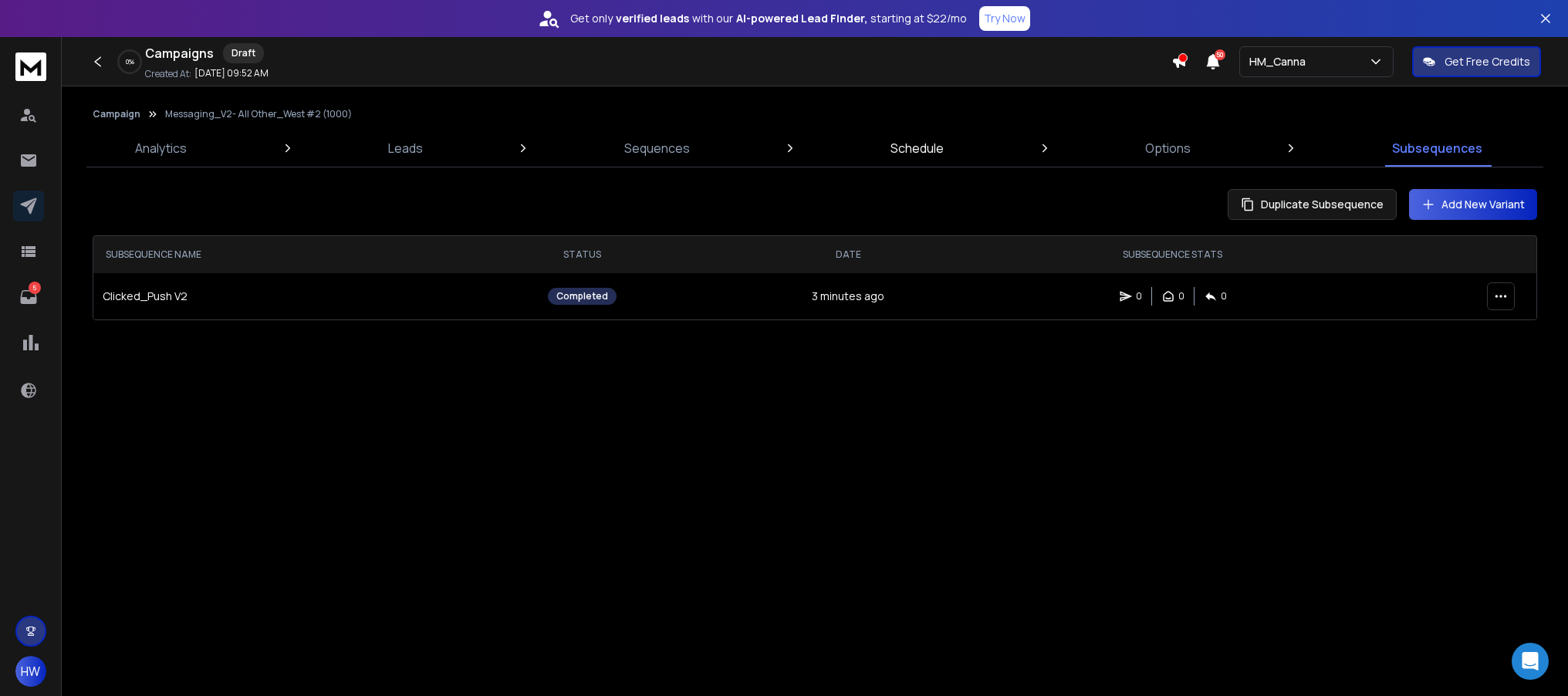
click at [907, 151] on p "Schedule" at bounding box center [916, 147] width 53 height 18
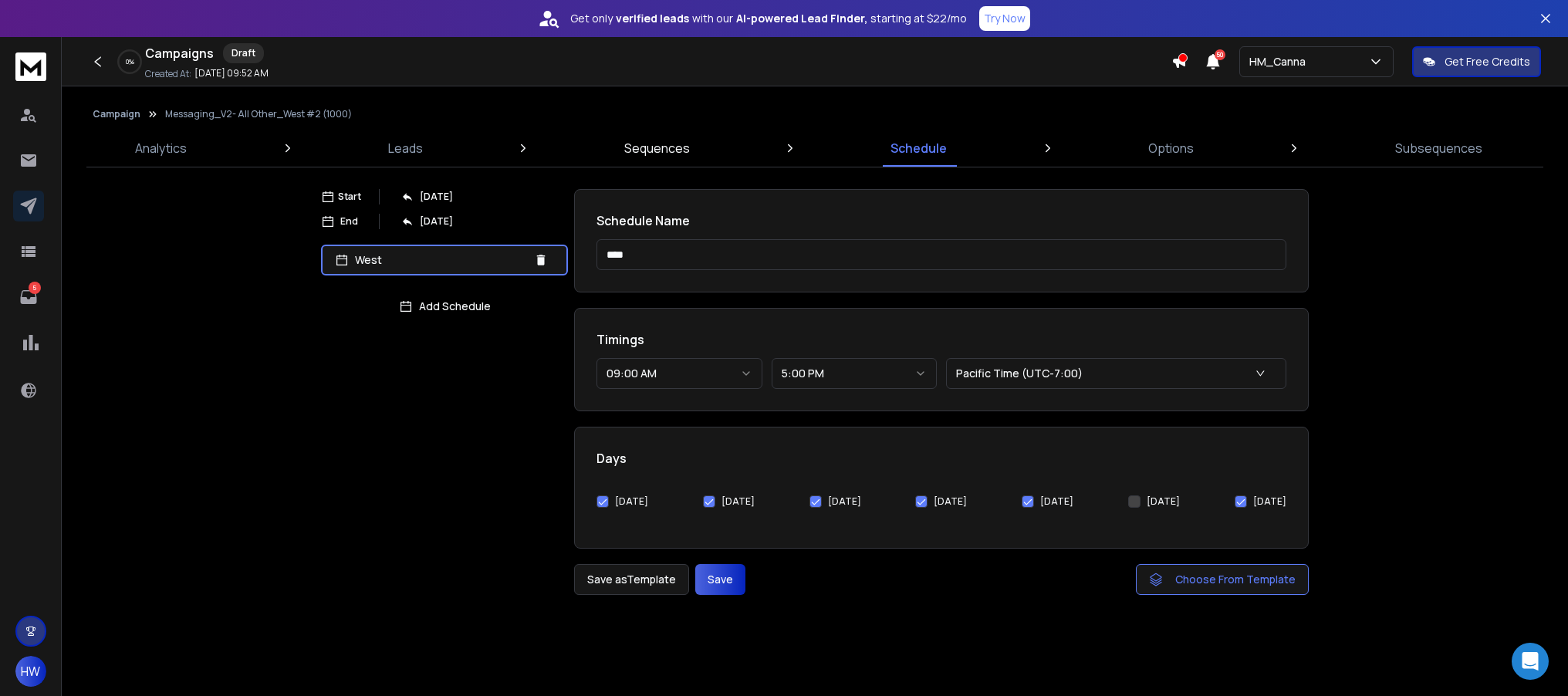
click at [648, 145] on p "Sequences" at bounding box center [657, 147] width 66 height 18
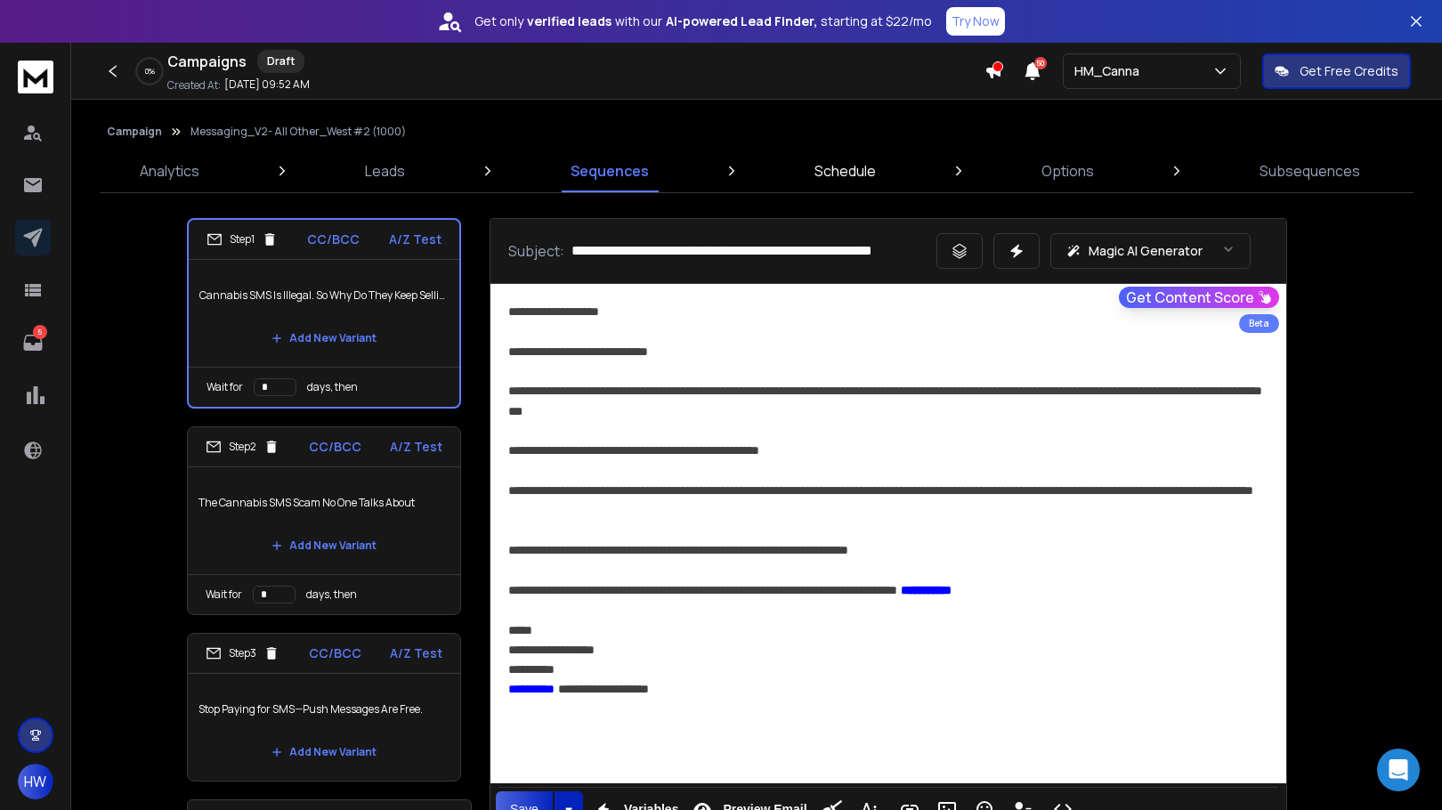
click at [867, 169] on p "Schedule" at bounding box center [845, 170] width 61 height 21
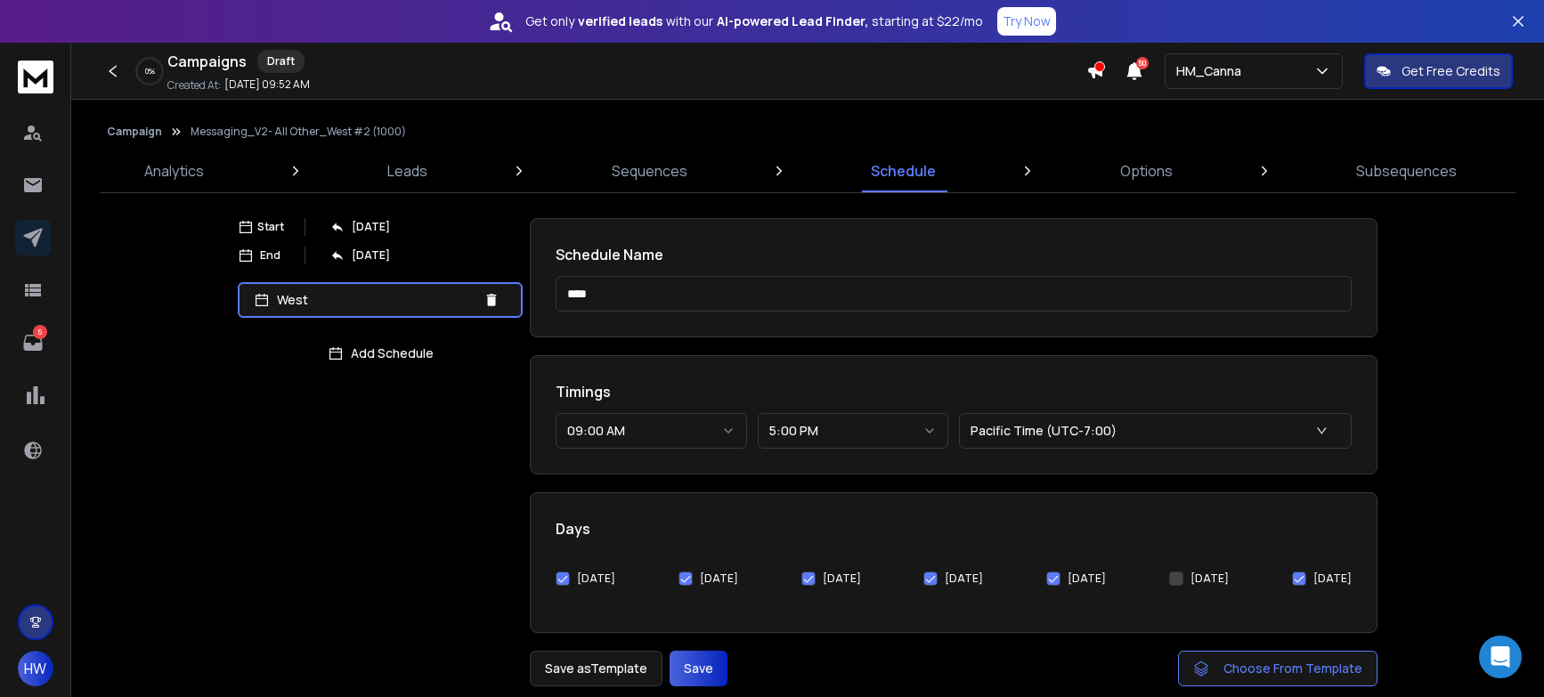
scroll to position [14, 0]
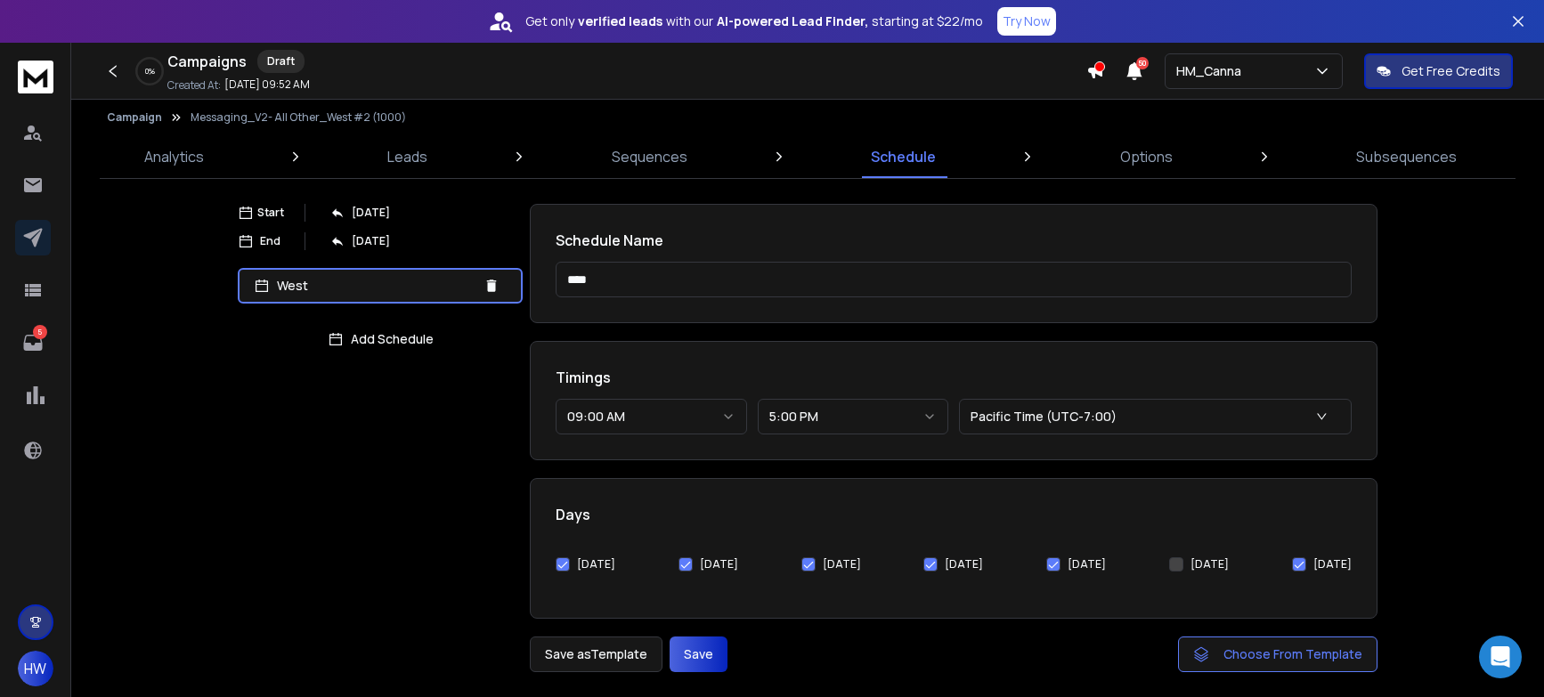
click at [1108, 162] on div "Analytics Leads Sequences Schedule Options Subsequences" at bounding box center [800, 156] width 1401 height 43
click at [1131, 159] on p "Options" at bounding box center [1146, 156] width 53 height 21
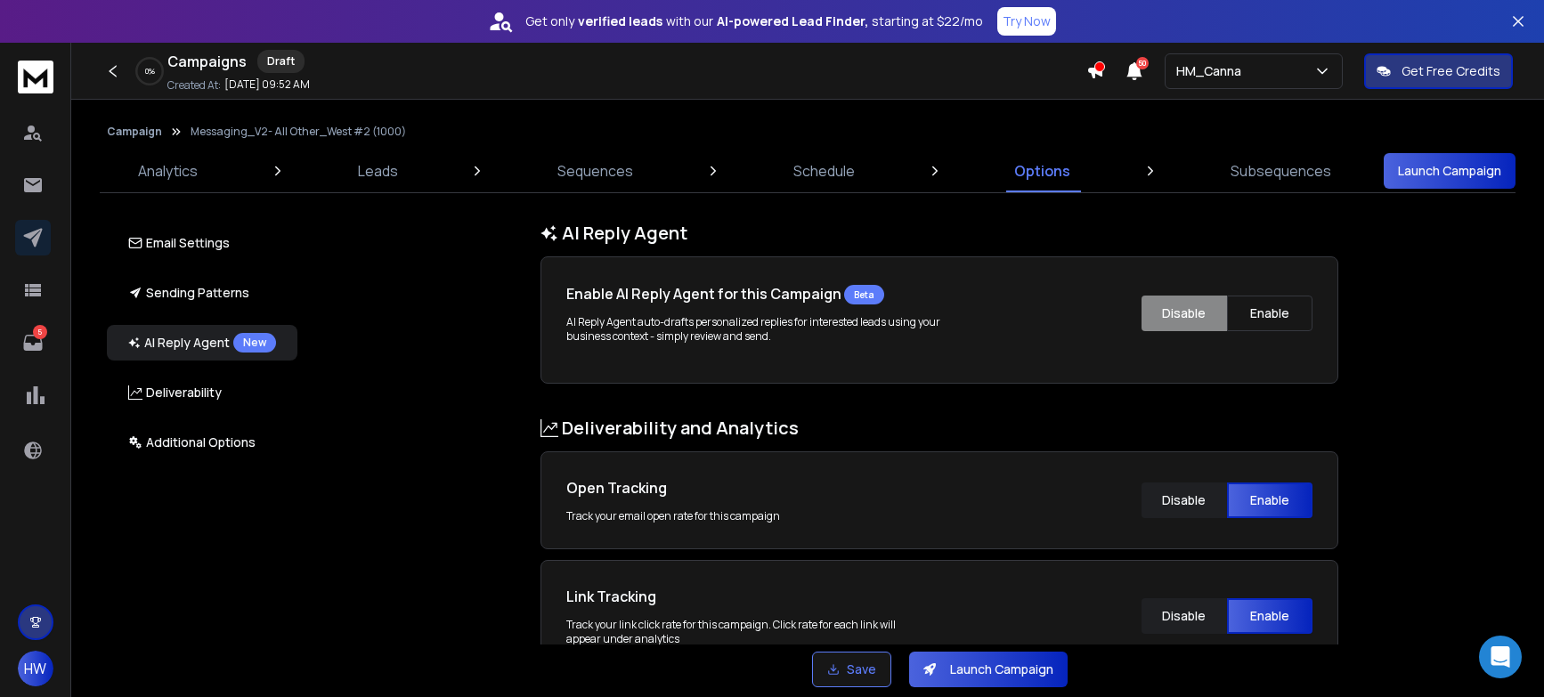
scroll to position [1512, 0]
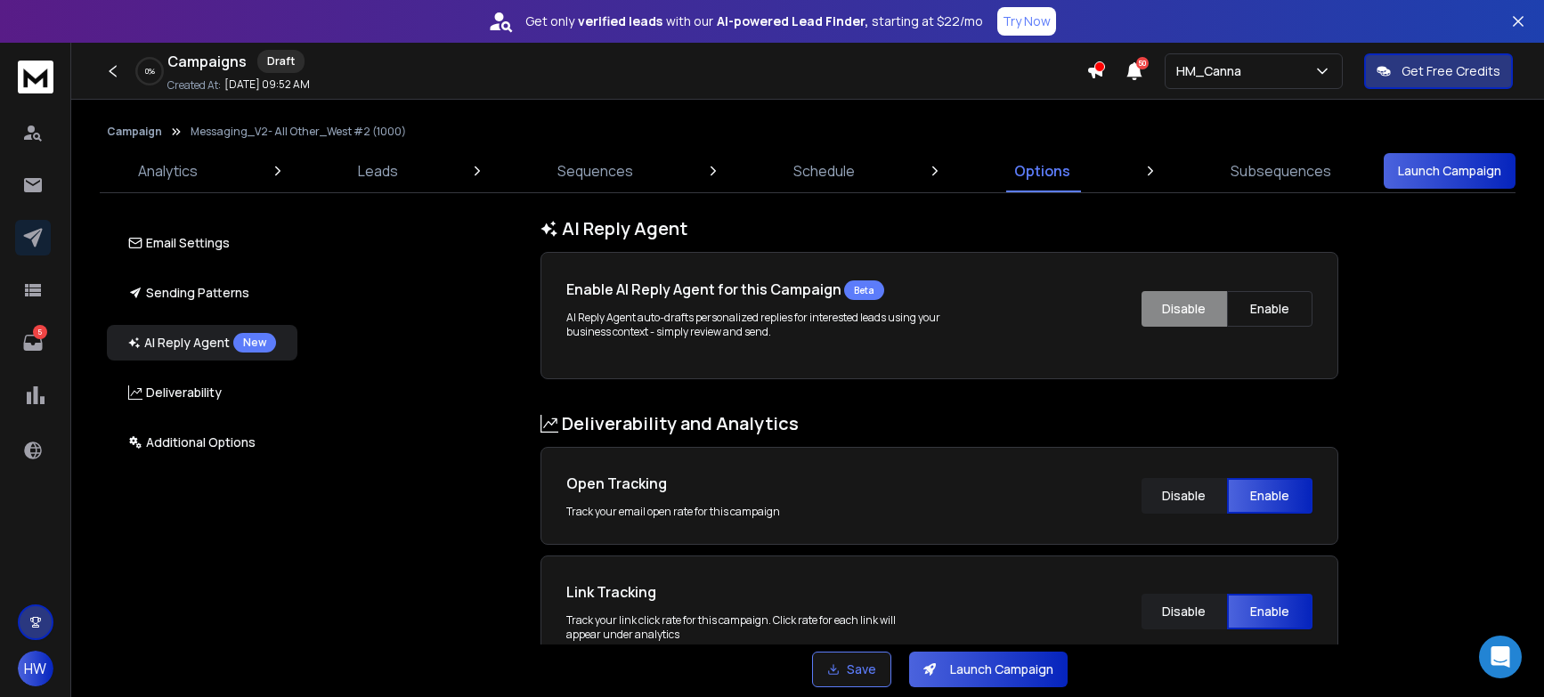
click at [951, 671] on button "Launch Campaign" at bounding box center [988, 670] width 158 height 36
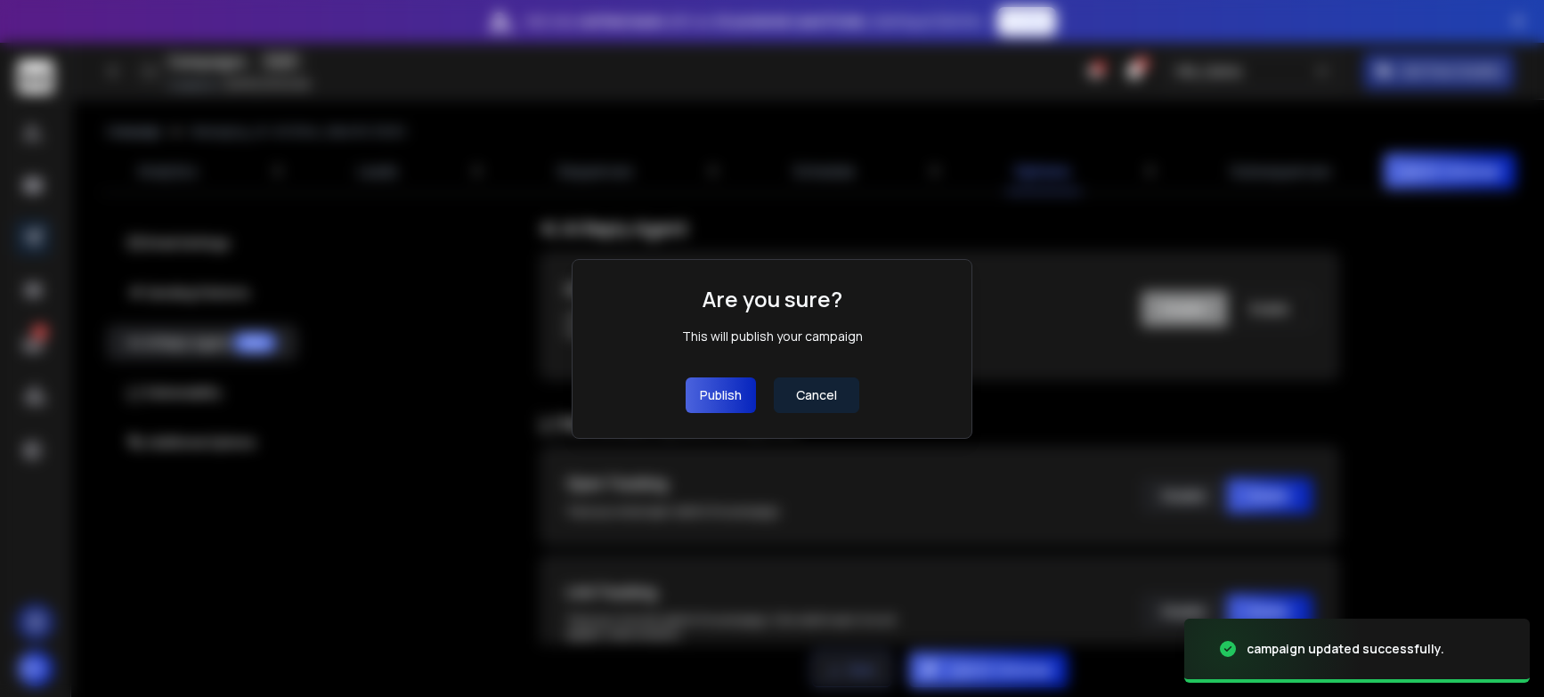
click at [709, 390] on button "Publish" at bounding box center [721, 396] width 70 height 36
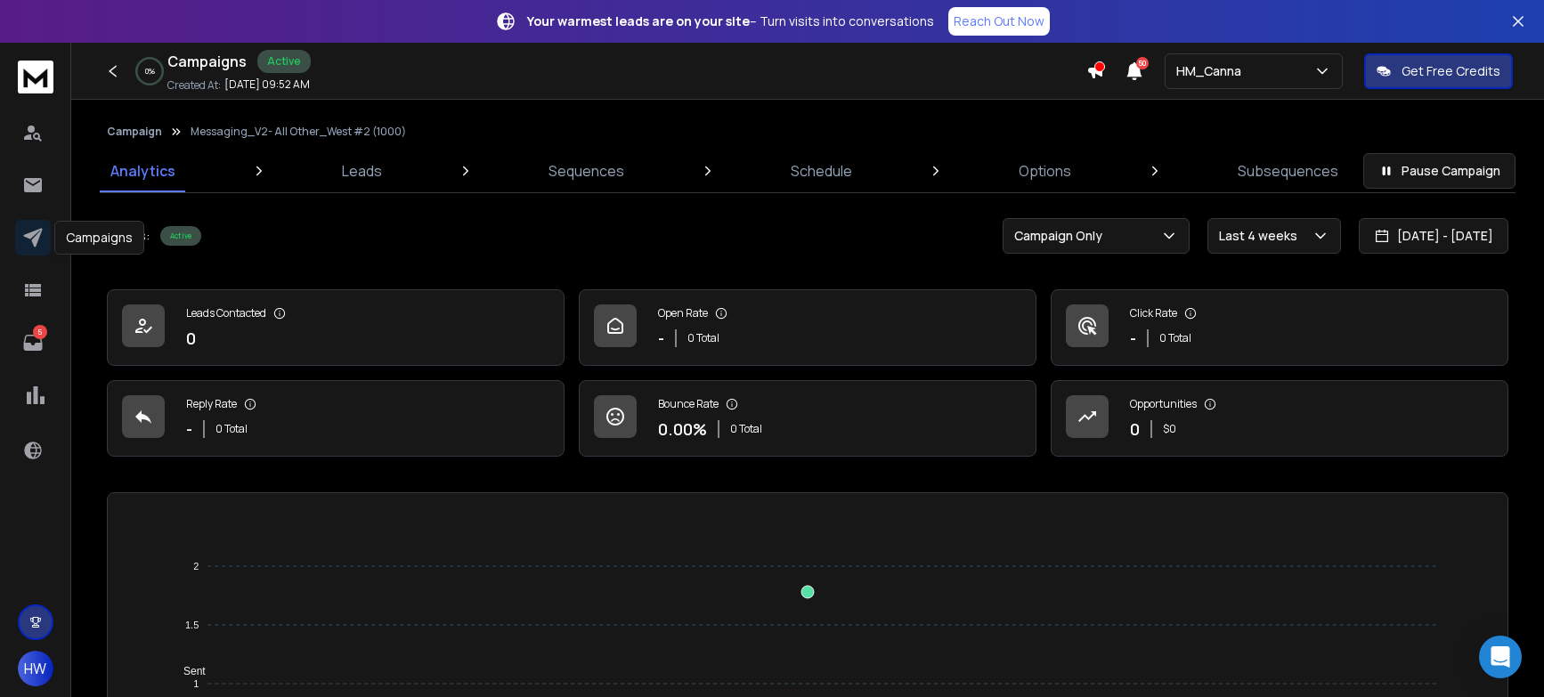
click at [43, 236] on icon at bounding box center [32, 237] width 21 height 21
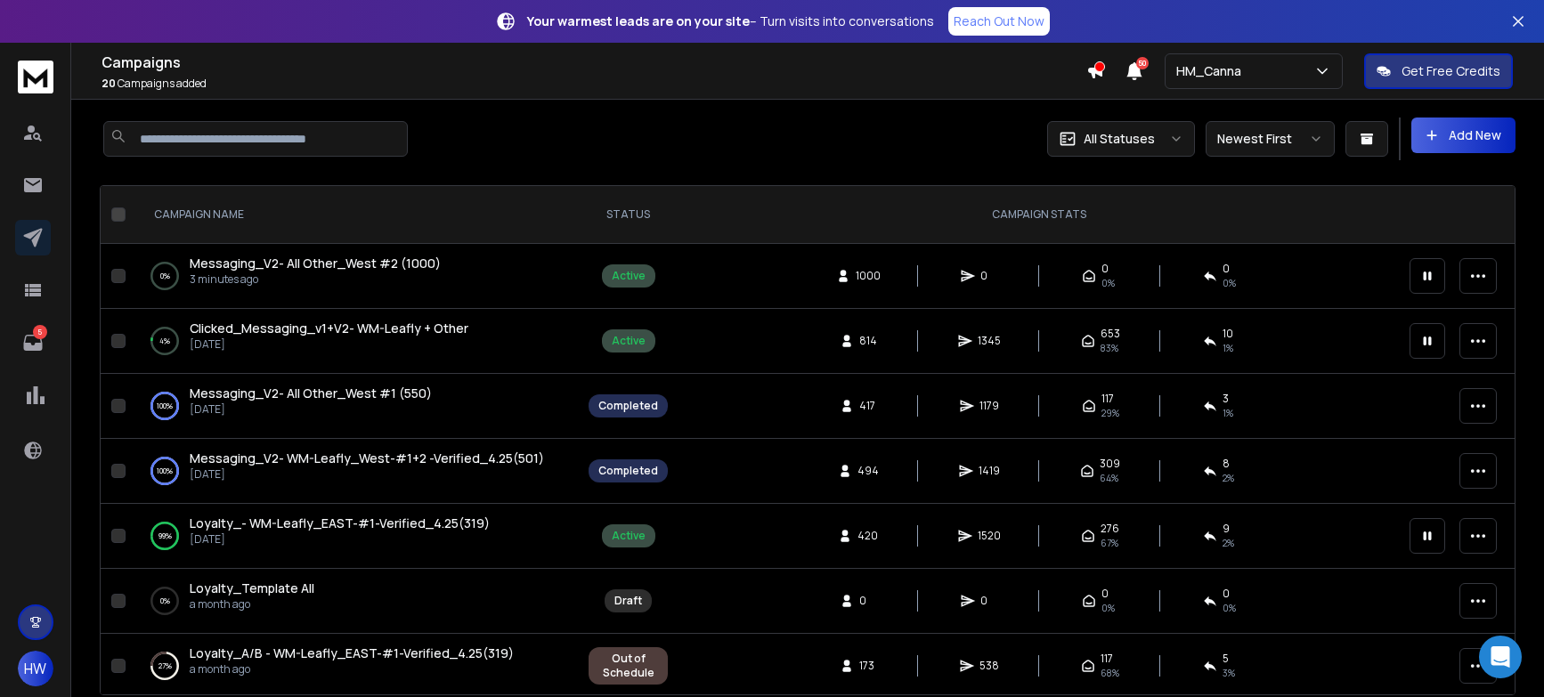
click at [300, 270] on span "Messaging_V2- All Other_West #2 (1000)" at bounding box center [315, 263] width 251 height 17
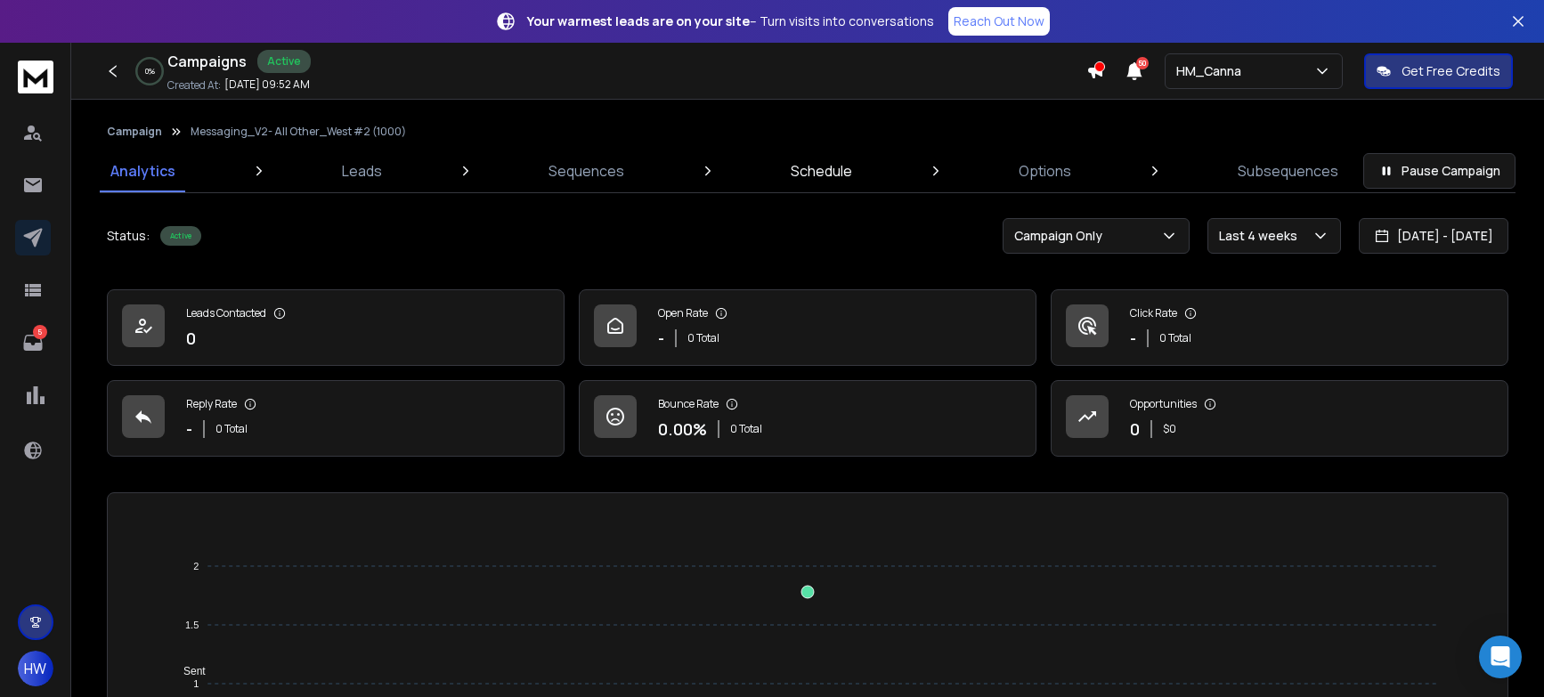
click at [832, 176] on p "Schedule" at bounding box center [821, 170] width 61 height 21
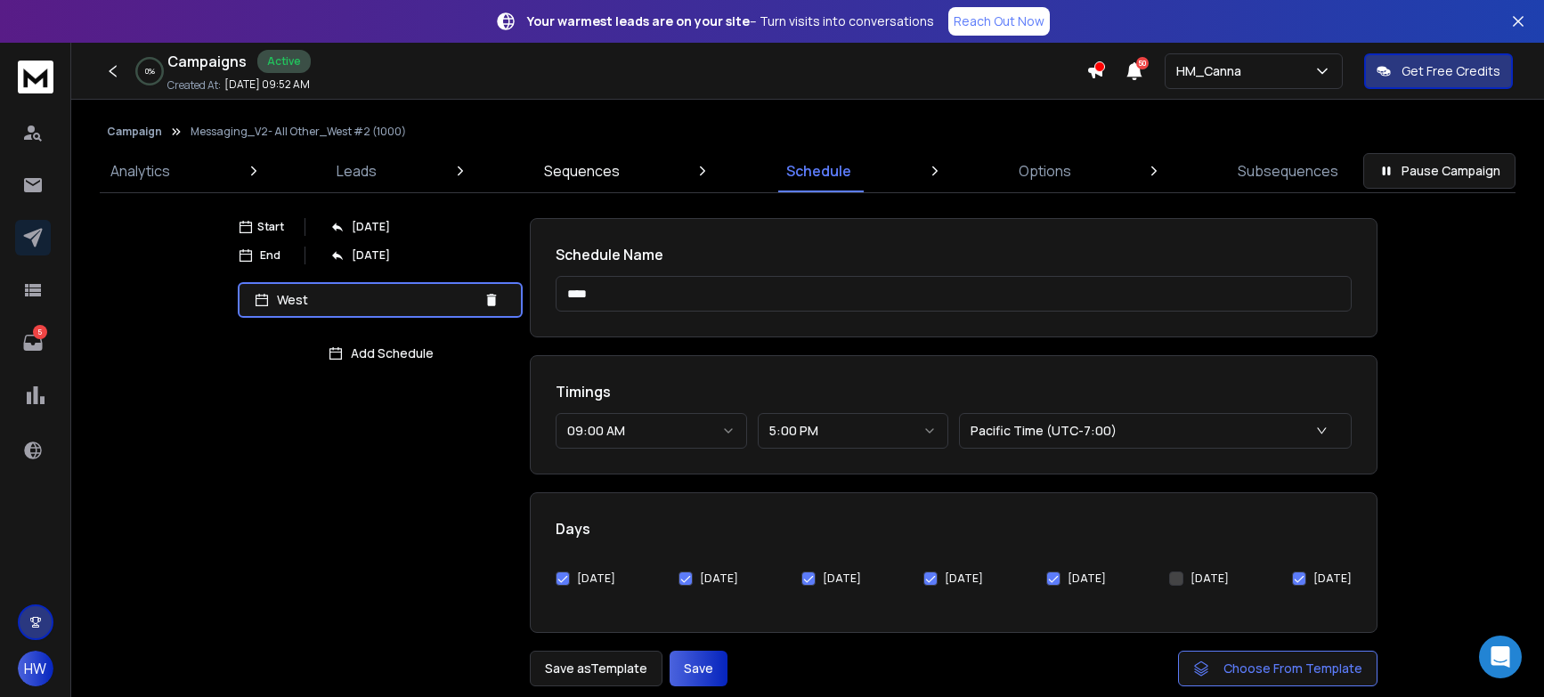
click at [601, 175] on p "Sequences" at bounding box center [582, 170] width 76 height 21
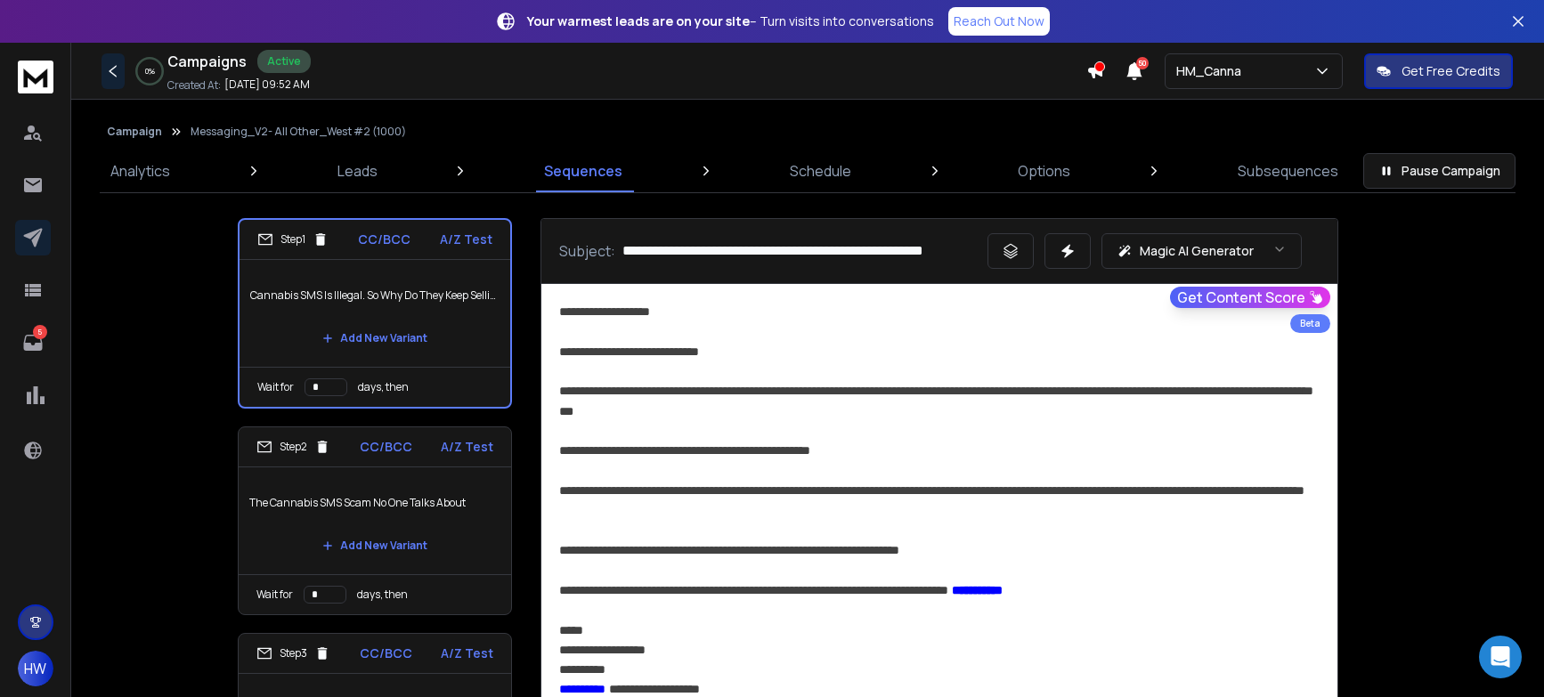
click at [115, 77] on icon at bounding box center [113, 71] width 16 height 16
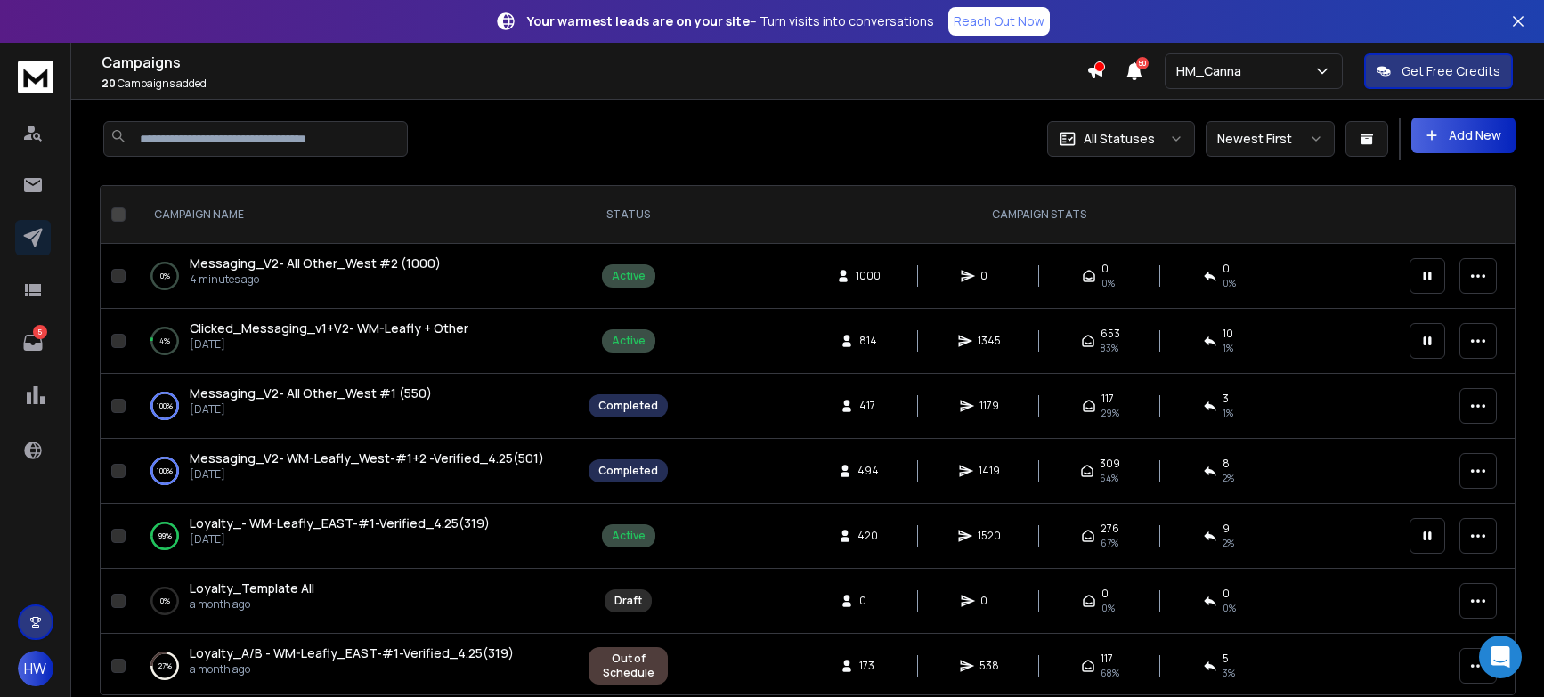
click at [1474, 275] on icon "button" at bounding box center [1478, 276] width 18 height 18
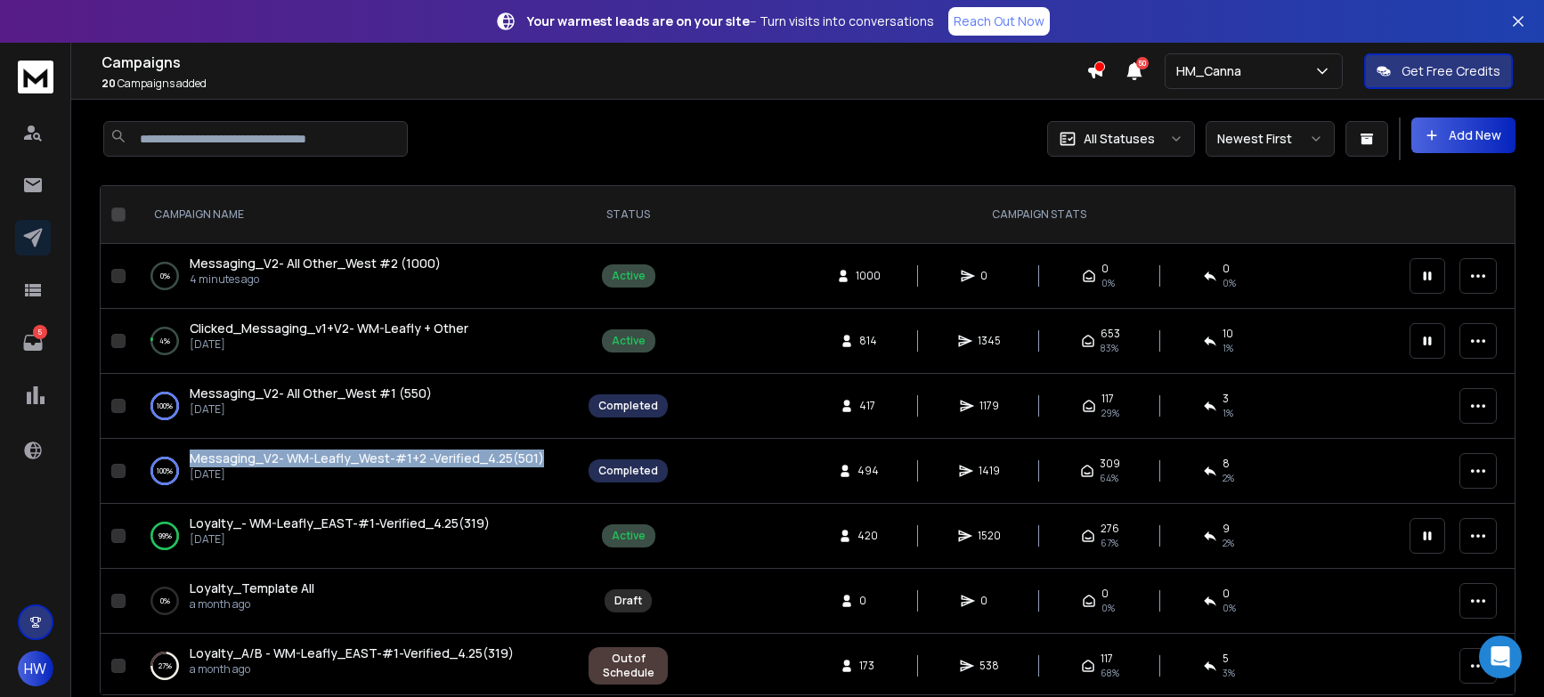
drag, startPoint x: 187, startPoint y: 452, endPoint x: 545, endPoint y: 466, distance: 358.2
click at [545, 466] on div "100 % Messaging_V2- WM-Leafly_West-#1+2 -Verified_4.25(501) [DATE]" at bounding box center [355, 471] width 410 height 43
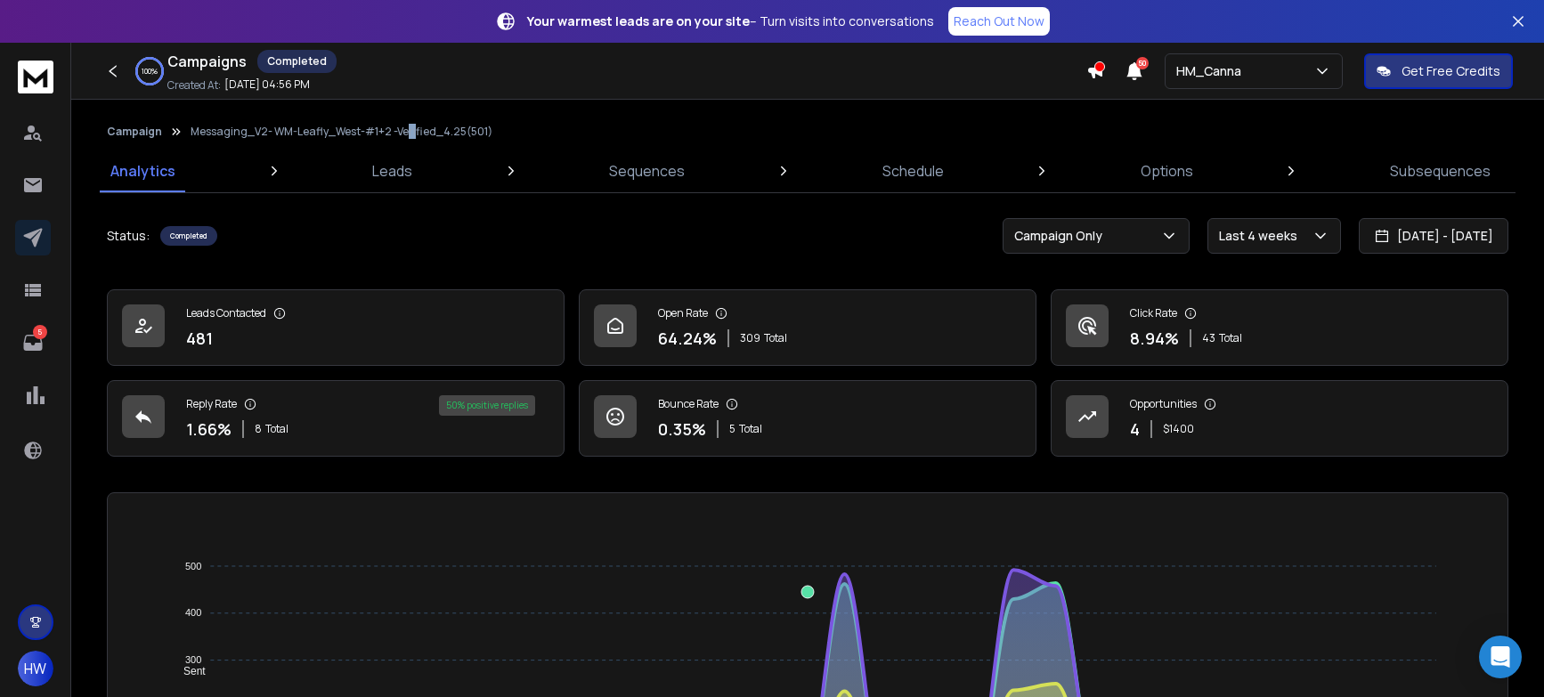
click at [404, 132] on p "Messaging_V2- WM-Leafly_West-#1+2 -Verified_4.25(501)" at bounding box center [342, 132] width 302 height 14
drag, startPoint x: 517, startPoint y: 133, endPoint x: 188, endPoint y: 129, distance: 329.5
click at [188, 129] on div "Campaign Messaging_V2- WM-Leafly_West-#1+2 -Verified_4.25(501)" at bounding box center [807, 132] width 1401 height 14
copy p "Messaging_V2- WM-Leafly_West-#1+2 -Verified_4.25(501)"
click at [110, 73] on icon at bounding box center [113, 71] width 16 height 16
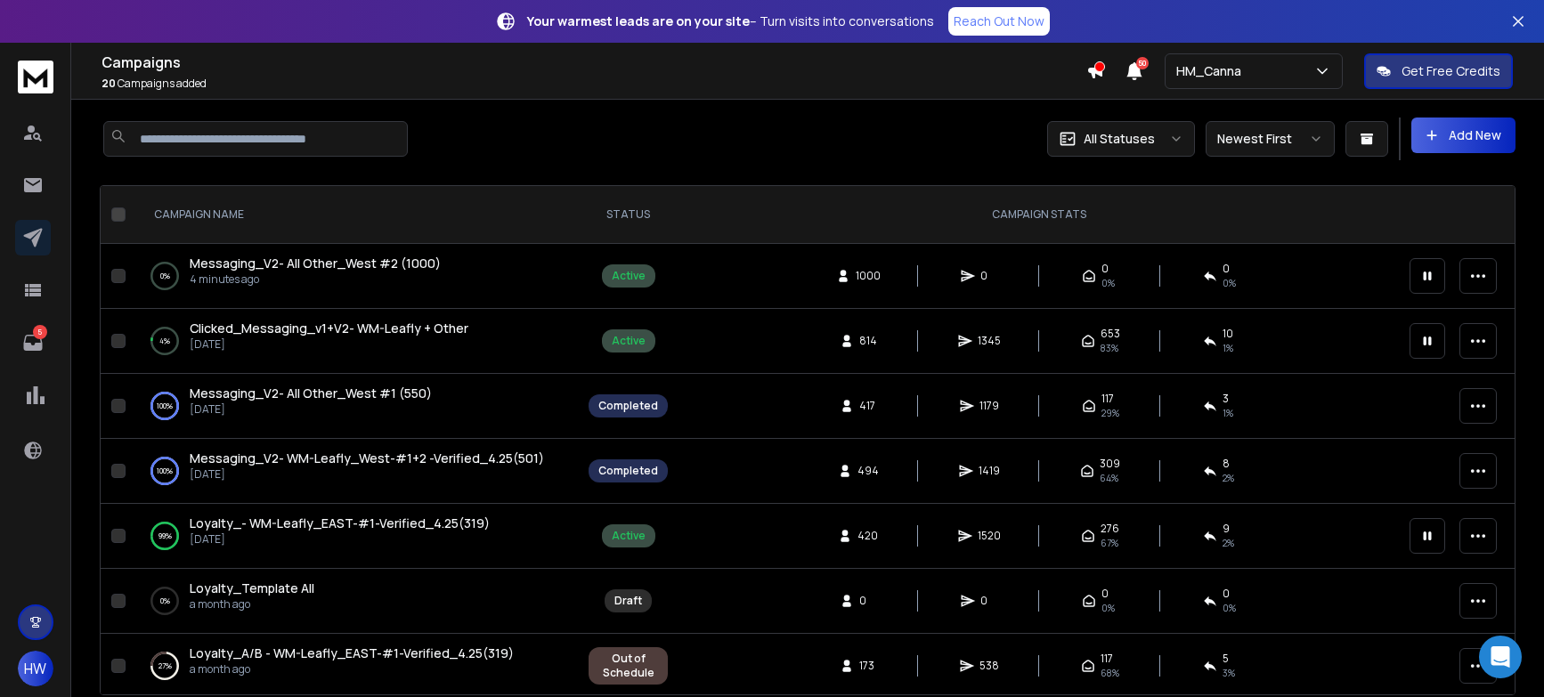
click at [1474, 276] on icon "button" at bounding box center [1478, 276] width 14 height 4
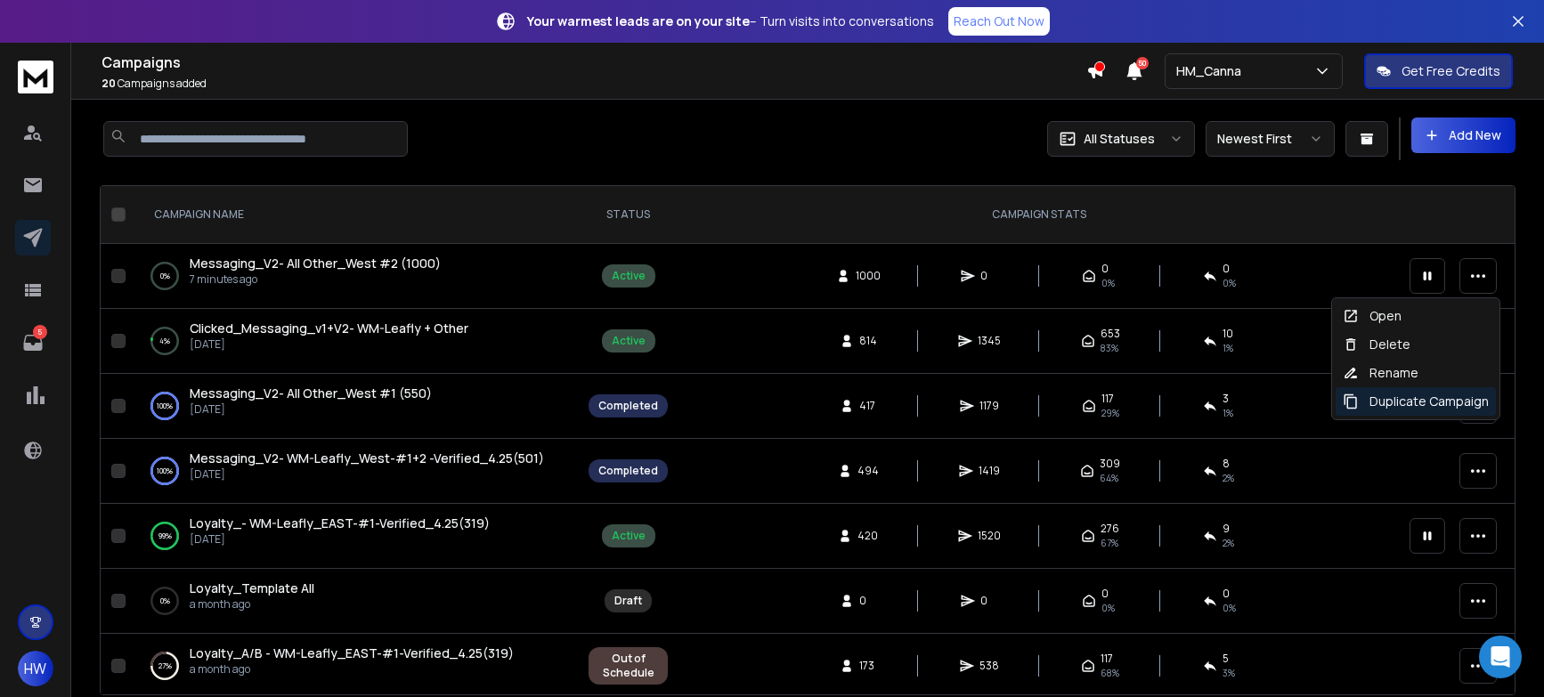
click at [1418, 402] on div "Duplicate Campaign" at bounding box center [1416, 402] width 146 height 18
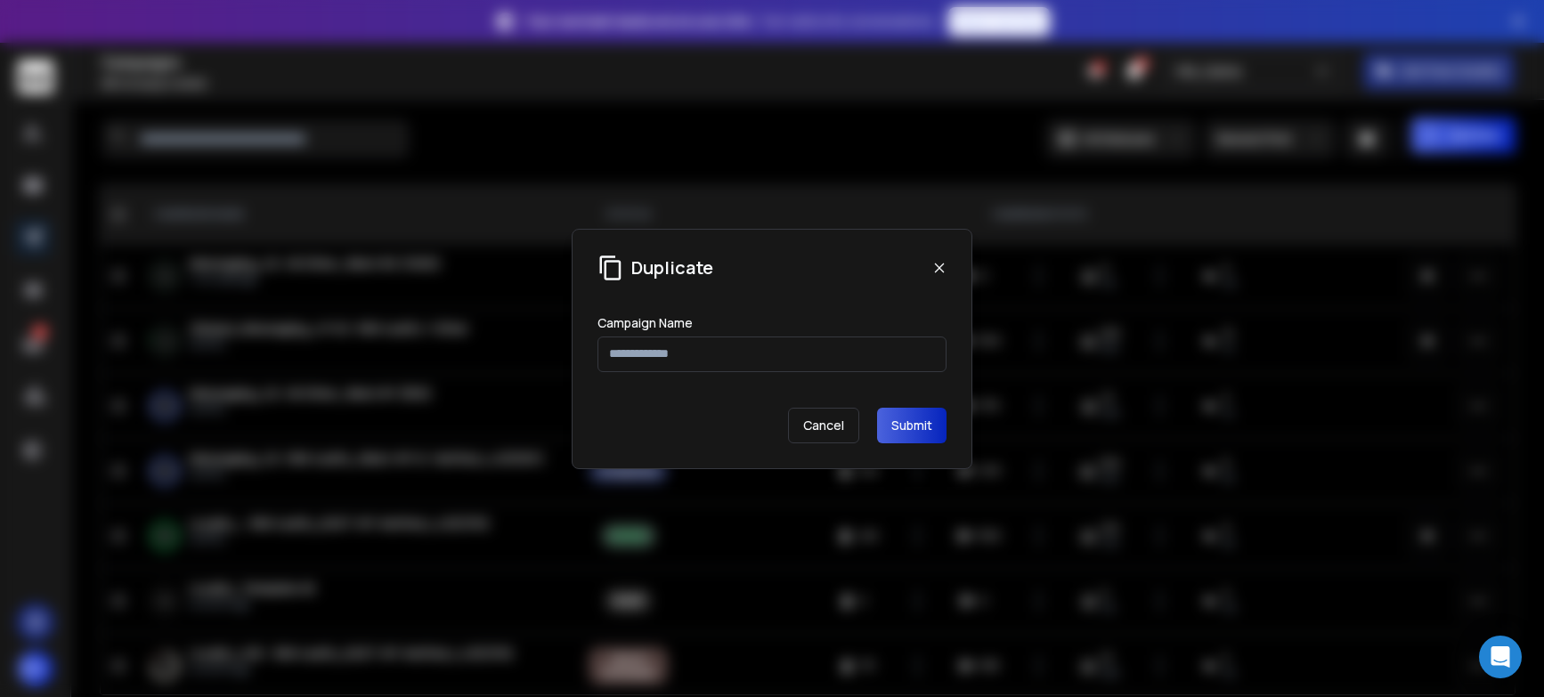
click at [704, 350] on input "text" at bounding box center [771, 355] width 349 height 36
paste input "**********"
click at [818, 351] on input "**********" at bounding box center [771, 355] width 349 height 36
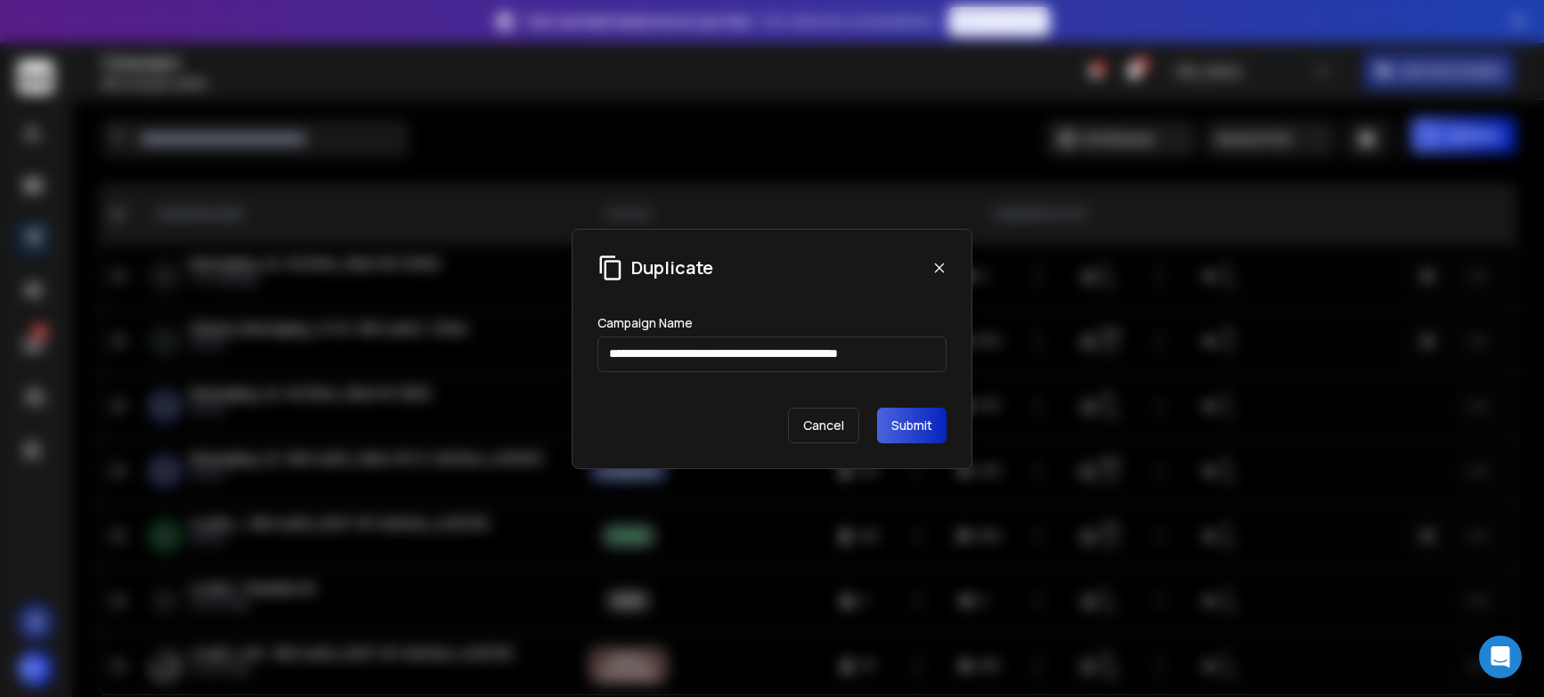
drag, startPoint x: 832, startPoint y: 355, endPoint x: 885, endPoint y: 362, distance: 53.9
click at [887, 358] on input "**********" at bounding box center [771, 355] width 349 height 36
type input "**********"
click at [911, 421] on button "Submit" at bounding box center [911, 426] width 69 height 36
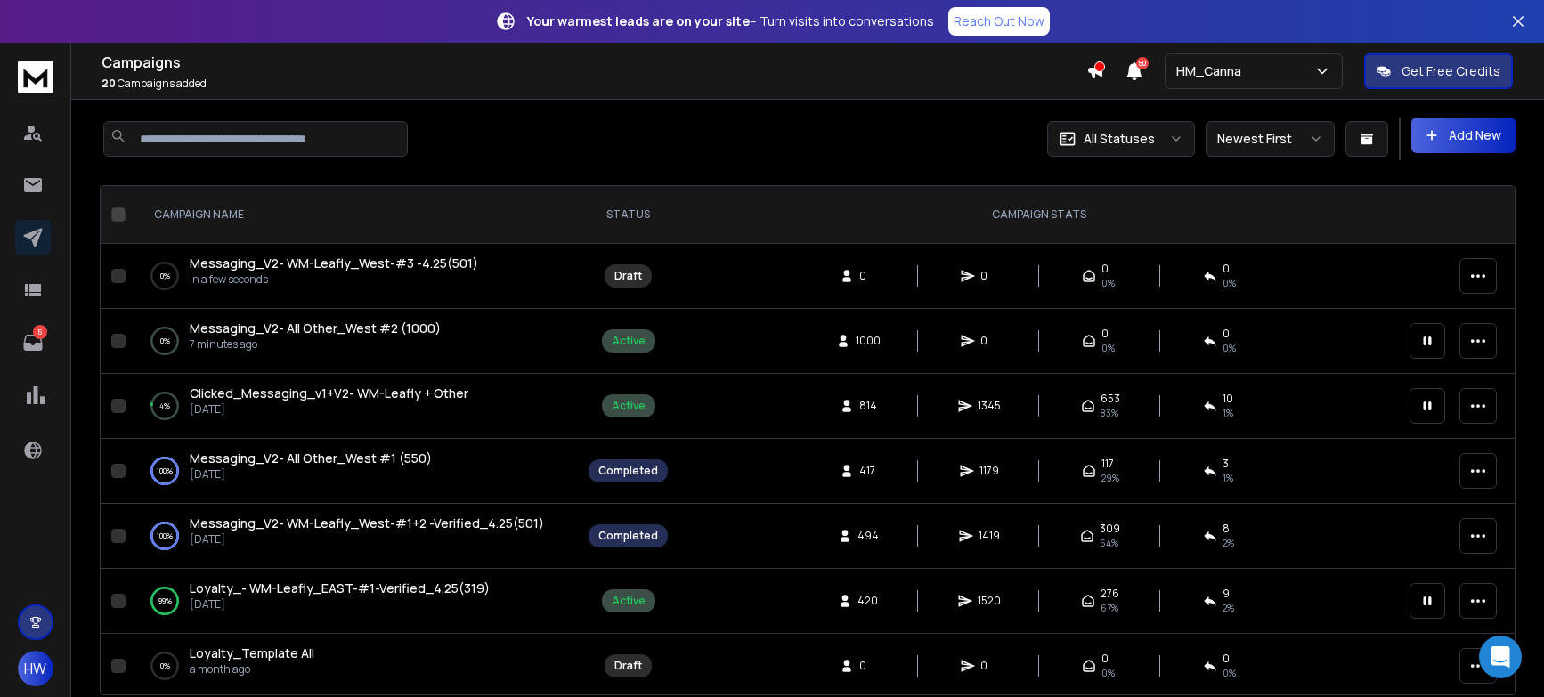
click at [373, 258] on span "Messaging_V2- WM-Leafly_West-#3 -4.25(501)" at bounding box center [334, 263] width 288 height 17
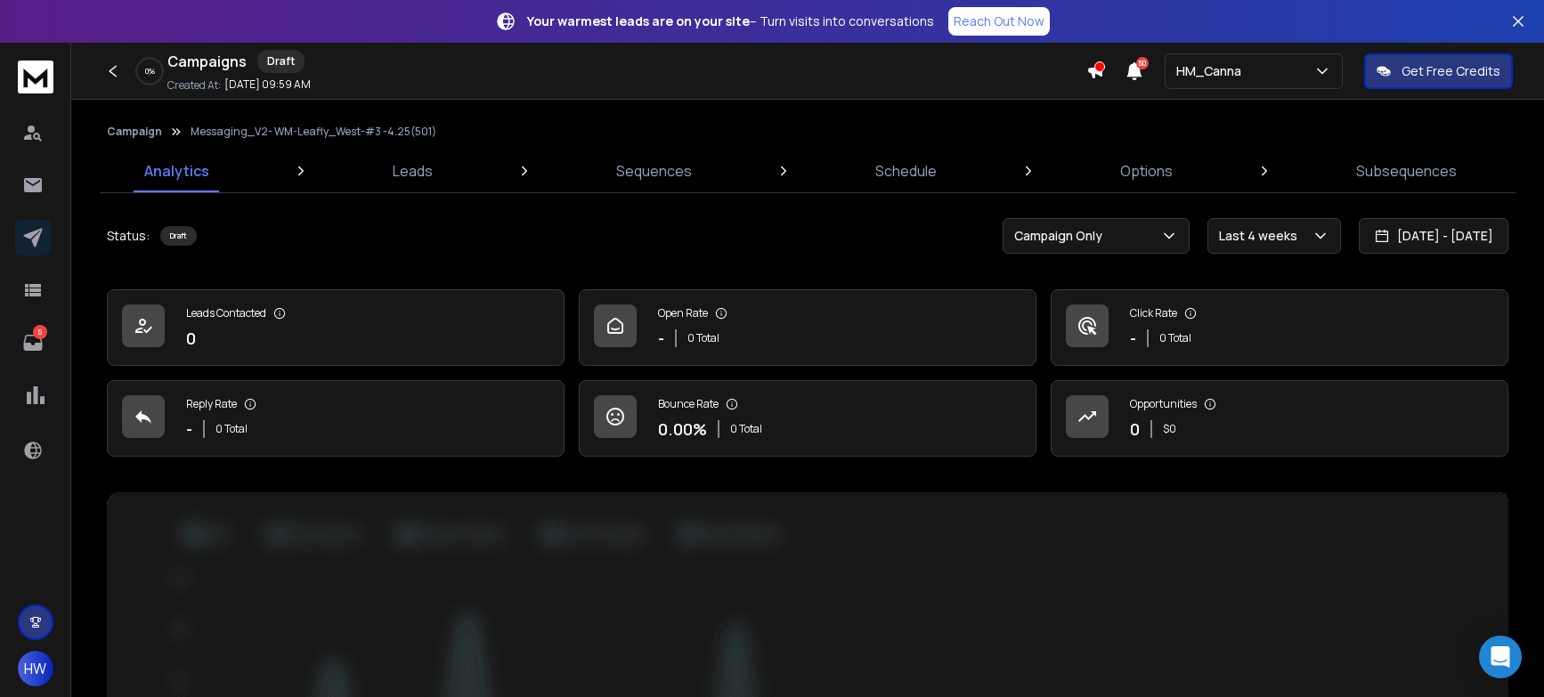
click at [421, 132] on p "Messaging_V2- WM-Leafly_West-#3 -4.25(501)" at bounding box center [314, 132] width 246 height 14
click at [117, 72] on icon at bounding box center [113, 71] width 16 height 16
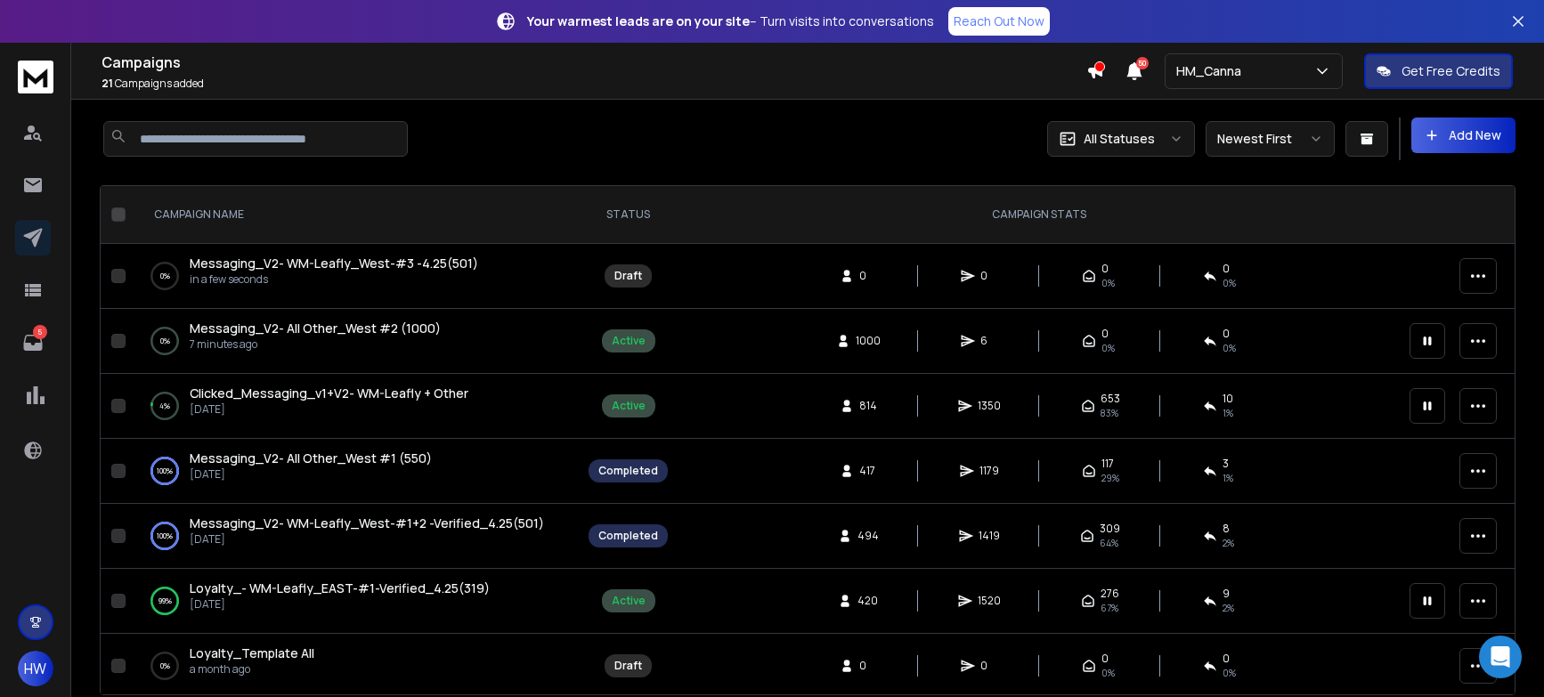
click at [1476, 271] on icon "button" at bounding box center [1478, 276] width 18 height 18
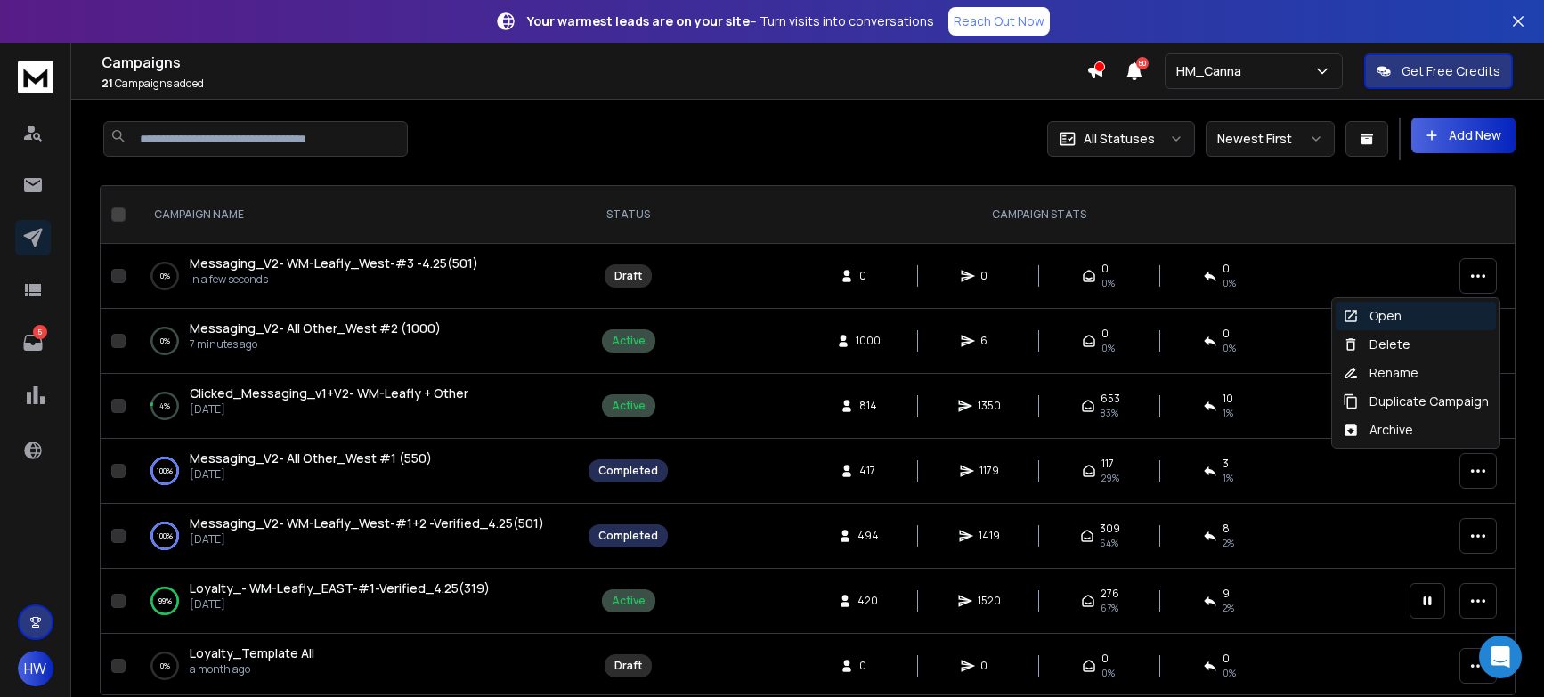
click at [1475, 271] on icon "button" at bounding box center [1478, 276] width 18 height 18
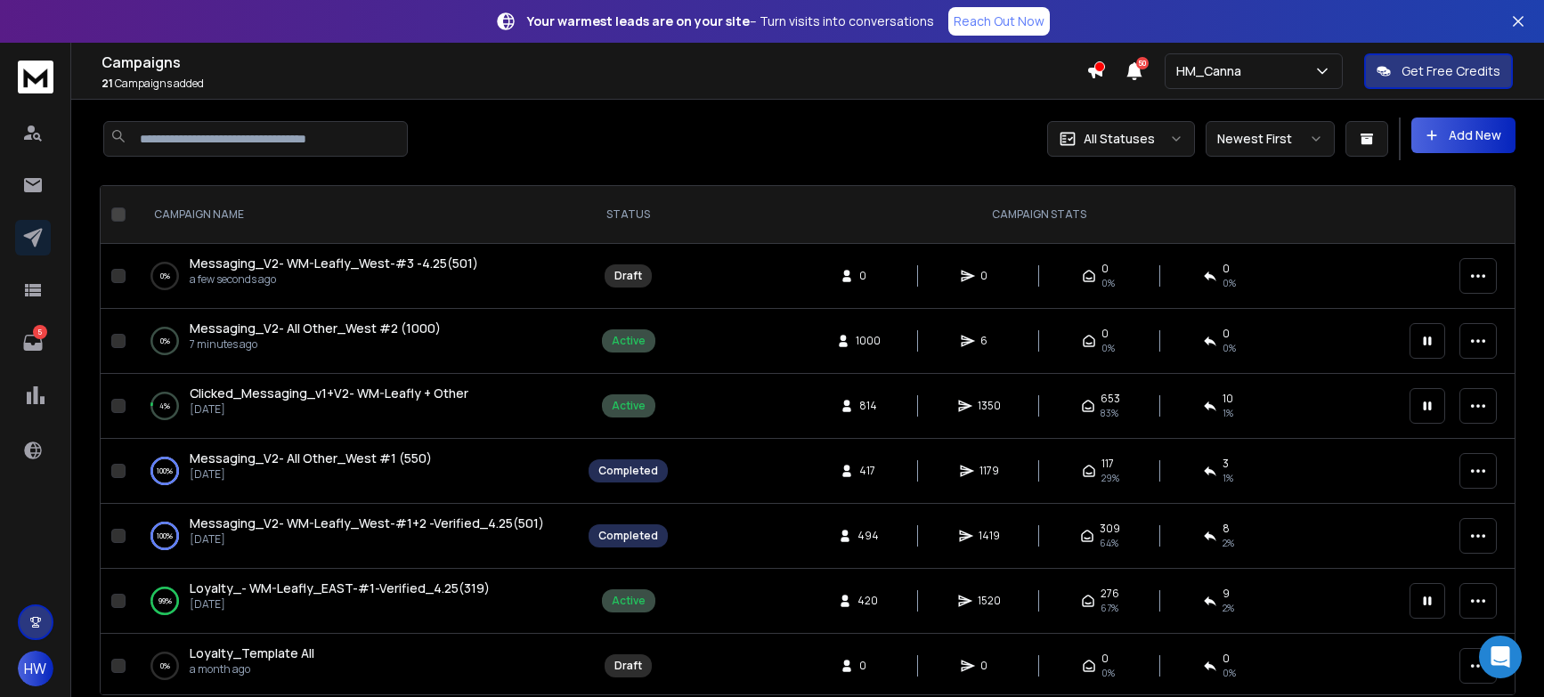
click at [1479, 270] on icon "button" at bounding box center [1478, 276] width 18 height 18
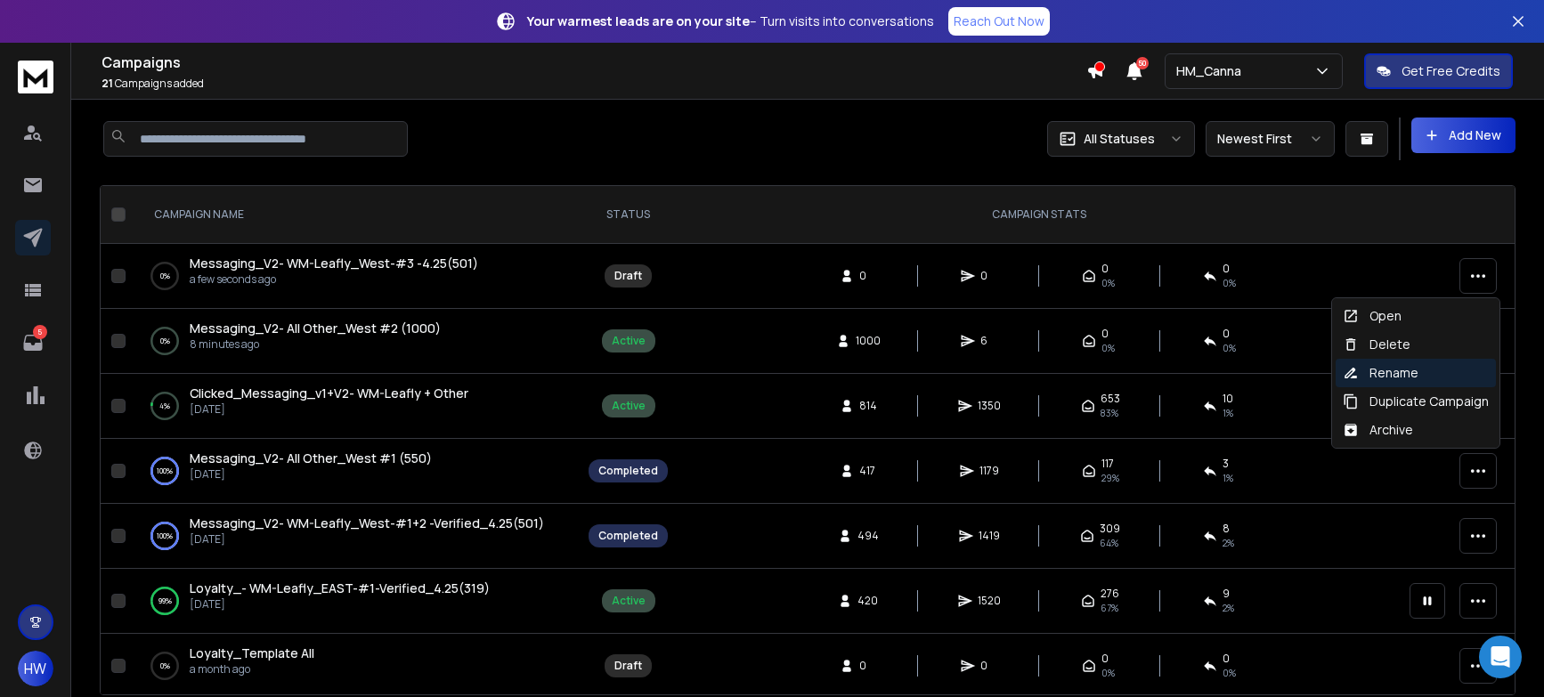
click at [1429, 371] on div "Rename" at bounding box center [1416, 373] width 160 height 28
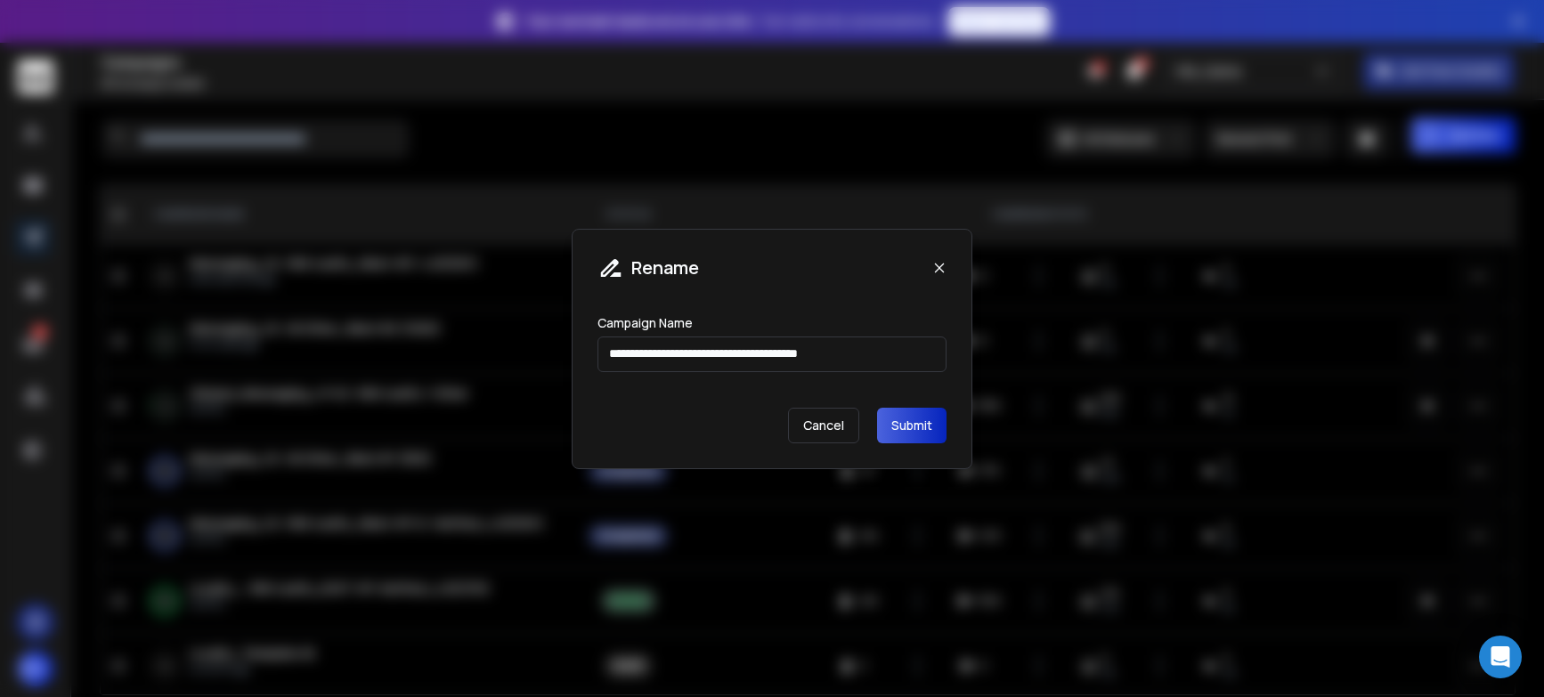
click at [858, 348] on input "**********" at bounding box center [771, 355] width 349 height 36
type input "**********"
click at [877, 408] on button "Submit" at bounding box center [911, 426] width 69 height 36
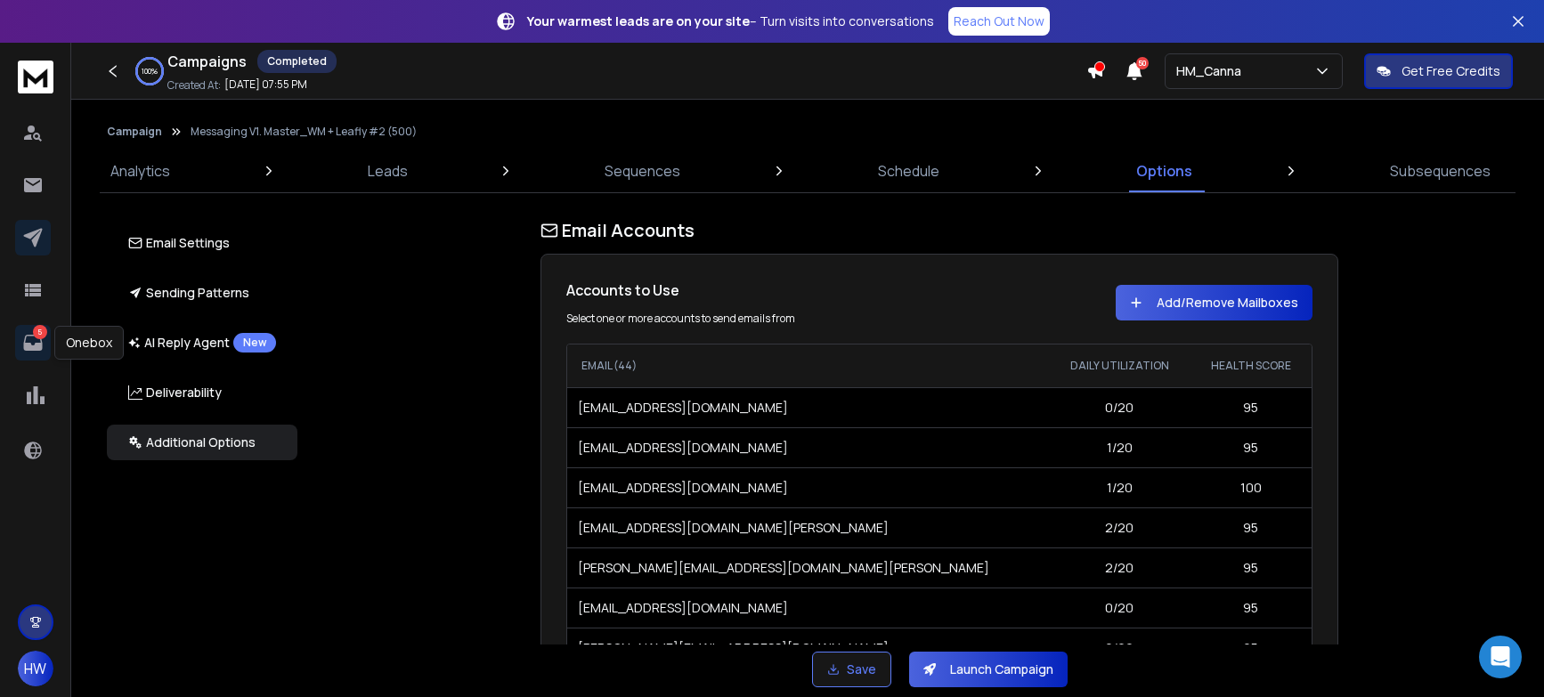
scroll to position [1451, 0]
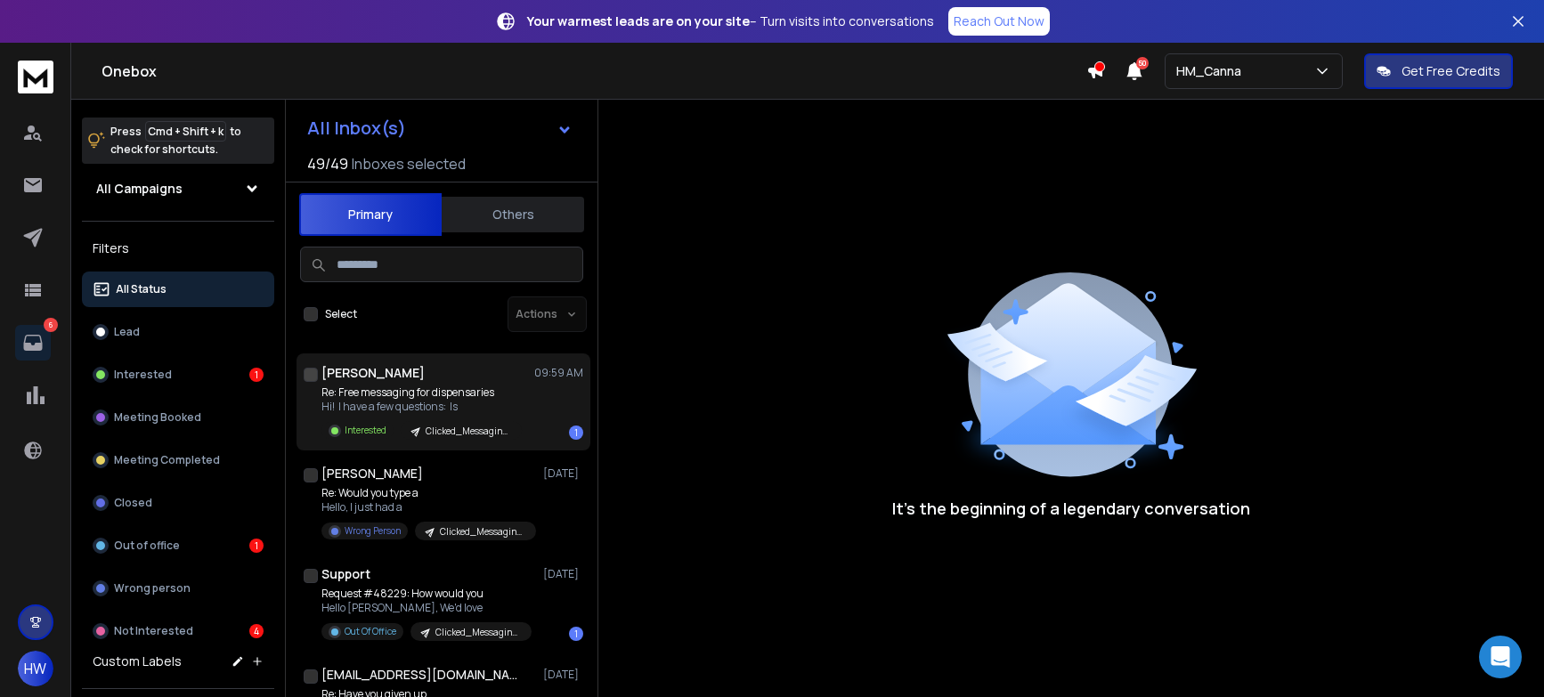
click at [416, 371] on div "[PERSON_NAME] 09:59 AM" at bounding box center [452, 373] width 262 height 18
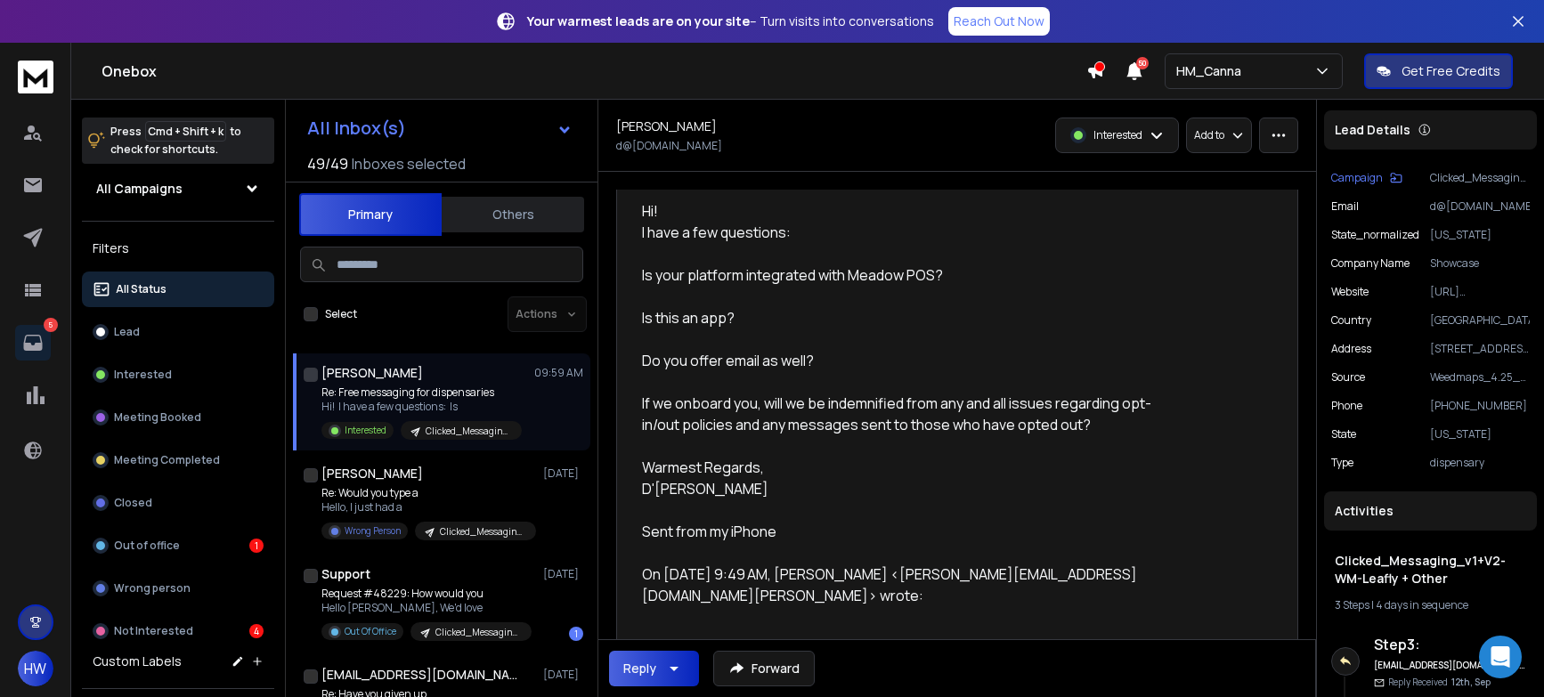
scroll to position [184, 0]
click at [676, 664] on icon "button" at bounding box center [673, 668] width 21 height 21
click at [670, 584] on p "Reply" at bounding box center [655, 588] width 33 height 18
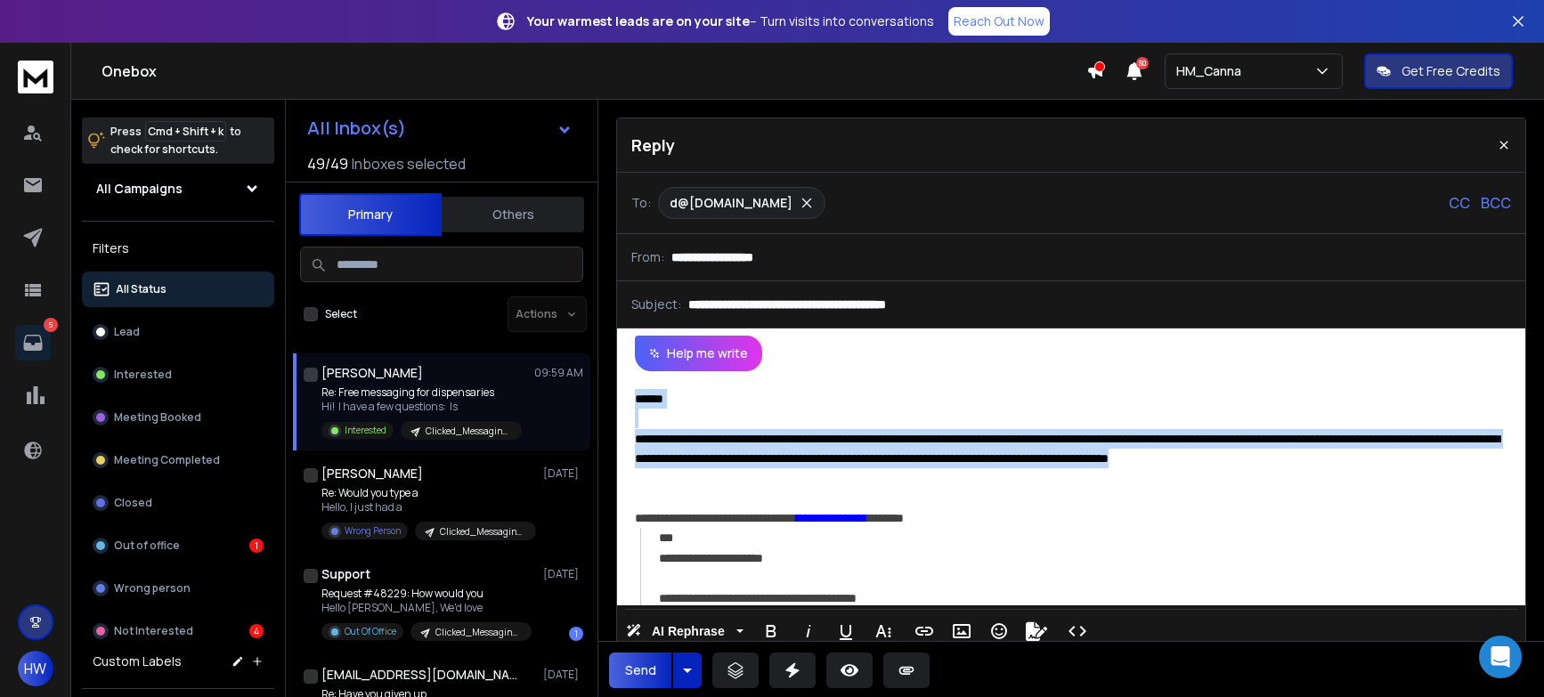
drag, startPoint x: 1451, startPoint y: 460, endPoint x: 614, endPoint y: 399, distance: 839.2
click at [614, 399] on div "**********" at bounding box center [1071, 490] width 946 height 780
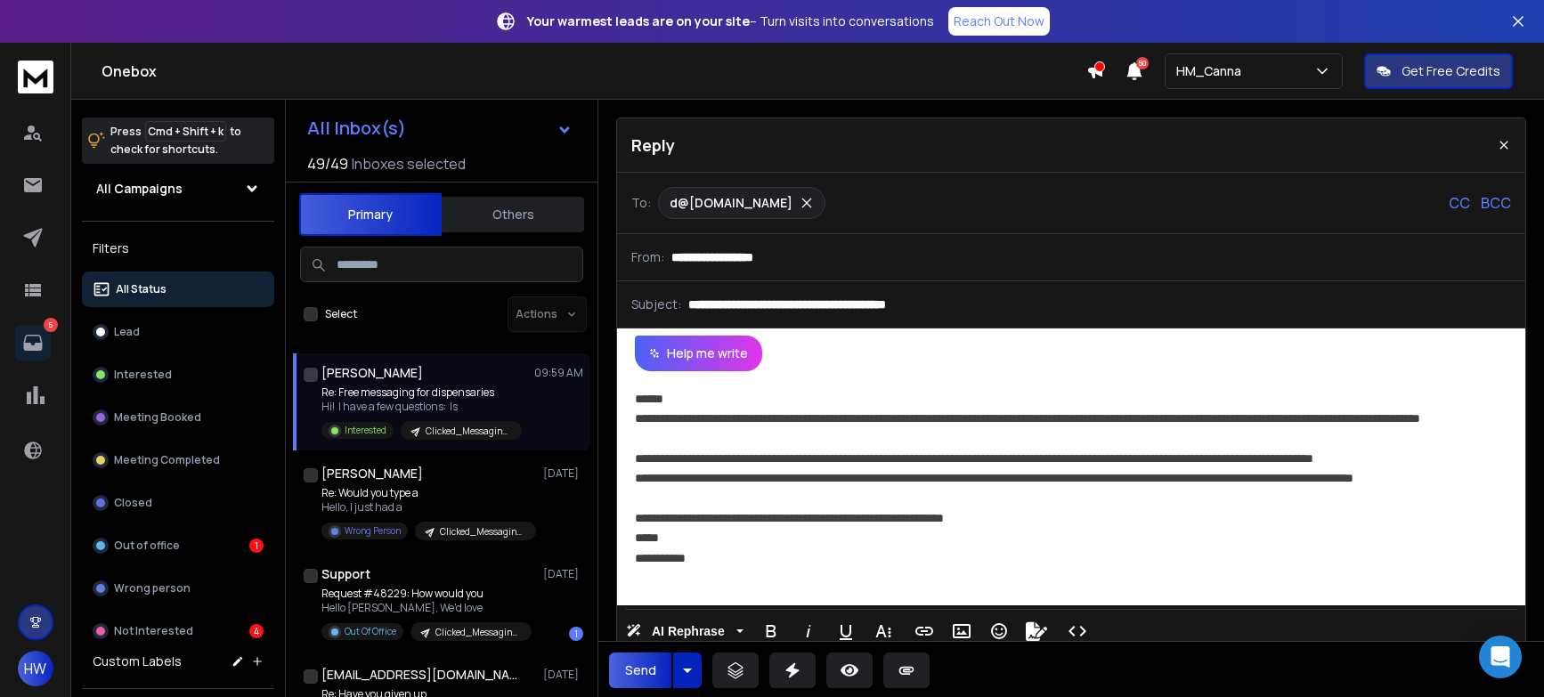
click at [655, 394] on p "******" at bounding box center [1068, 399] width 867 height 20
click at [662, 398] on p "******" at bounding box center [1068, 399] width 867 height 20
click at [635, 521] on p "**********" at bounding box center [1068, 518] width 867 height 20
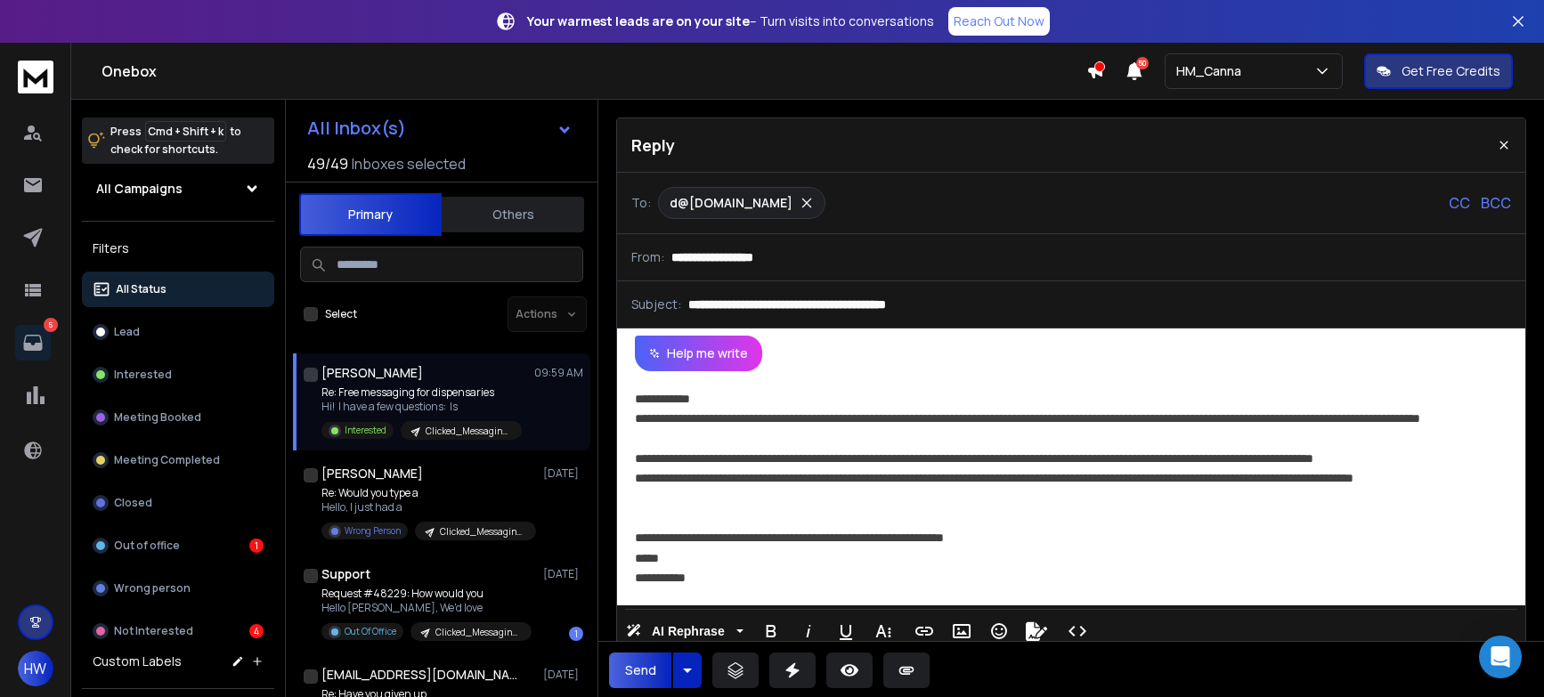
click at [635, 574] on p "**********" at bounding box center [1068, 568] width 867 height 40
click at [629, 556] on div "**********" at bounding box center [1071, 488] width 908 height 234
click at [393, 368] on h1 "[PERSON_NAME]" at bounding box center [372, 373] width 102 height 18
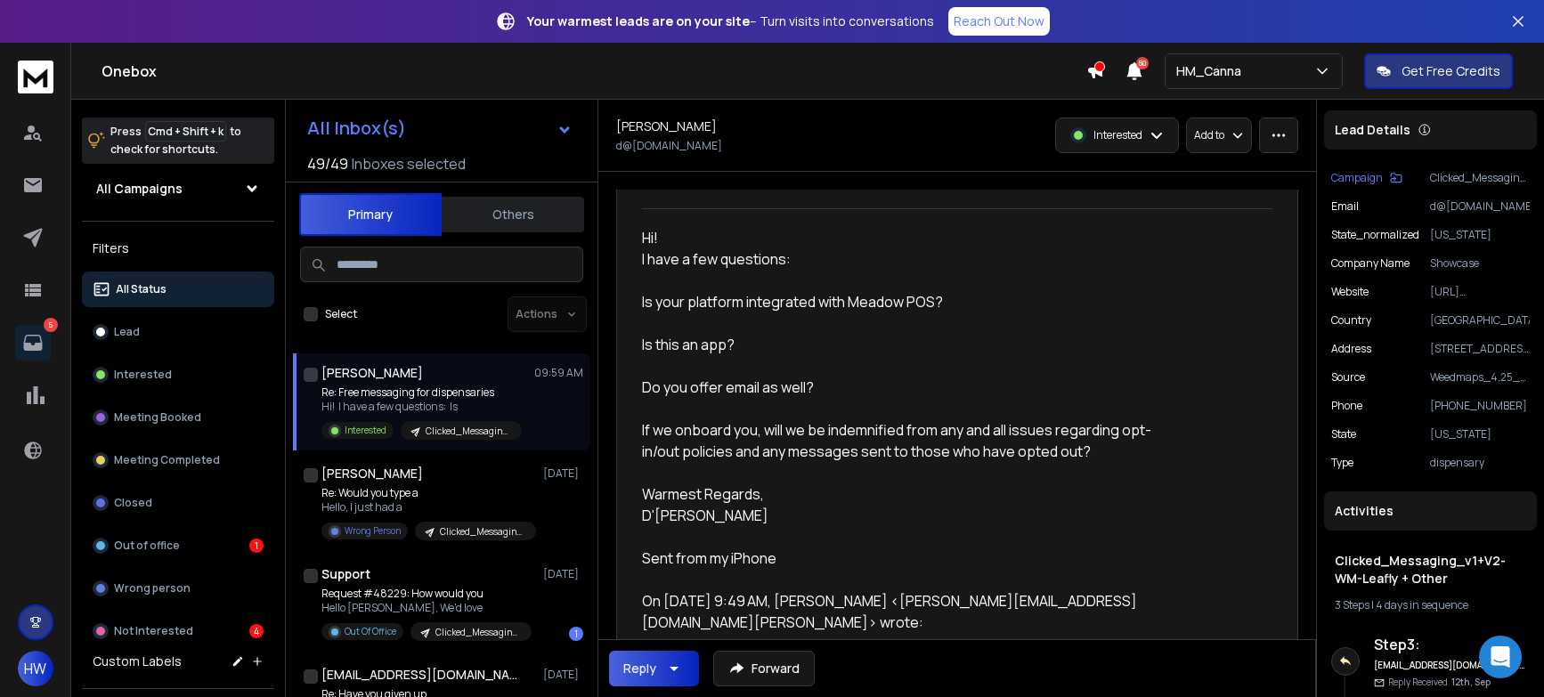
scroll to position [155, 0]
drag, startPoint x: 1115, startPoint y: 457, endPoint x: 632, endPoint y: 284, distance: 512.6
copy div "Is your platform integrated with Meadow POS? Is this an app? Do you offer email…"
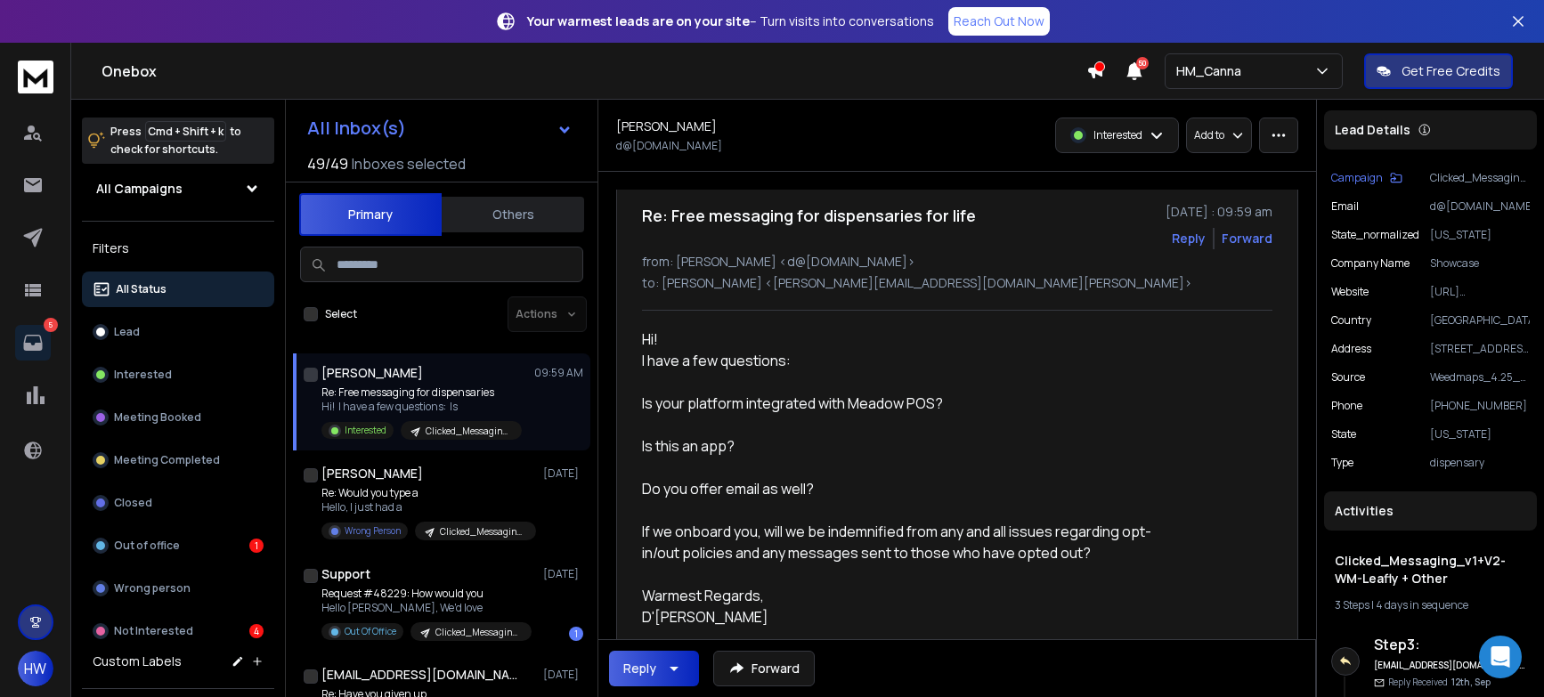
scroll to position [0, 0]
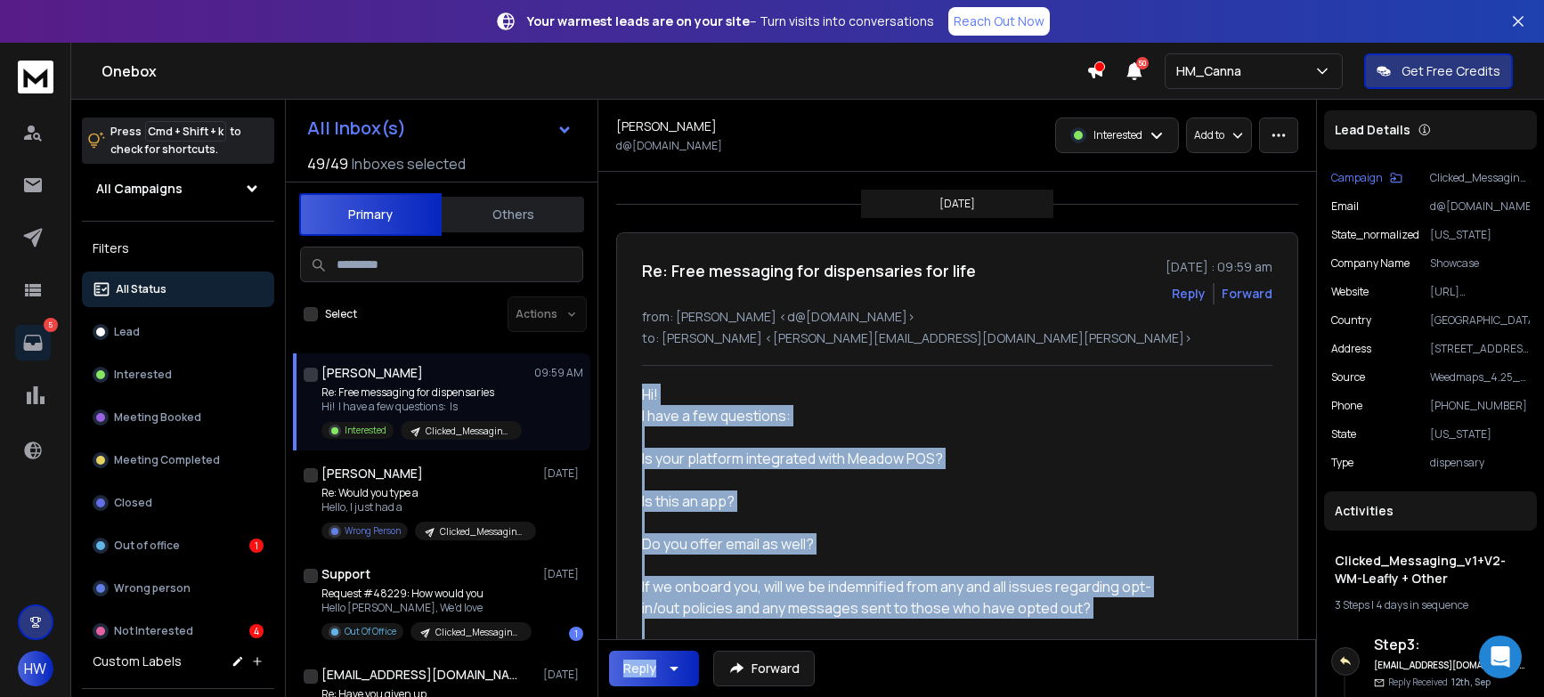
drag, startPoint x: 642, startPoint y: 393, endPoint x: 896, endPoint y: 653, distance: 363.3
click at [896, 653] on div "D'[PERSON_NAME] D'[PERSON_NAME] d@[DOMAIN_NAME] Interested Add to Interested Ad…" at bounding box center [957, 448] width 718 height 697
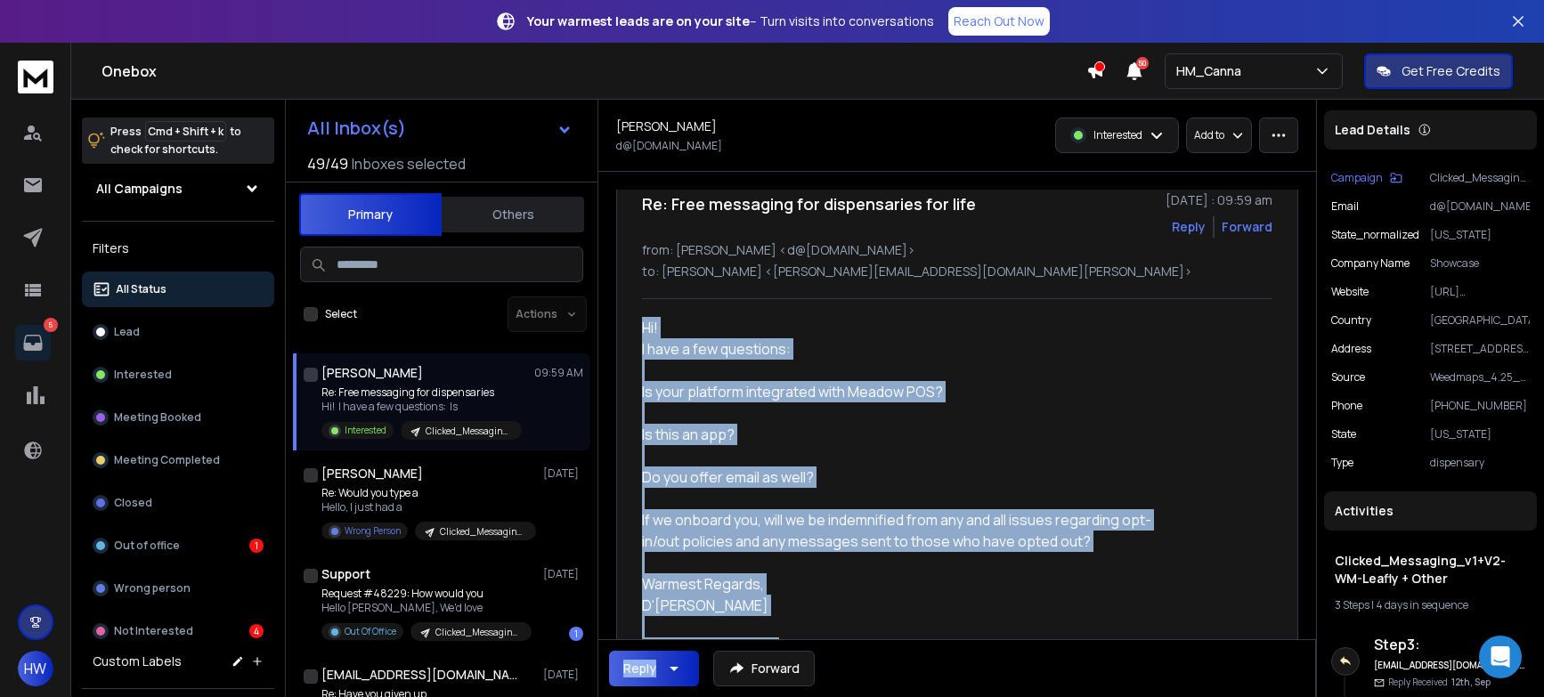
scroll to position [86, 0]
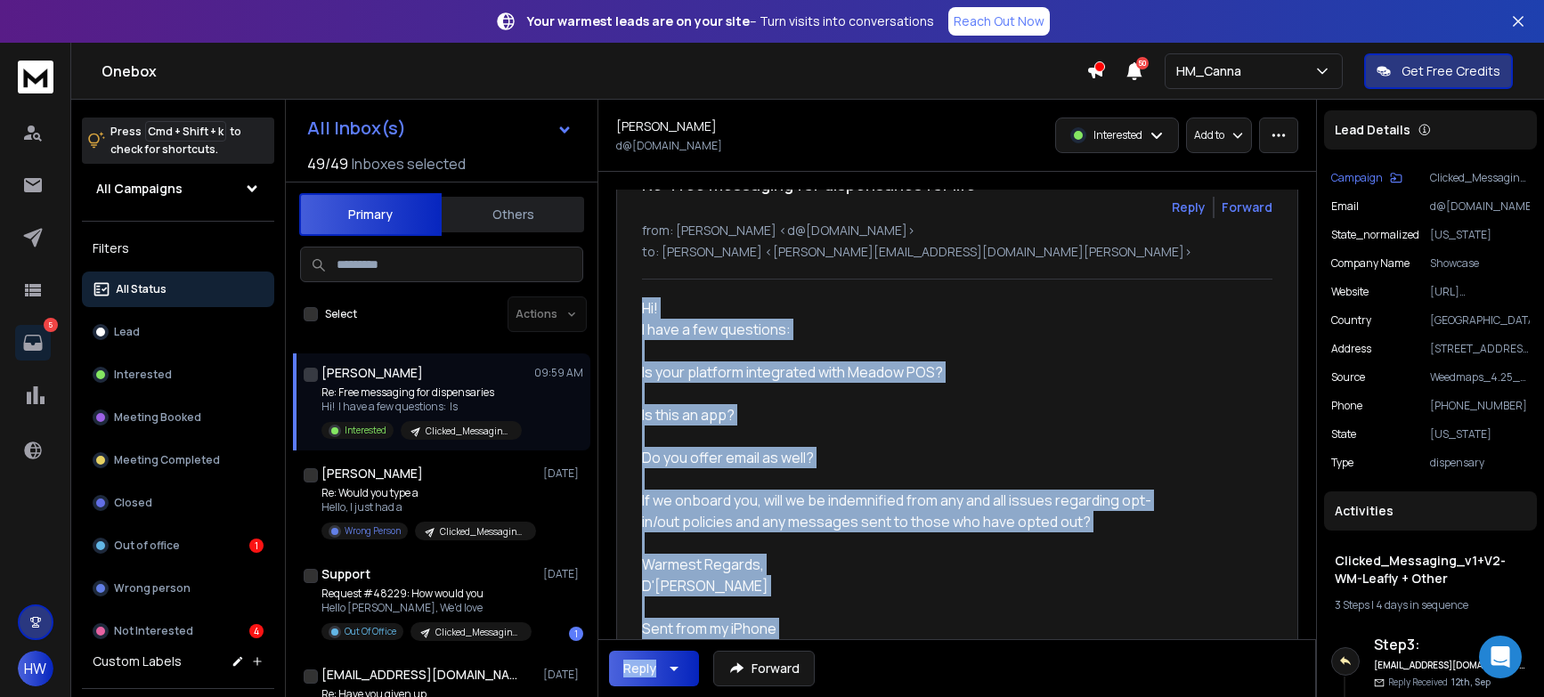
click at [681, 662] on icon "button" at bounding box center [673, 668] width 21 height 21
click at [663, 586] on p "Reply" at bounding box center [655, 588] width 33 height 18
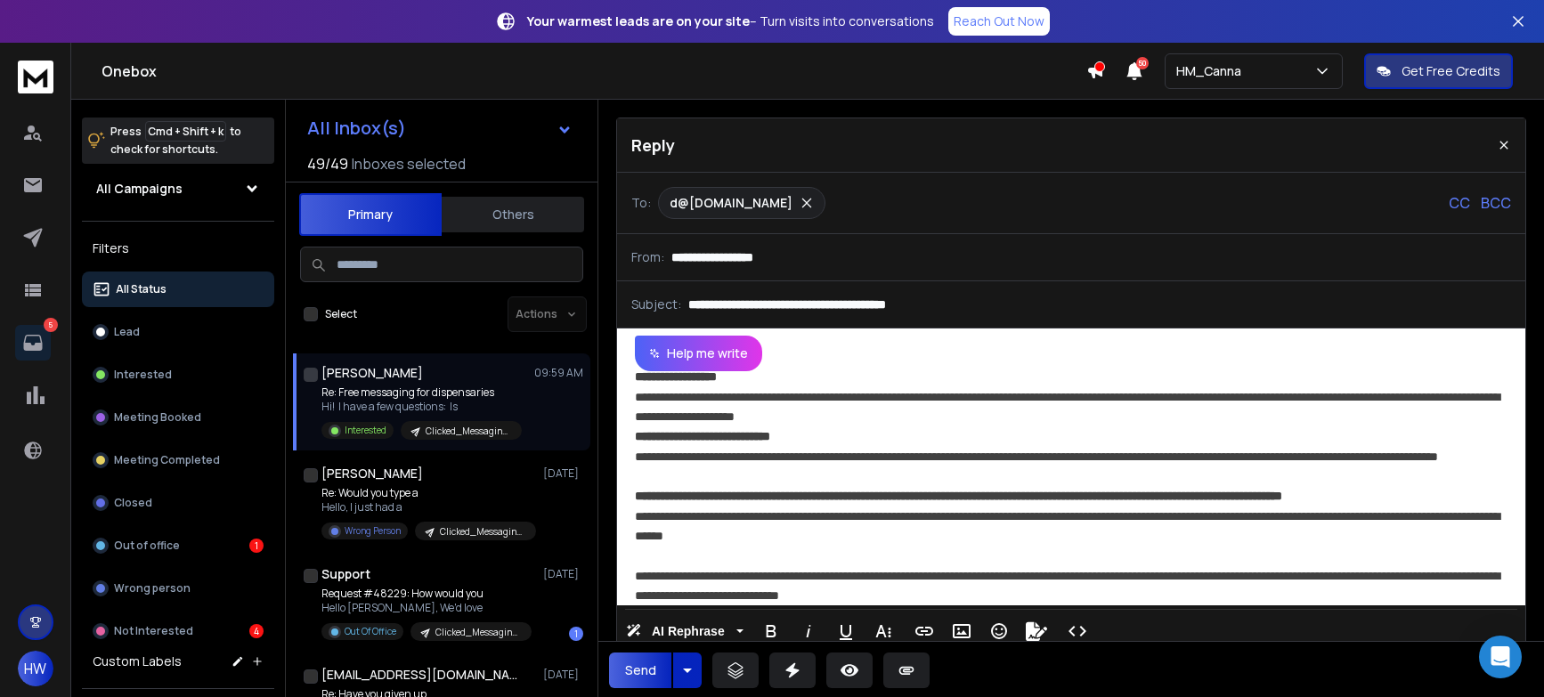
scroll to position [0, 0]
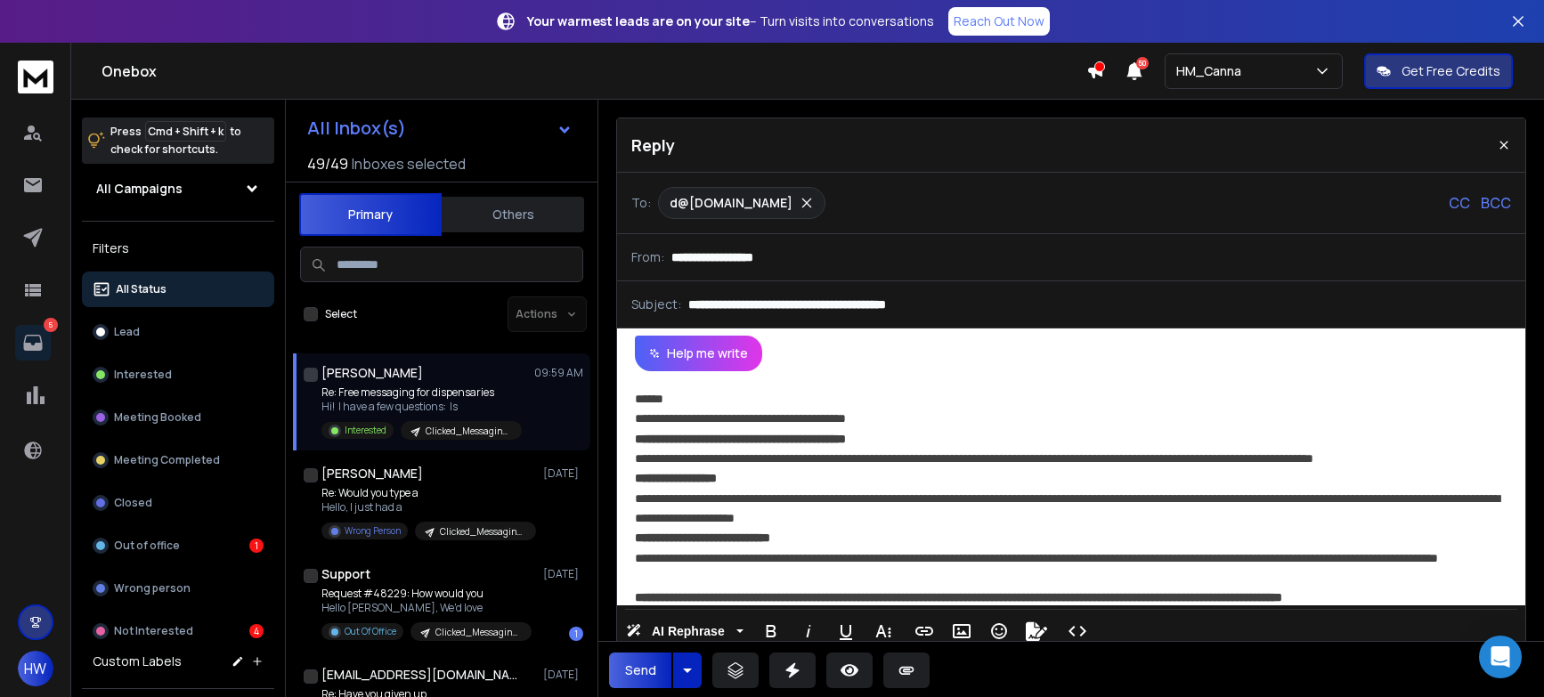
click at [635, 419] on p "**********" at bounding box center [1068, 419] width 867 height 20
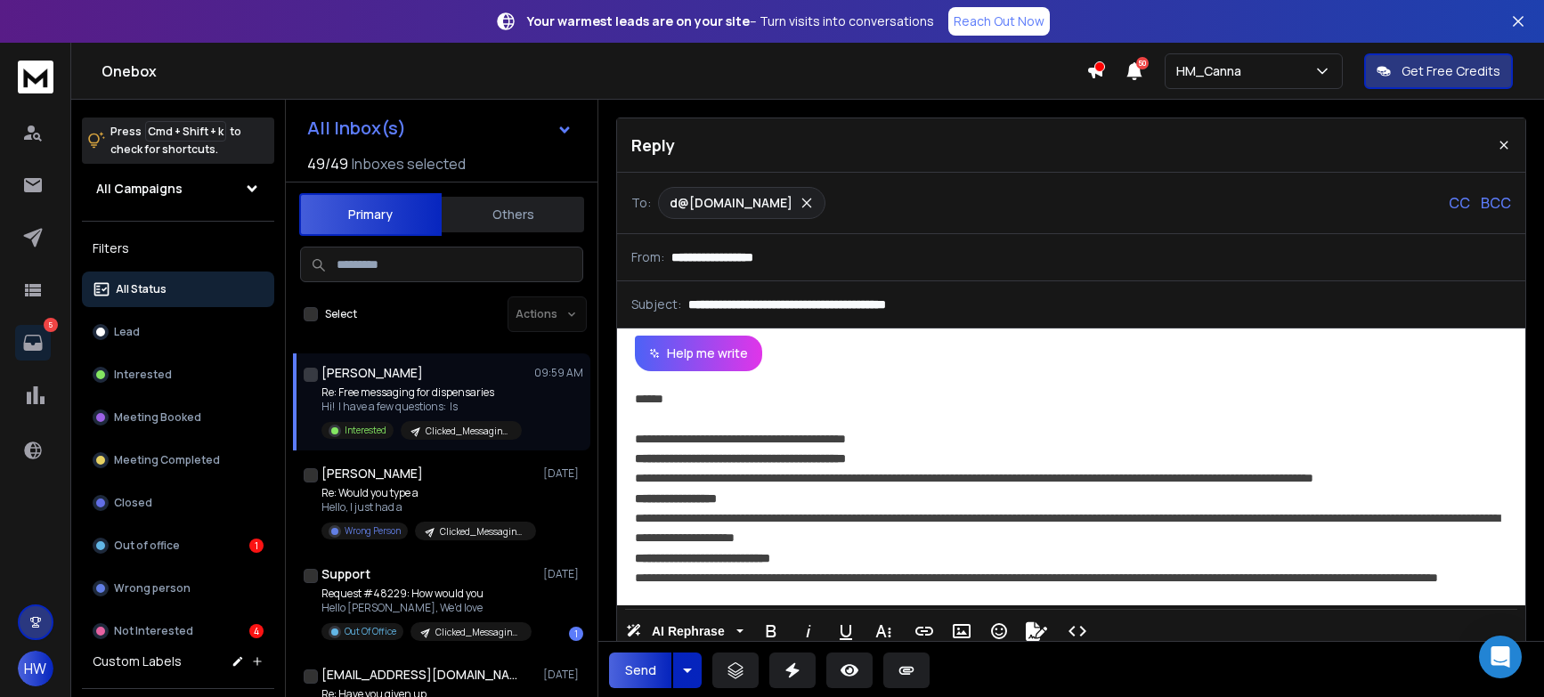
drag, startPoint x: 663, startPoint y: 402, endPoint x: 688, endPoint y: 417, distance: 29.2
click at [663, 402] on p "******" at bounding box center [1068, 399] width 867 height 20
click at [635, 441] on p "**********" at bounding box center [1068, 439] width 867 height 20
click at [632, 459] on div "**********" at bounding box center [1068, 488] width 903 height 234
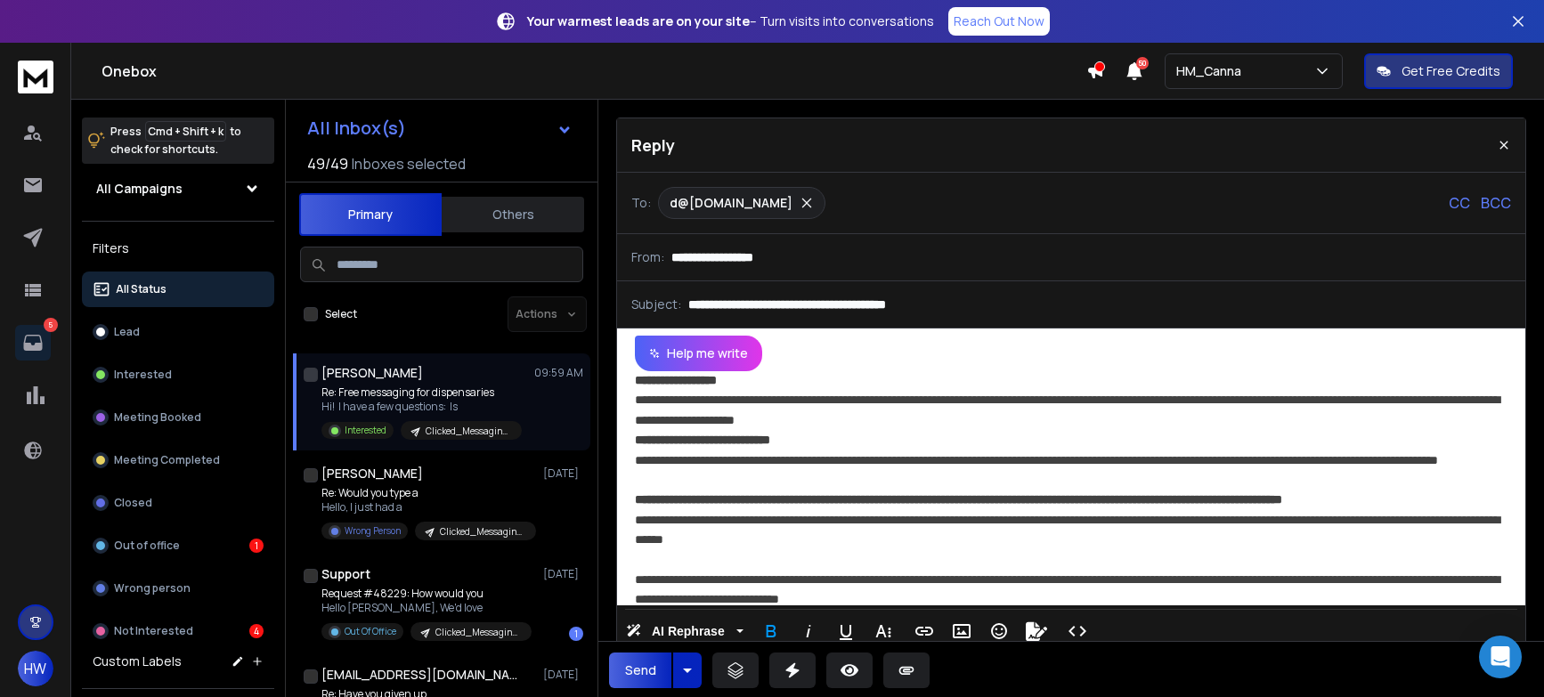
scroll to position [149, 0]
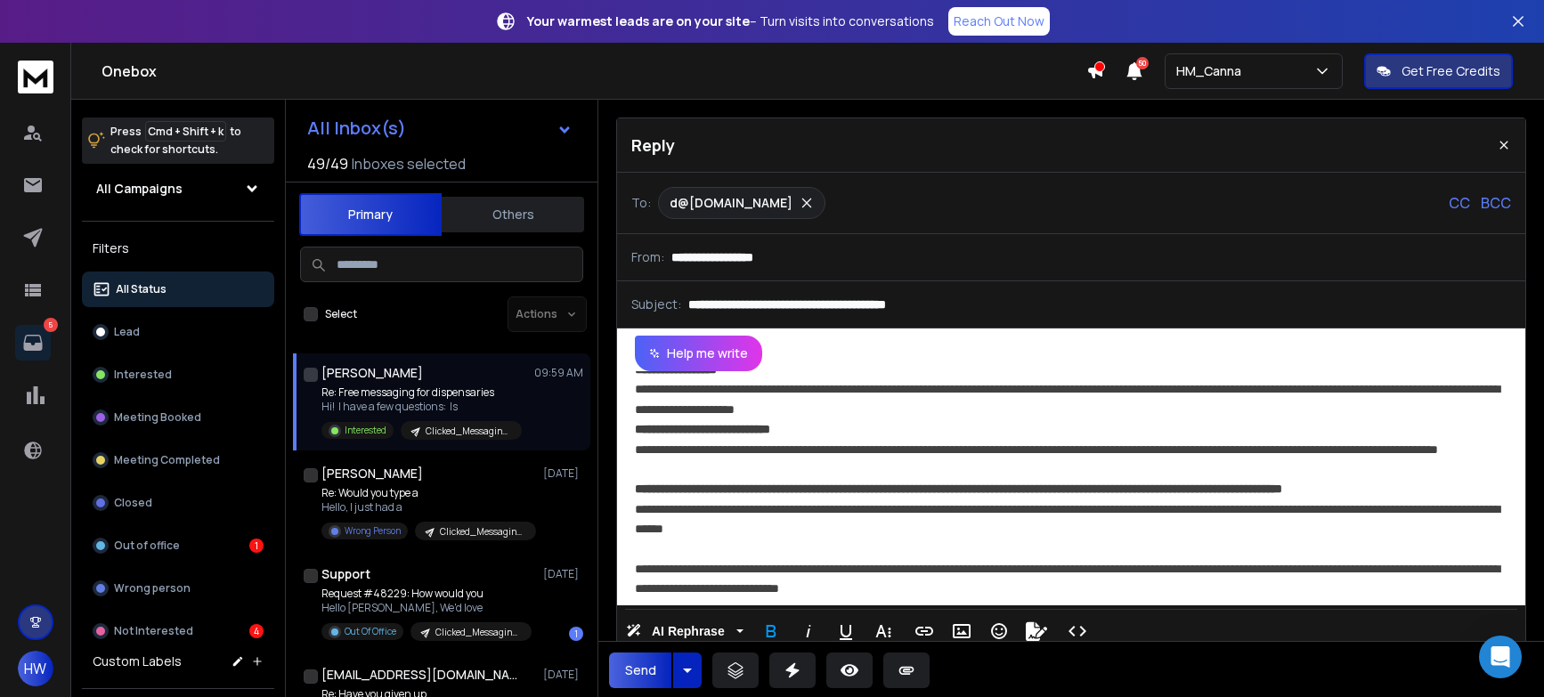
click at [635, 564] on p "**********" at bounding box center [1068, 579] width 867 height 40
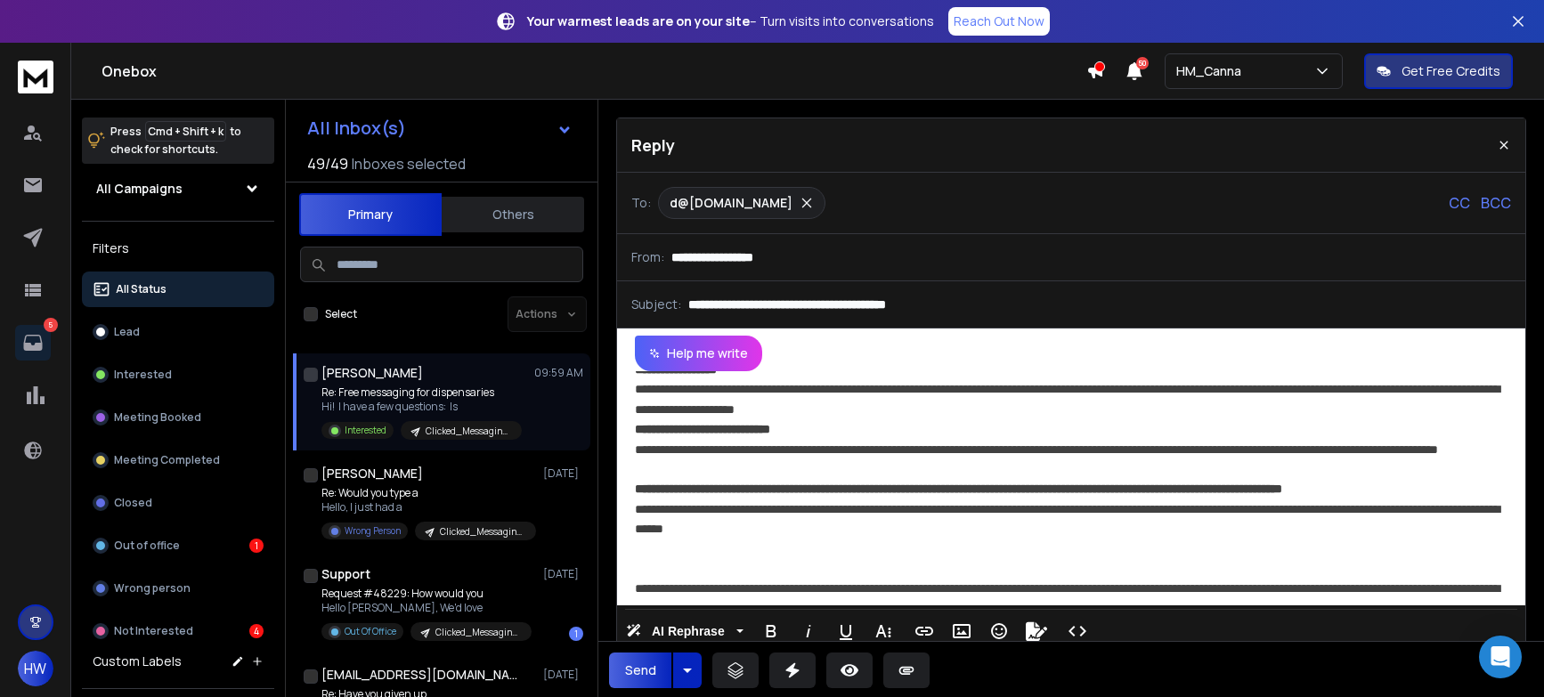
click at [635, 523] on p "**********" at bounding box center [1068, 519] width 867 height 80
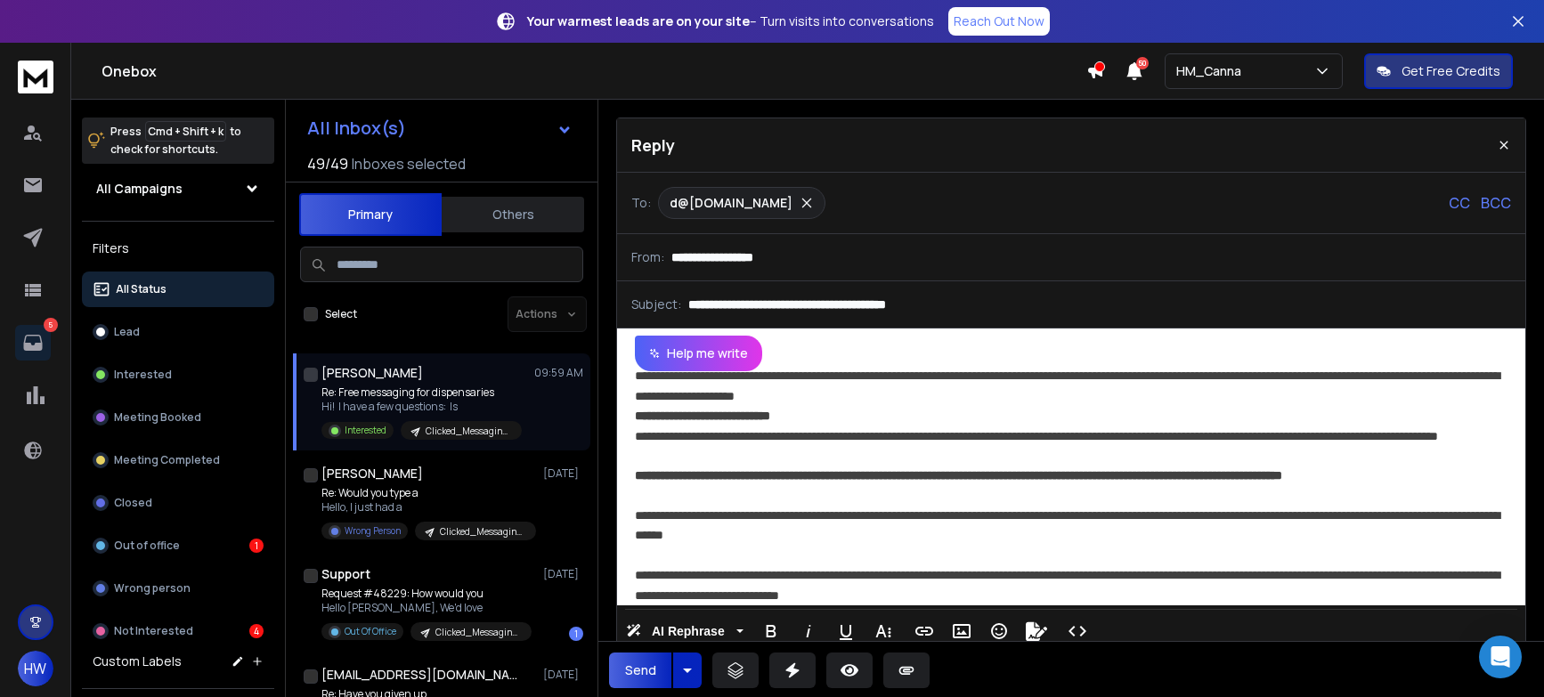
scroll to position [166, 0]
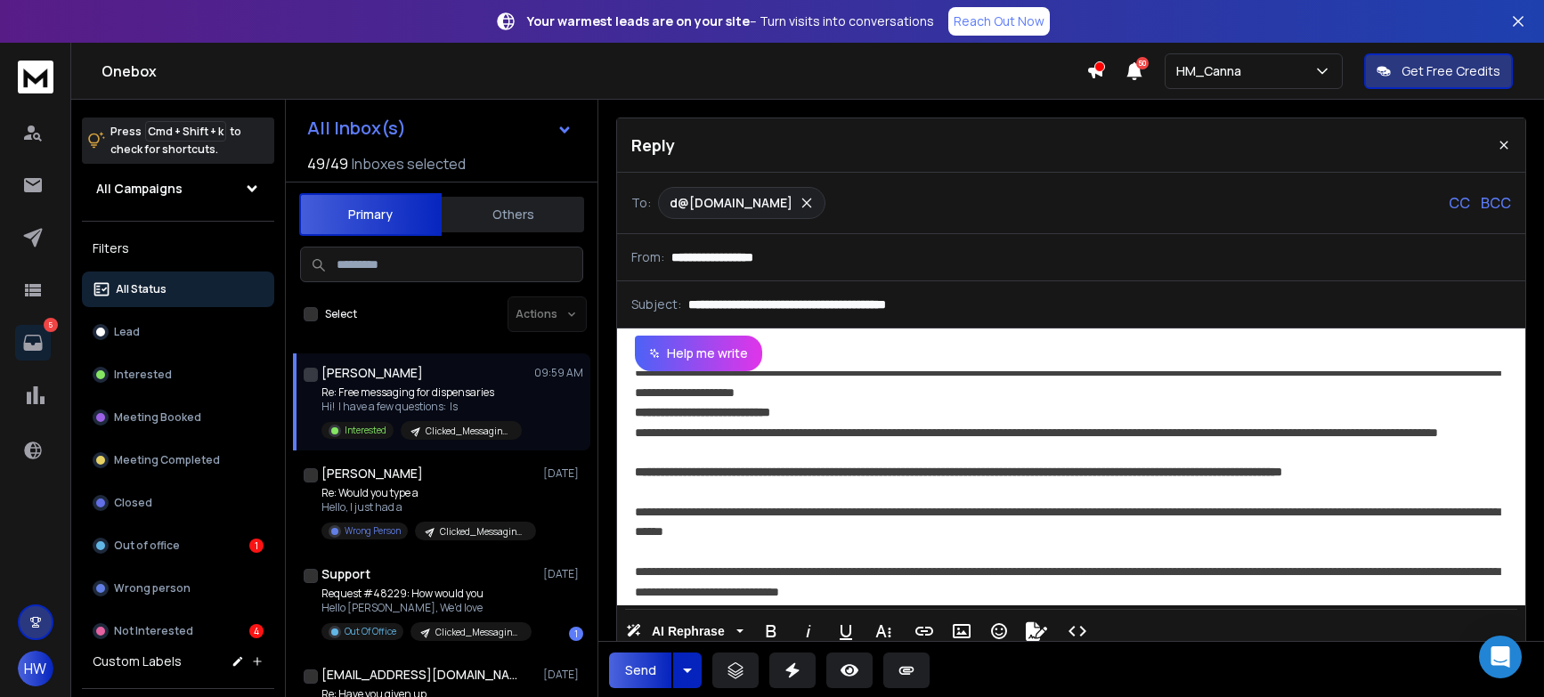
click at [691, 502] on div at bounding box center [1068, 493] width 867 height 20
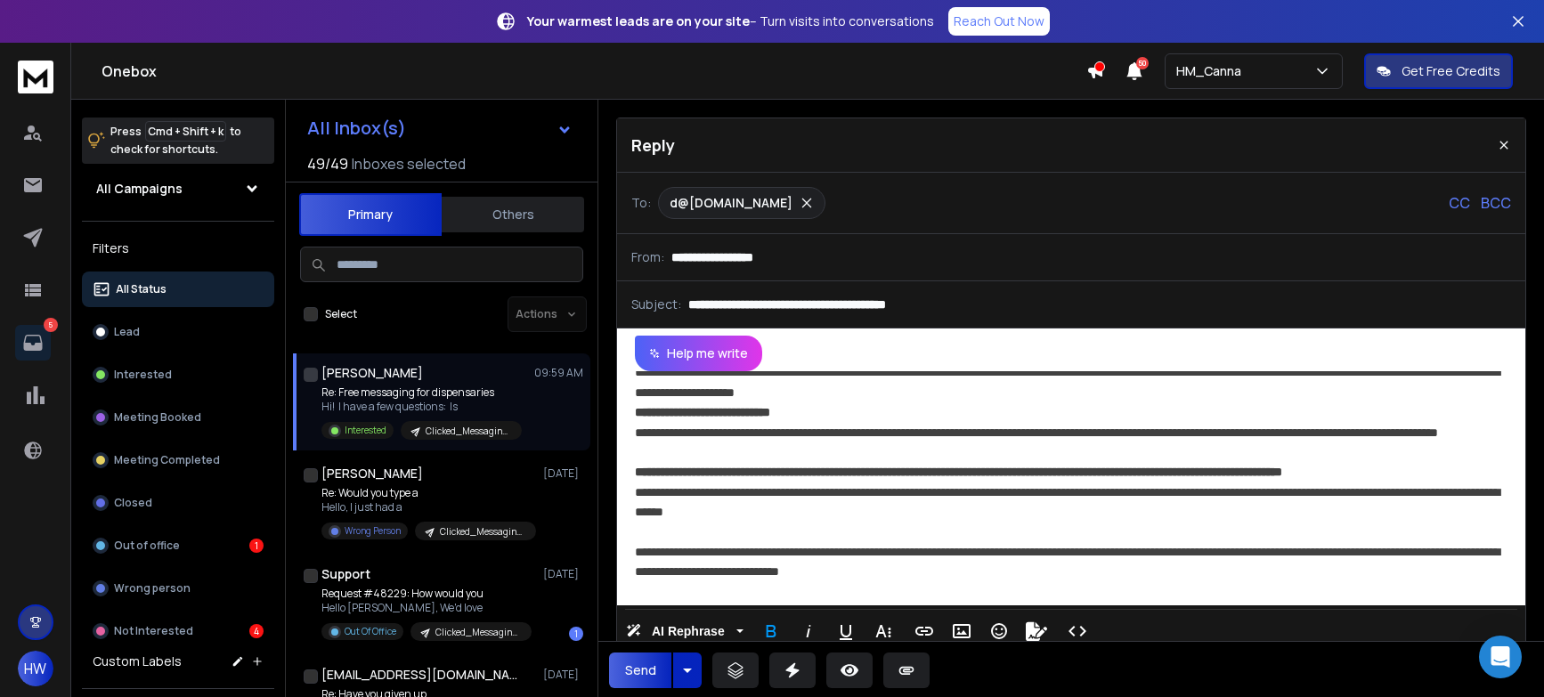
drag, startPoint x: 636, startPoint y: 474, endPoint x: 668, endPoint y: 483, distance: 33.3
click at [638, 474] on strong "**********" at bounding box center [958, 472] width 647 height 12
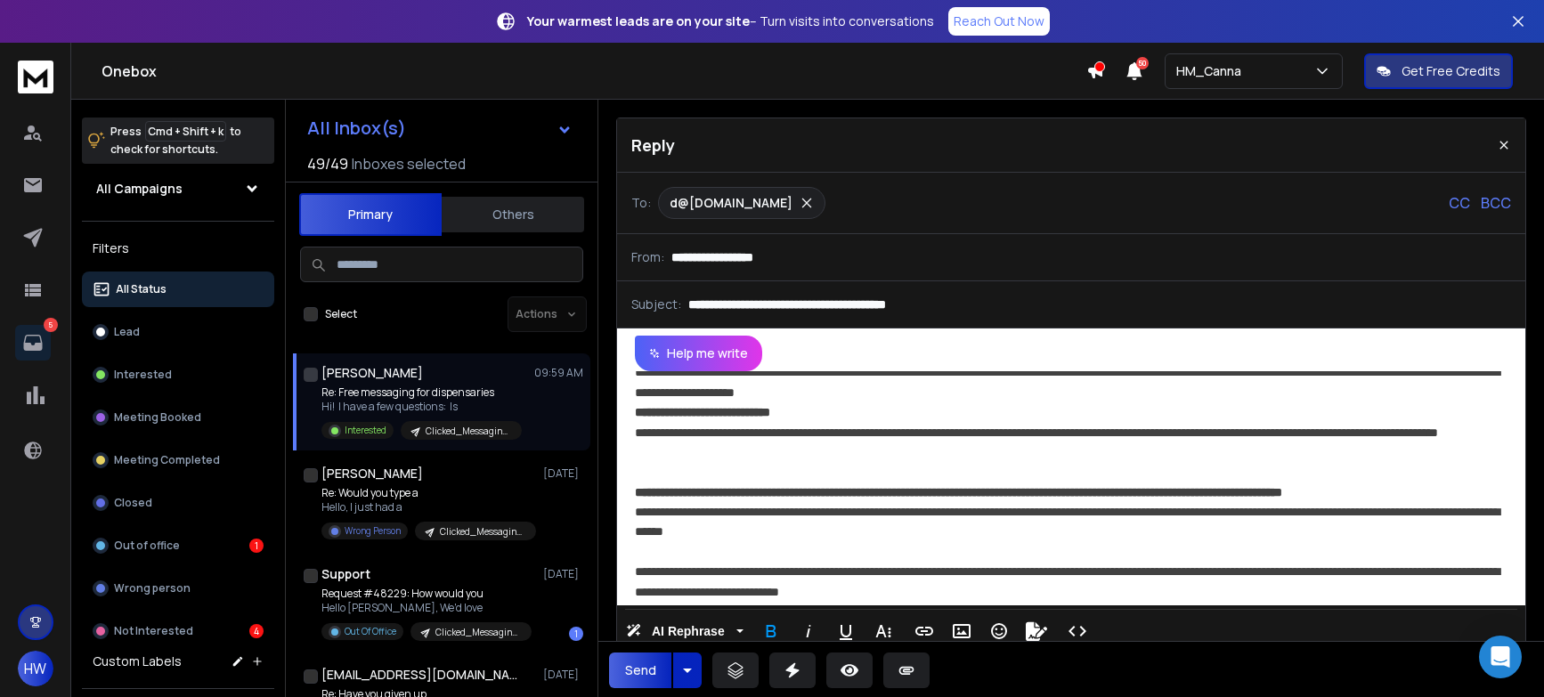
drag, startPoint x: 633, startPoint y: 411, endPoint x: 655, endPoint y: 430, distance: 29.1
click at [633, 412] on div "**********" at bounding box center [1068, 488] width 903 height 234
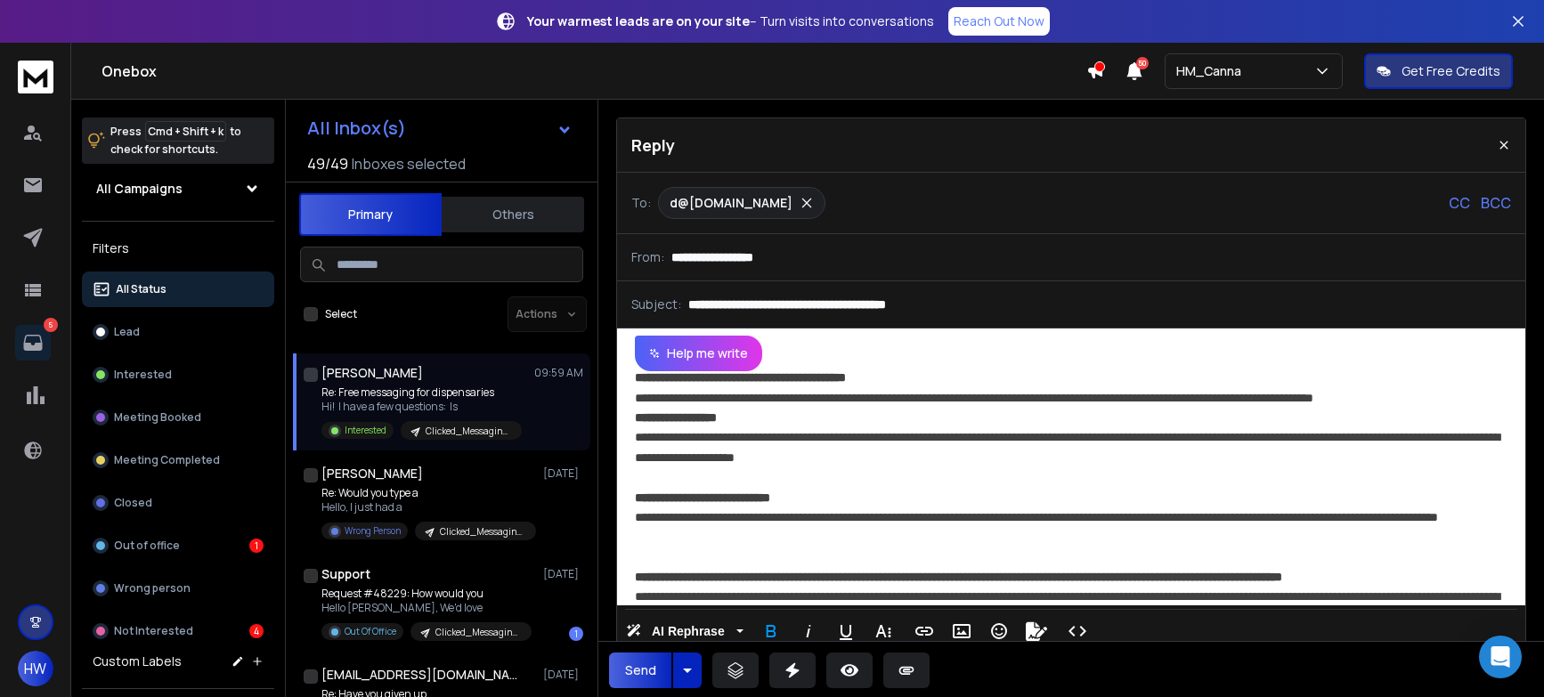
scroll to position [93, 0]
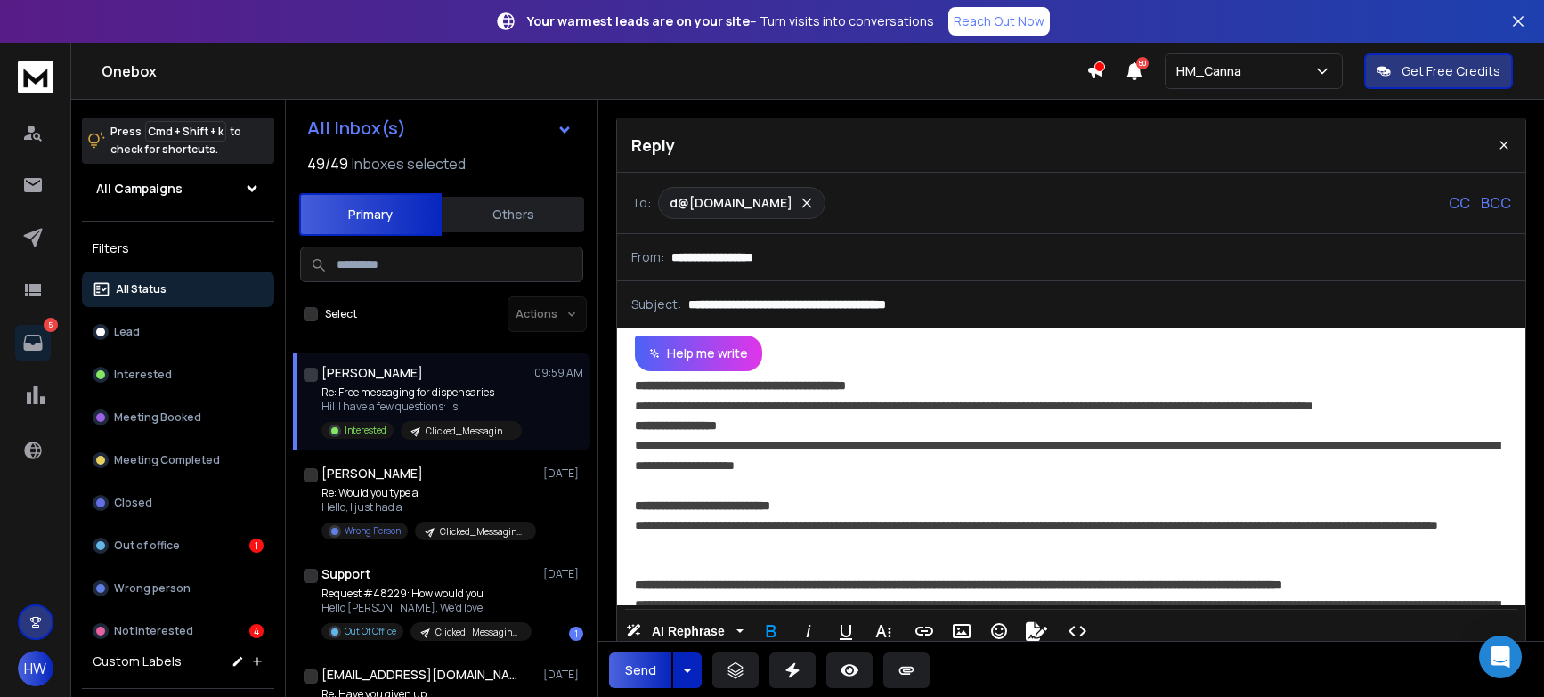
click at [635, 425] on strong "**********" at bounding box center [676, 425] width 82 height 12
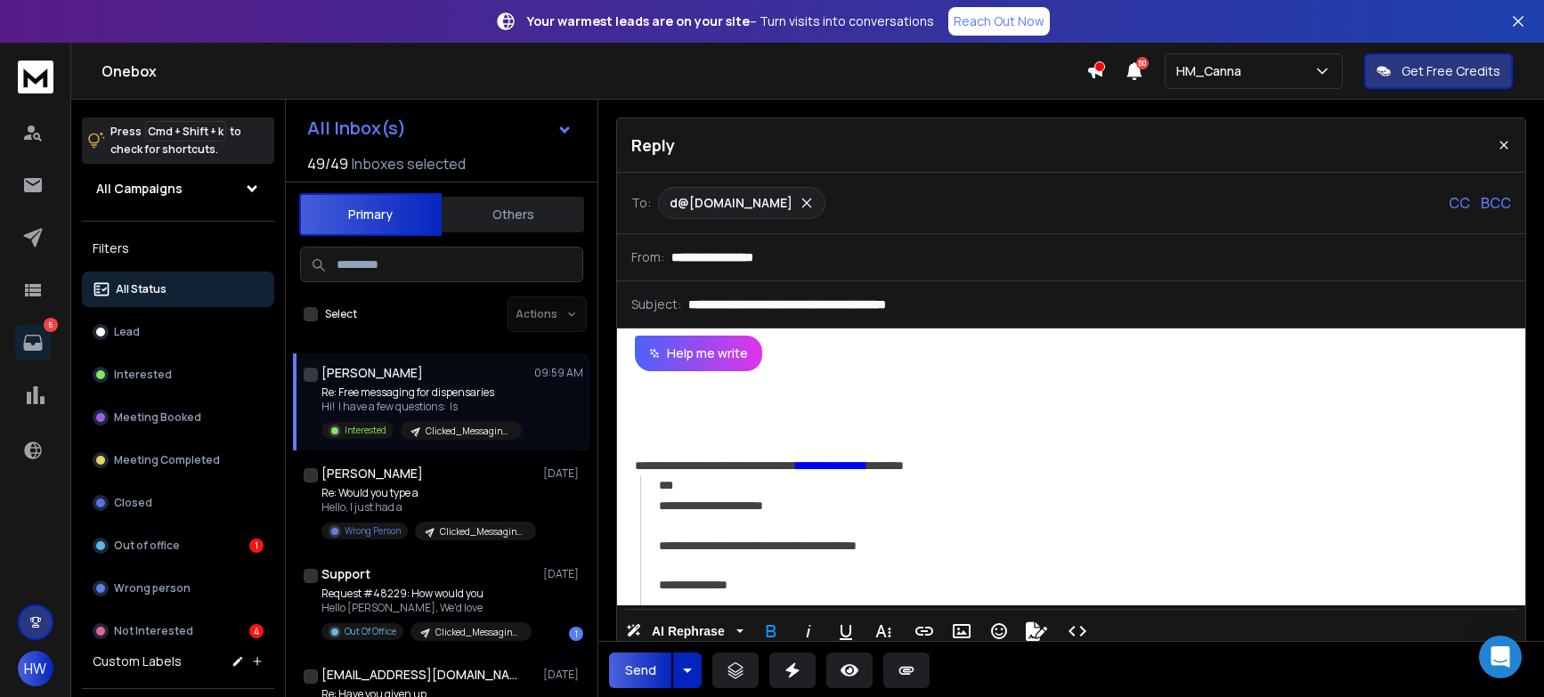
scroll to position [396, 0]
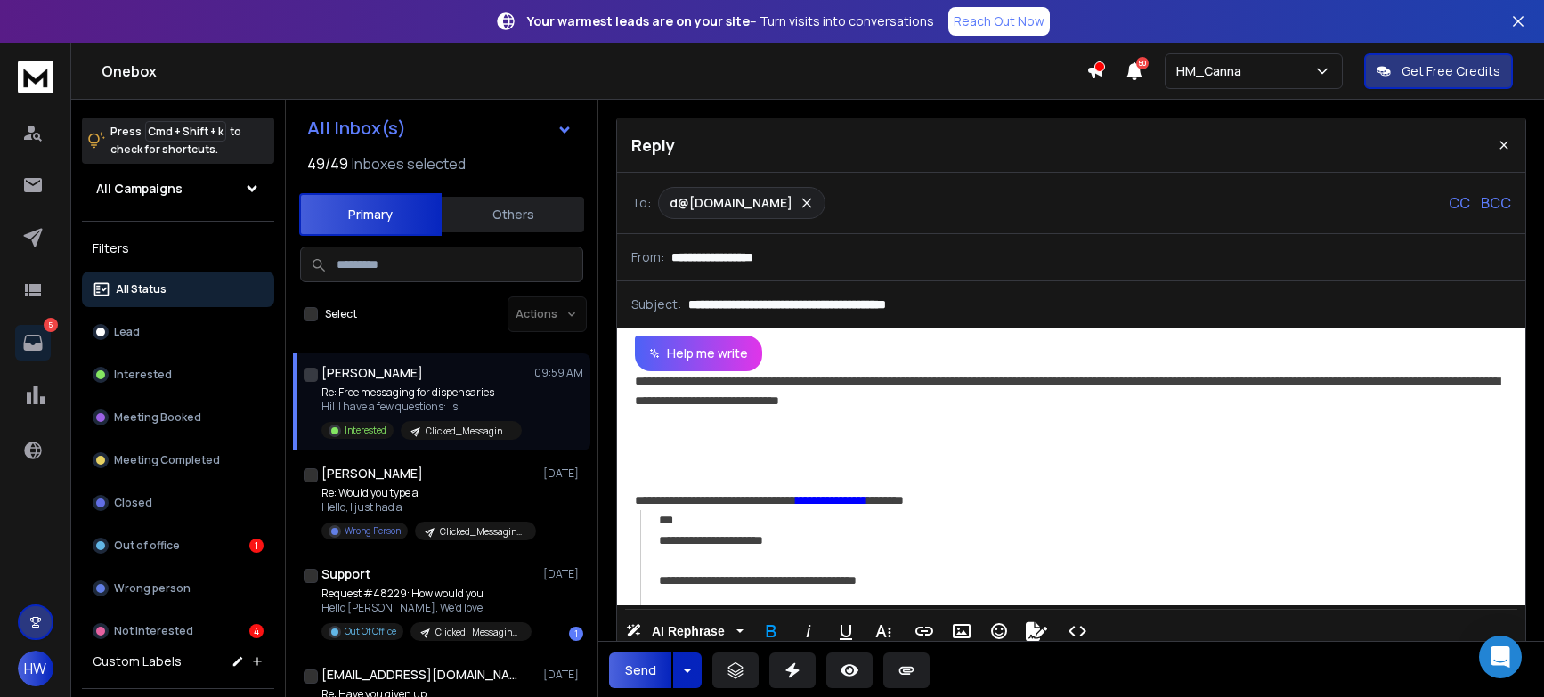
click at [654, 431] on p at bounding box center [1068, 421] width 867 height 20
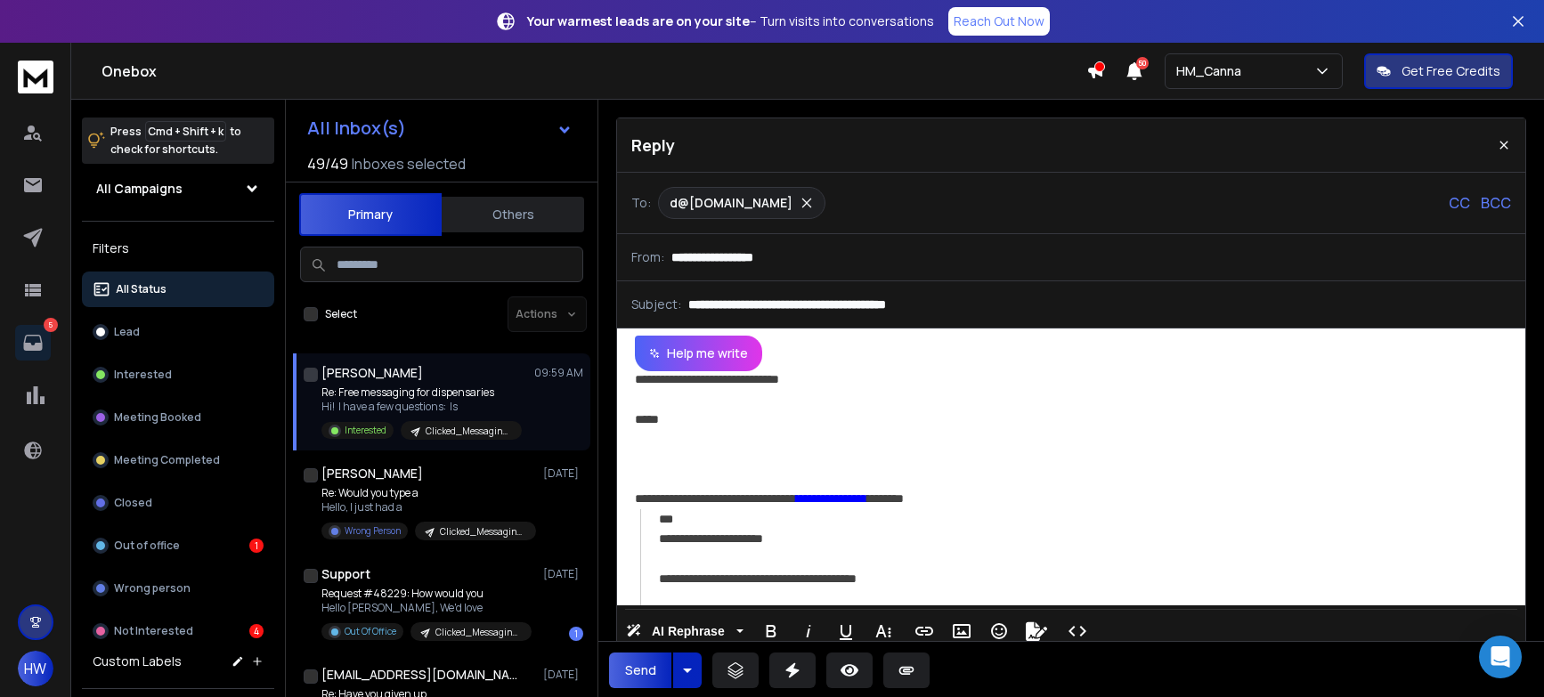
scroll to position [407, 0]
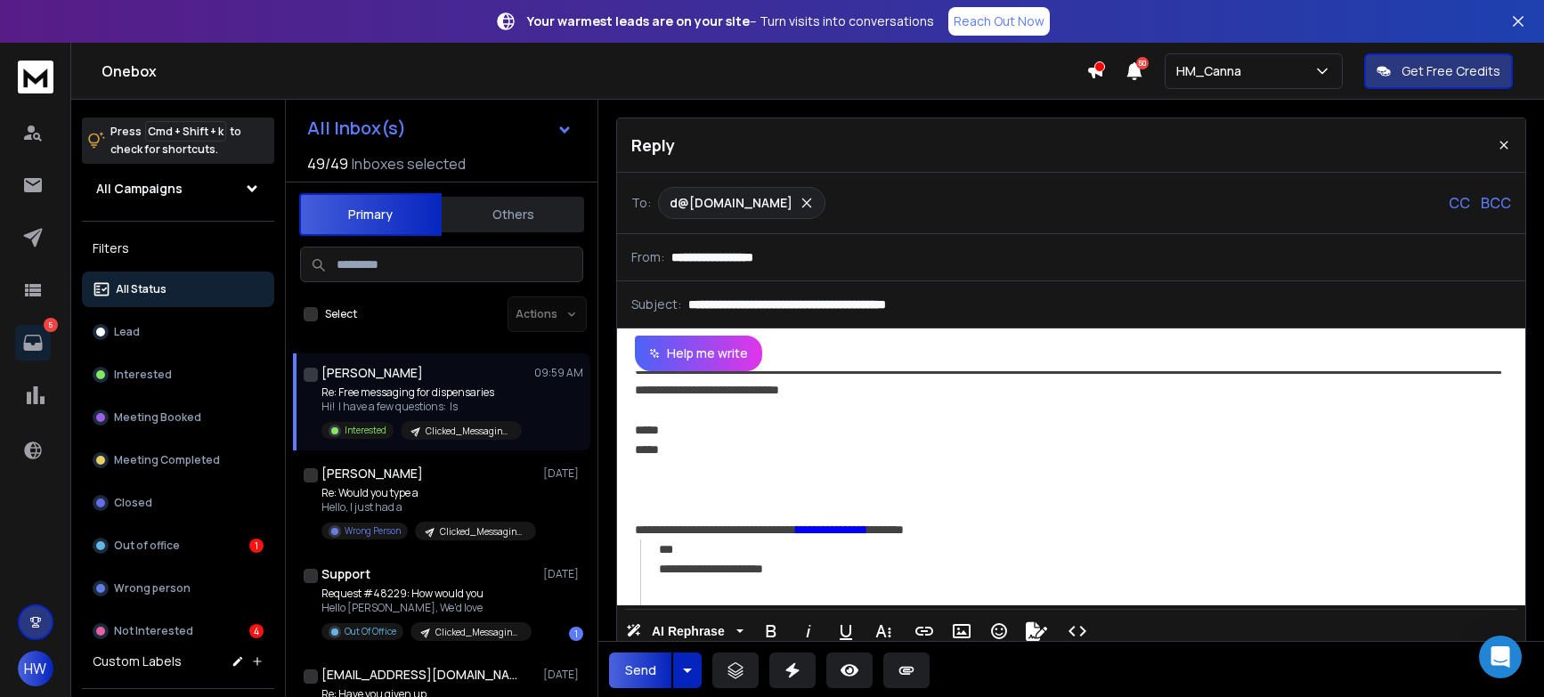
click at [646, 668] on button "Send" at bounding box center [640, 671] width 62 height 36
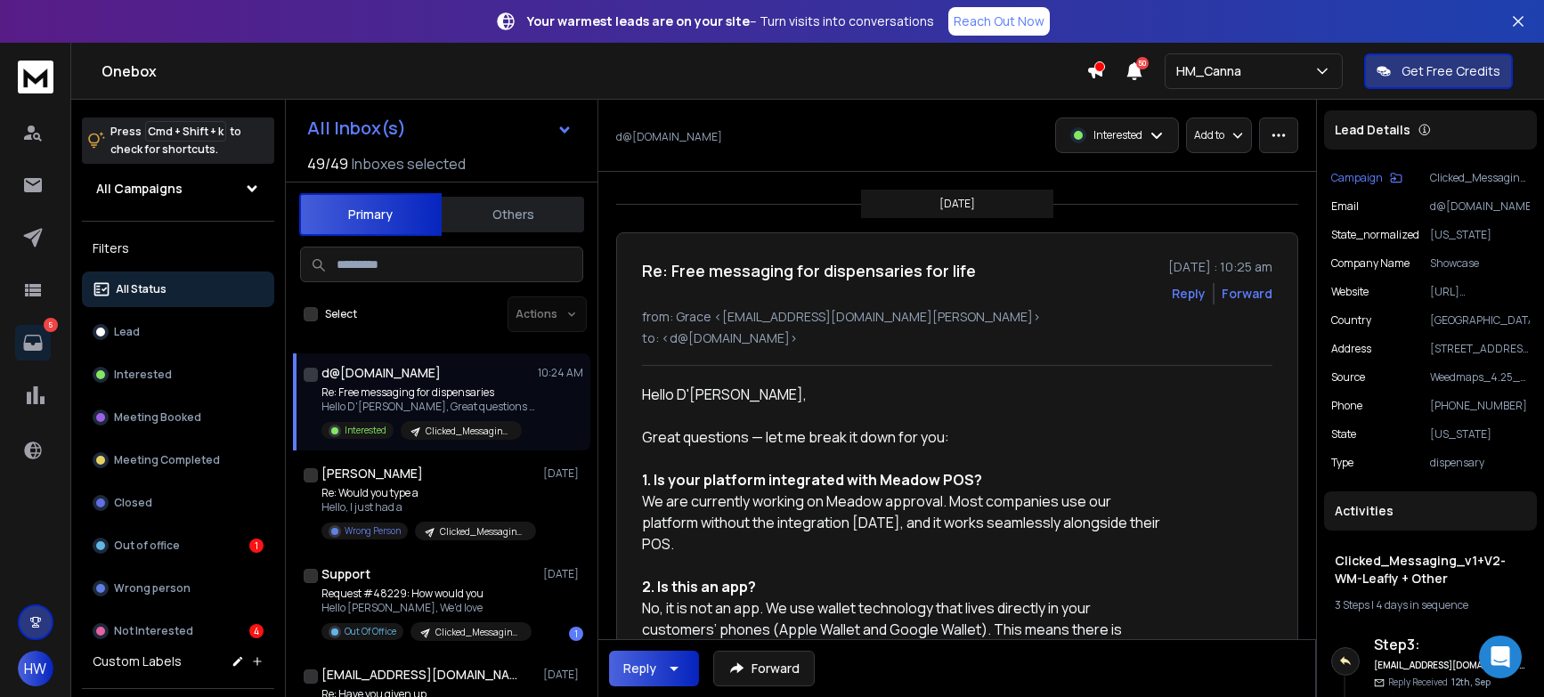
scroll to position [4, 0]
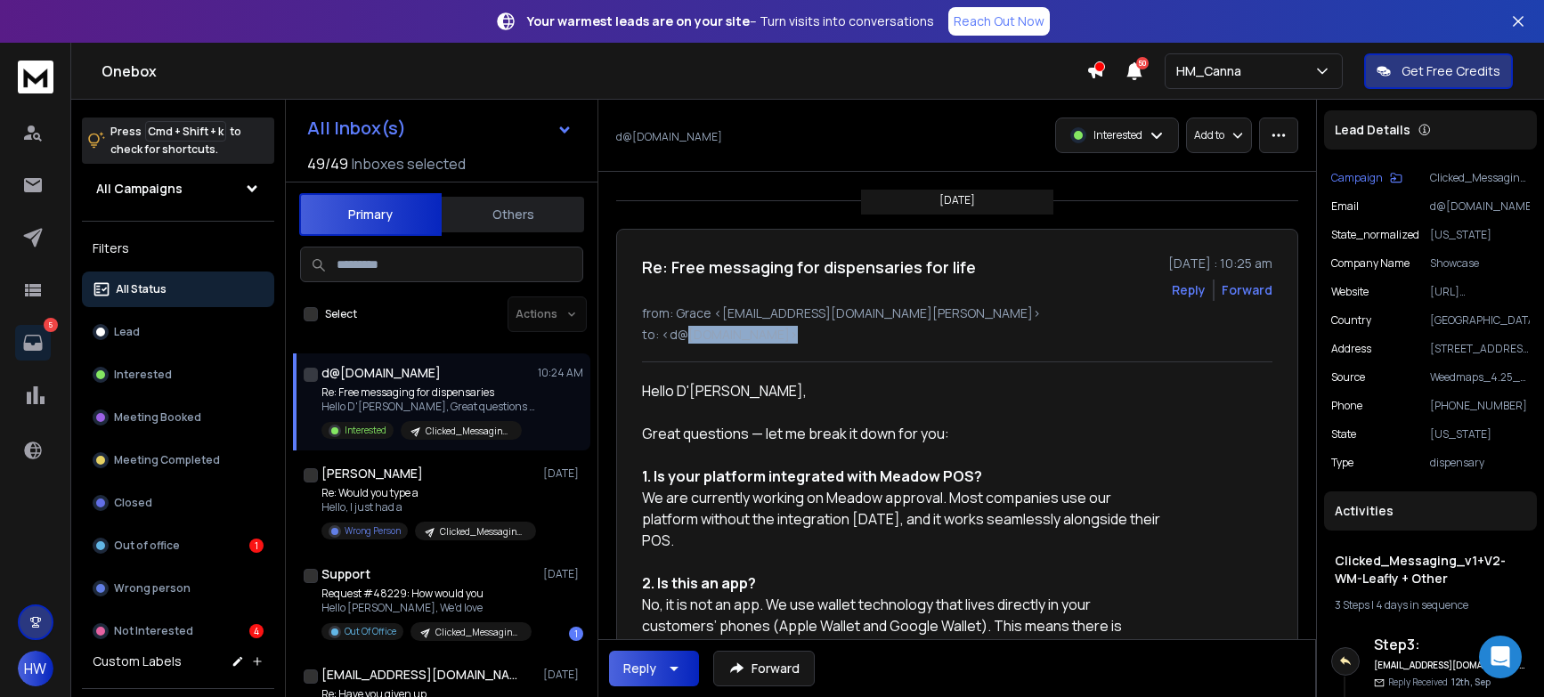
drag, startPoint x: 689, startPoint y: 334, endPoint x: 771, endPoint y: 337, distance: 82.0
click at [771, 337] on p "to: <d@[DOMAIN_NAME]>" at bounding box center [957, 335] width 630 height 18
copy p "[DOMAIN_NAME]"
